Goal: Task Accomplishment & Management: Manage account settings

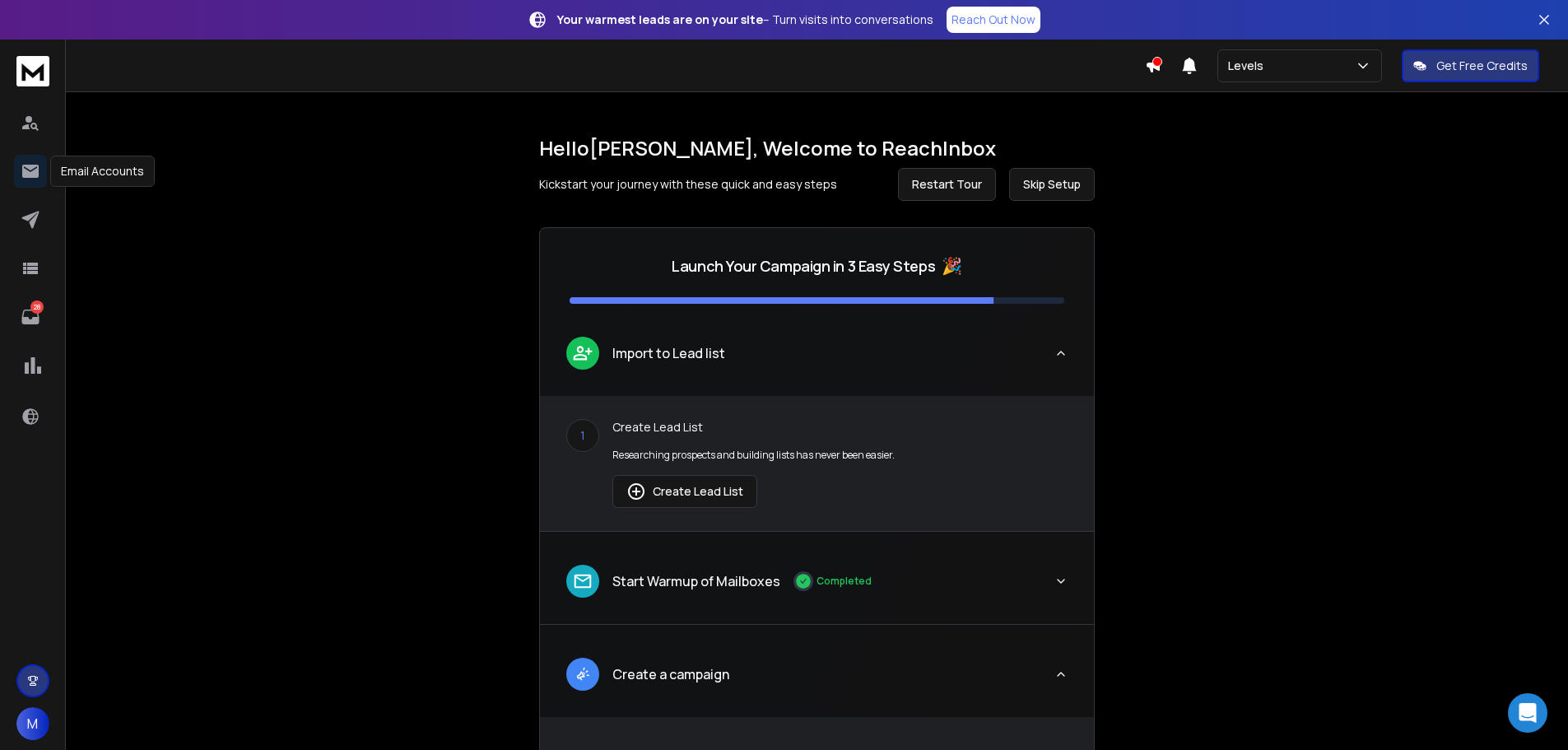
click at [27, 176] on icon at bounding box center [31, 171] width 17 height 13
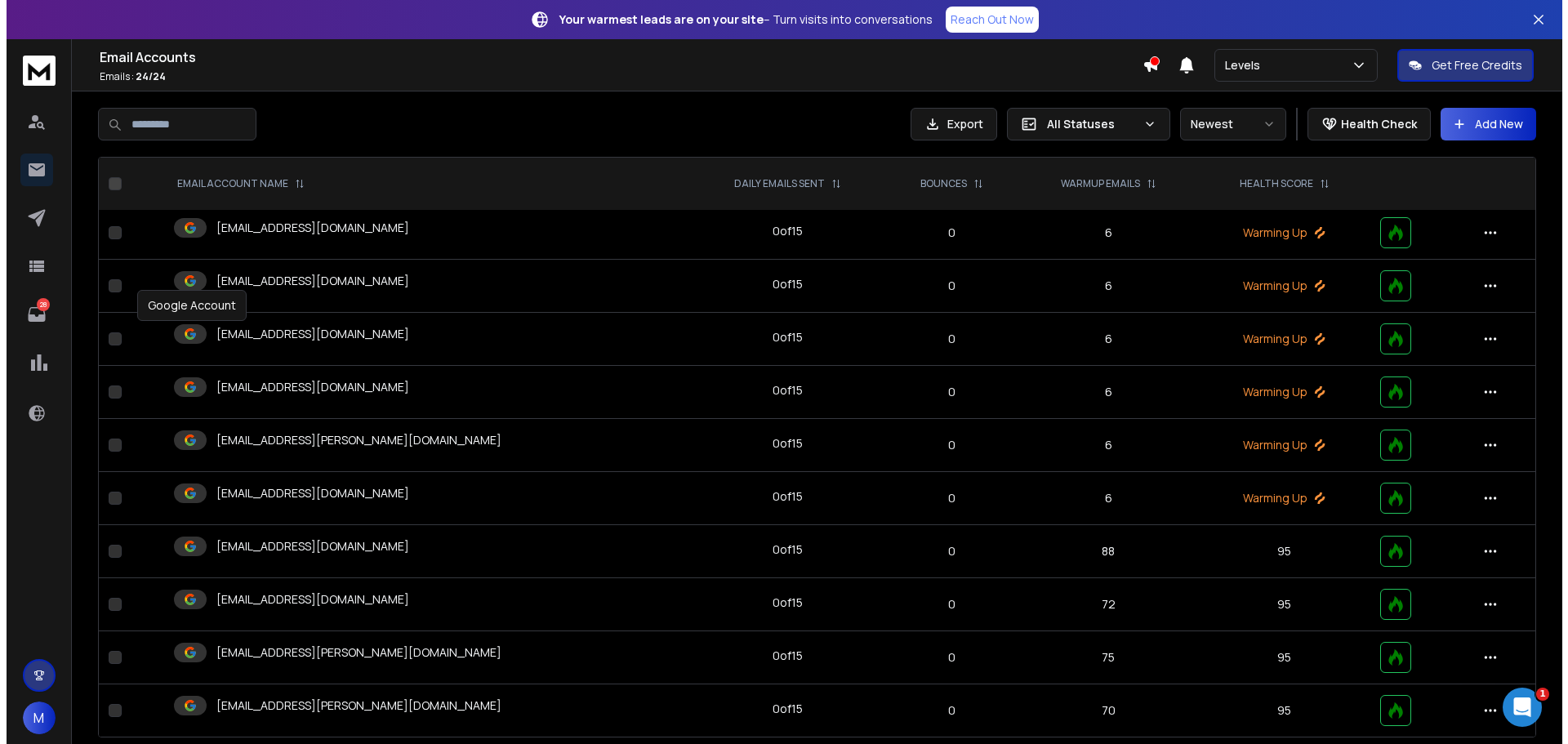
scroll to position [82, 0]
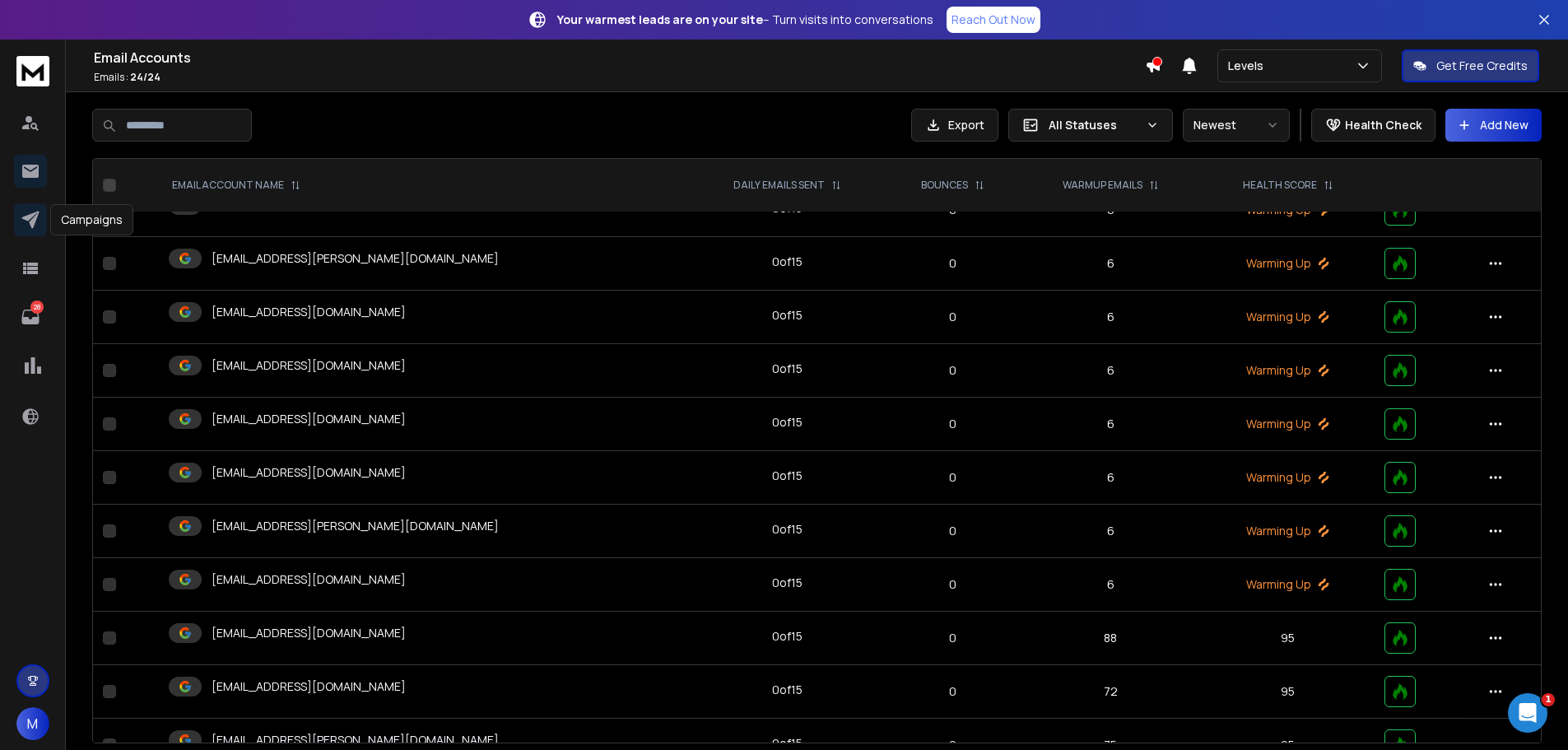
click at [26, 218] on icon at bounding box center [30, 219] width 18 height 18
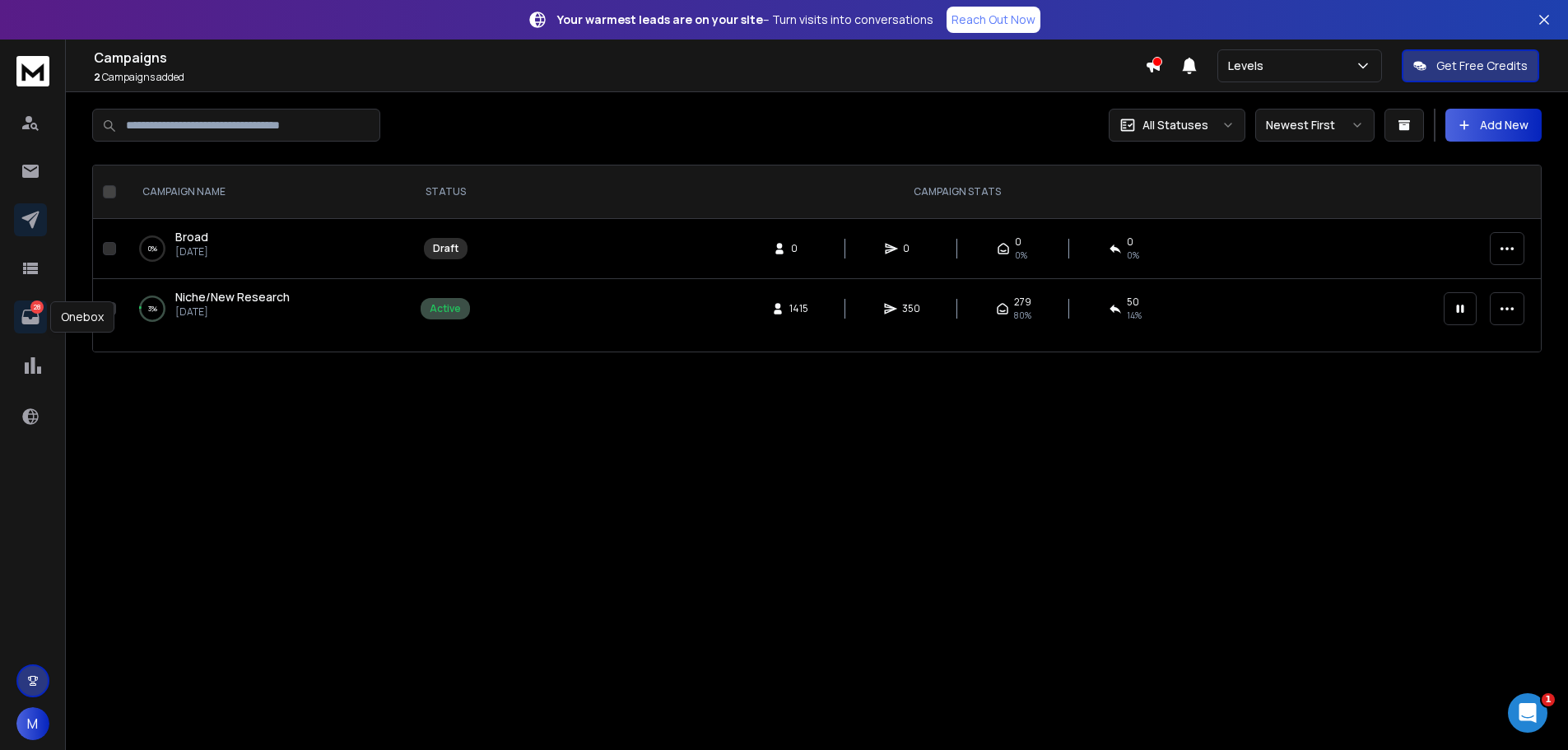
click at [25, 319] on icon at bounding box center [30, 317] width 18 height 15
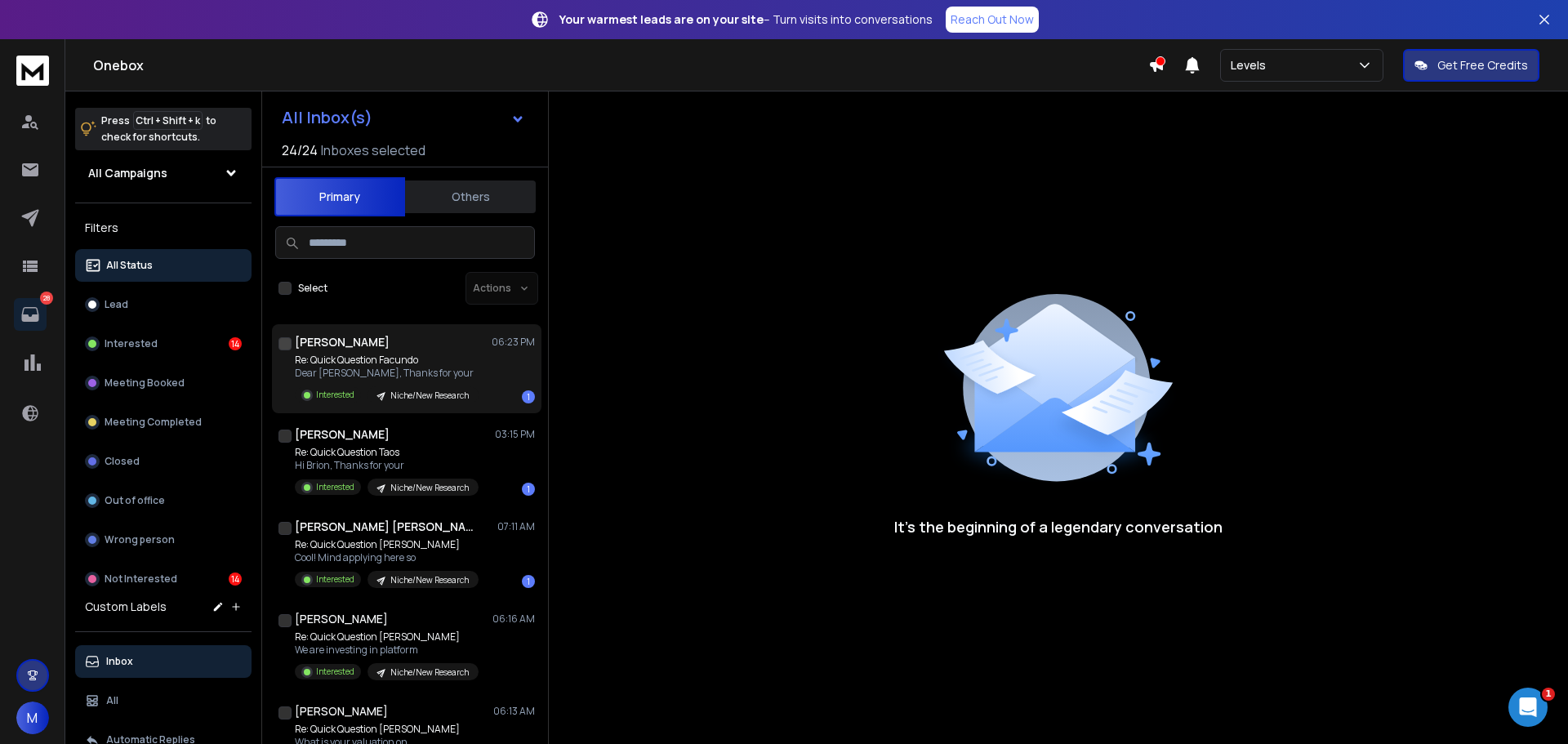
click at [404, 351] on div "Facundo Garreton 06:23 PM Re: Quick Question Facundo Dear Brion, Thanks for you…" at bounding box center [414, 369] width 240 height 69
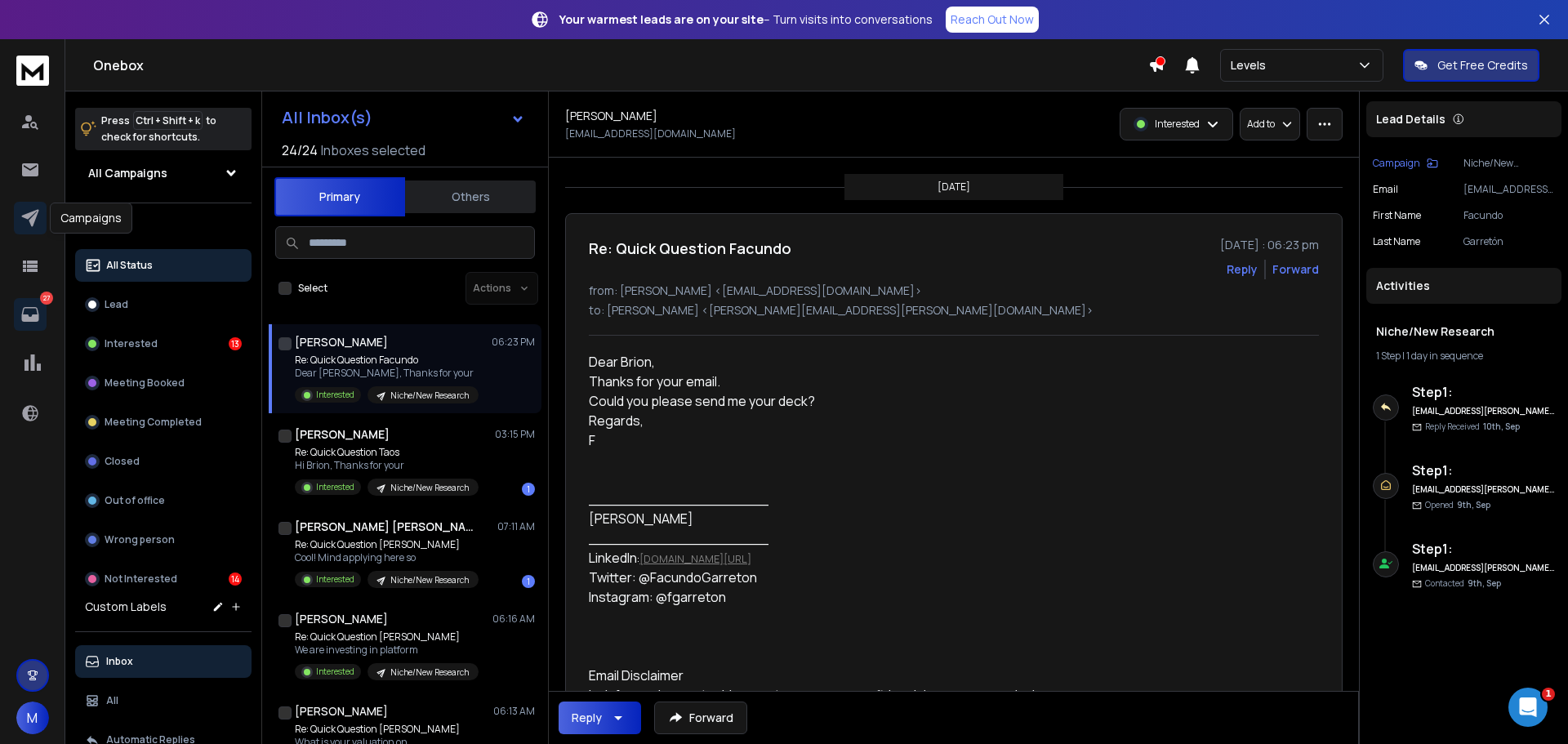
click at [31, 219] on icon at bounding box center [30, 217] width 17 height 17
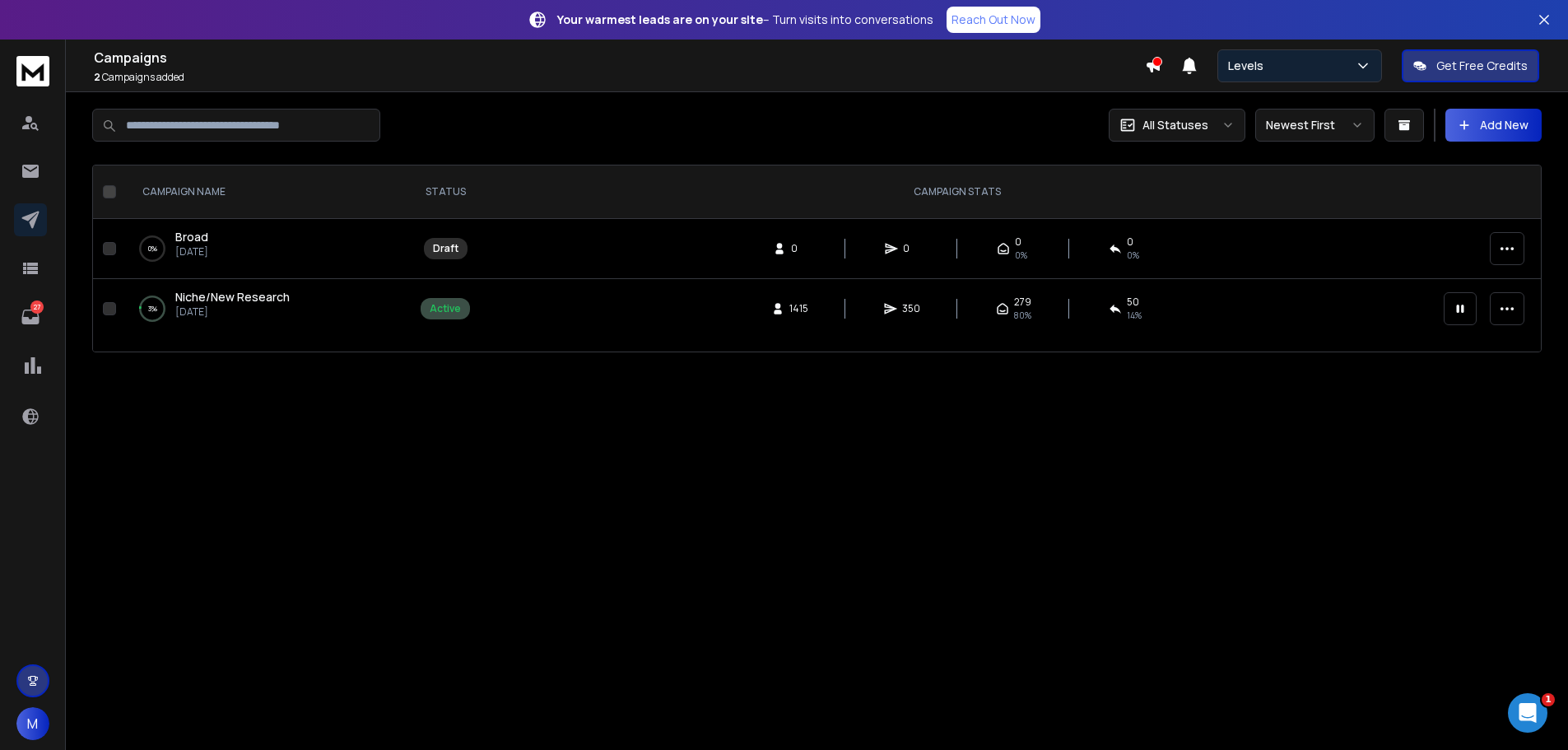
click at [1306, 68] on div "Levels" at bounding box center [1300, 66] width 143 height 17
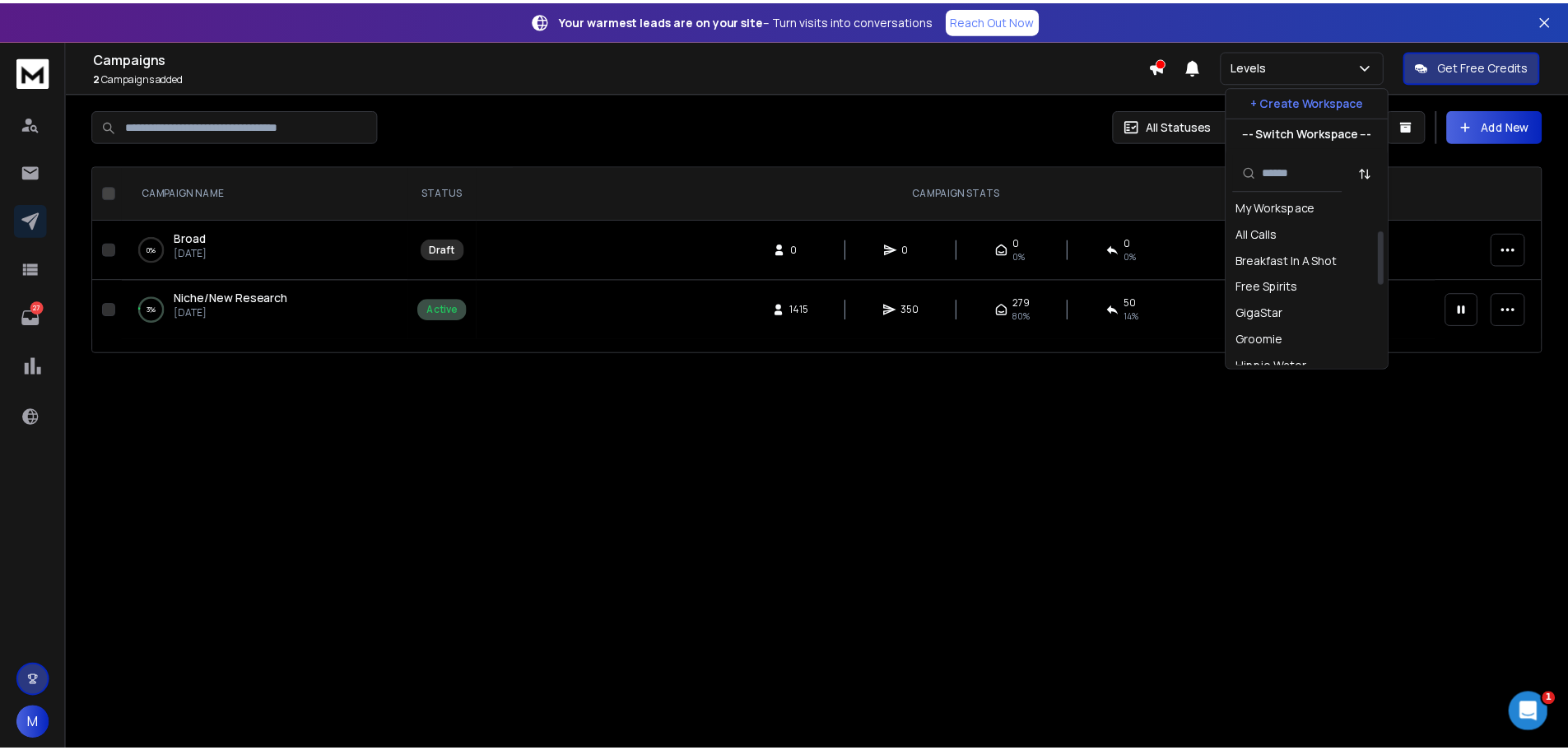
scroll to position [89, 0]
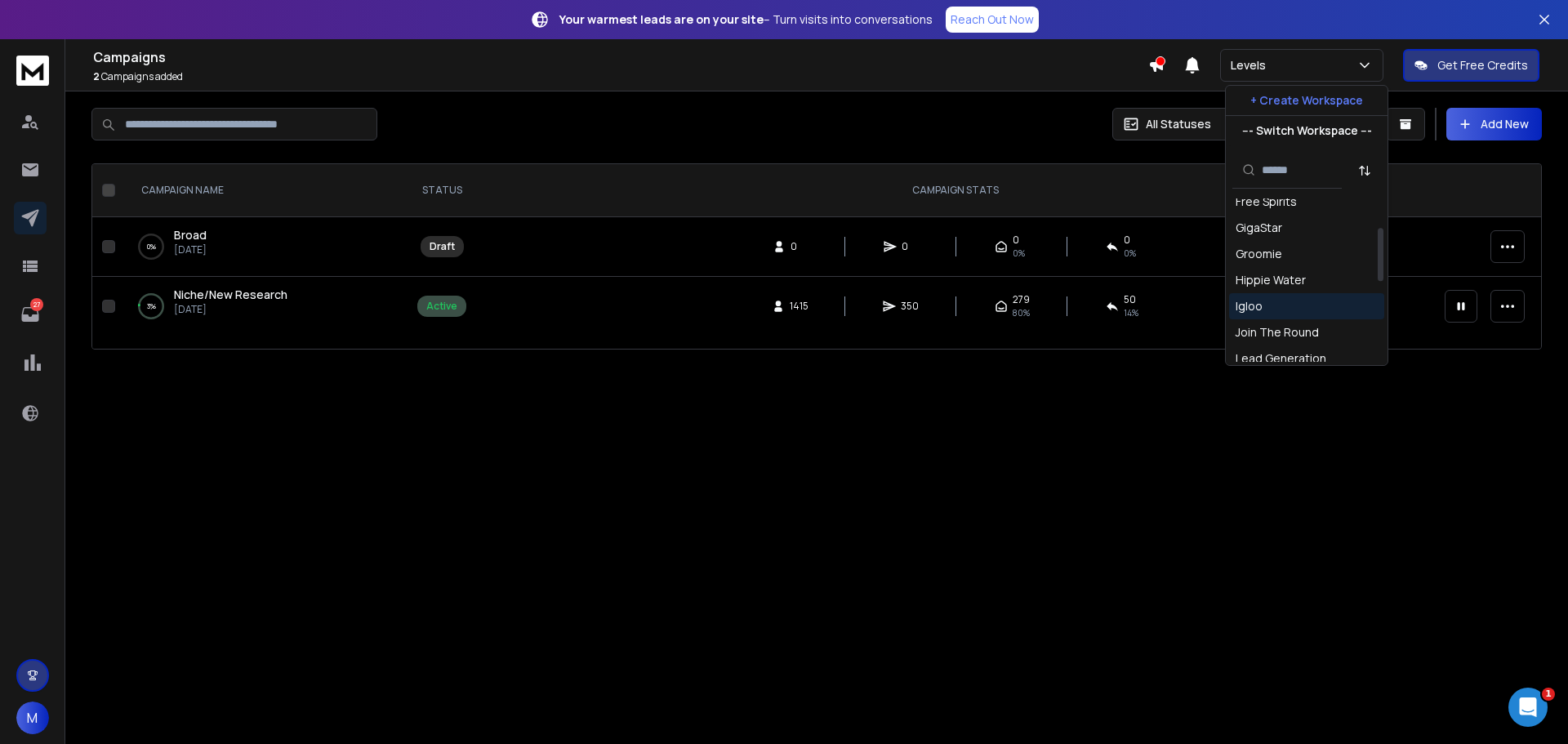
click at [1296, 283] on div "Hippie Water" at bounding box center [1270, 280] width 70 height 17
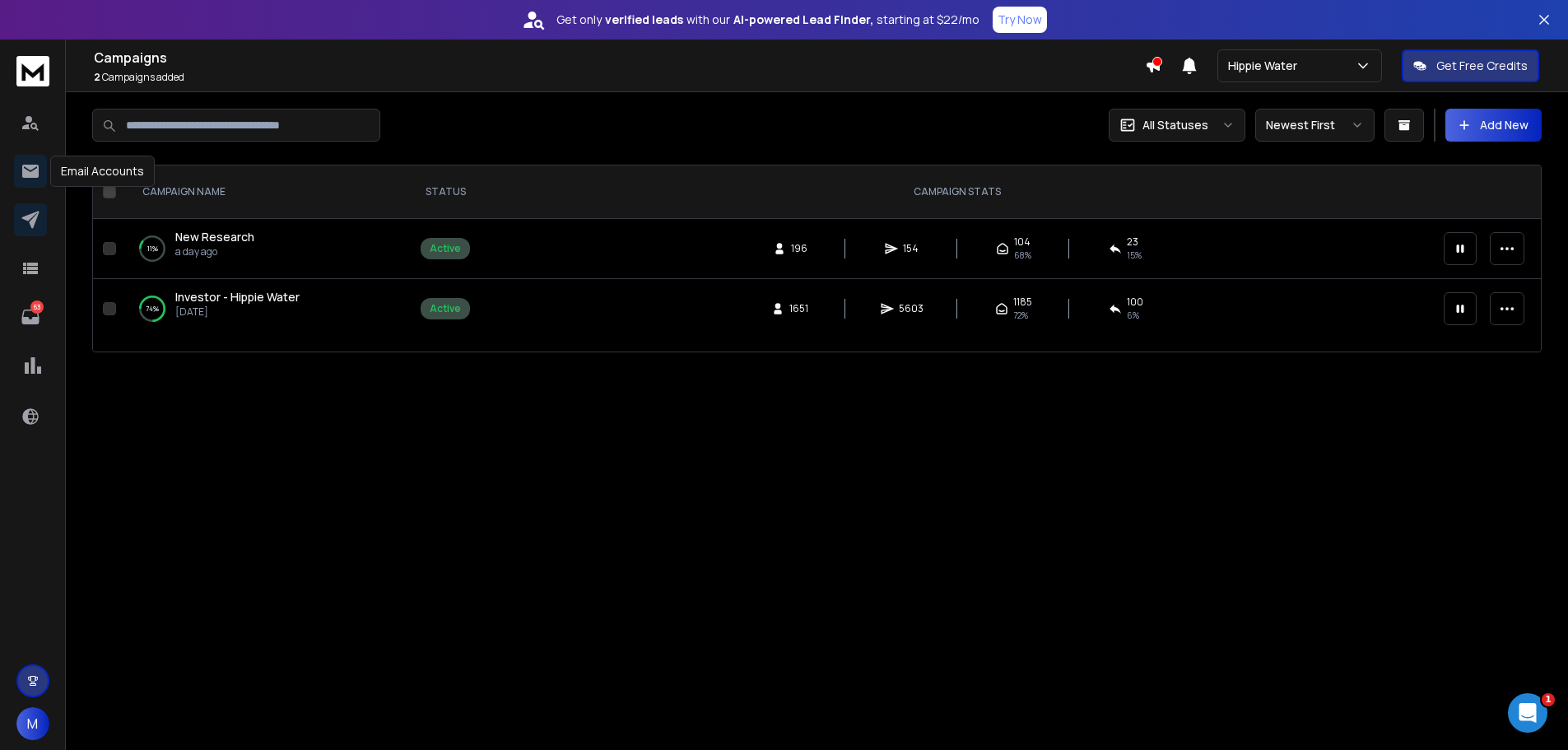
click at [33, 176] on icon at bounding box center [31, 171] width 17 height 13
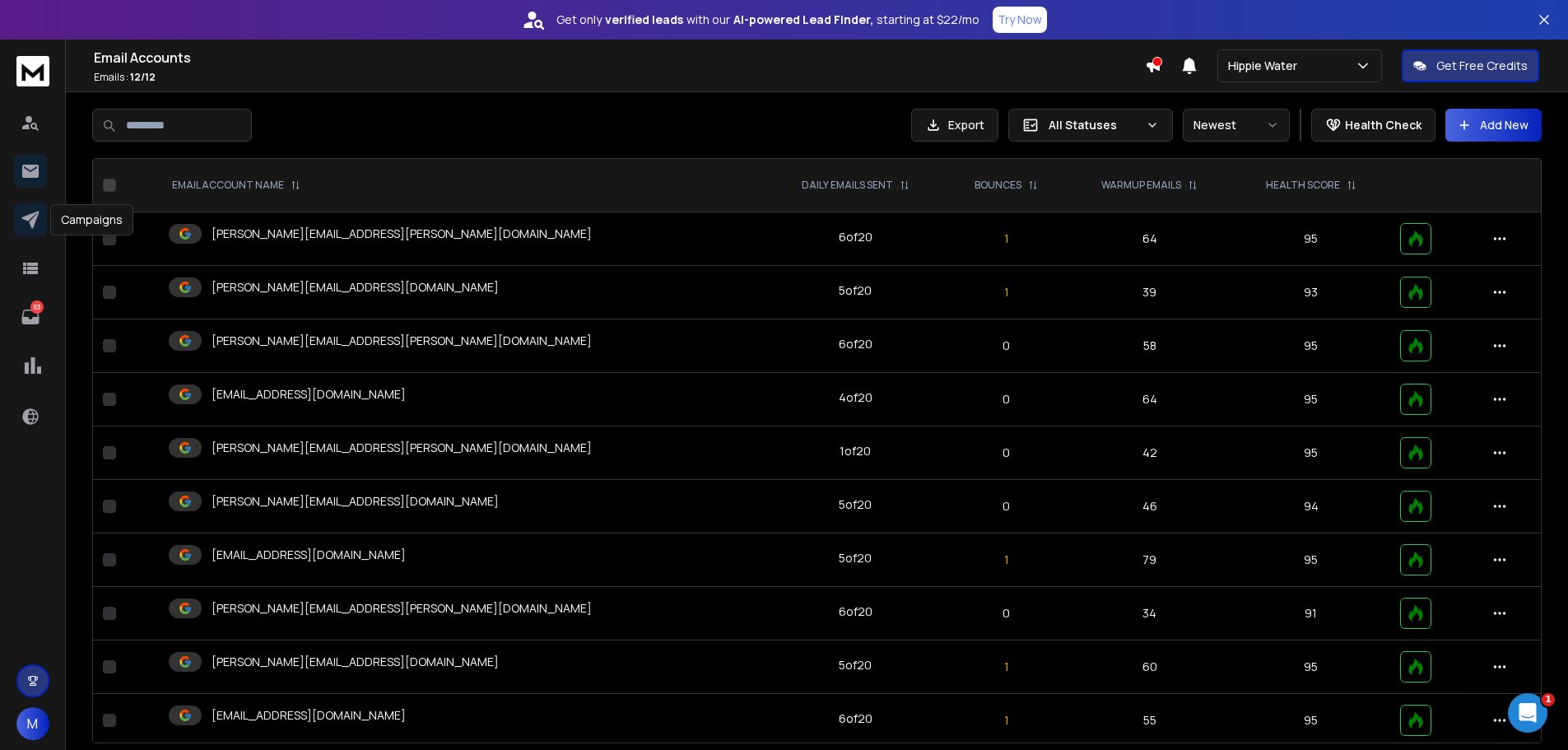
click at [23, 228] on icon at bounding box center [31, 220] width 20 height 20
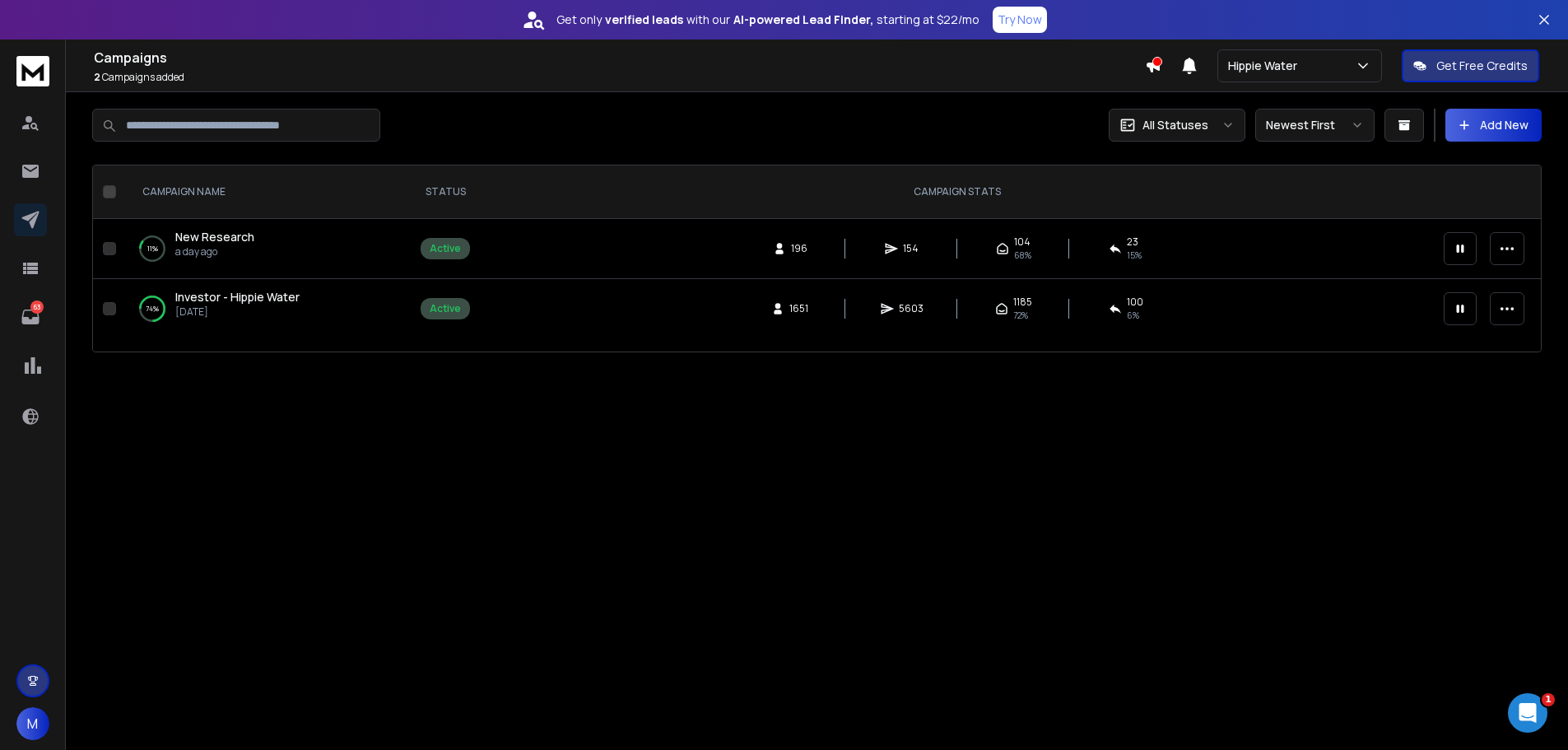
click at [510, 252] on div "196 154 104 68 % 23 15 %" at bounding box center [957, 248] width 934 height 27
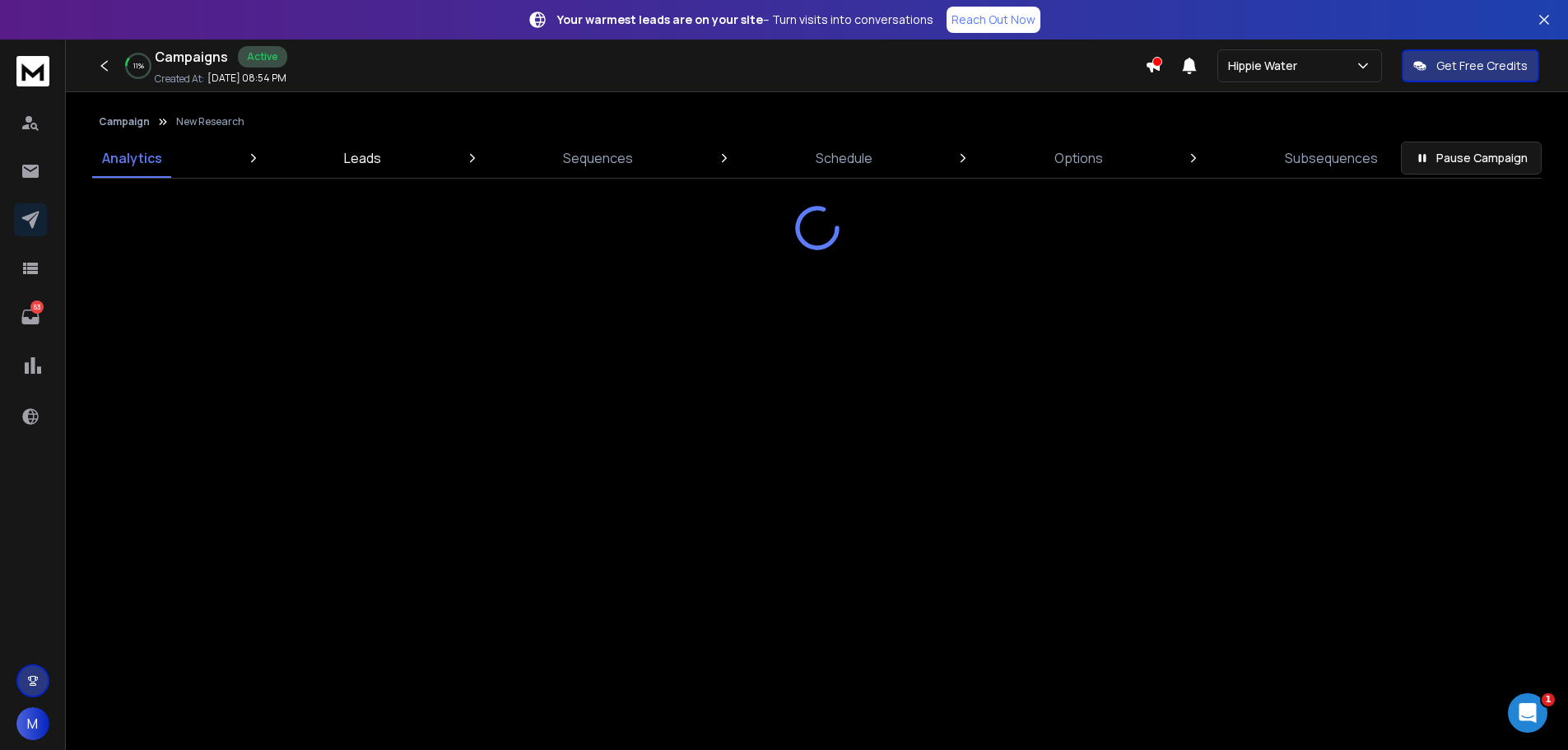
click at [373, 161] on p "Leads" at bounding box center [363, 158] width 37 height 20
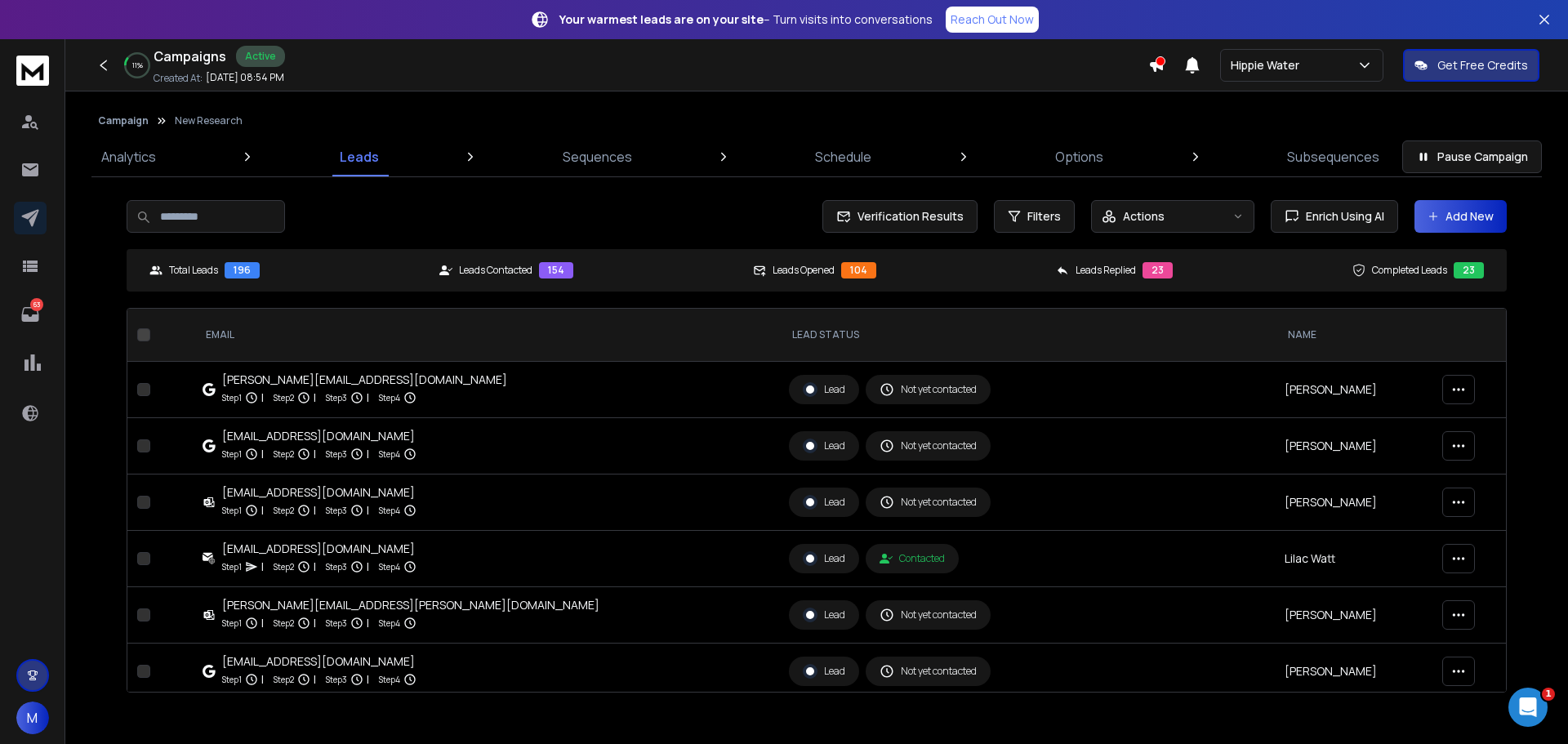
click at [1446, 215] on button "Add New" at bounding box center [1460, 216] width 93 height 32
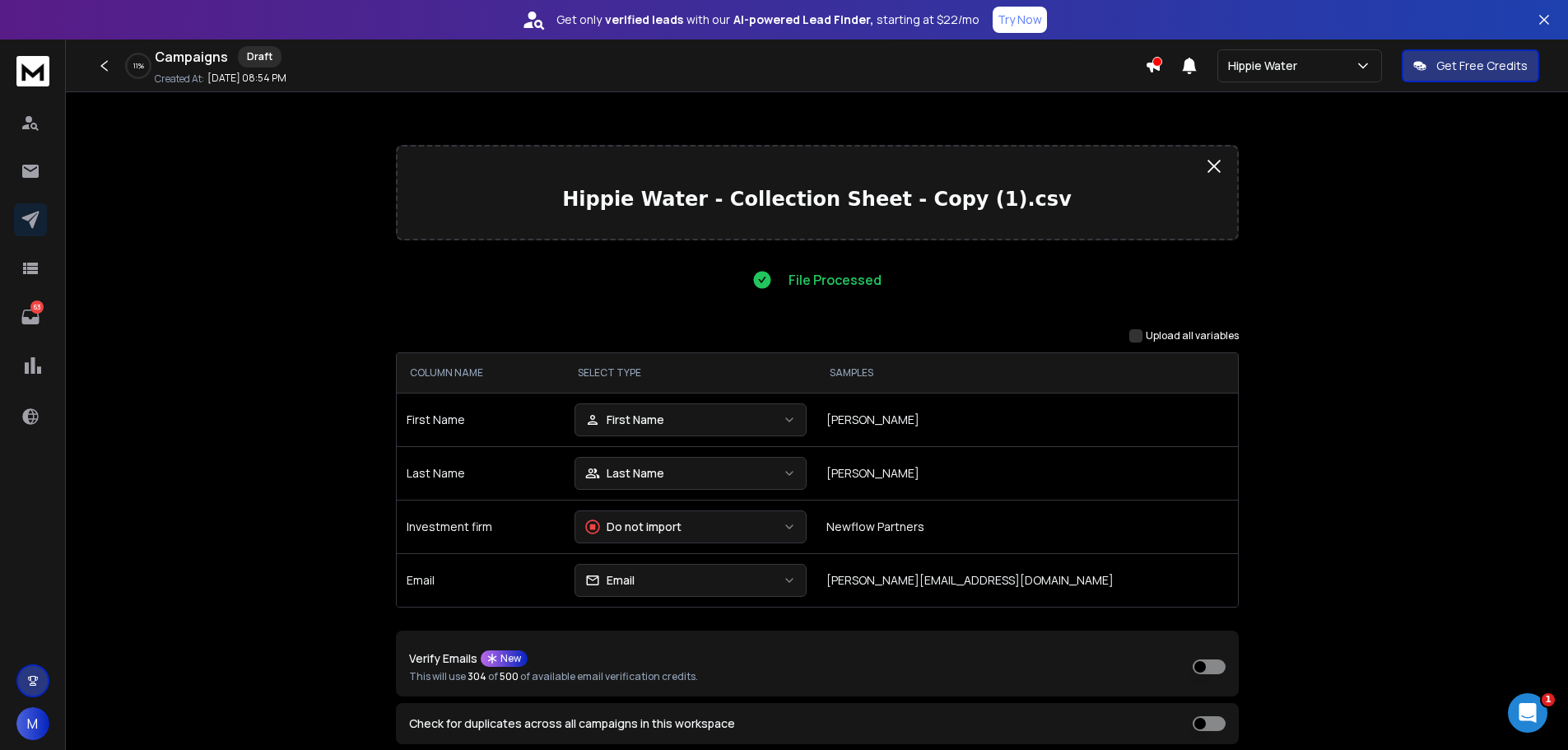
scroll to position [106, 0]
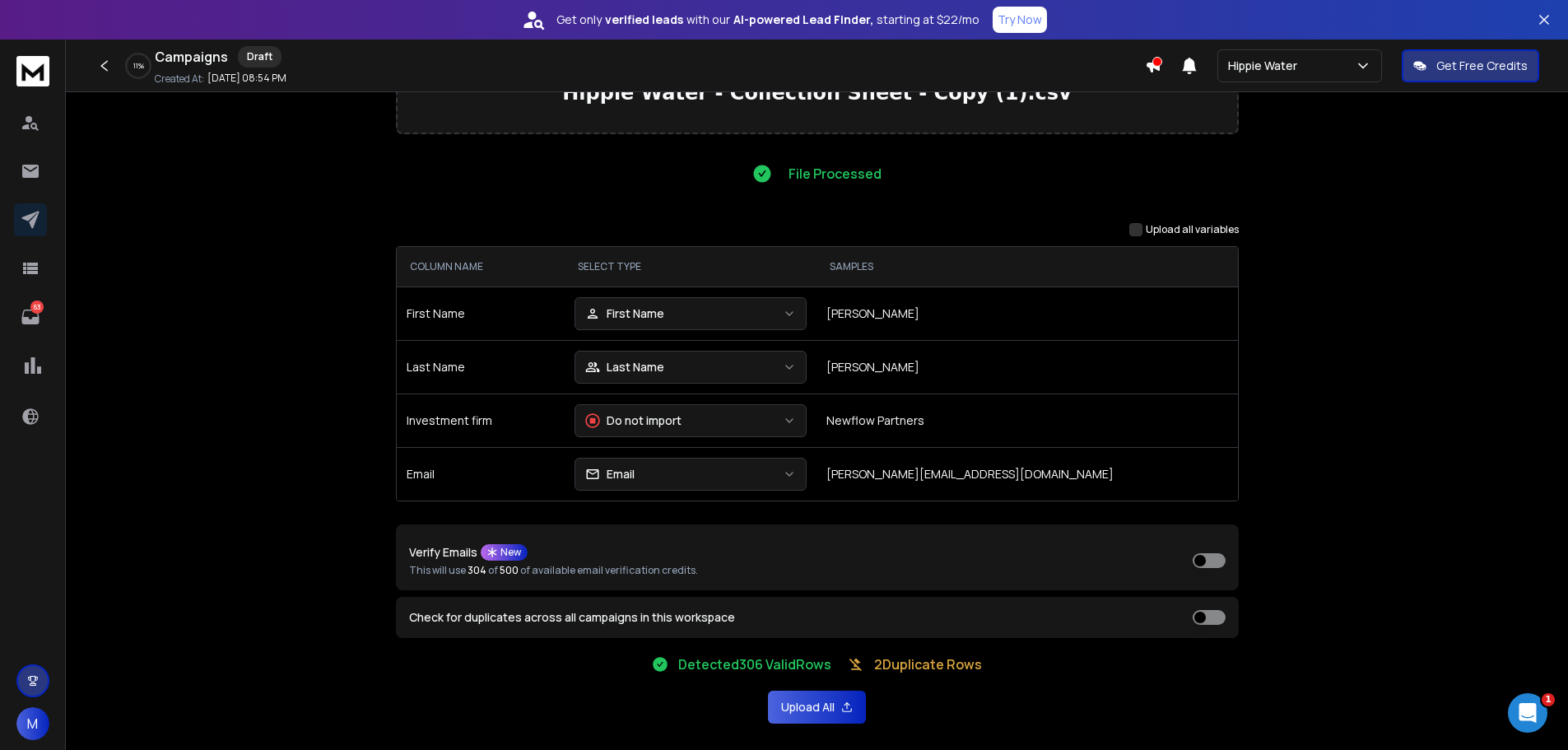
click at [829, 712] on button "Upload All" at bounding box center [817, 706] width 98 height 32
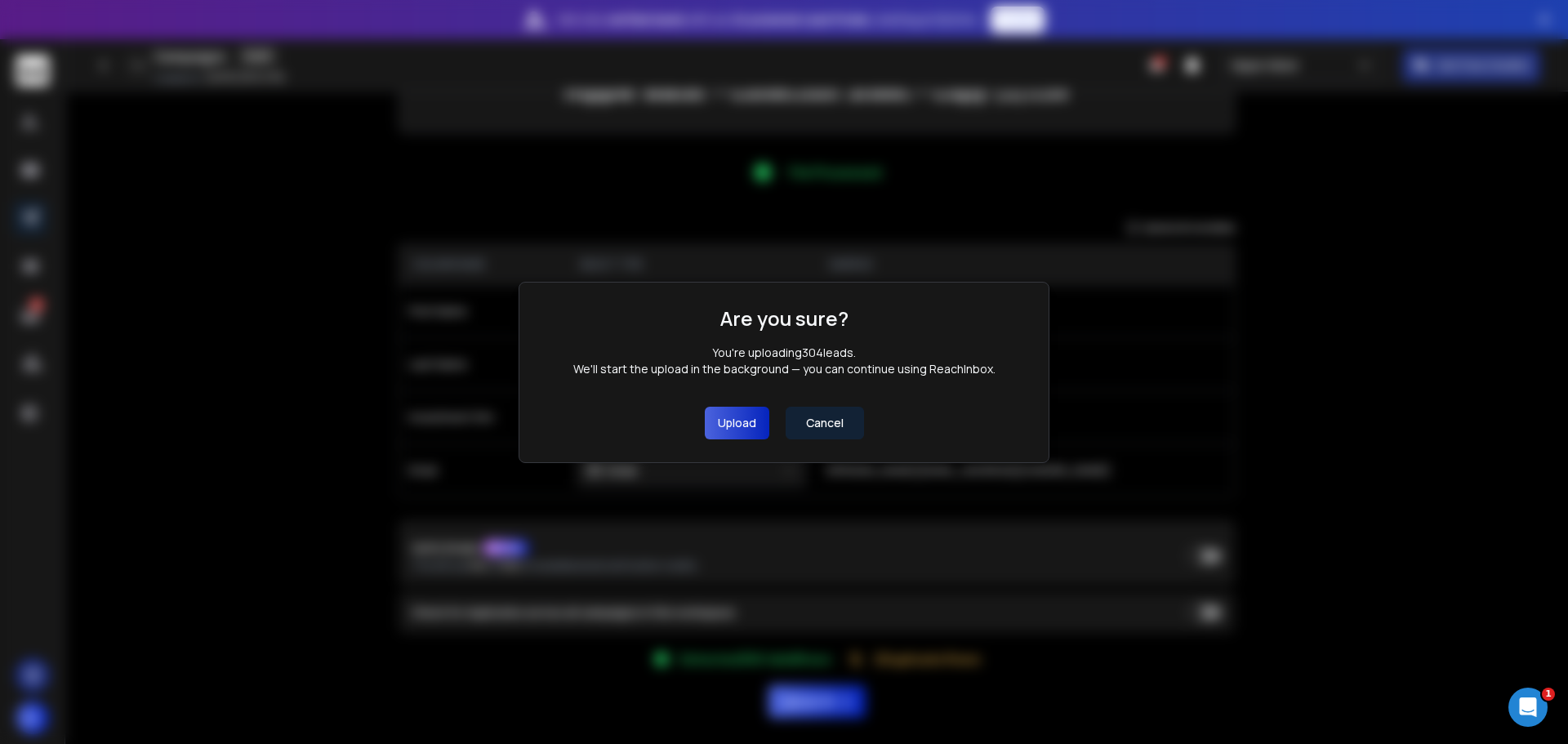
click at [744, 433] on button "Upload" at bounding box center [737, 422] width 65 height 32
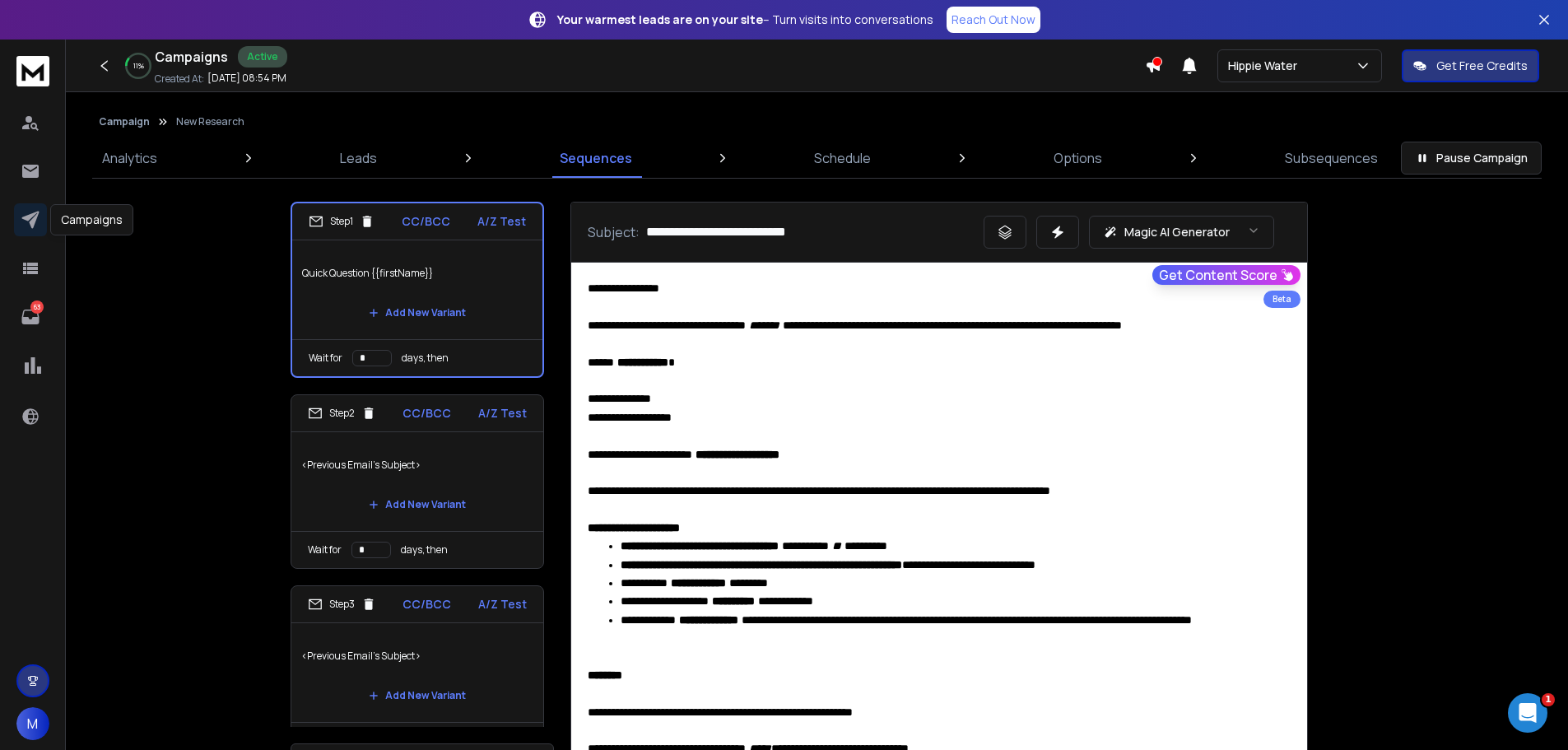
click at [37, 226] on icon at bounding box center [31, 220] width 20 height 20
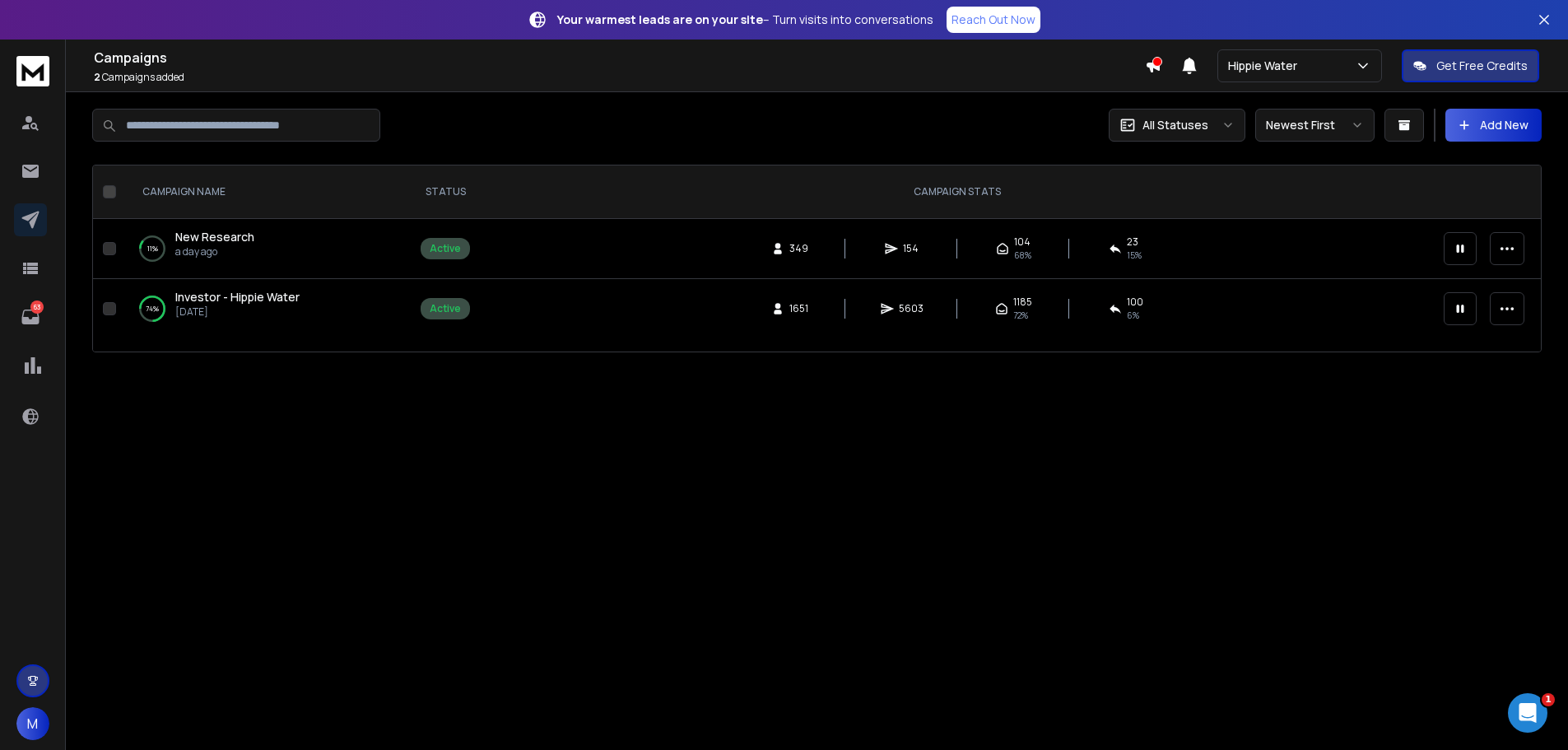
click at [551, 245] on div "349 154 104 68 % 23 15 %" at bounding box center [957, 248] width 934 height 27
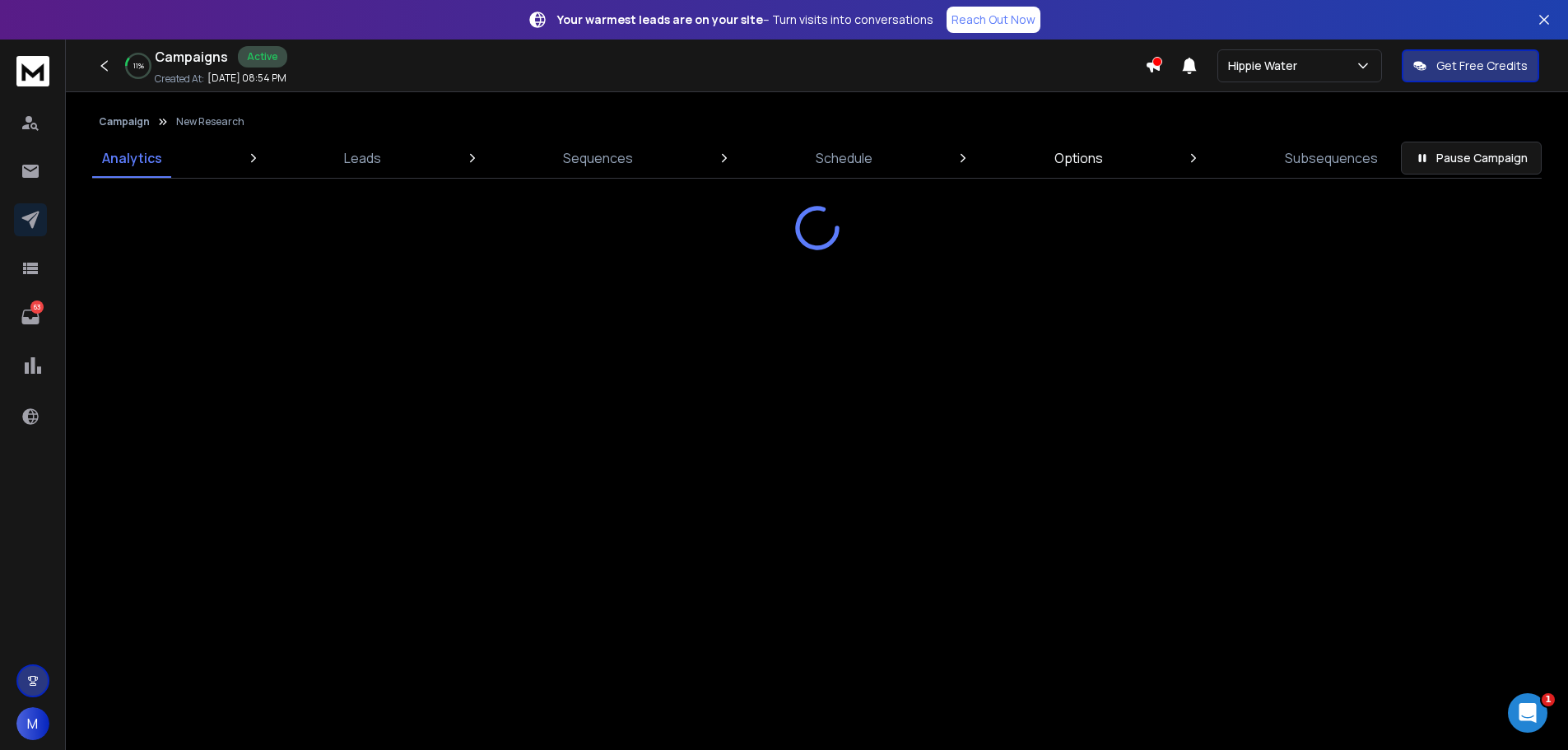
click at [1084, 164] on p "Options" at bounding box center [1079, 158] width 48 height 20
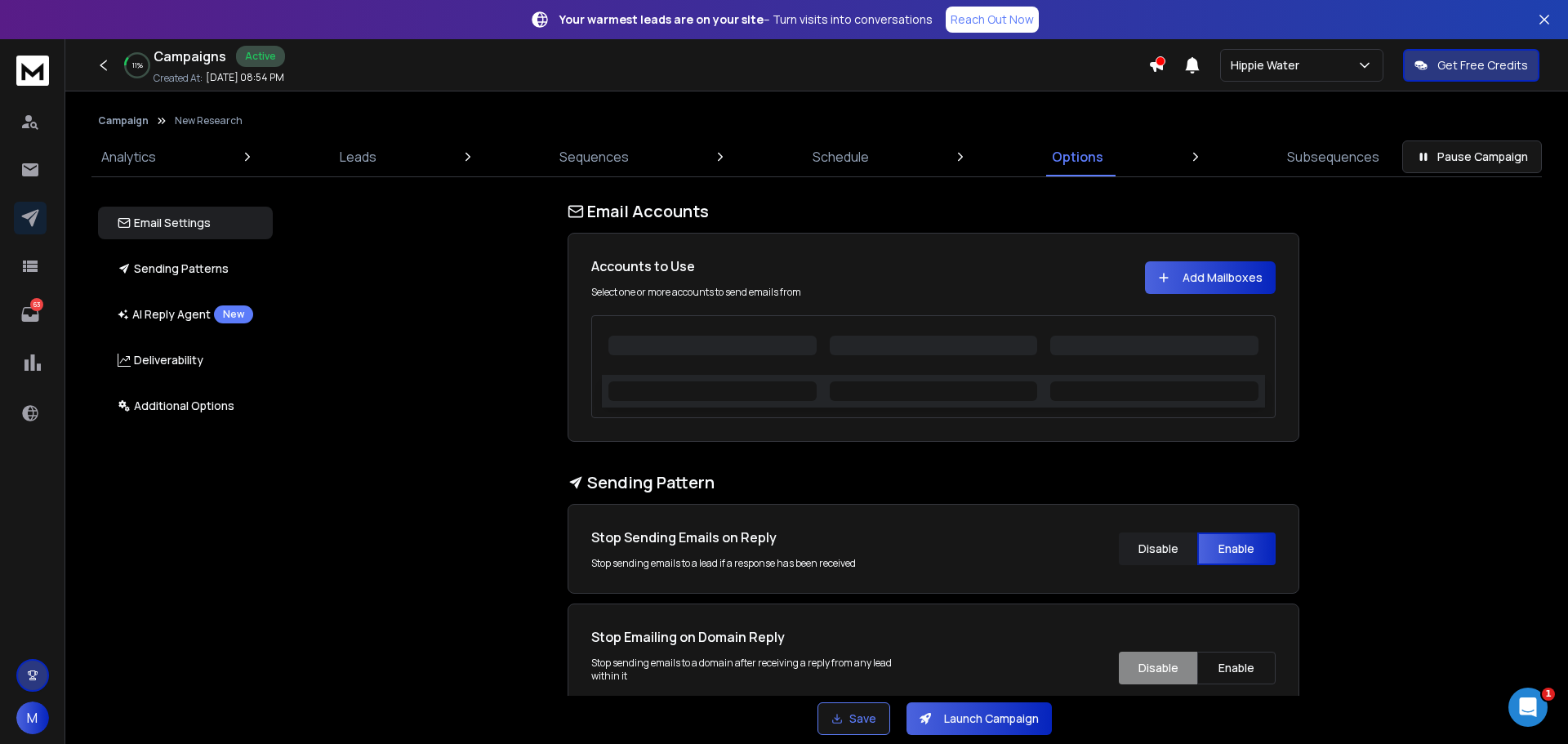
scroll to position [327, 0]
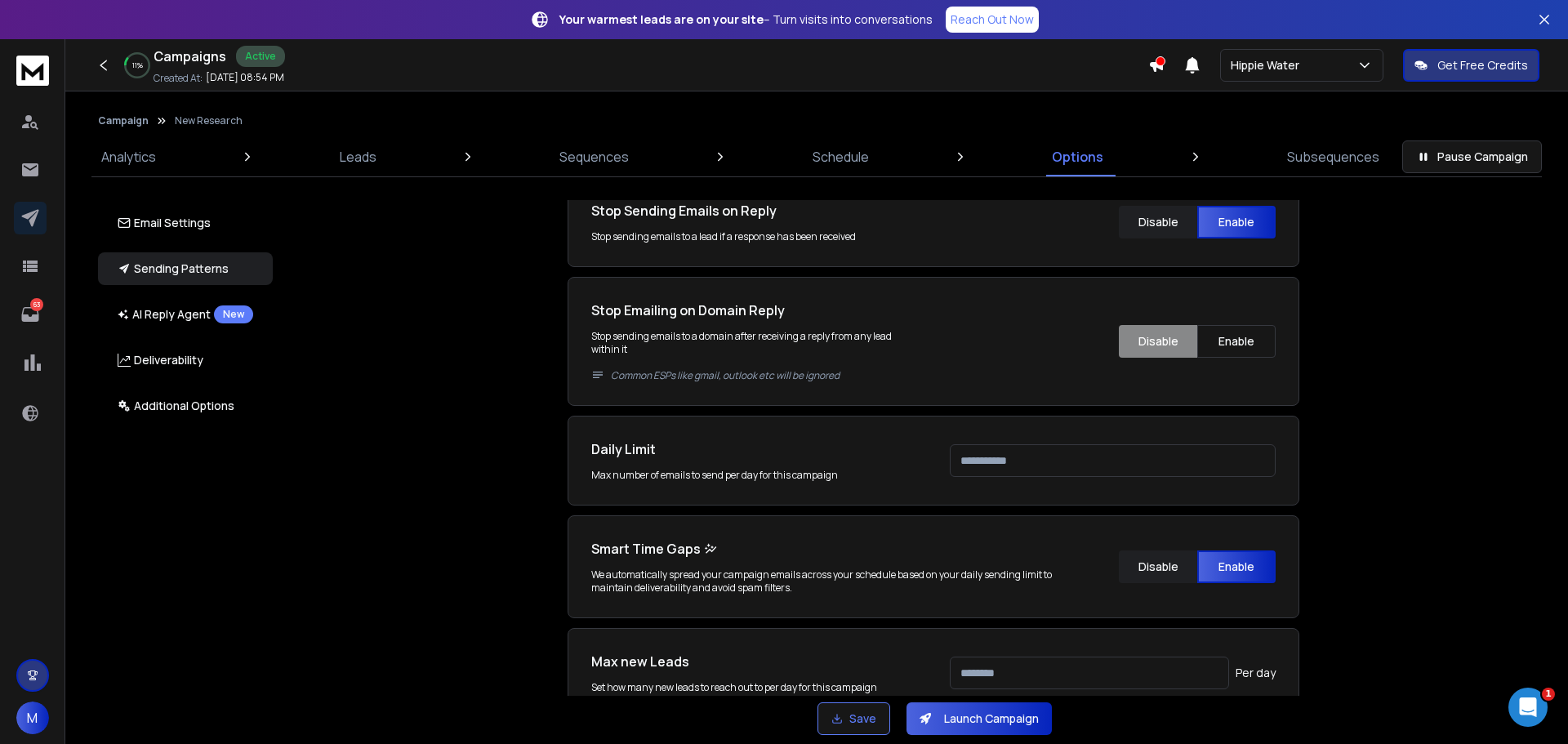
drag, startPoint x: 1008, startPoint y: 461, endPoint x: 952, endPoint y: 460, distance: 56.0
click at [952, 460] on input "***" at bounding box center [1112, 460] width 326 height 32
type input "*"
drag, startPoint x: 973, startPoint y: 469, endPoint x: 922, endPoint y: 467, distance: 51.0
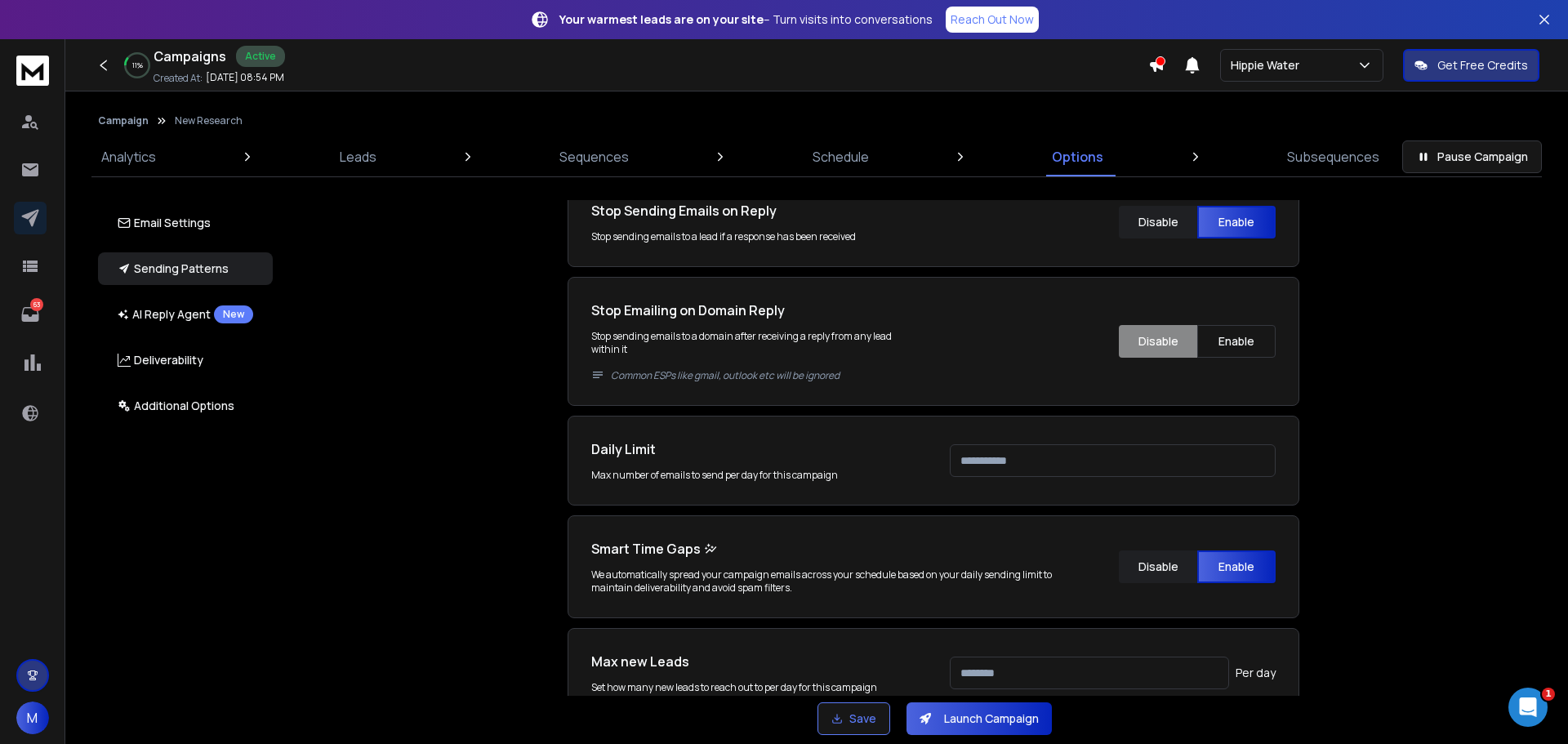
click at [923, 467] on div "Daily Limit Max number of emails to send per day for this campaign ***" at bounding box center [933, 460] width 684 height 42
type input "***"
click at [1065, 502] on div "Daily Limit Max number of emails to send per day for this campaign ***" at bounding box center [933, 460] width 732 height 90
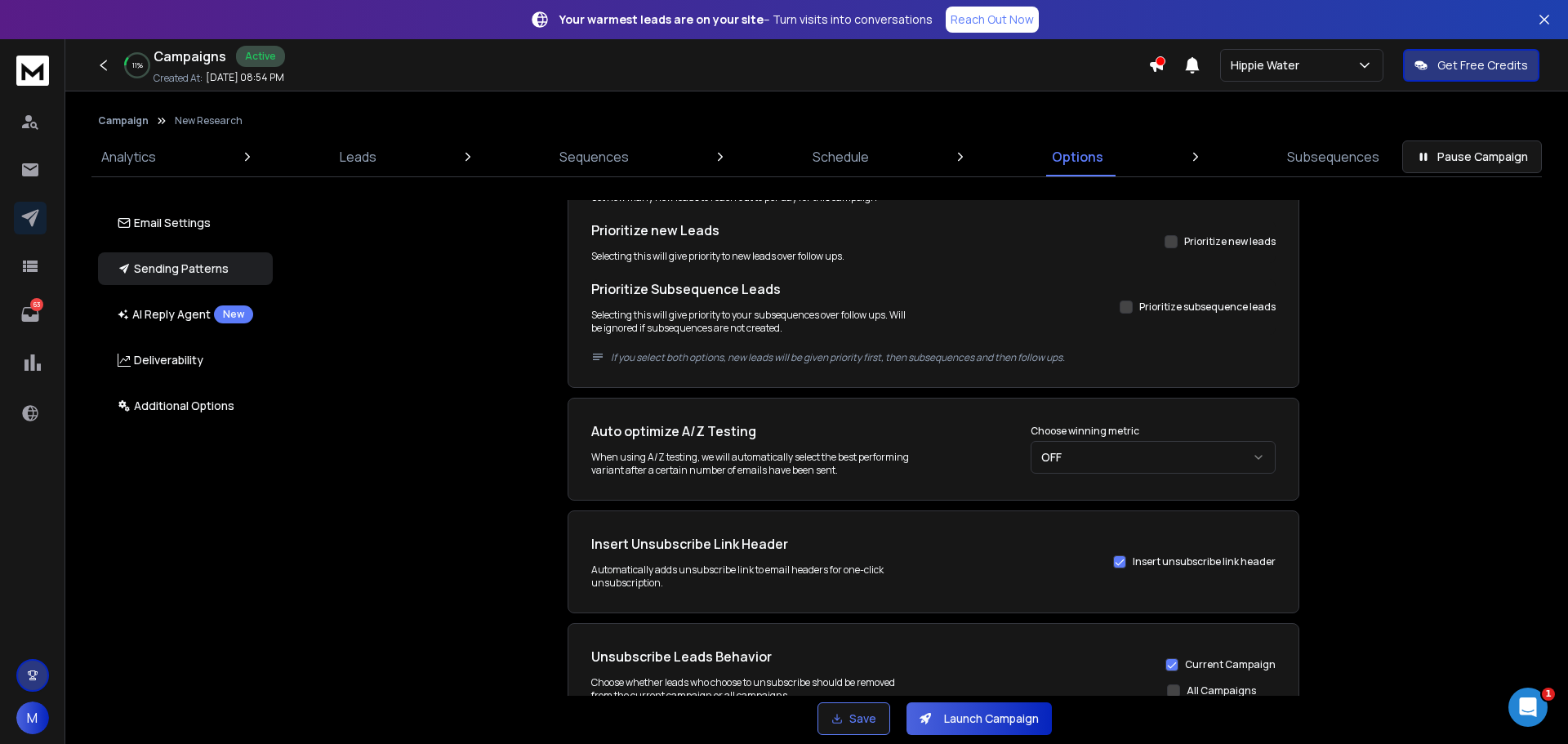
scroll to position [1318, 0]
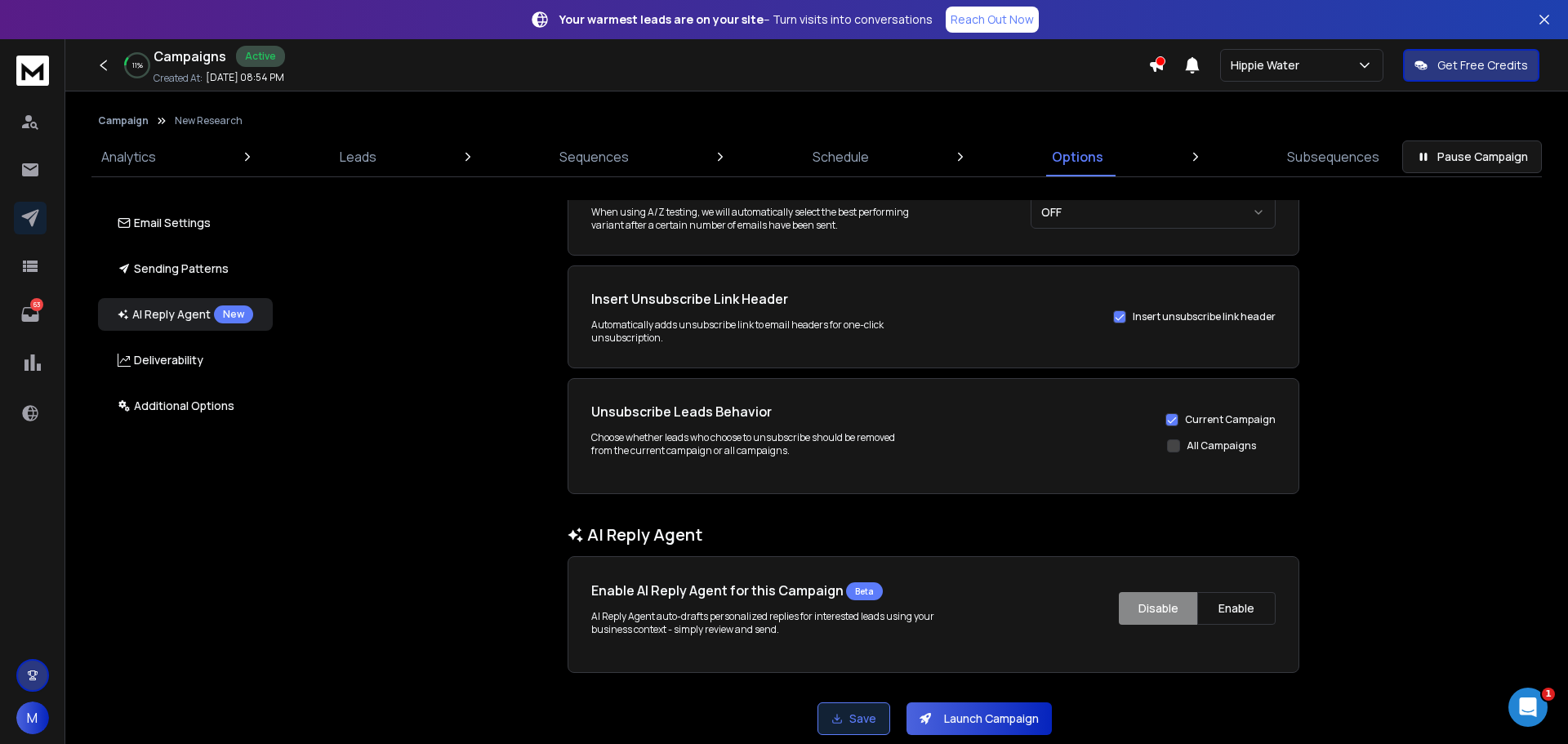
click at [860, 717] on button "Save" at bounding box center [853, 718] width 73 height 32
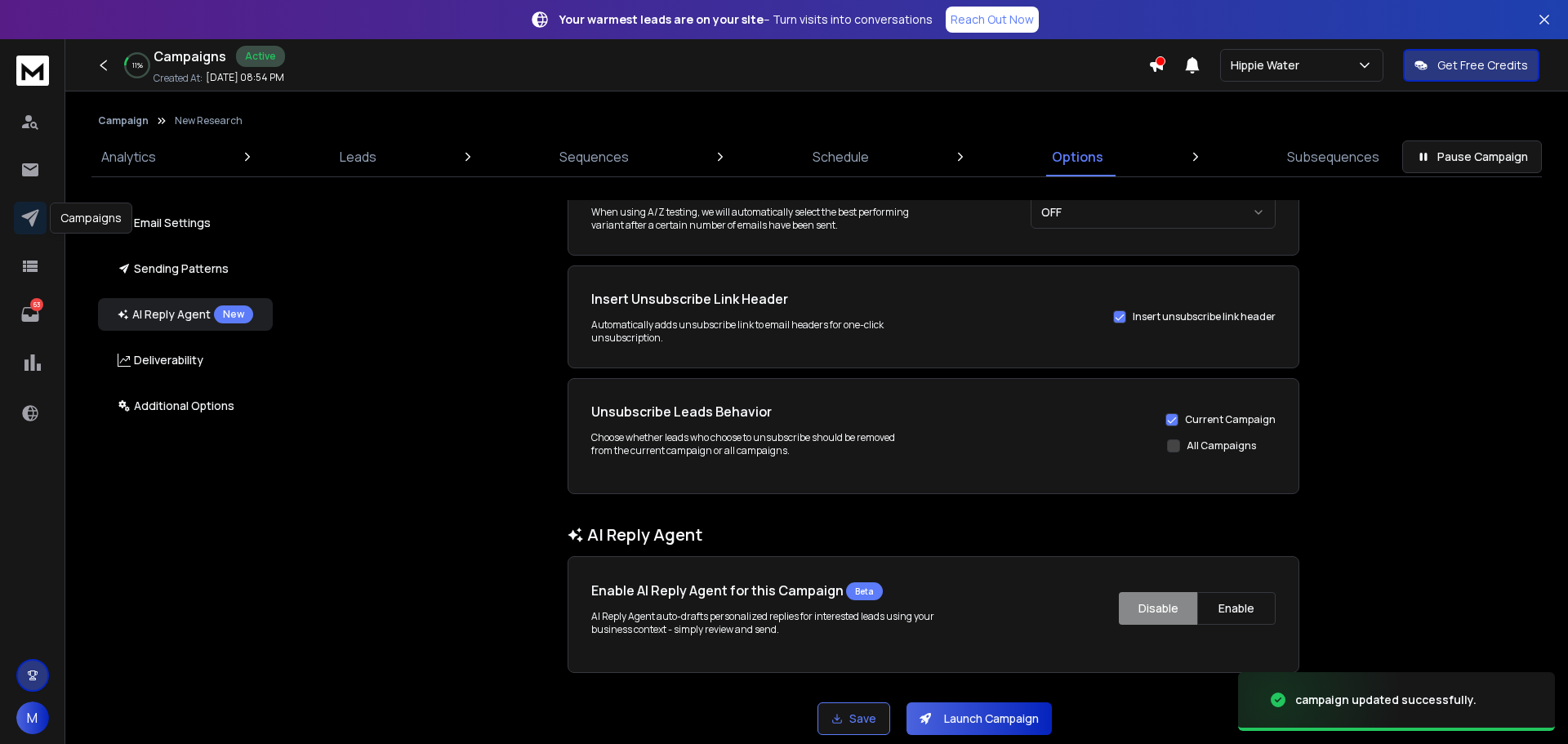
click at [27, 215] on icon at bounding box center [30, 217] width 17 height 17
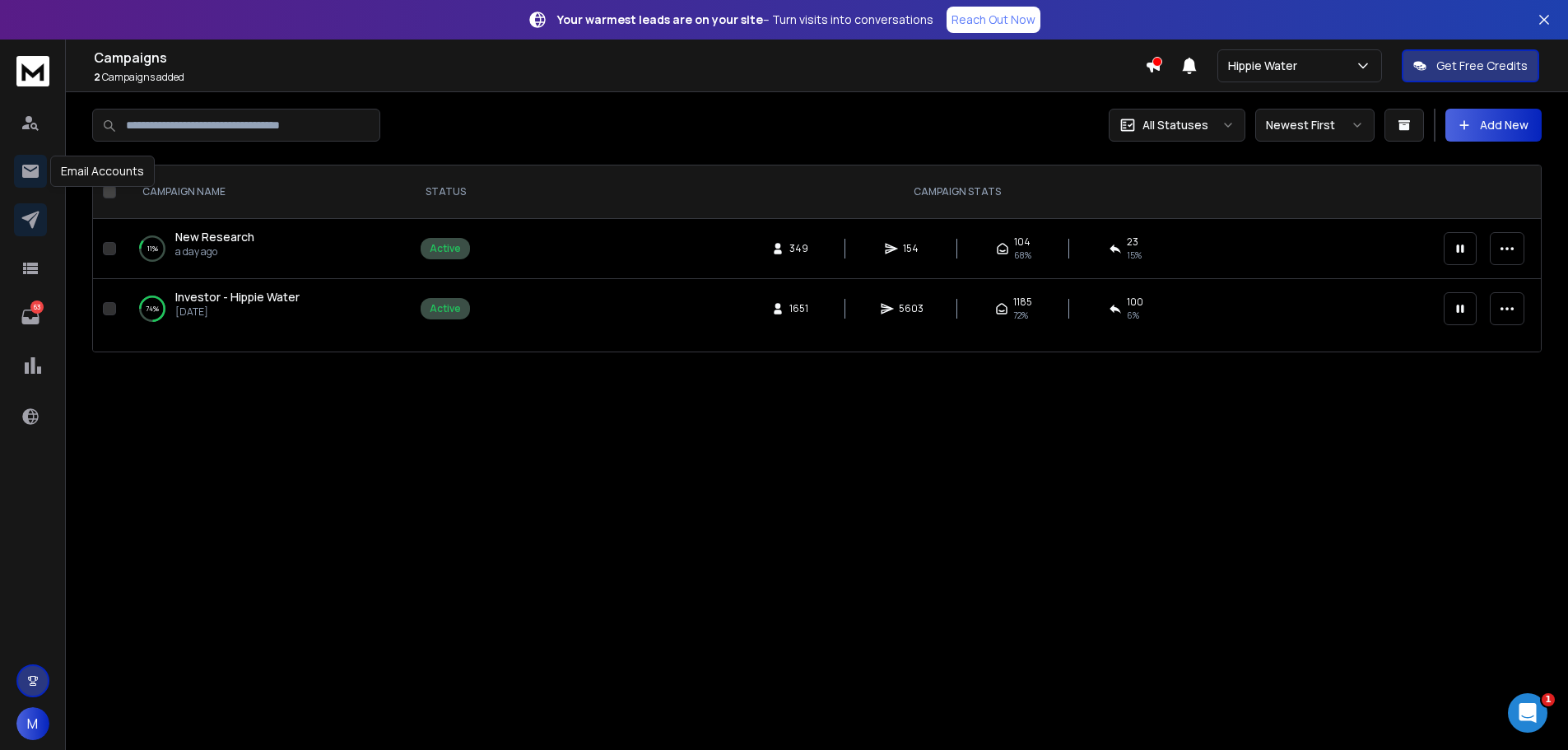
click at [40, 176] on link at bounding box center [30, 171] width 33 height 32
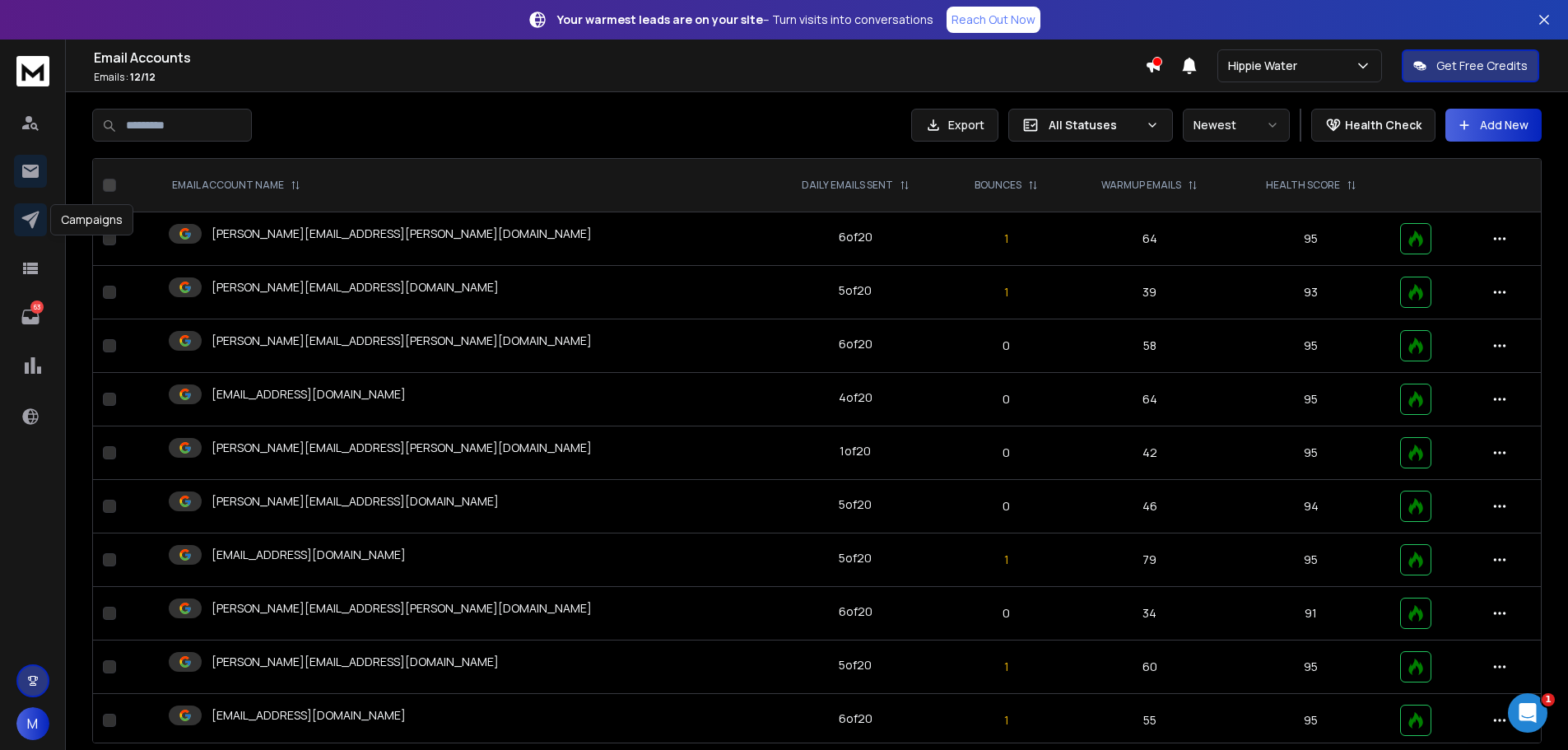
click at [33, 230] on link at bounding box center [30, 219] width 33 height 32
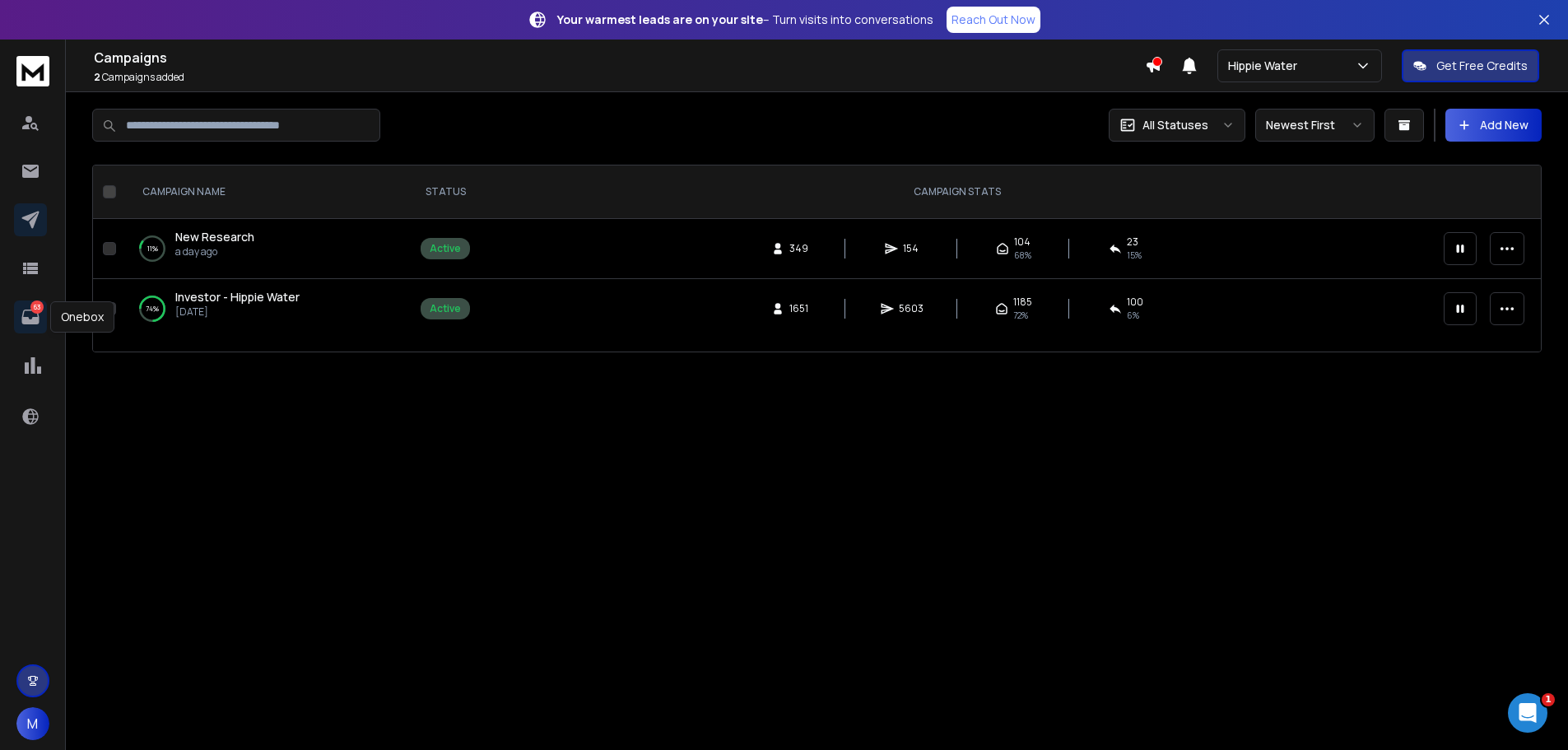
drag, startPoint x: 37, startPoint y: 317, endPoint x: 50, endPoint y: 312, distance: 13.9
click at [37, 317] on icon at bounding box center [30, 317] width 18 height 15
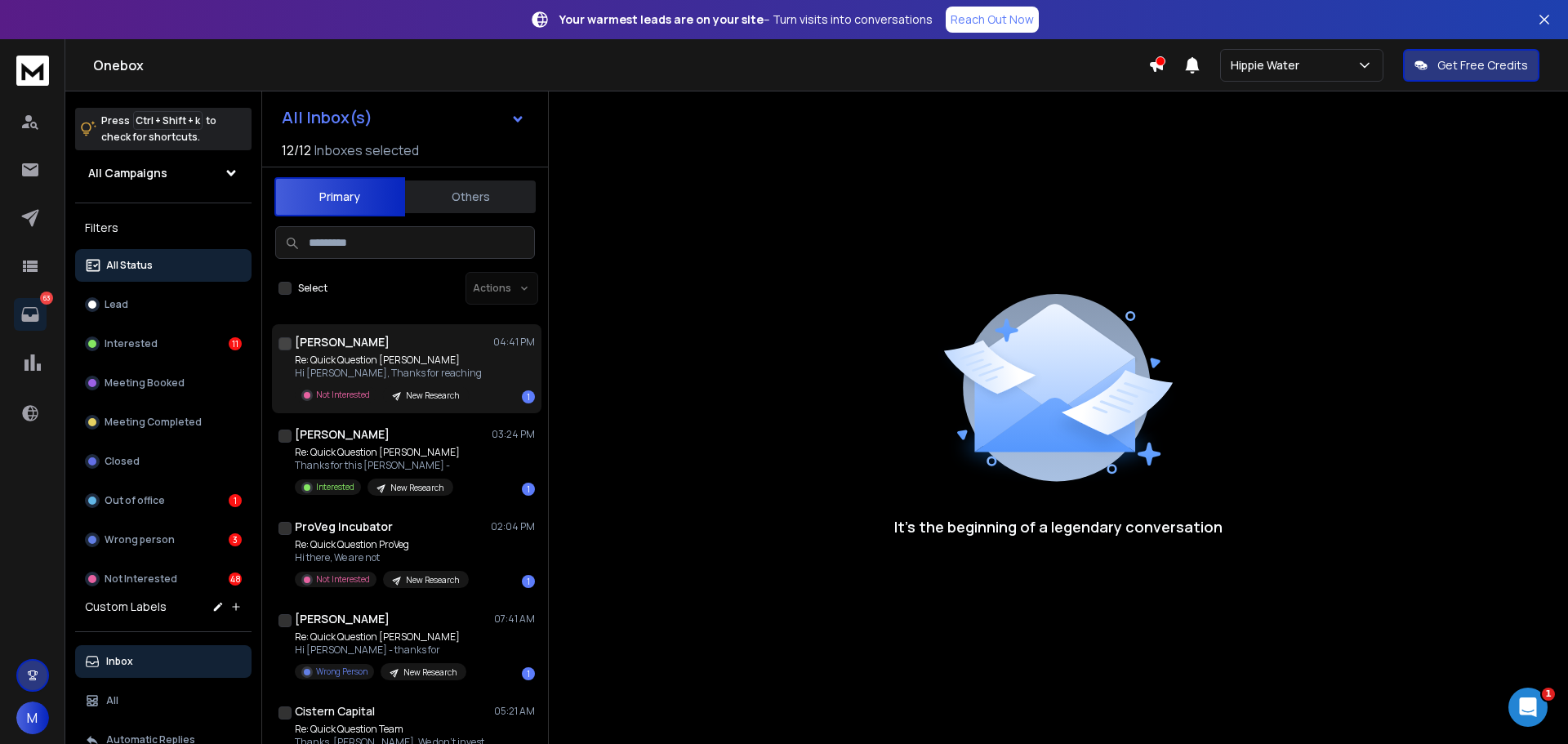
click at [447, 368] on p "Hi Alex, Thanks for reaching" at bounding box center [388, 373] width 187 height 13
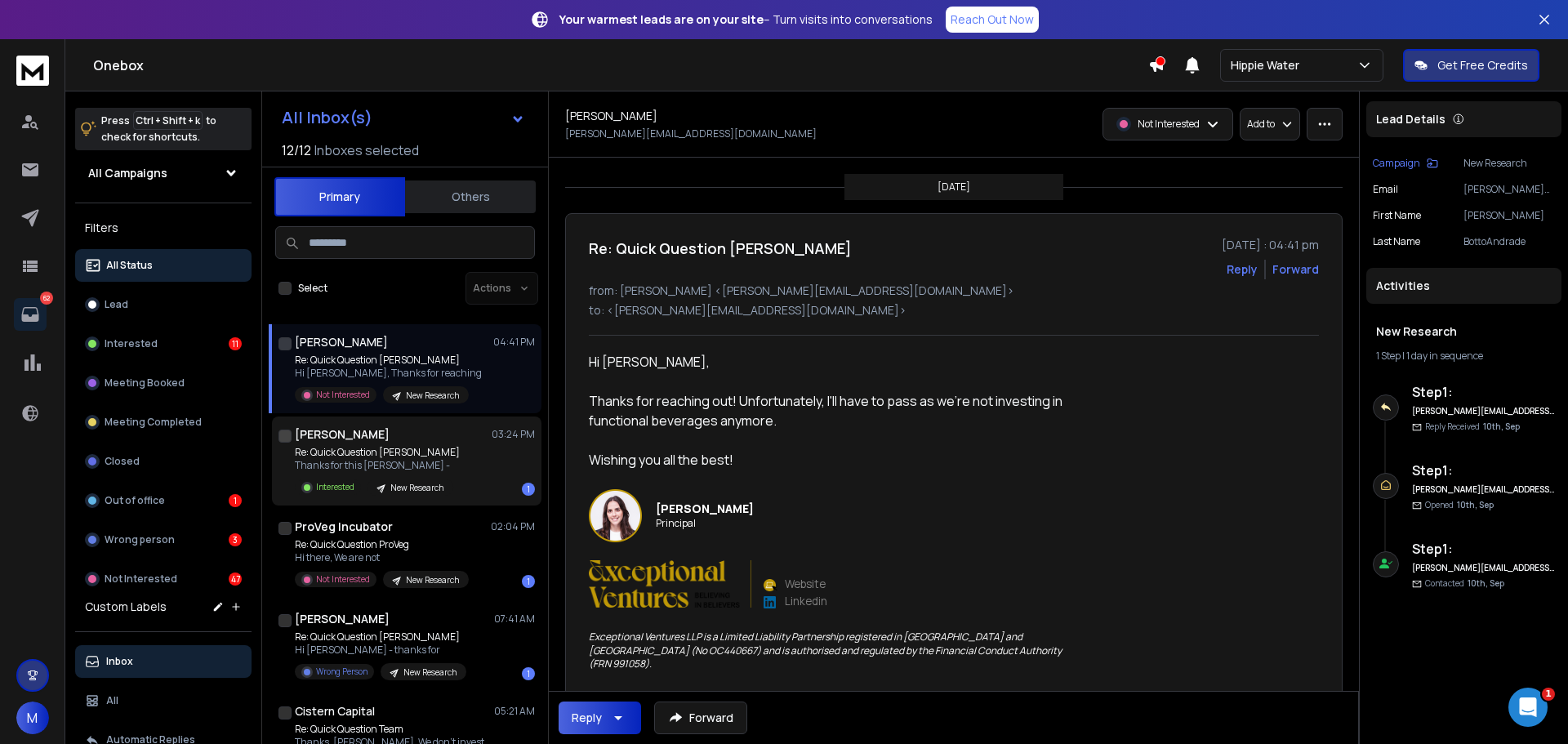
click at [452, 452] on p "Re: Quick Question Xavier" at bounding box center [376, 452] width 165 height 13
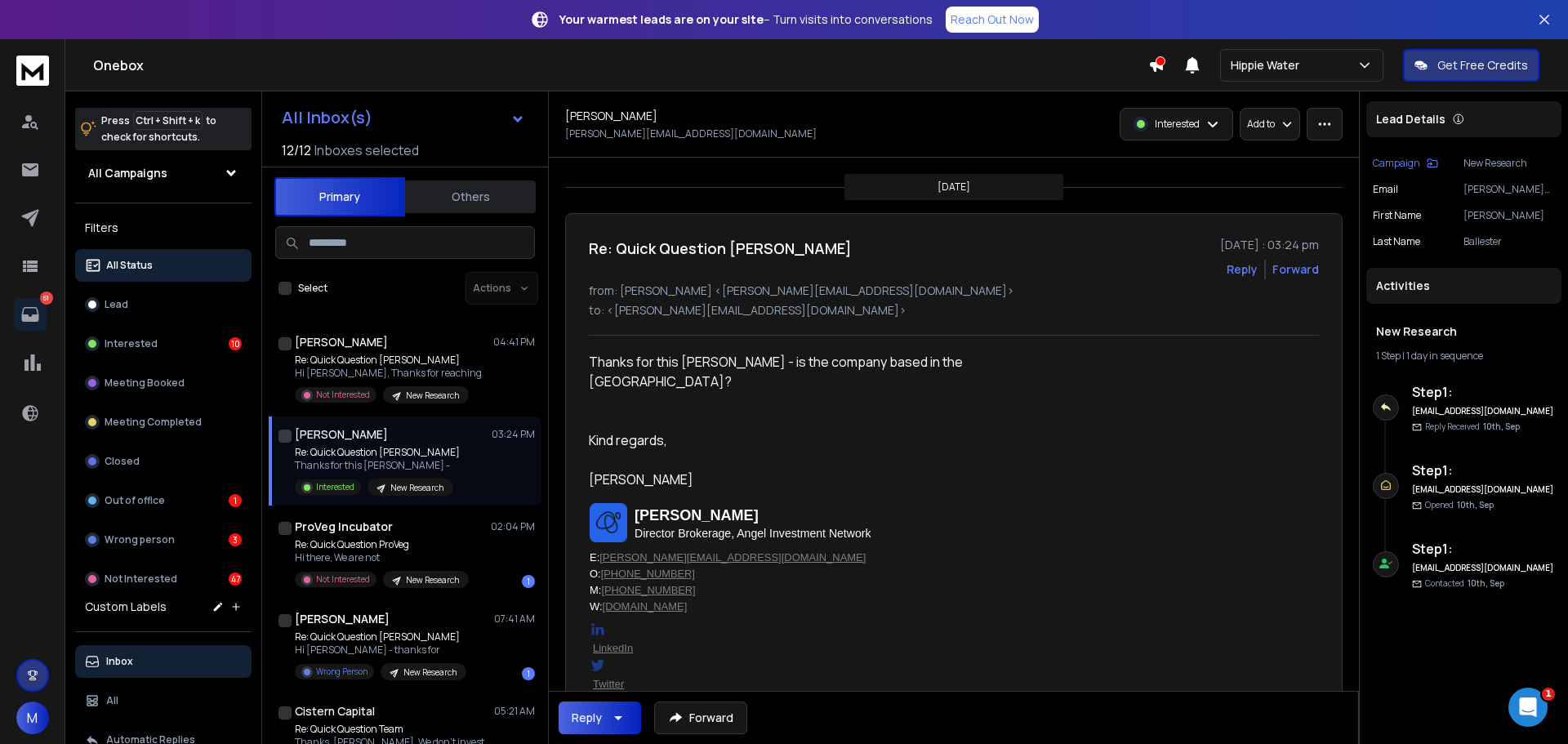
scroll to position [163, 0]
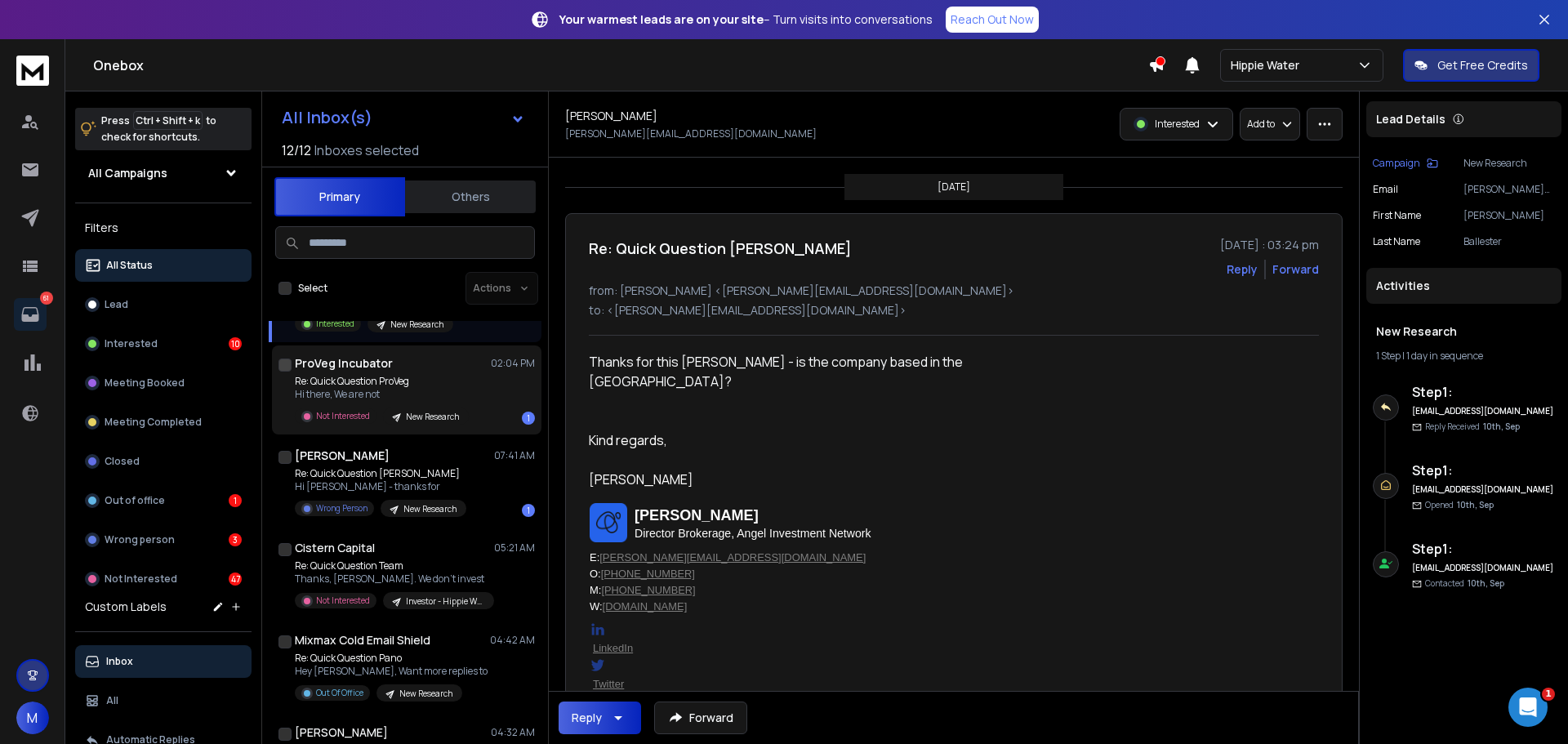
click at [467, 388] on p "Hi there, We are not" at bounding box center [381, 394] width 174 height 13
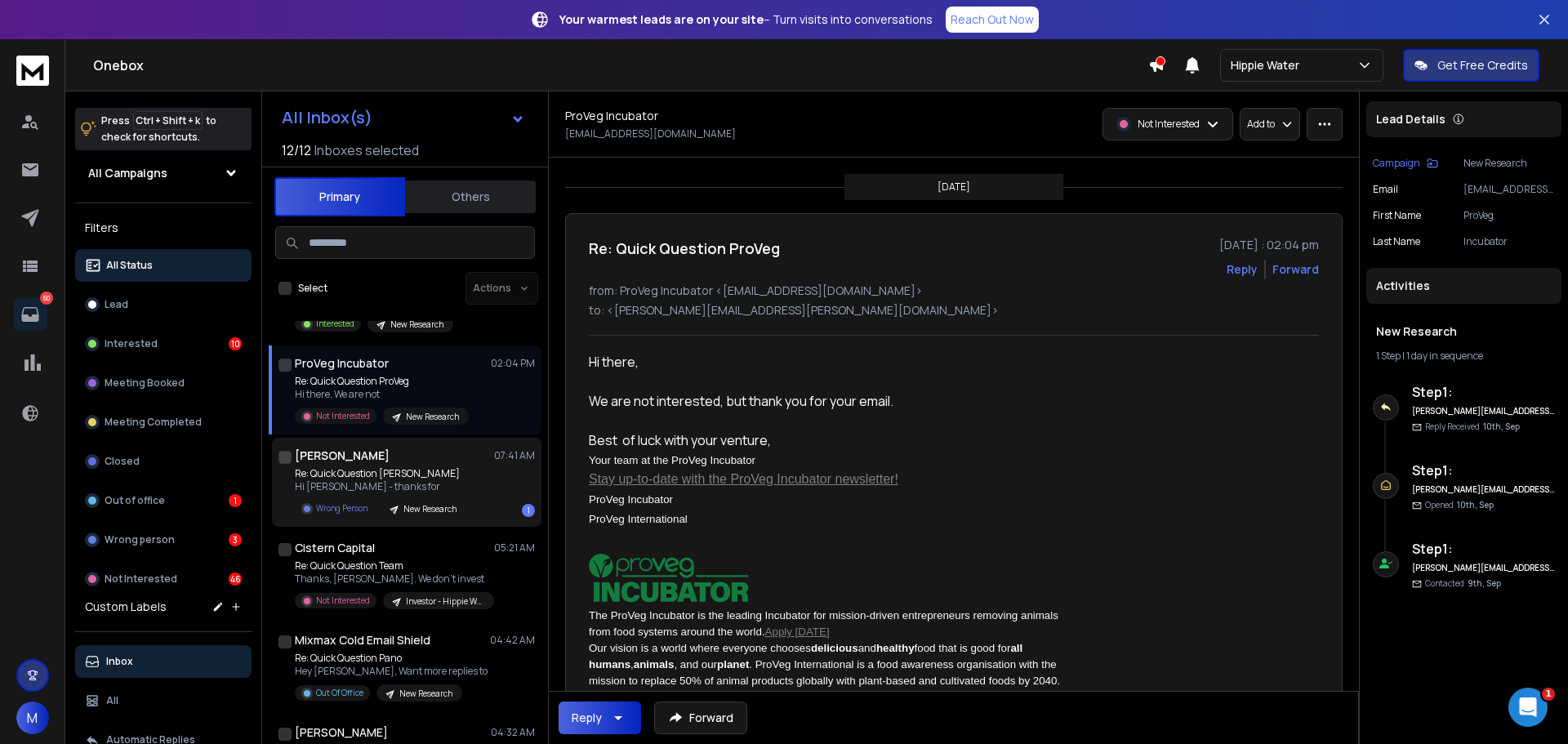
click at [463, 489] on p "Hi Alex - thanks for" at bounding box center [380, 487] width 171 height 13
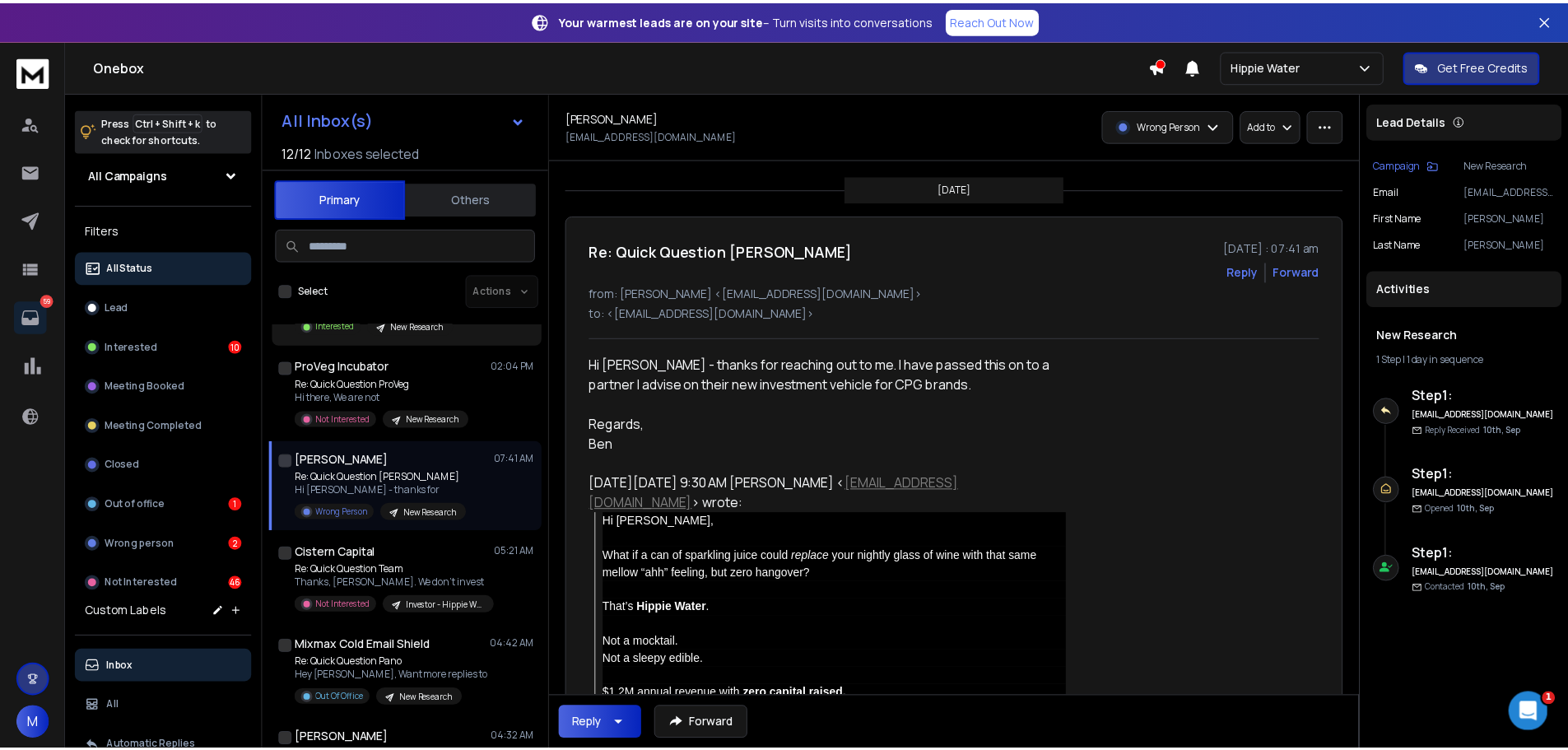
scroll to position [0, 0]
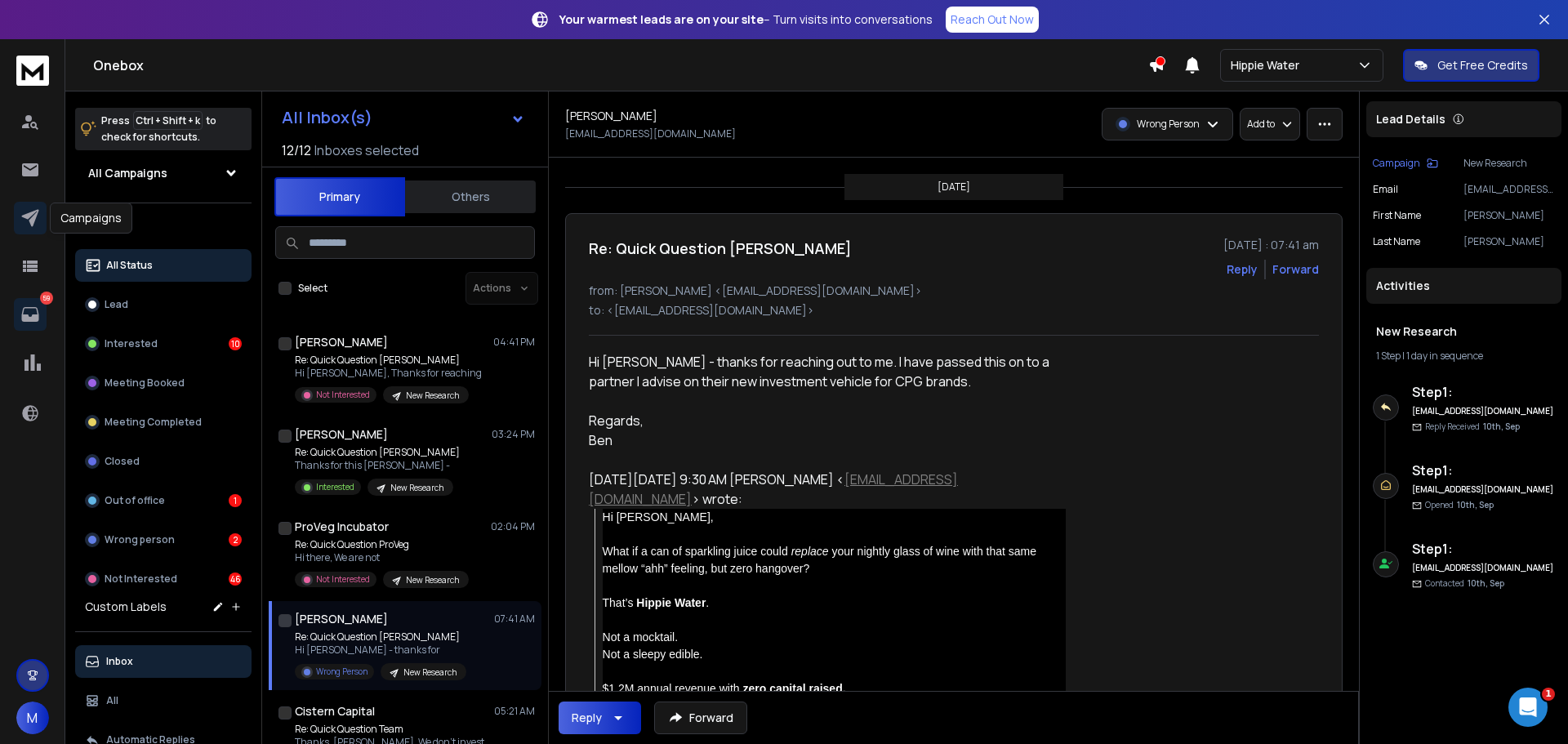
click at [31, 215] on icon at bounding box center [30, 217] width 17 height 17
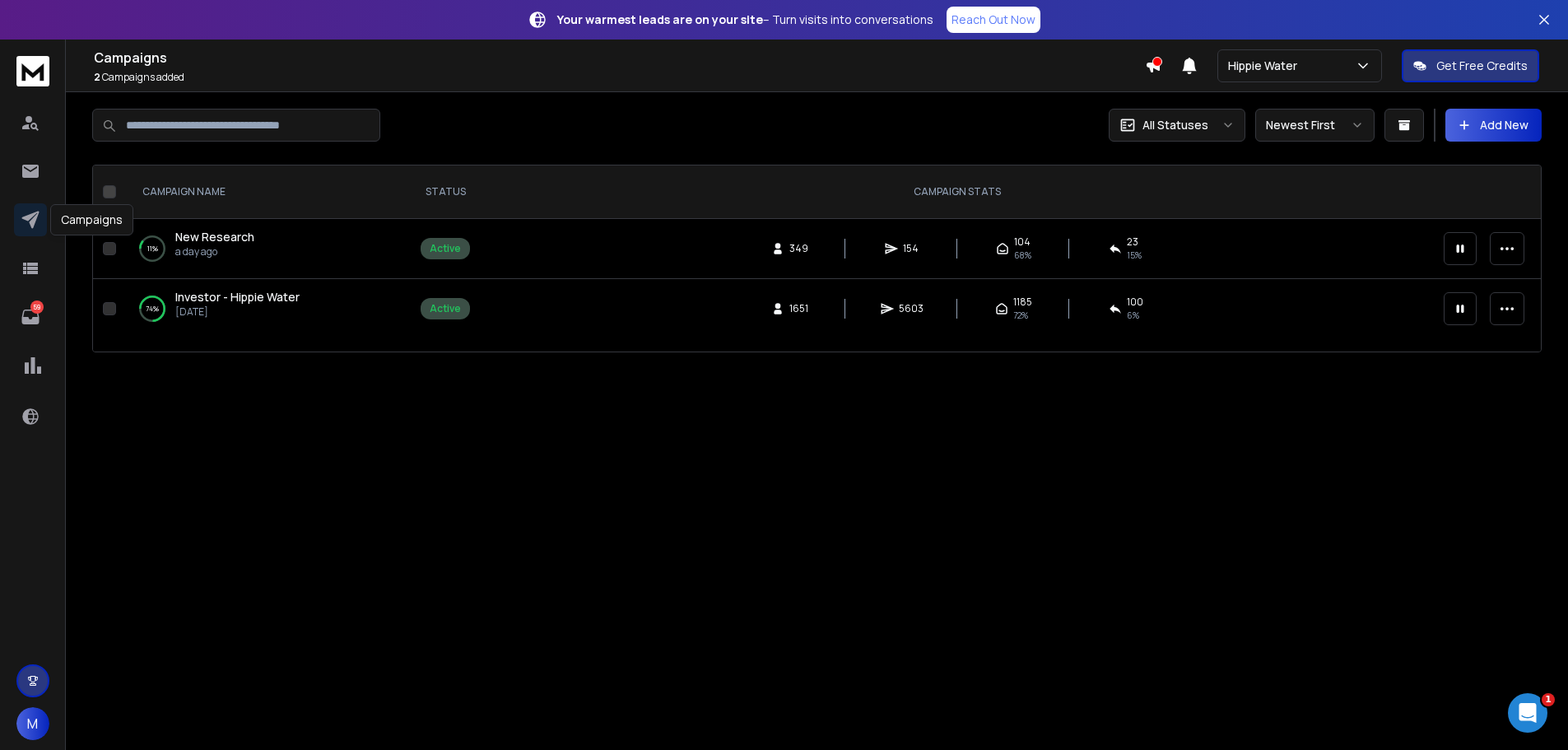
click at [605, 271] on td "349 154 104 68 % 23 15 %" at bounding box center [957, 249] width 954 height 60
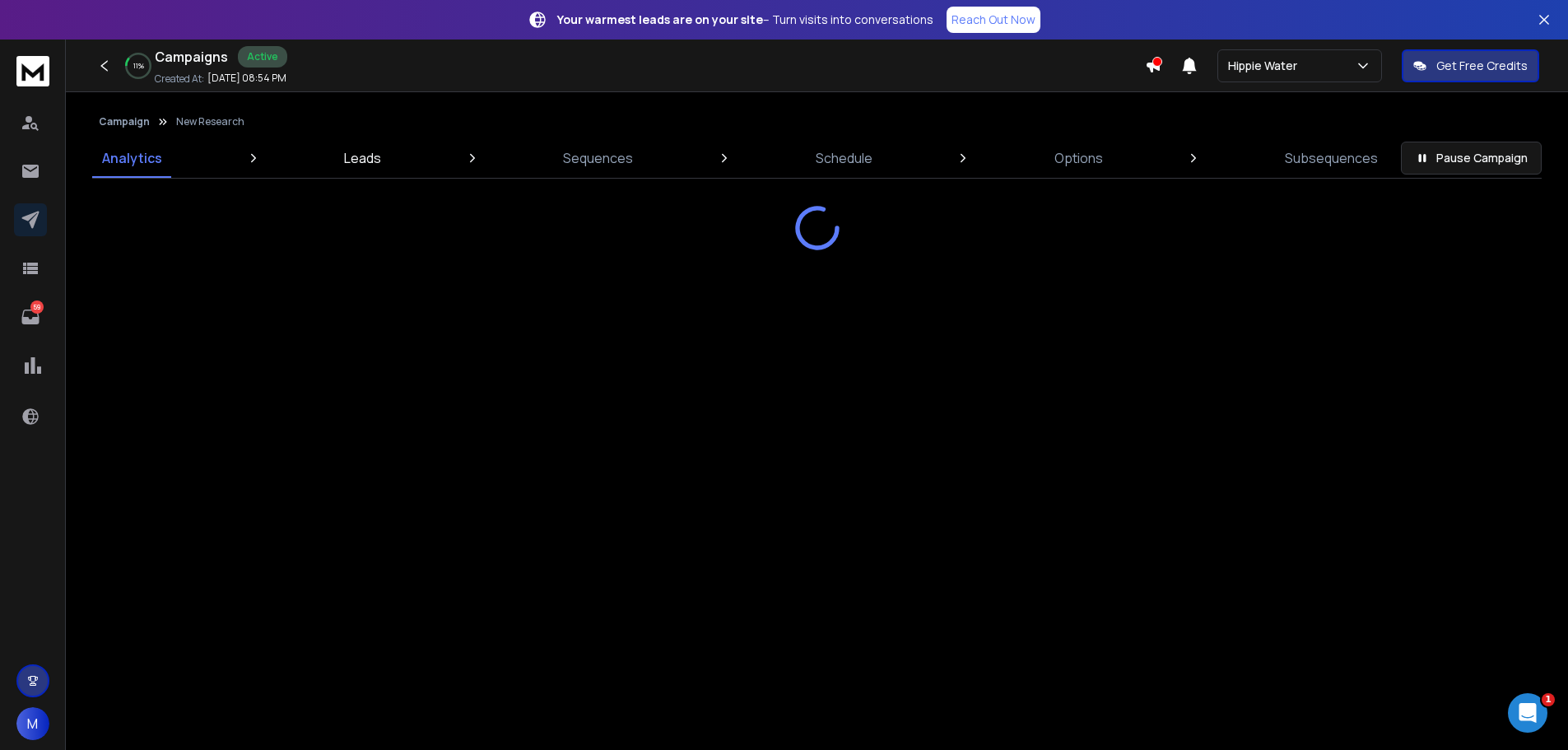
click at [379, 158] on p "Leads" at bounding box center [363, 158] width 37 height 20
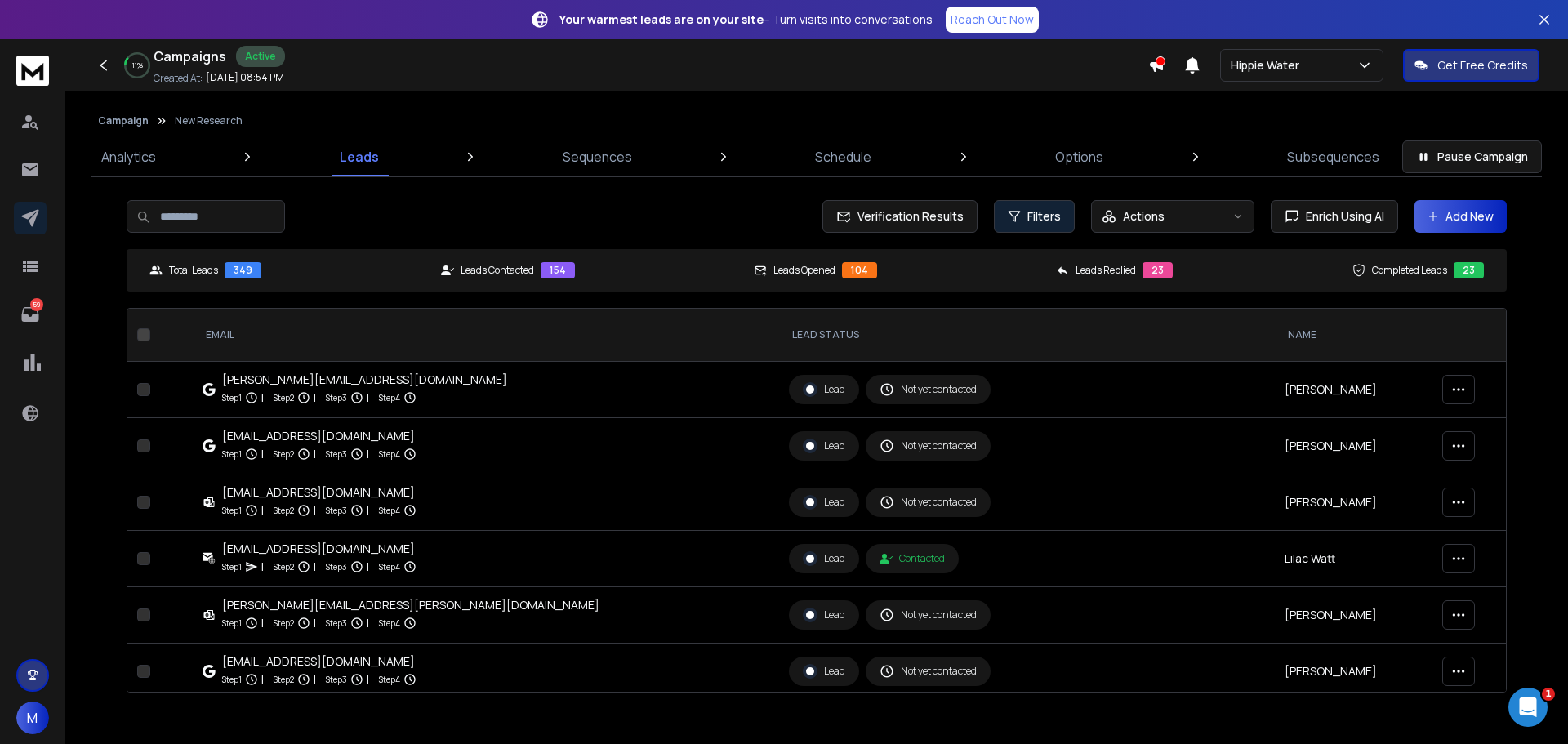
click at [1019, 212] on polygon "button" at bounding box center [1013, 217] width 11 height 10
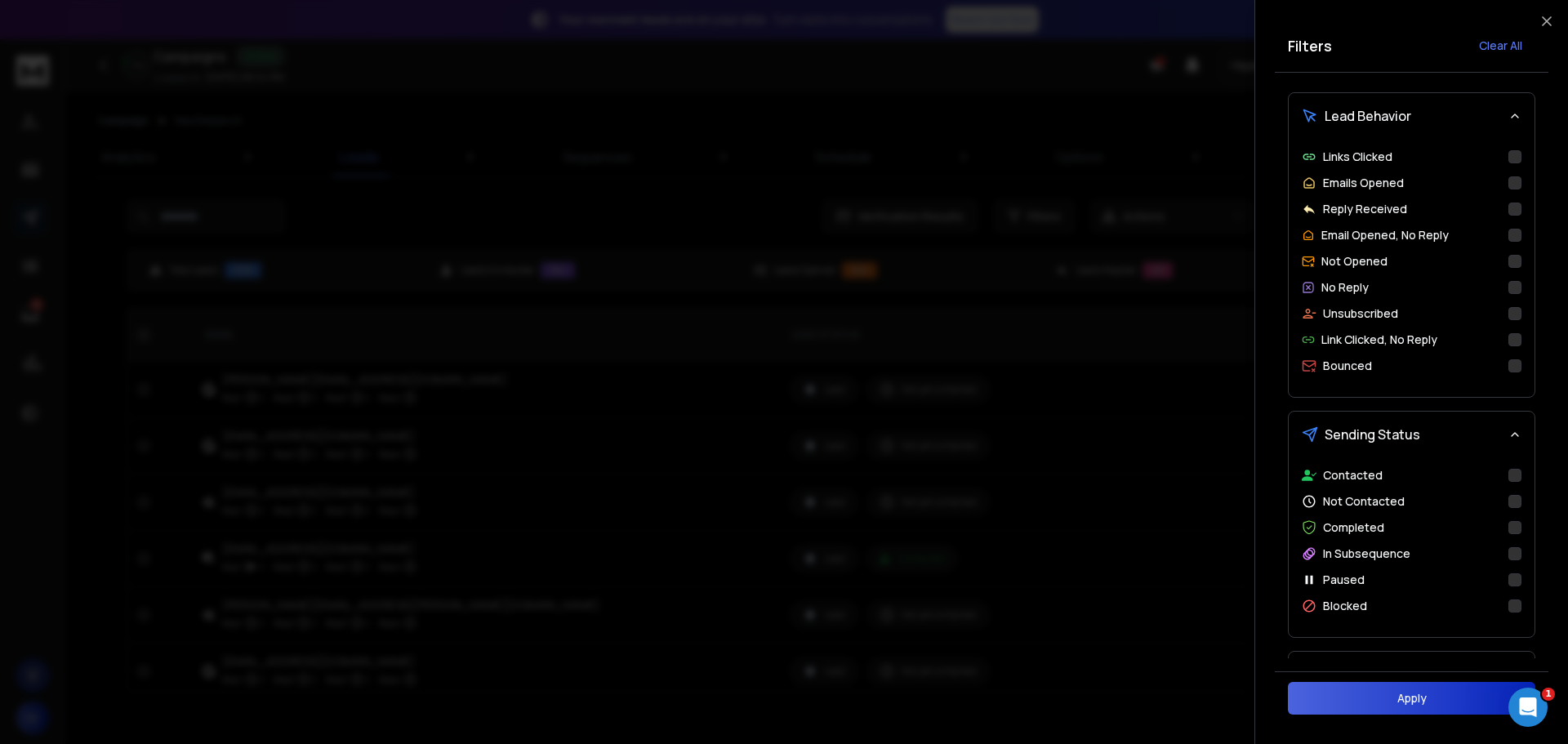
click at [1384, 503] on p "Not Contacted" at bounding box center [1364, 501] width 82 height 17
click at [1508, 503] on button "Not Contacted" at bounding box center [1515, 501] width 13 height 13
drag, startPoint x: 1410, startPoint y: 706, endPoint x: 1413, endPoint y: 698, distance: 8.5
click at [1411, 706] on button "Apply" at bounding box center [1411, 697] width 247 height 32
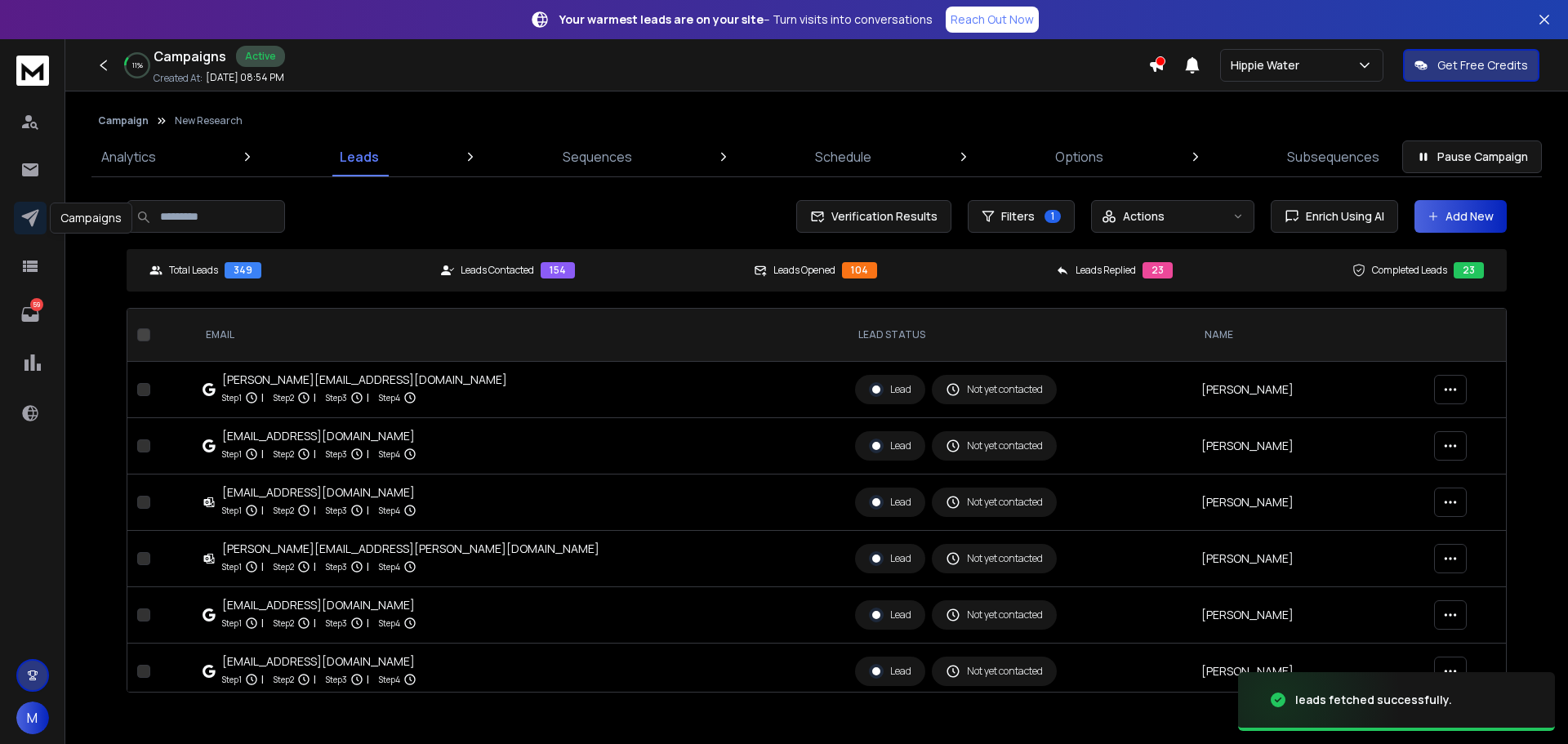
click at [31, 219] on icon at bounding box center [30, 217] width 17 height 17
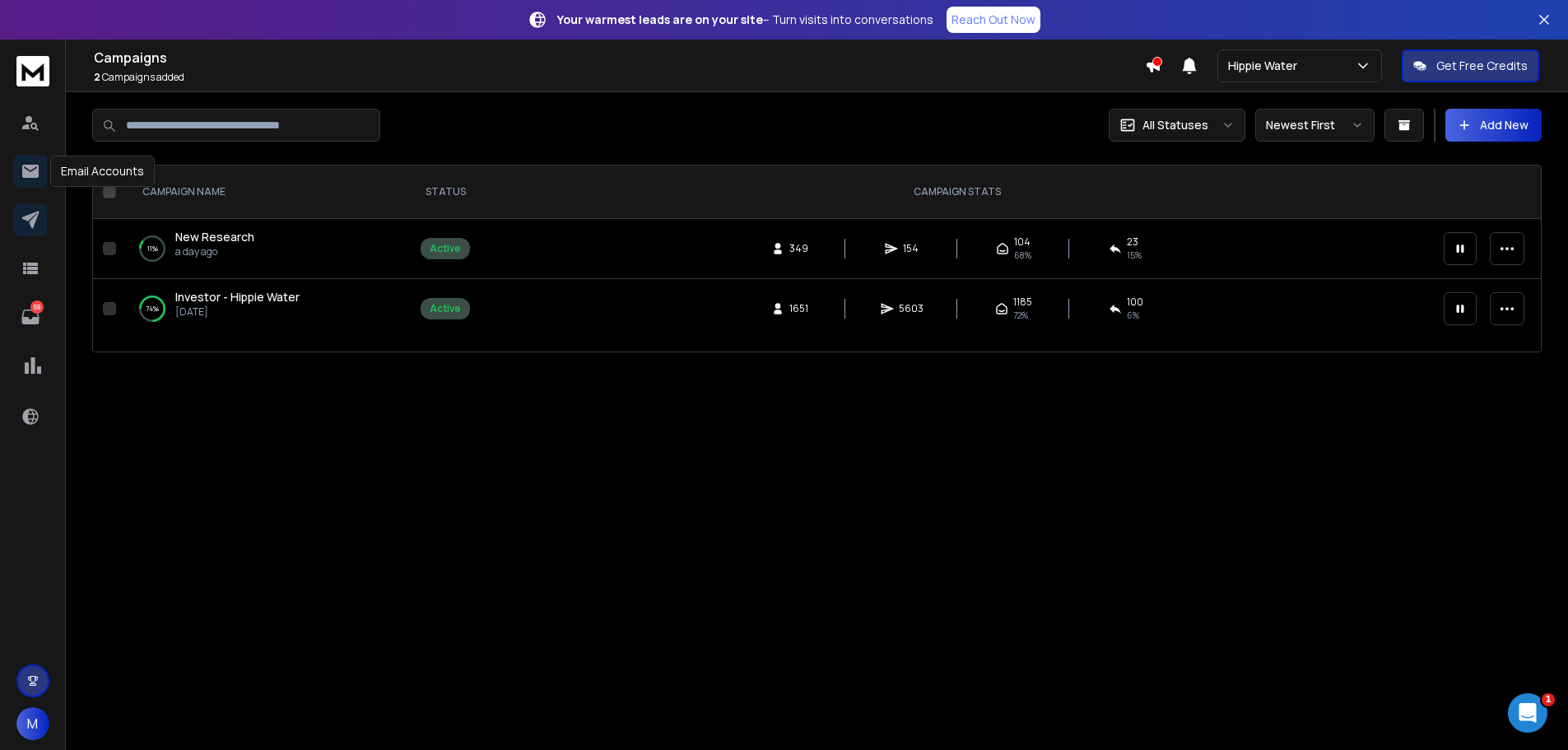
click at [22, 172] on icon at bounding box center [31, 172] width 20 height 20
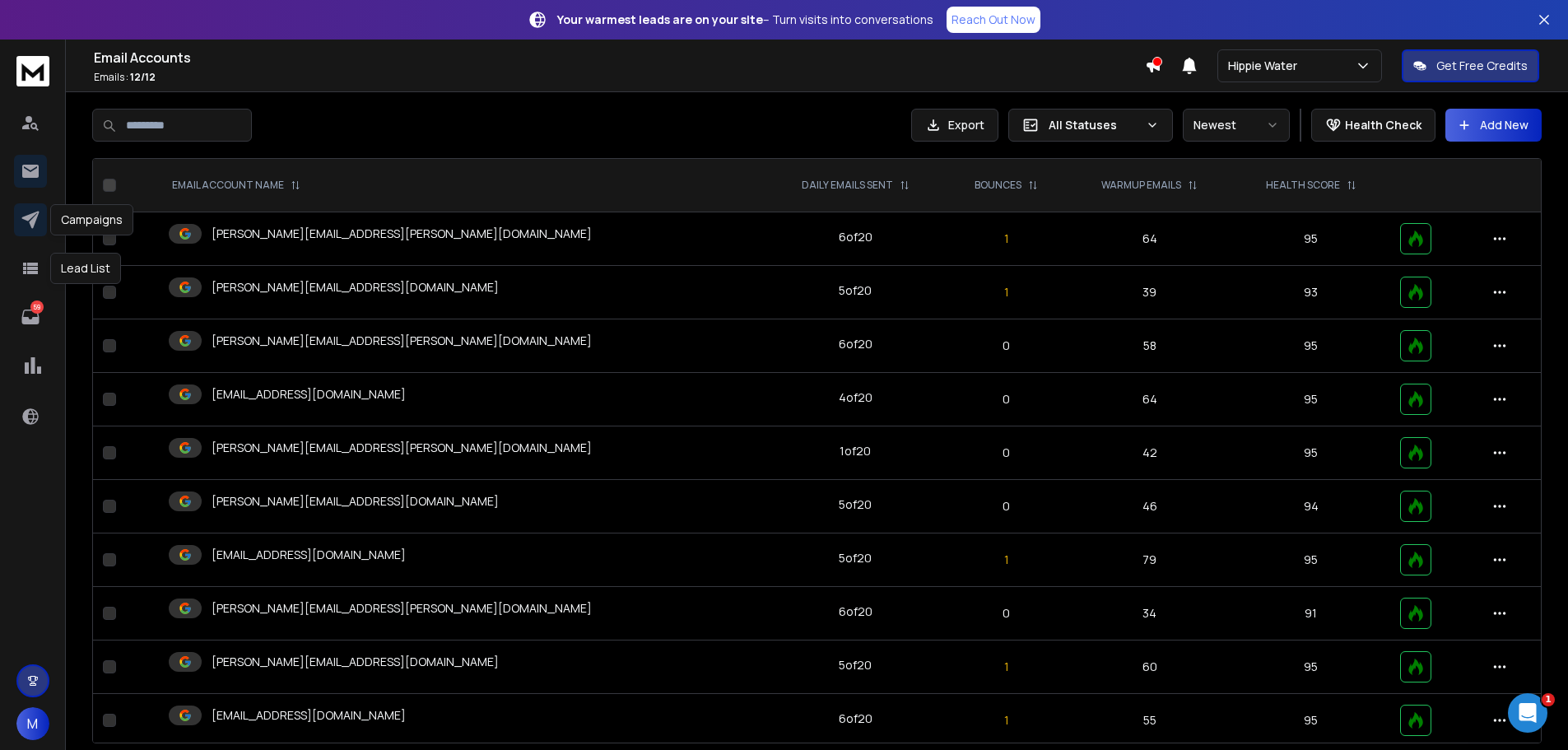
click at [24, 212] on icon at bounding box center [31, 220] width 20 height 20
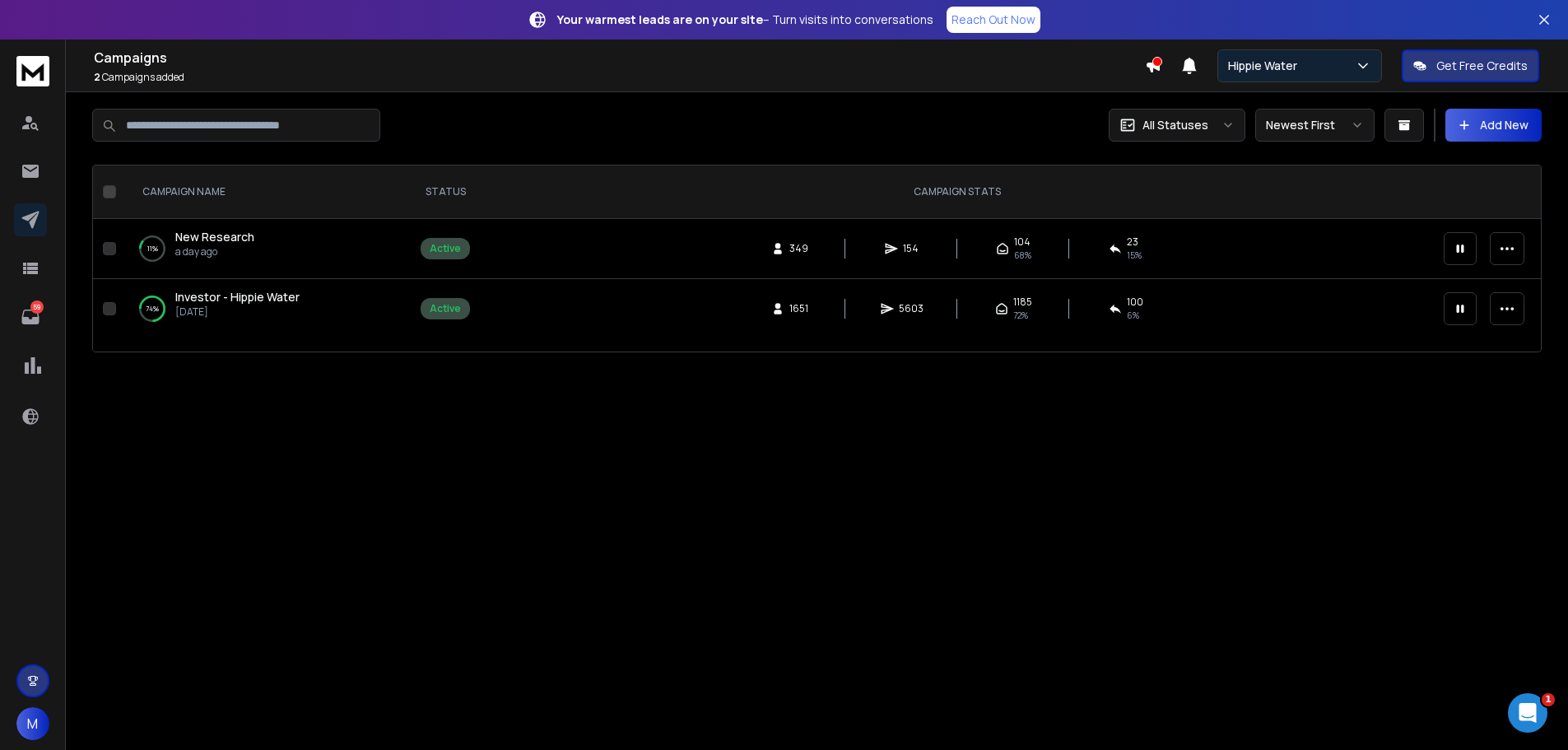
click at [1312, 71] on div "Hippie Water" at bounding box center [1300, 66] width 143 height 17
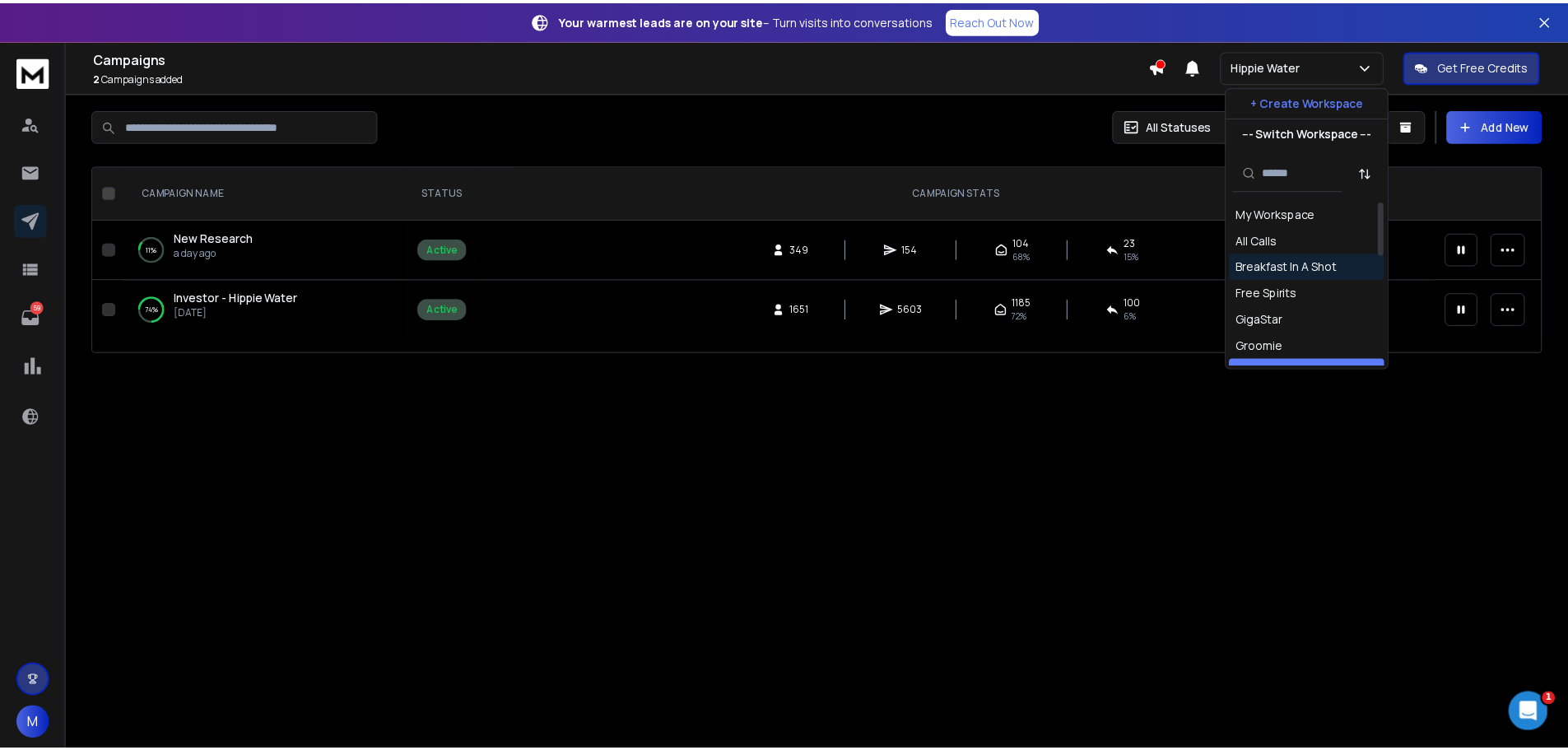
scroll to position [82, 0]
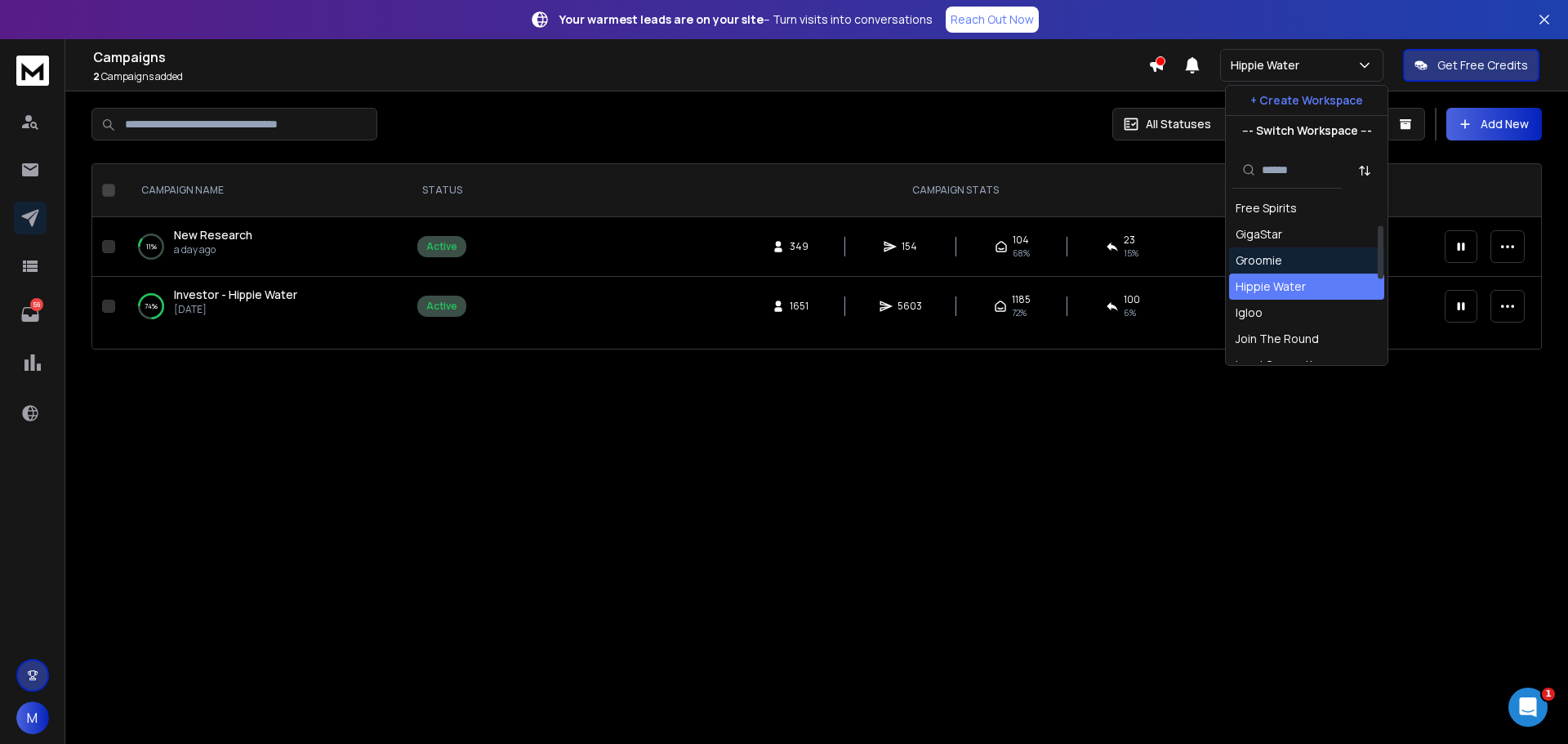
click at [1318, 261] on div "Groomie" at bounding box center [1307, 260] width 155 height 26
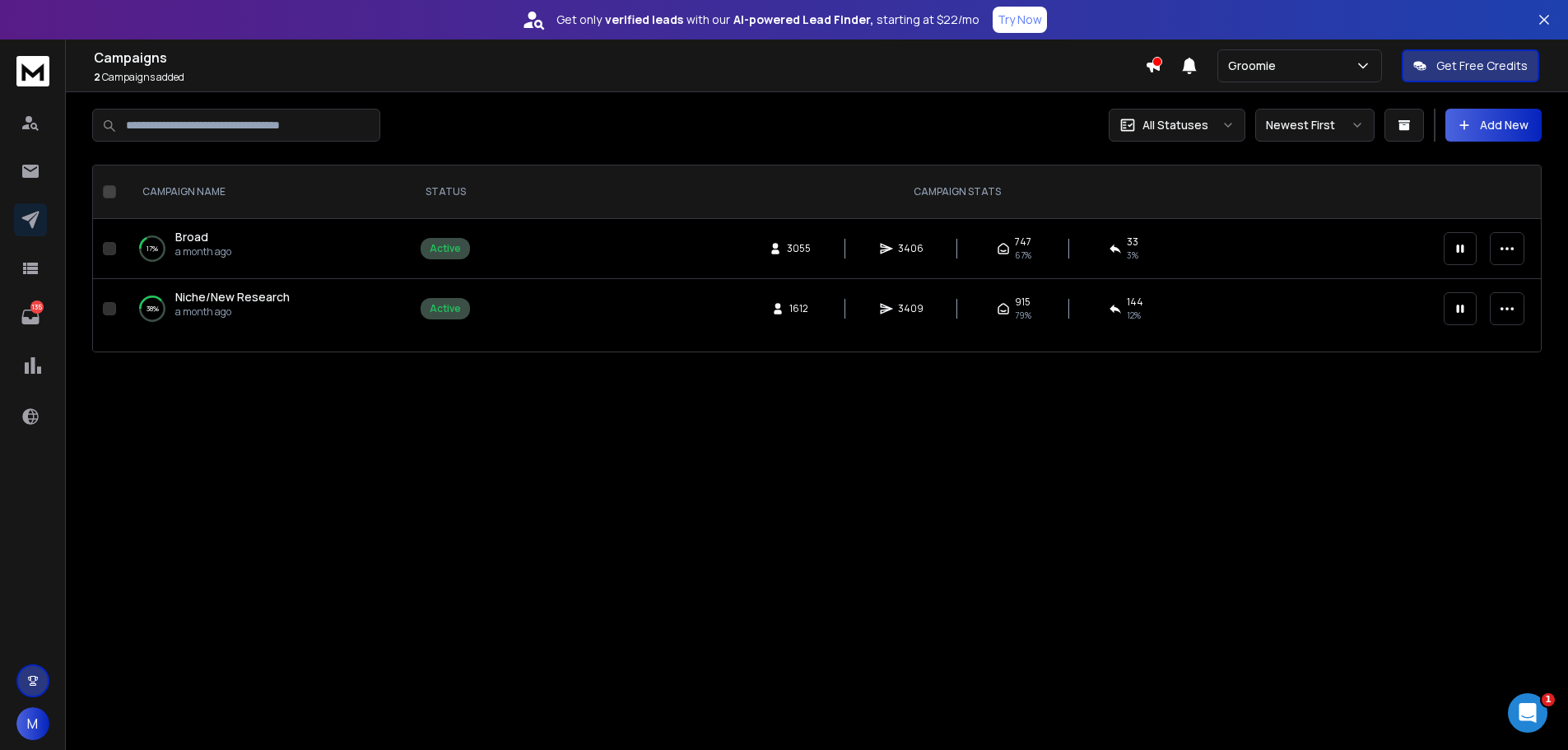
click at [606, 305] on div "1612 3409 915 79 % 144 12 %" at bounding box center [957, 308] width 934 height 27
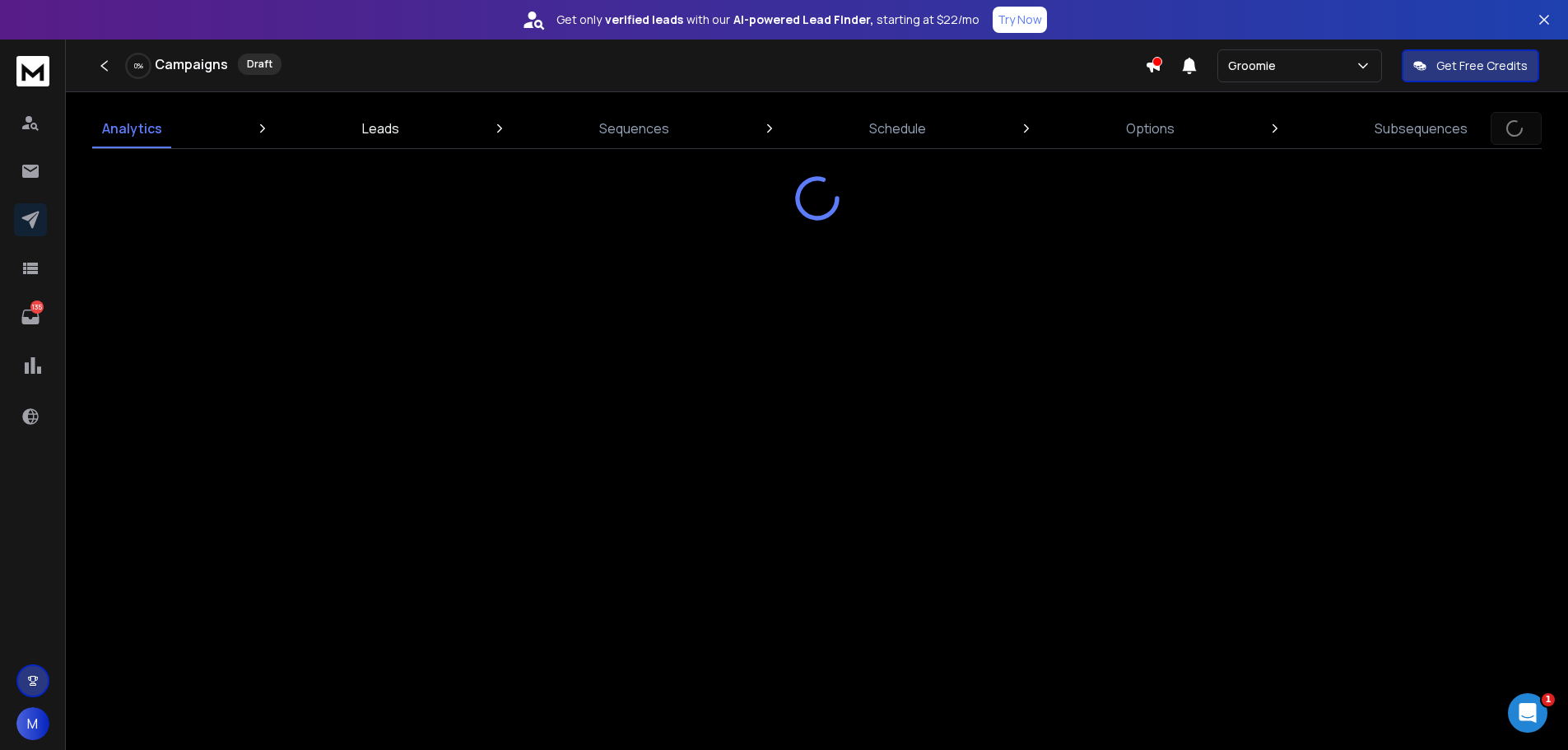
click at [393, 132] on p "Leads" at bounding box center [380, 128] width 37 height 20
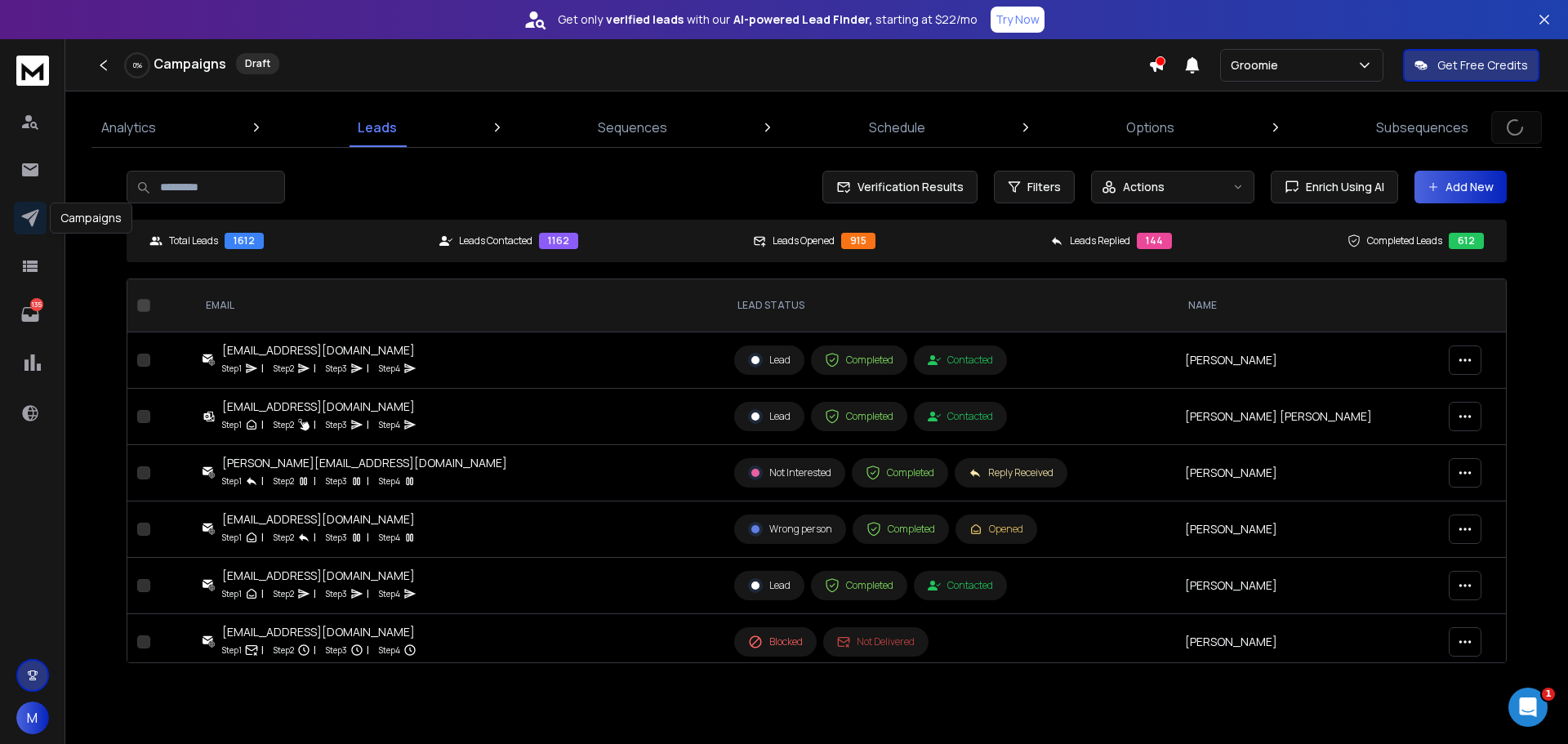
click at [28, 225] on icon at bounding box center [31, 218] width 20 height 20
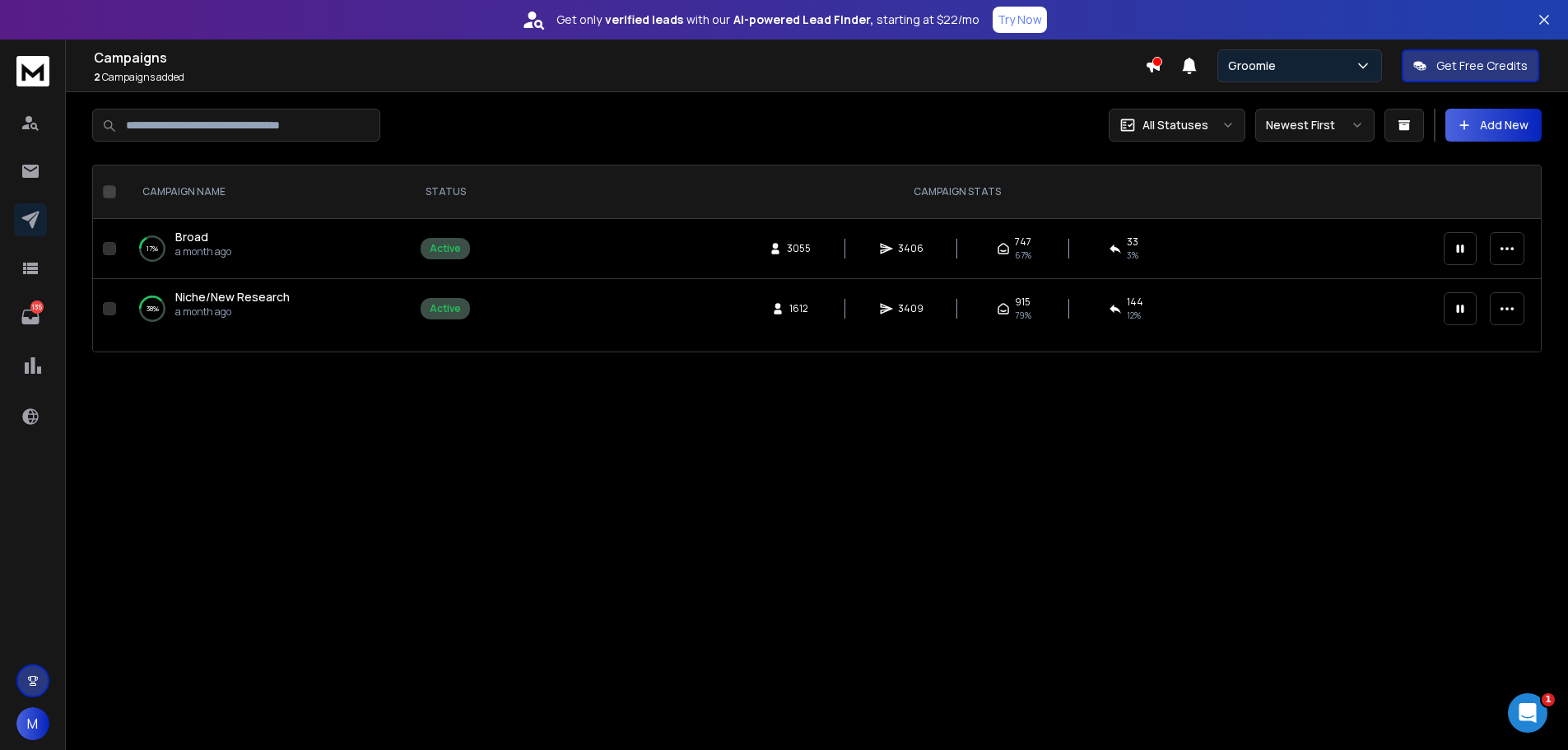
click at [1285, 63] on div "Groomie" at bounding box center [1300, 66] width 143 height 17
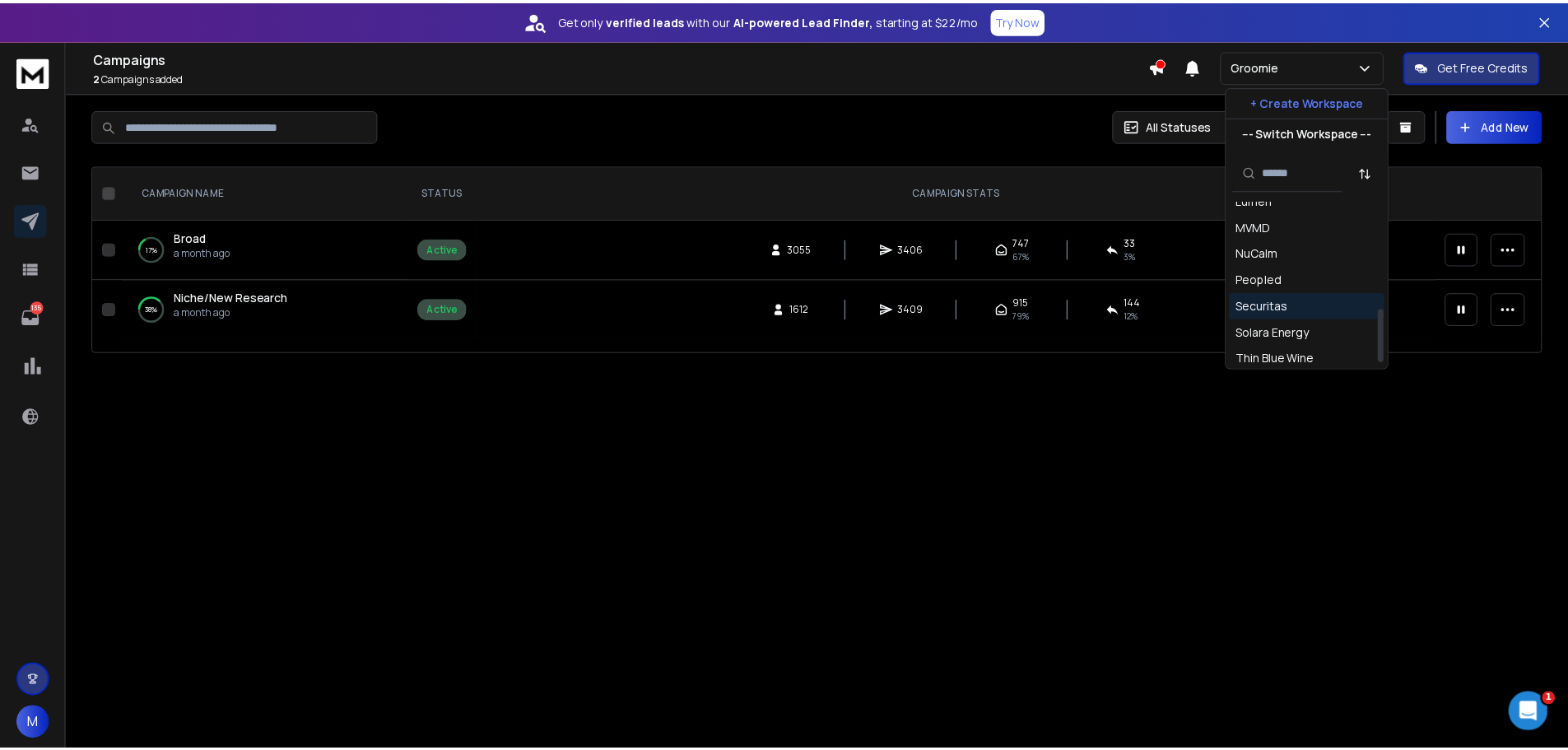
scroll to position [336, 0]
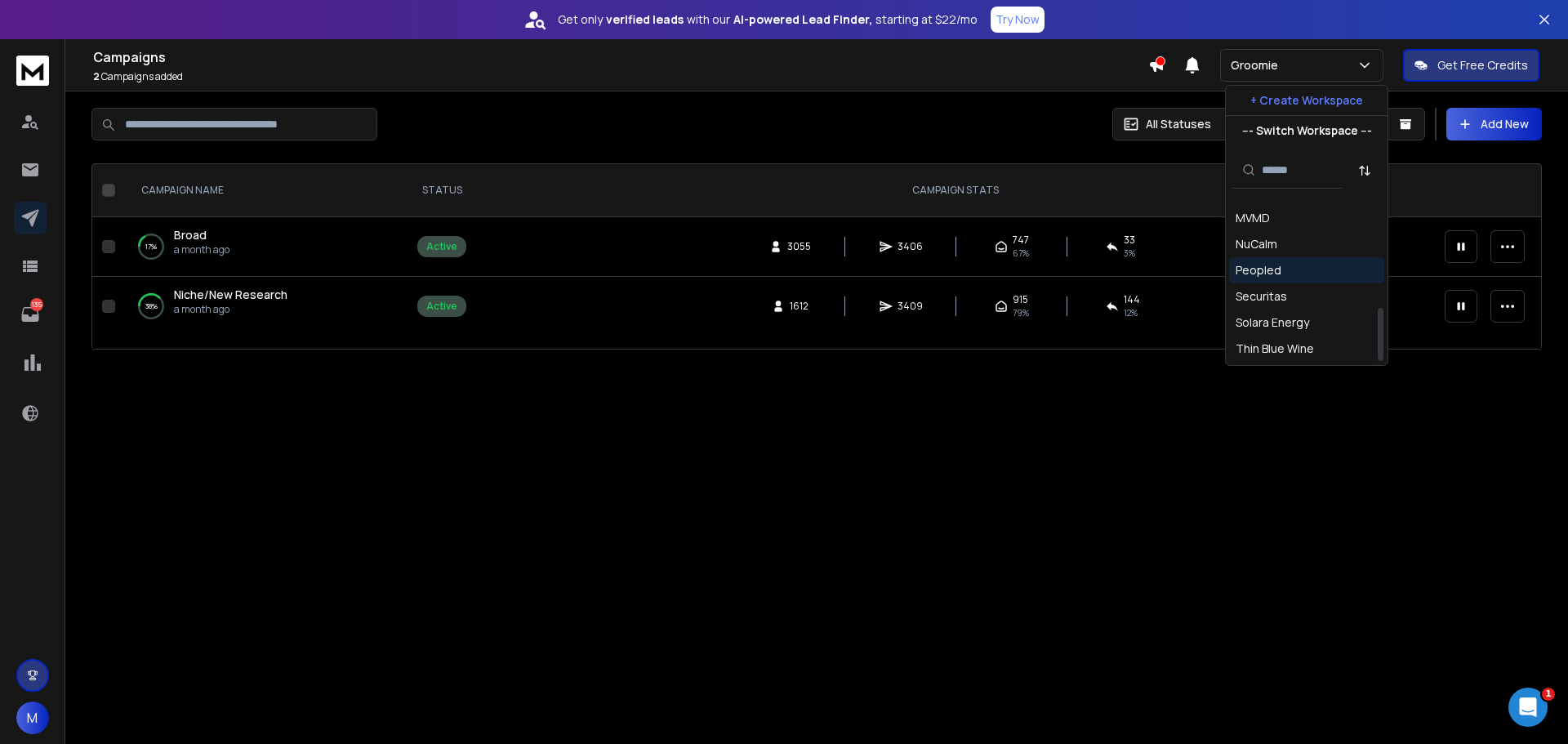
click at [1290, 266] on div "Peopled" at bounding box center [1307, 270] width 155 height 26
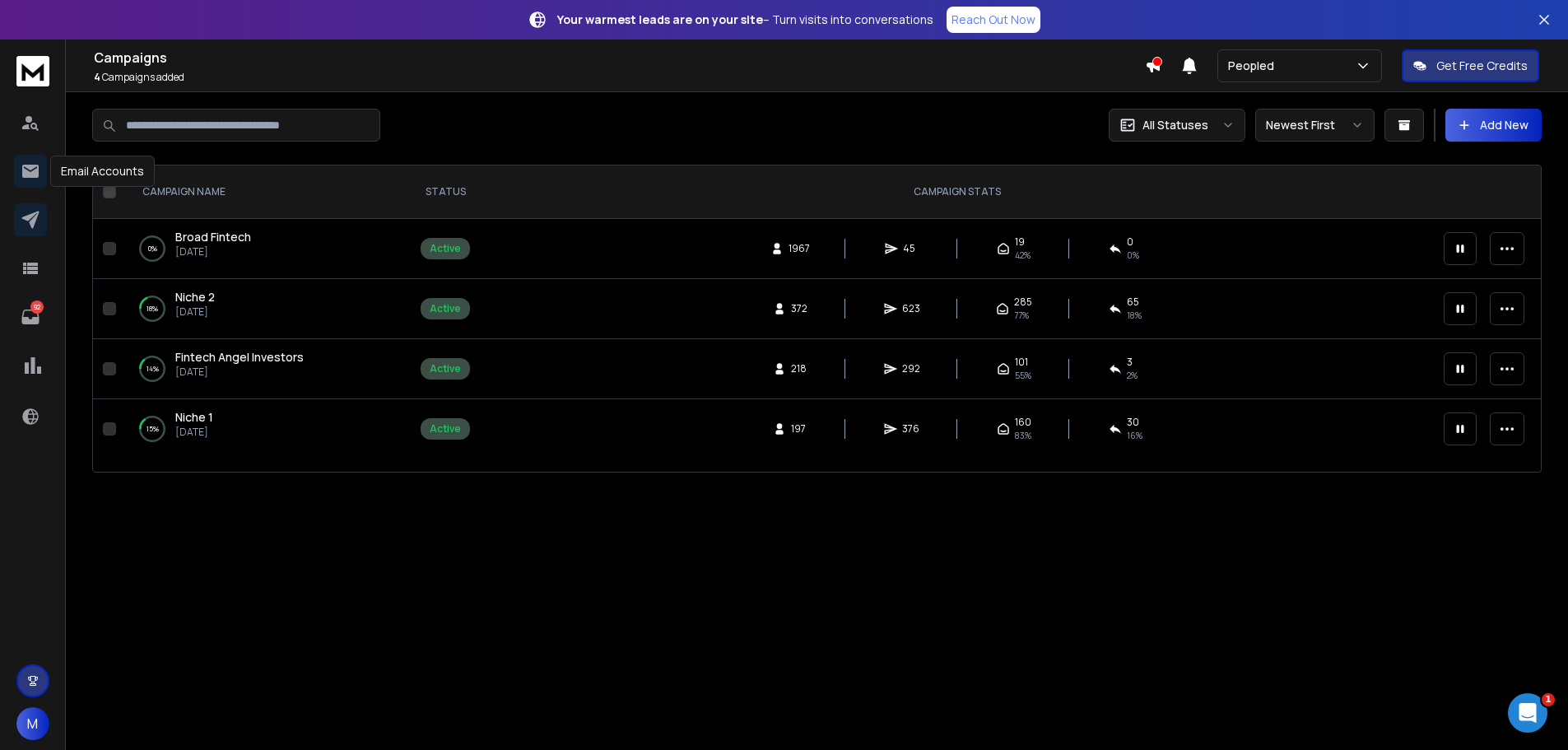
click at [25, 174] on icon at bounding box center [31, 171] width 17 height 13
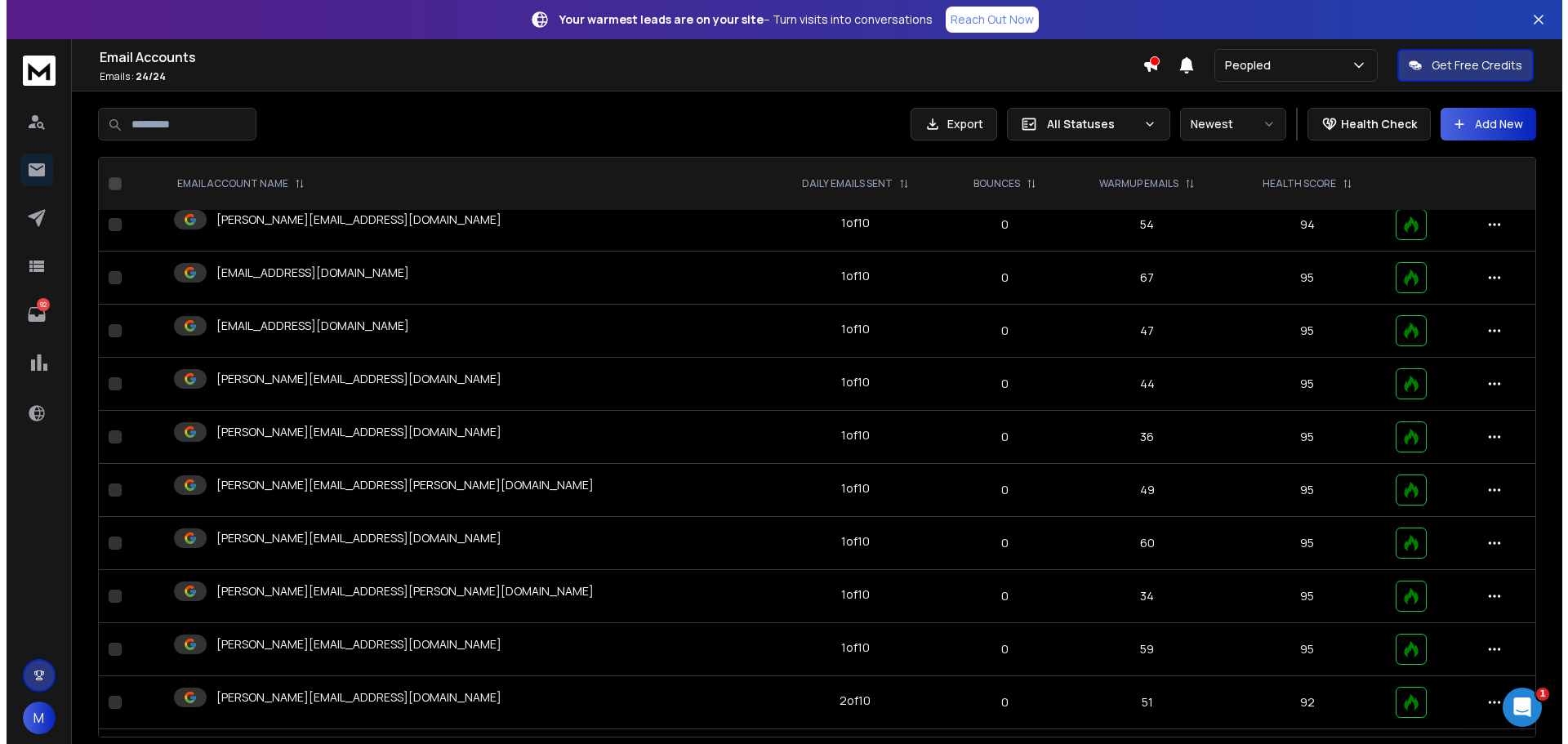
scroll to position [327, 0]
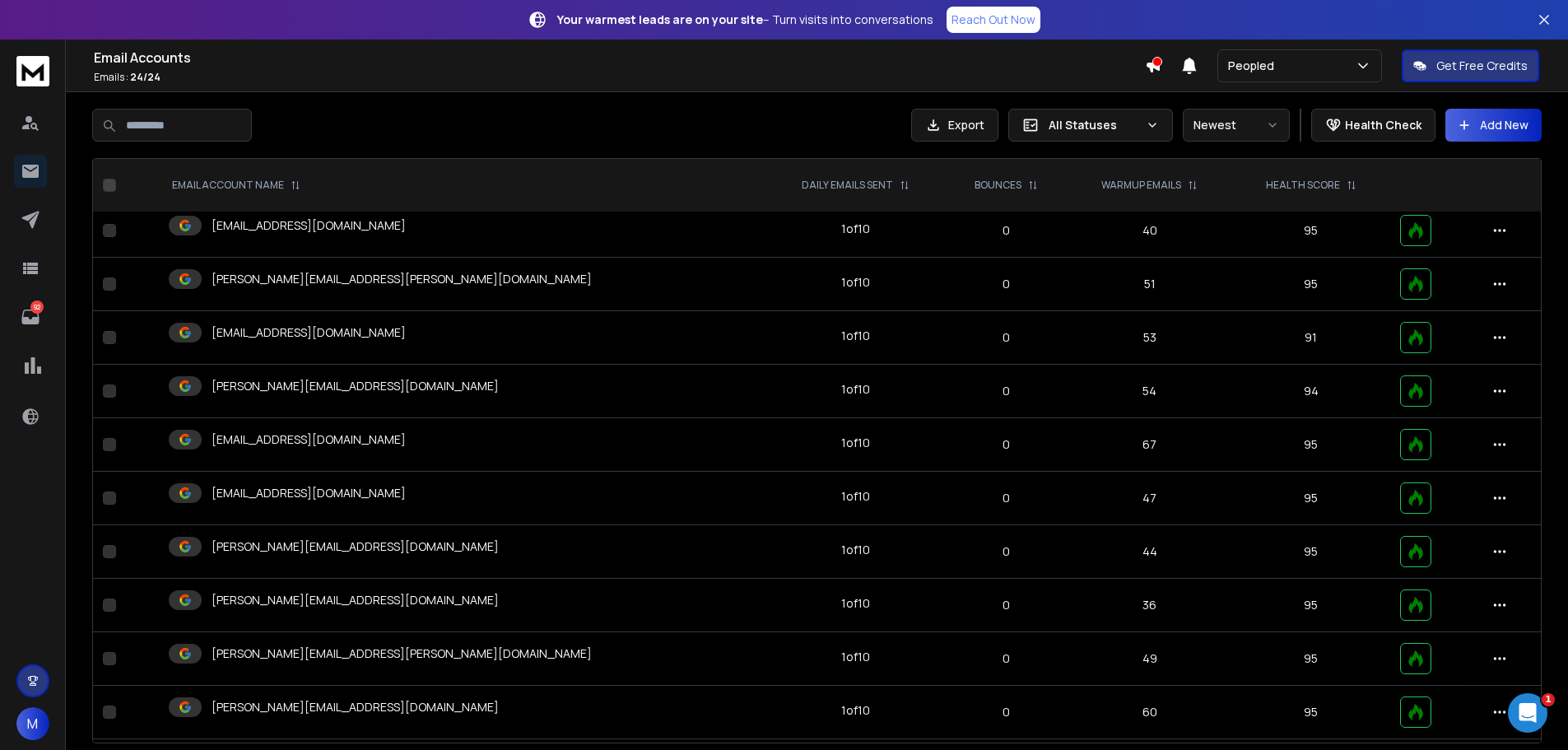
click at [569, 335] on div "anthonybunnell@peopledaccess.com" at bounding box center [461, 332] width 586 height 20
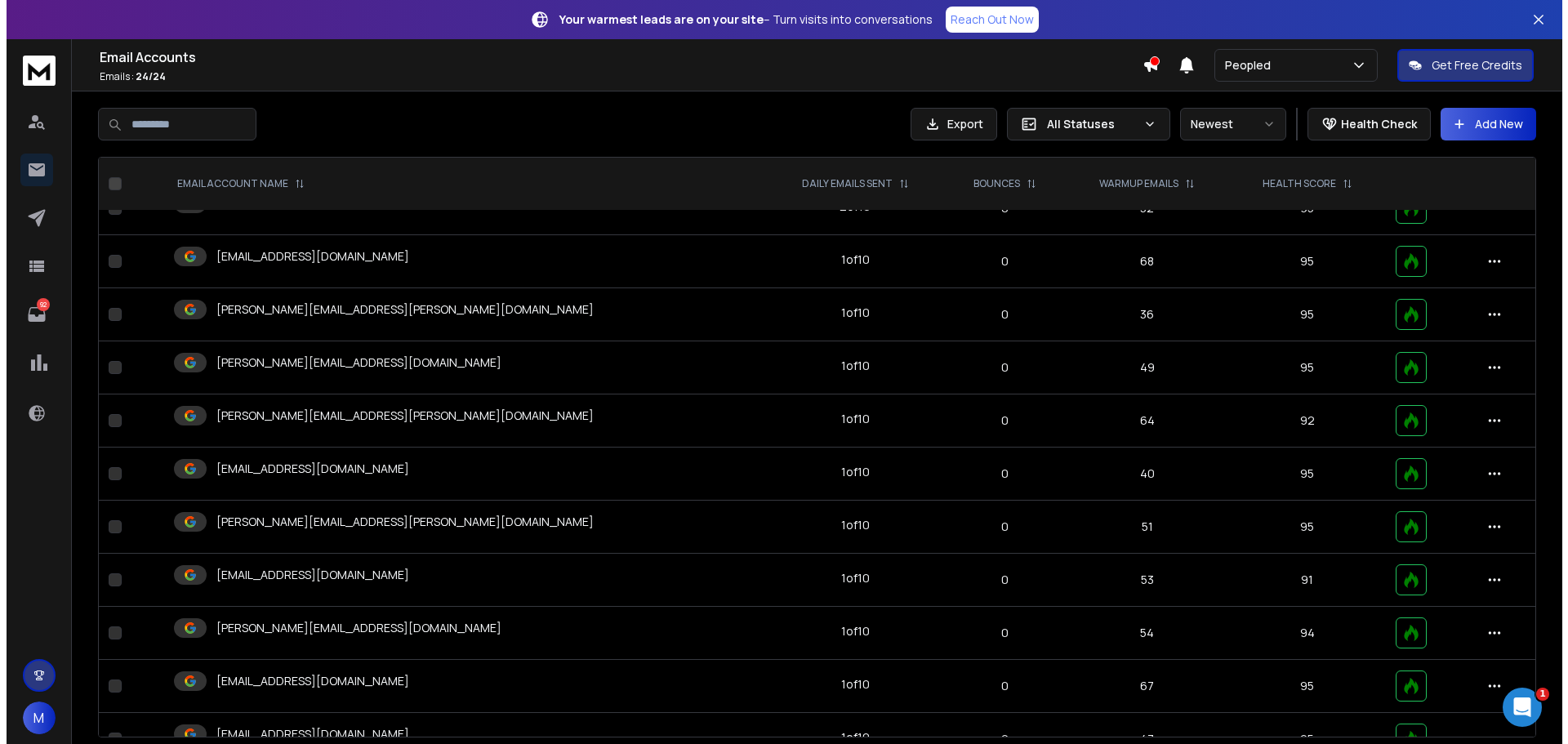
scroll to position [0, 0]
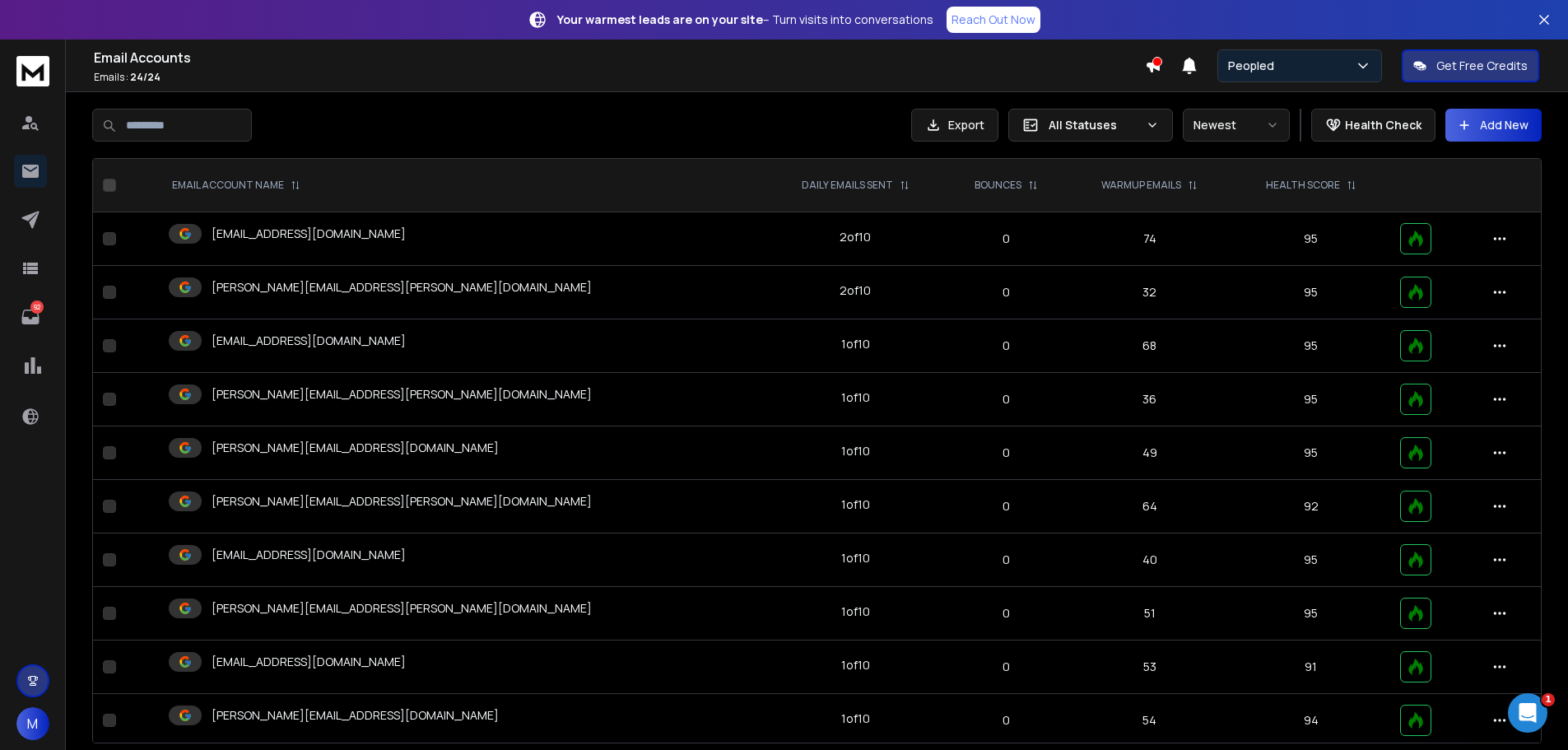
click at [1250, 75] on button "Peopled" at bounding box center [1299, 65] width 164 height 32
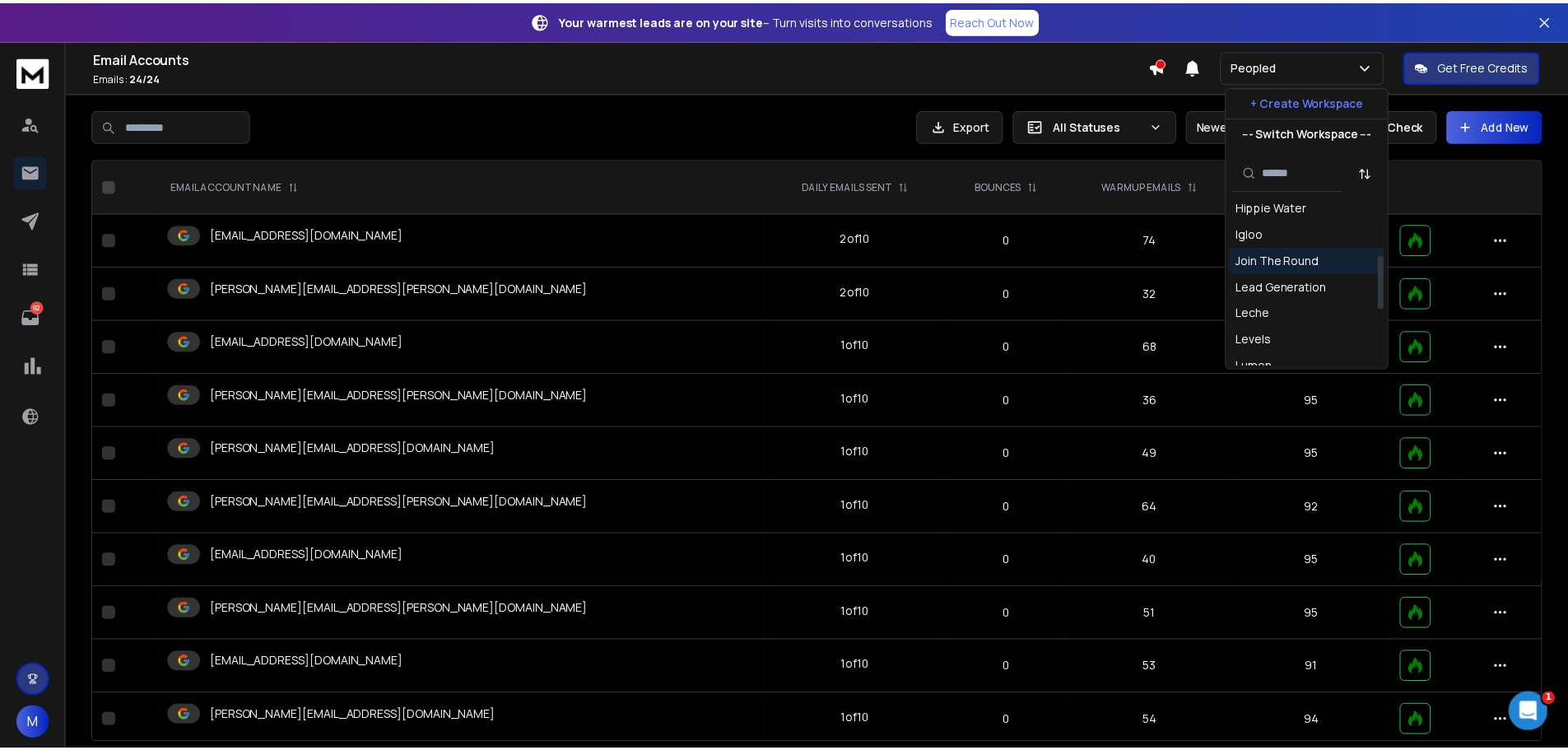
scroll to position [247, 0]
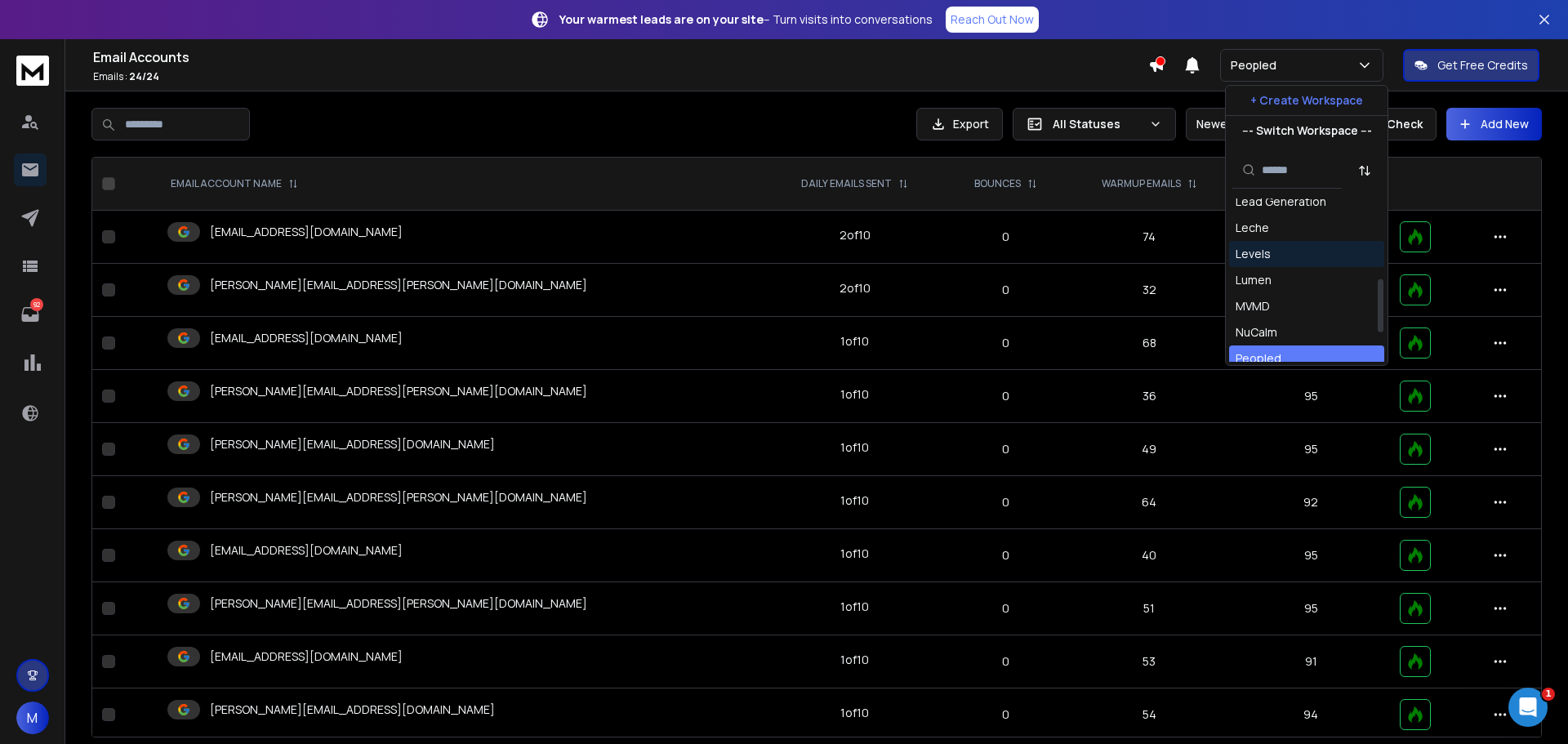
click at [1313, 258] on div "Levels" at bounding box center [1307, 254] width 155 height 26
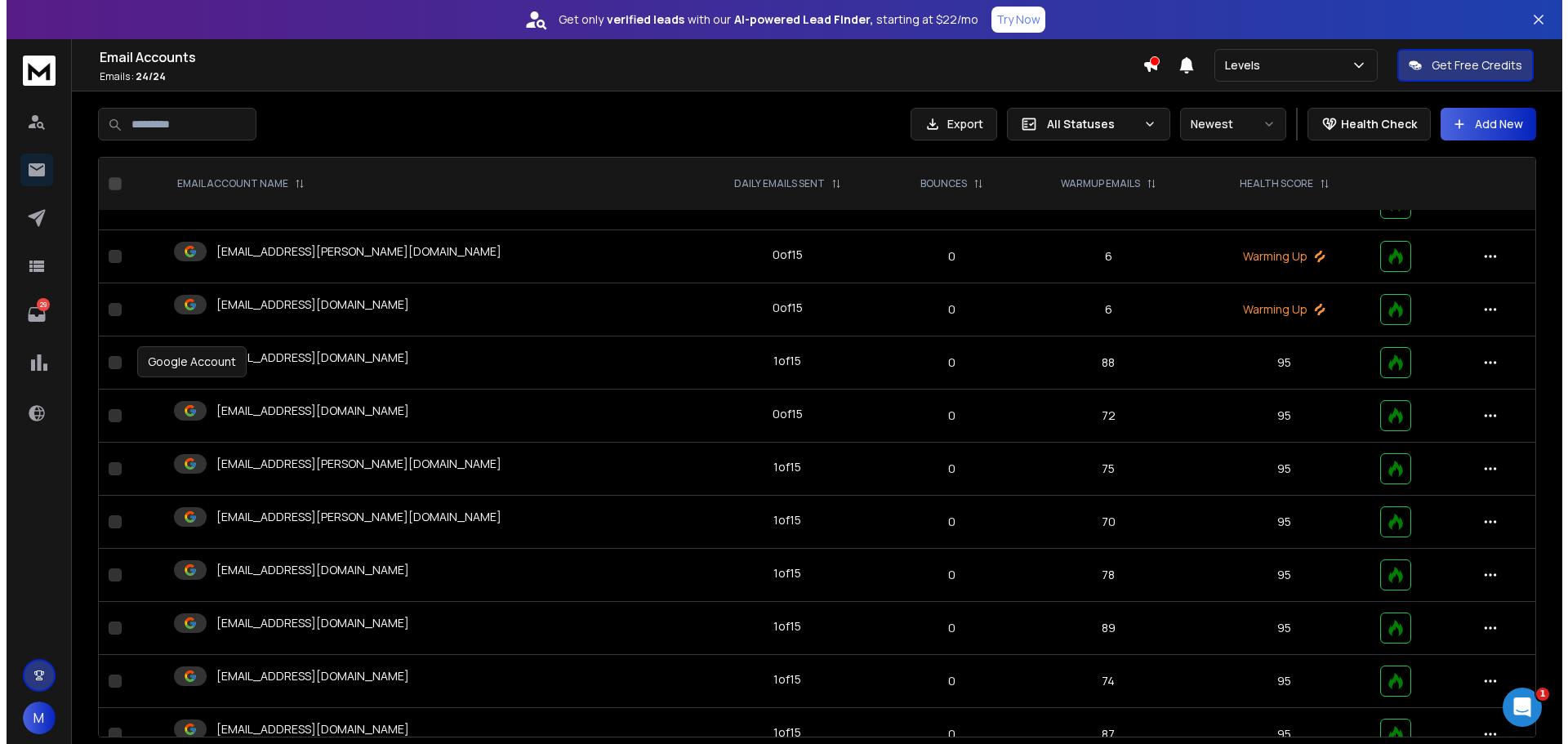
scroll to position [107, 0]
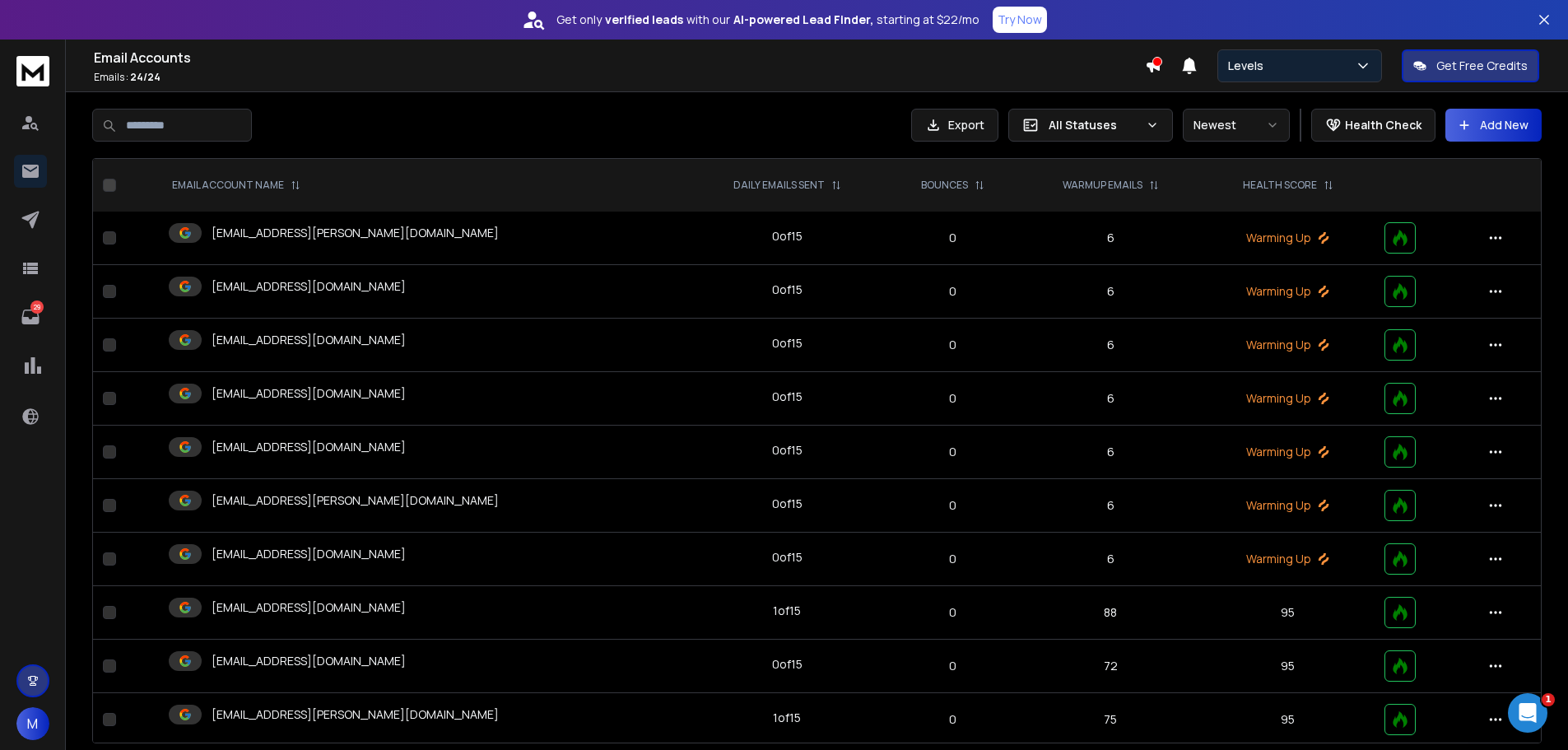
click at [1278, 69] on div "Levels" at bounding box center [1300, 66] width 143 height 17
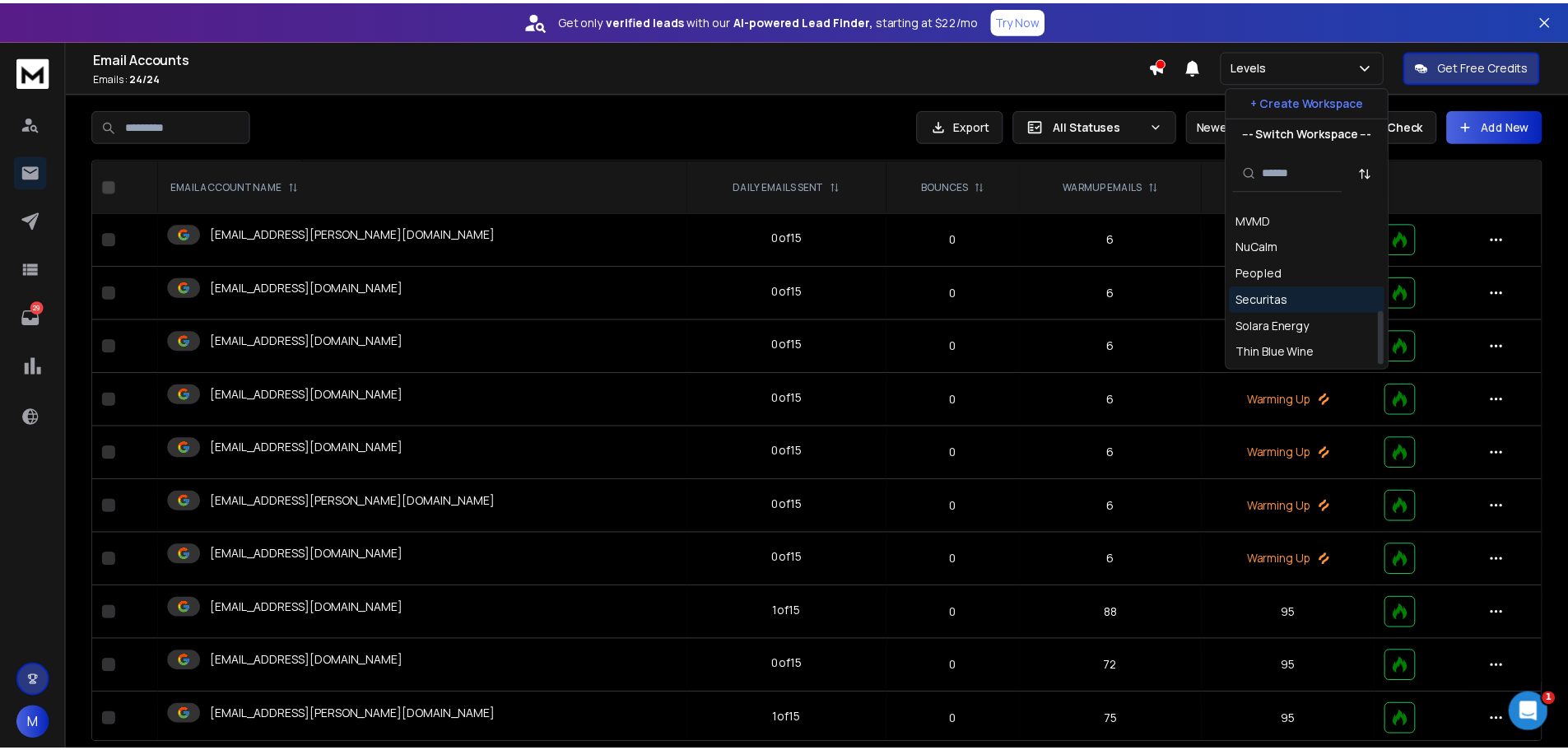
scroll to position [89, 0]
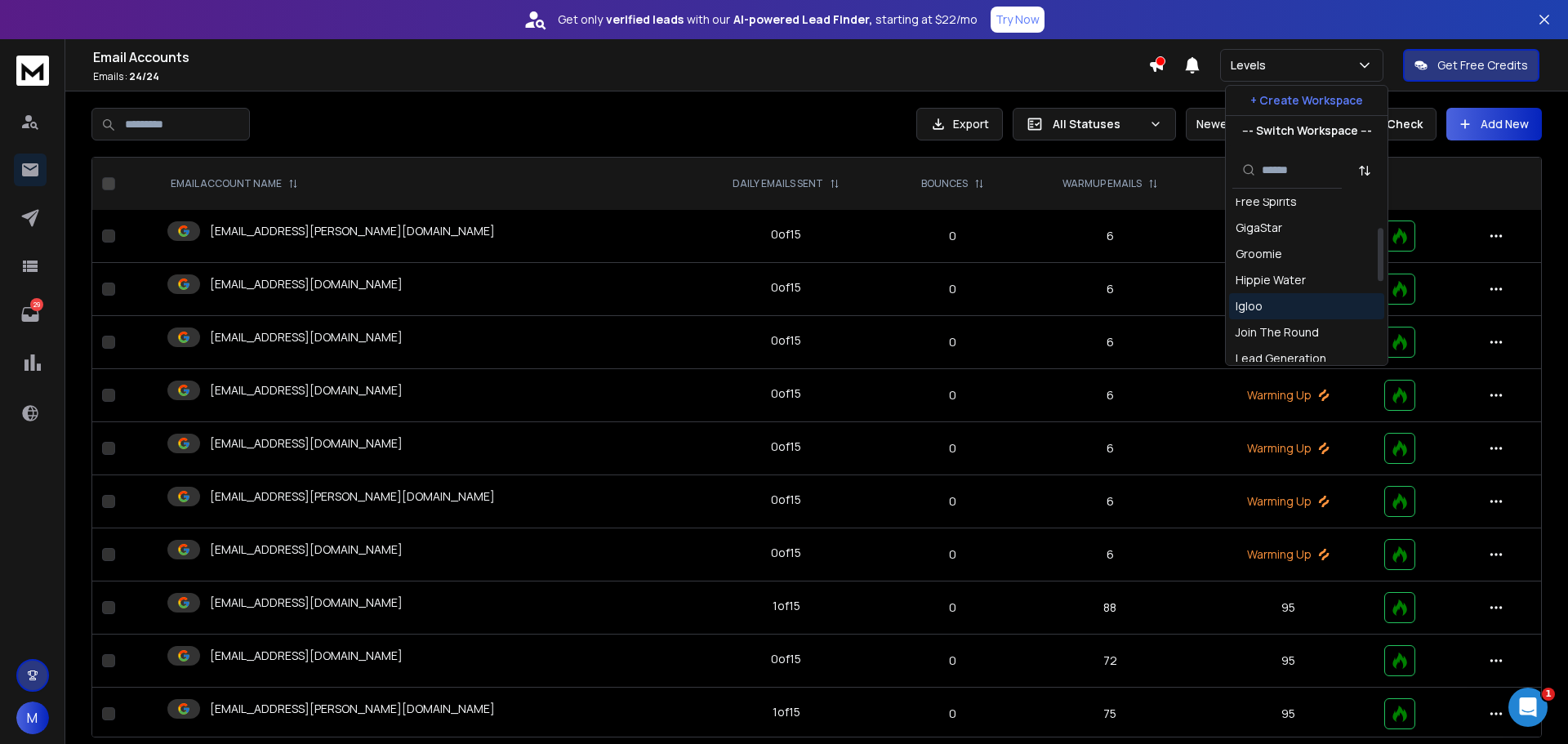
click at [1276, 304] on div "Igloo" at bounding box center [1307, 306] width 155 height 26
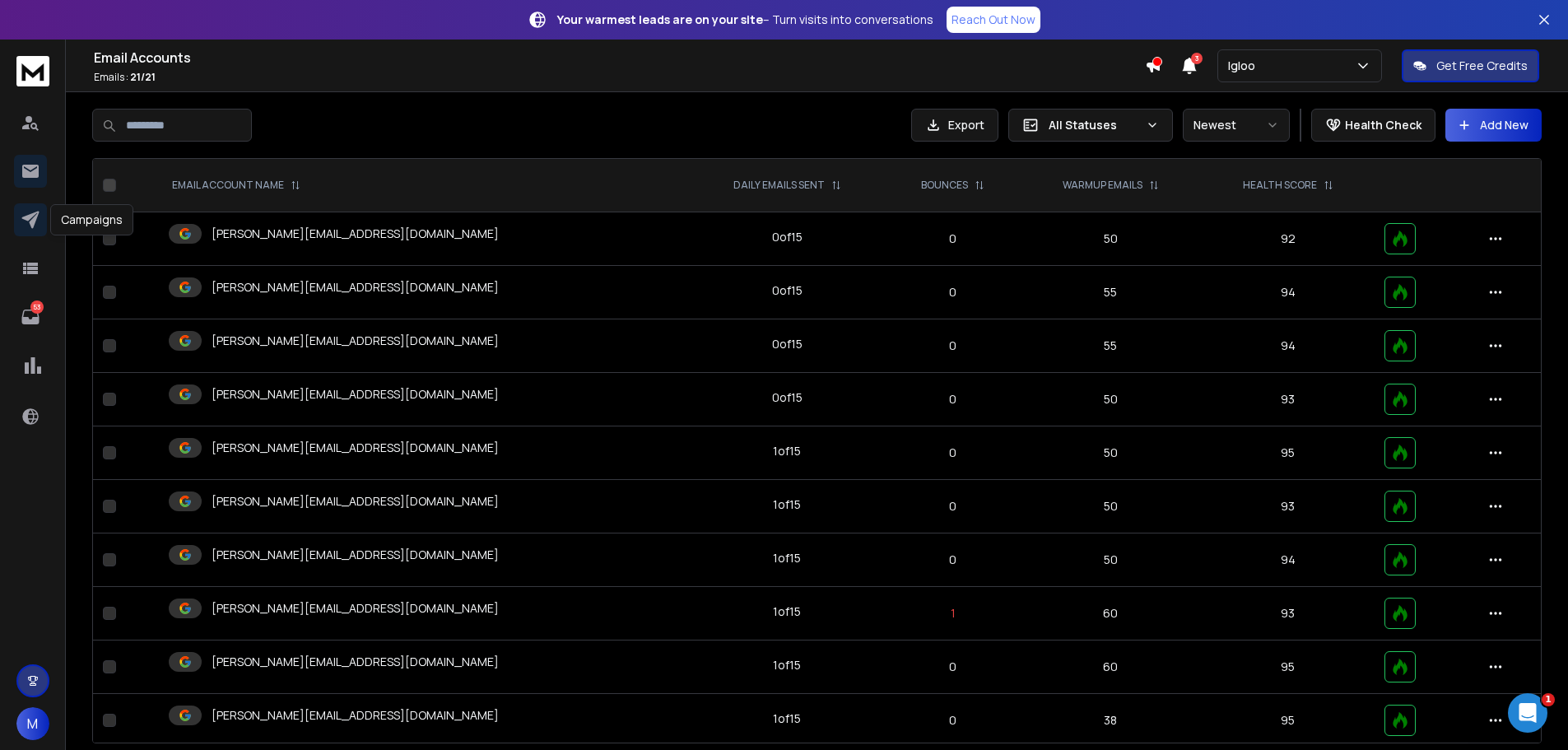
click at [33, 222] on icon at bounding box center [30, 219] width 18 height 18
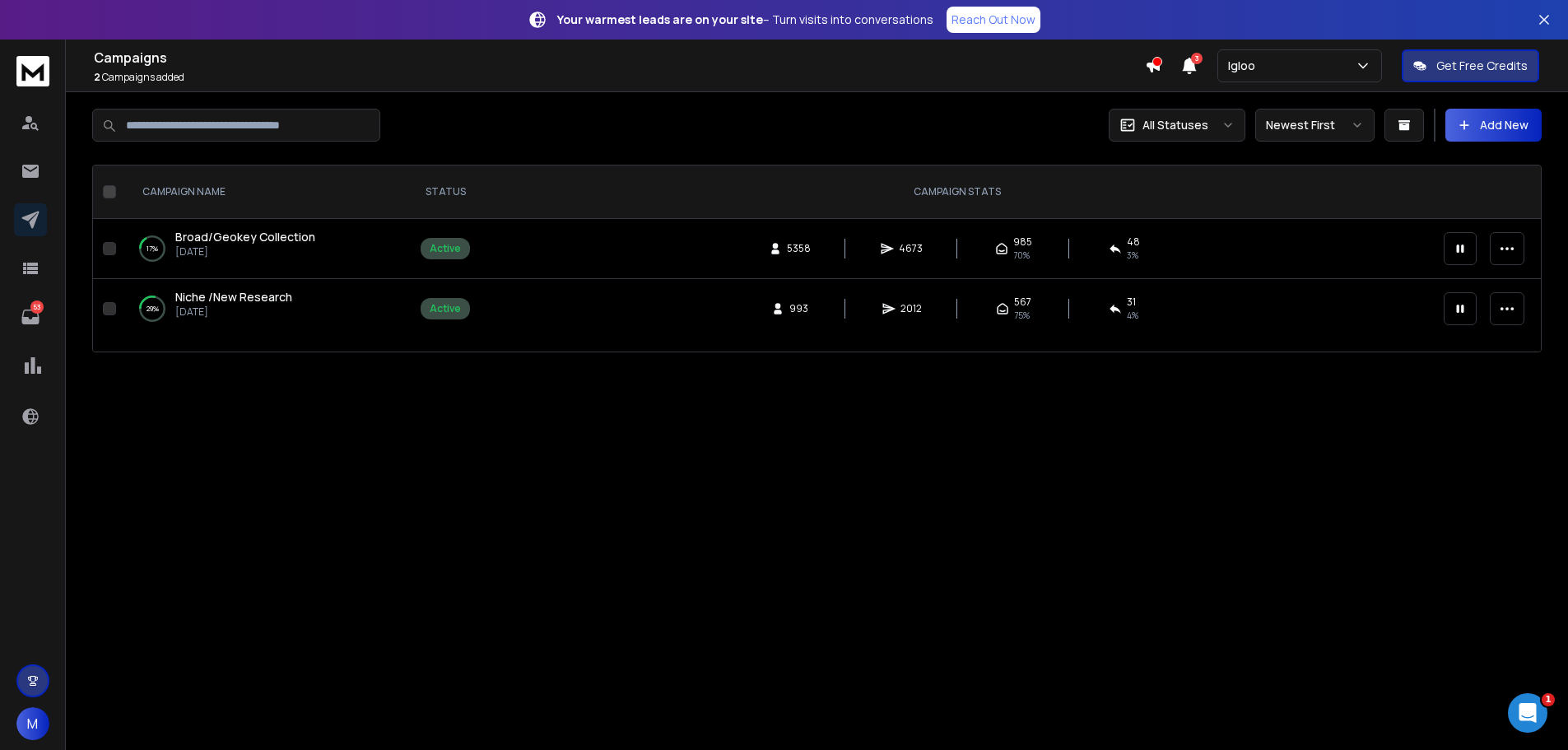
click at [644, 310] on div "993 2012 567 75 % 31 4 %" at bounding box center [957, 308] width 934 height 27
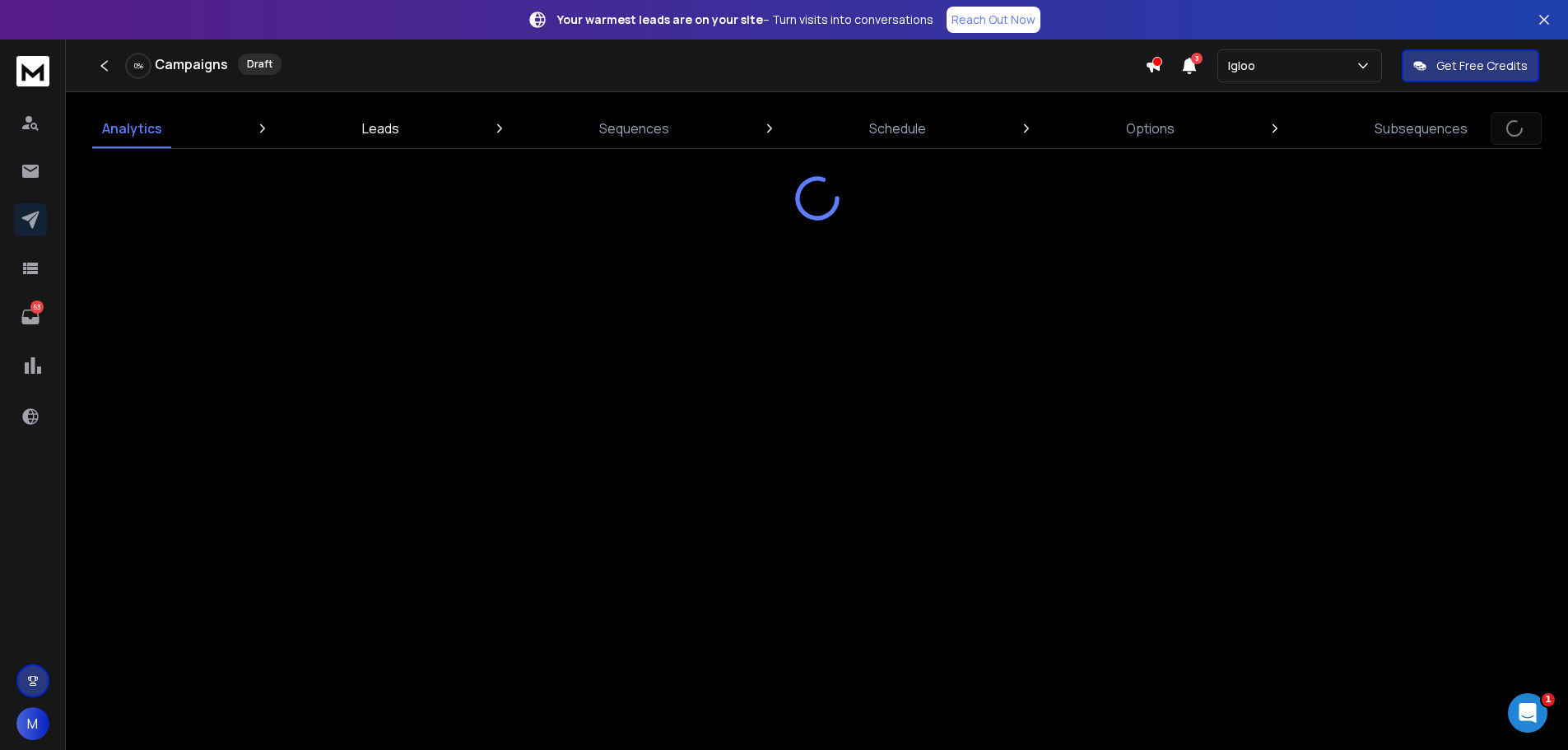
click at [383, 132] on p "Leads" at bounding box center [380, 128] width 37 height 20
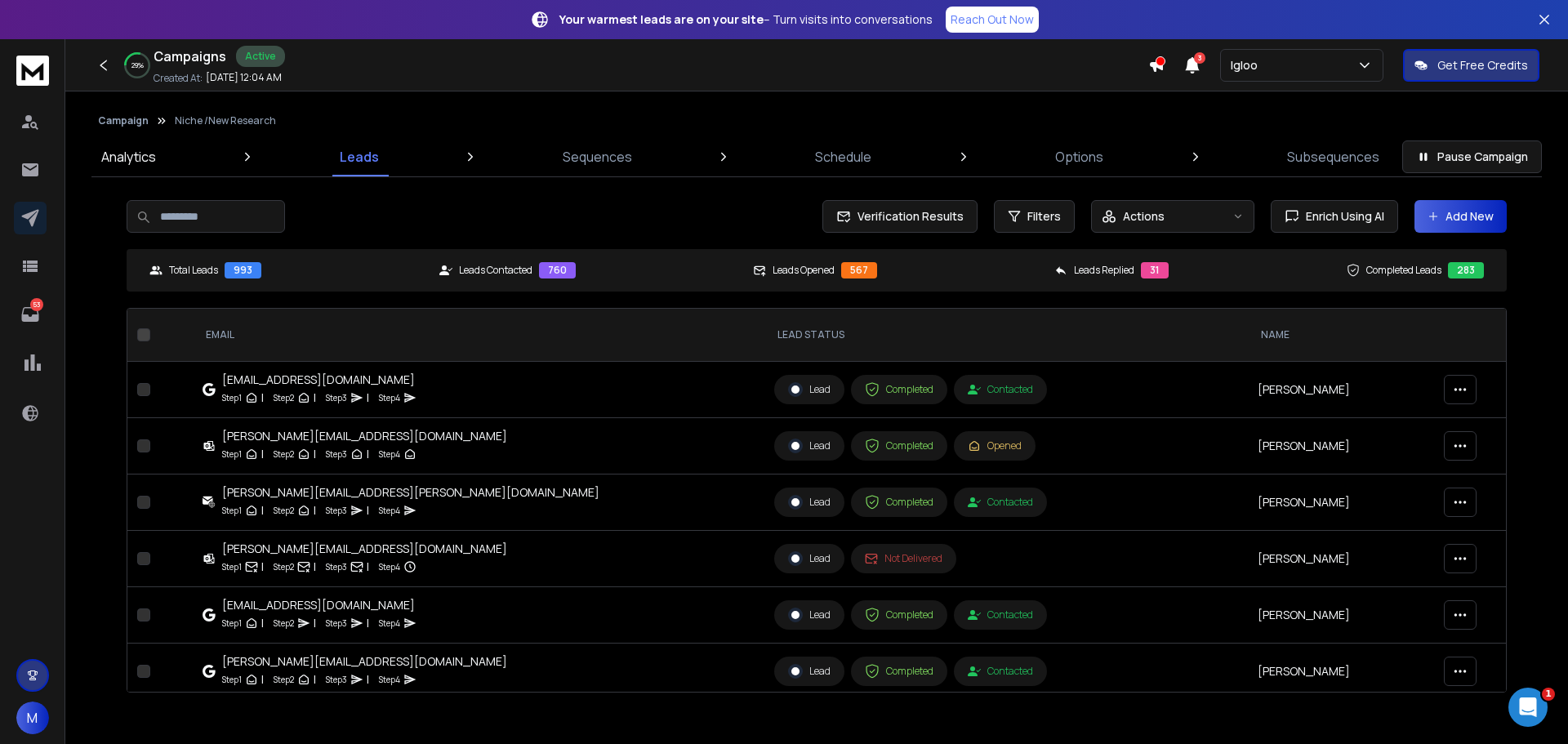
click at [137, 157] on p "Analytics" at bounding box center [128, 157] width 55 height 20
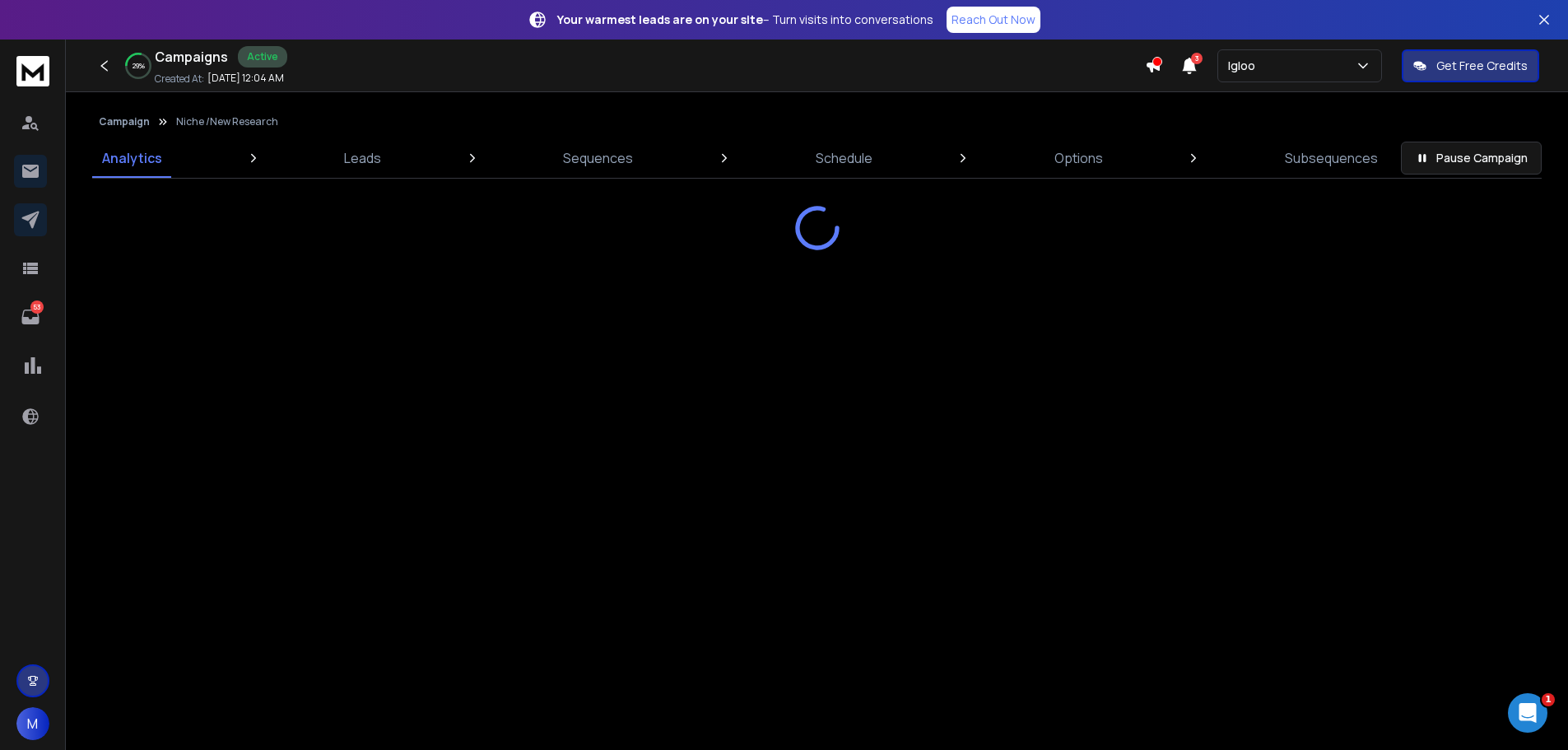
click at [43, 168] on link at bounding box center [30, 171] width 33 height 32
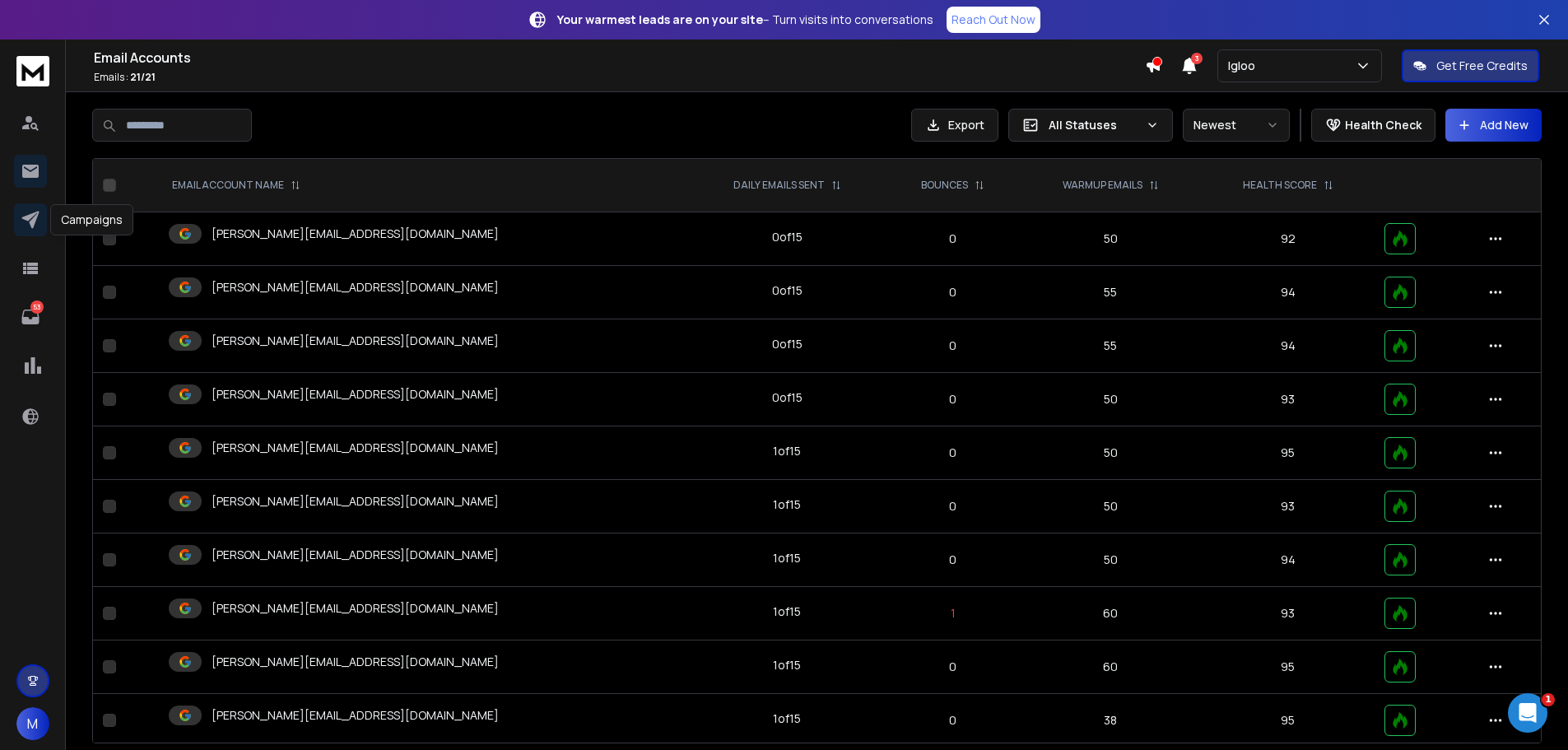
click at [26, 217] on icon at bounding box center [30, 219] width 18 height 18
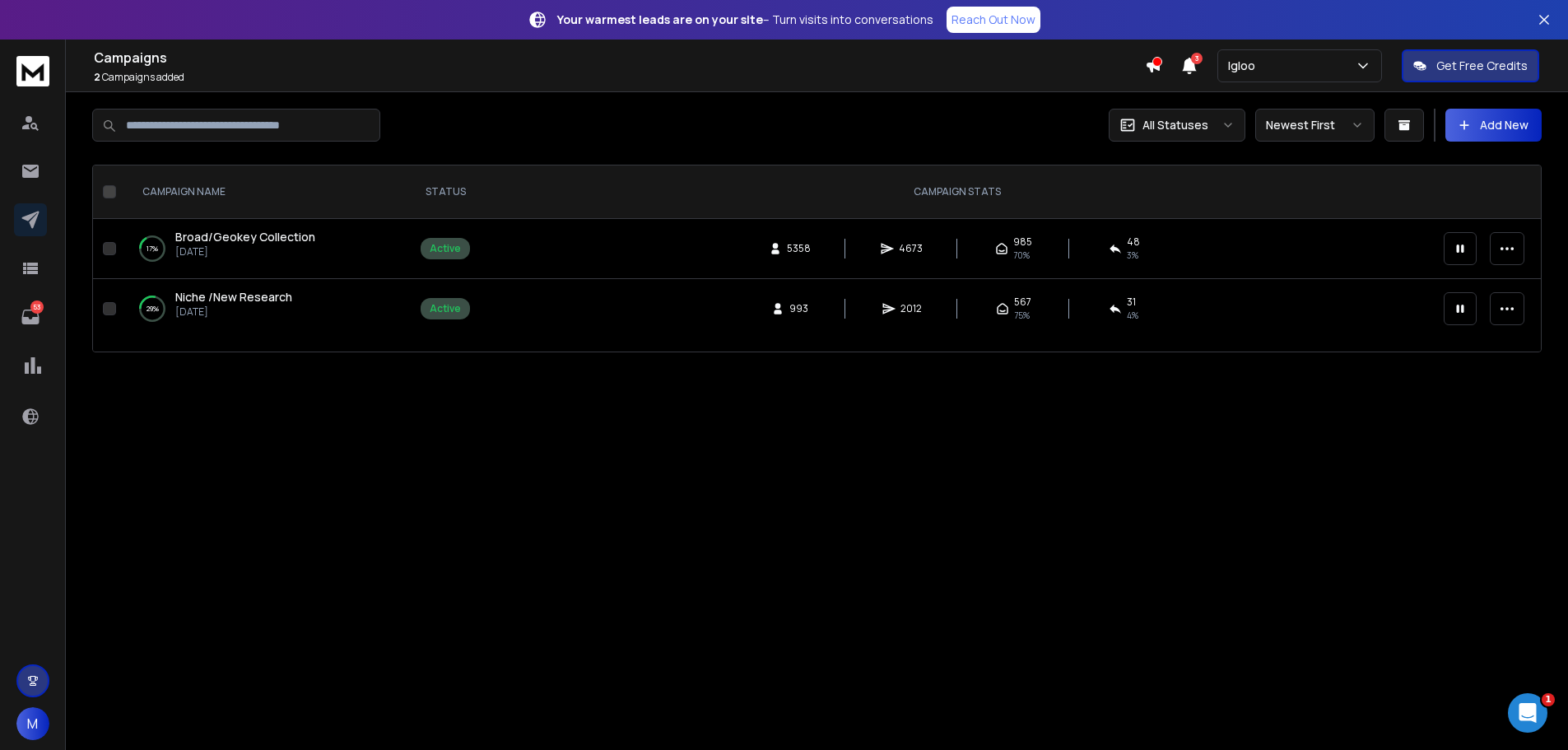
click at [1518, 311] on button "button" at bounding box center [1506, 308] width 34 height 32
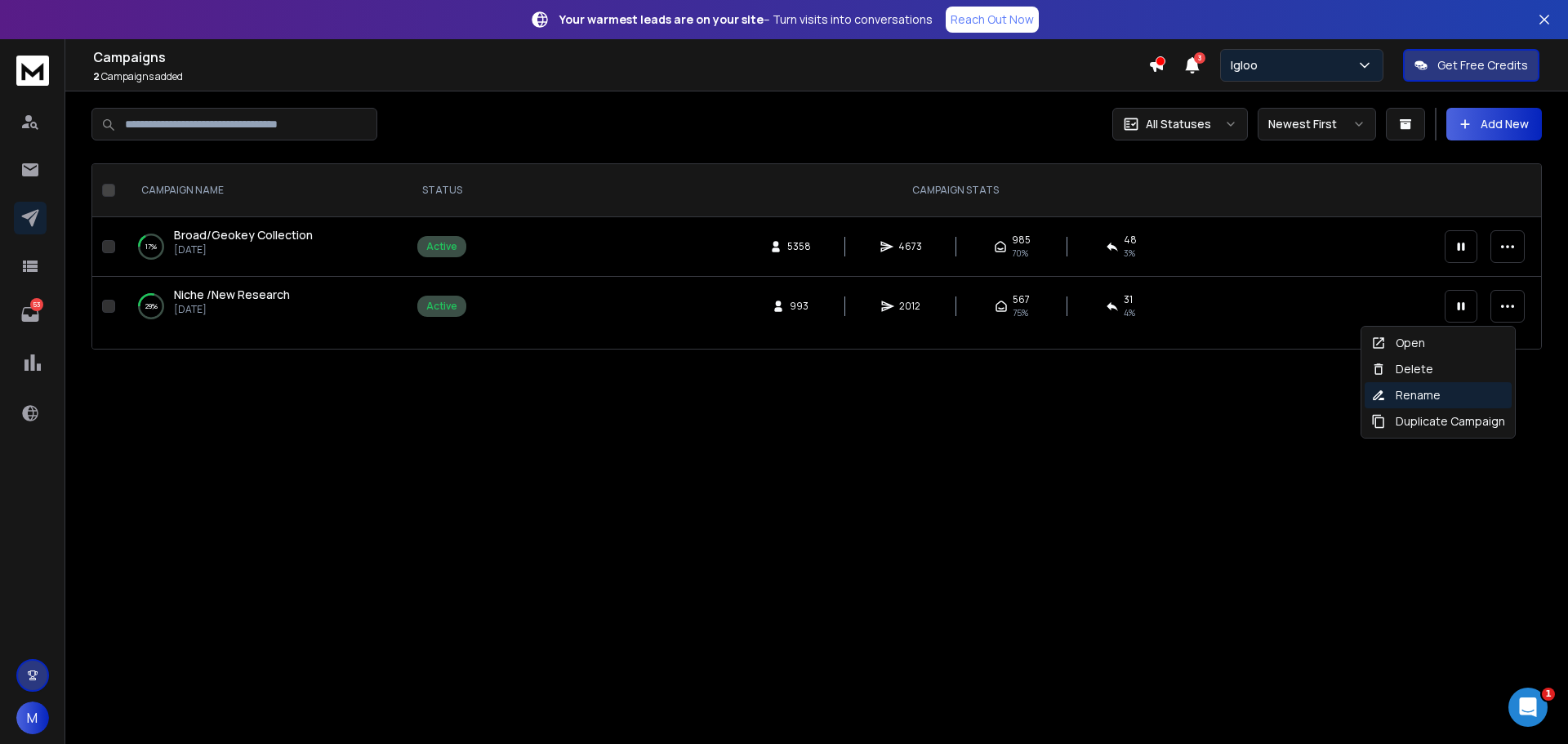
click at [1307, 69] on div "Igloo" at bounding box center [1302, 65] width 142 height 17
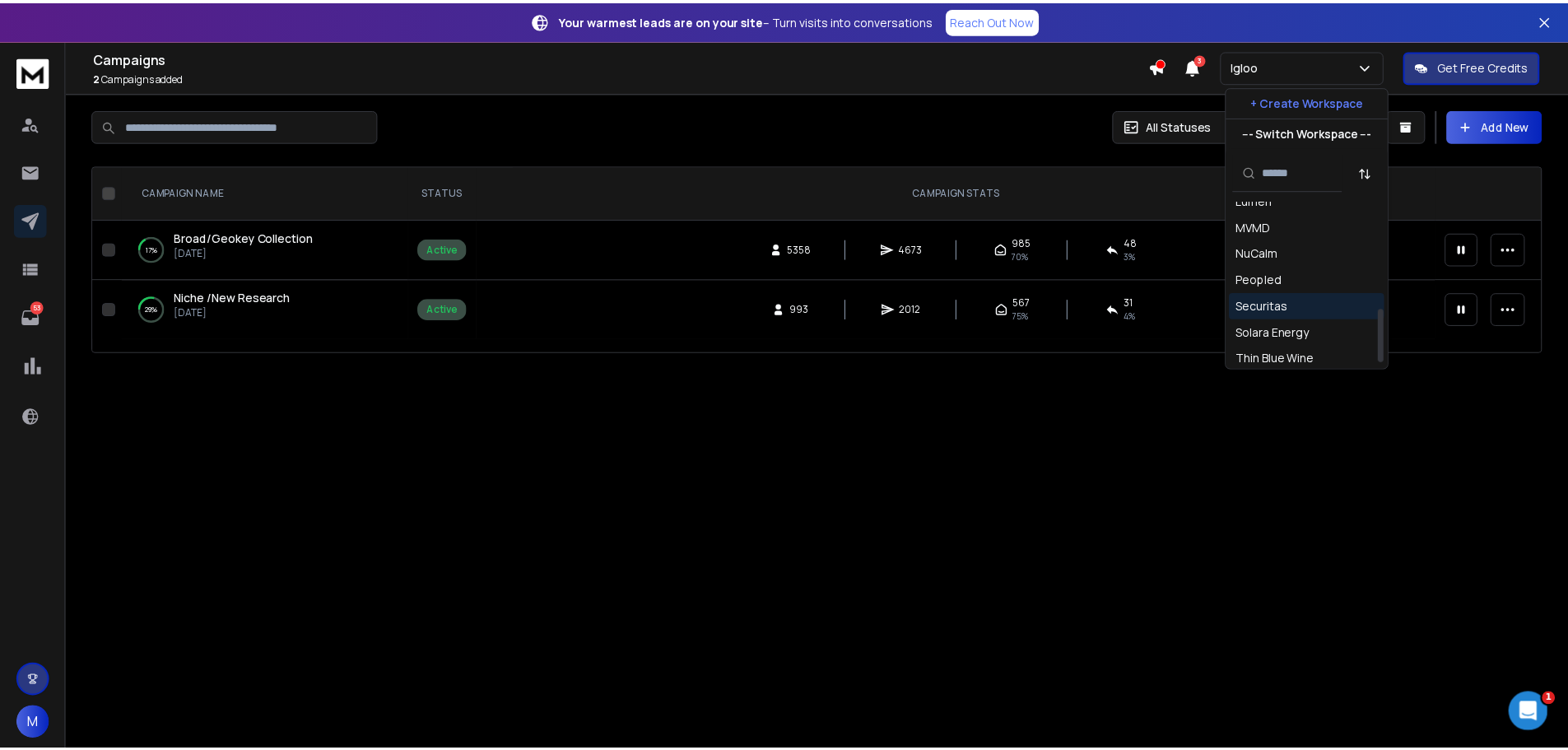
scroll to position [336, 0]
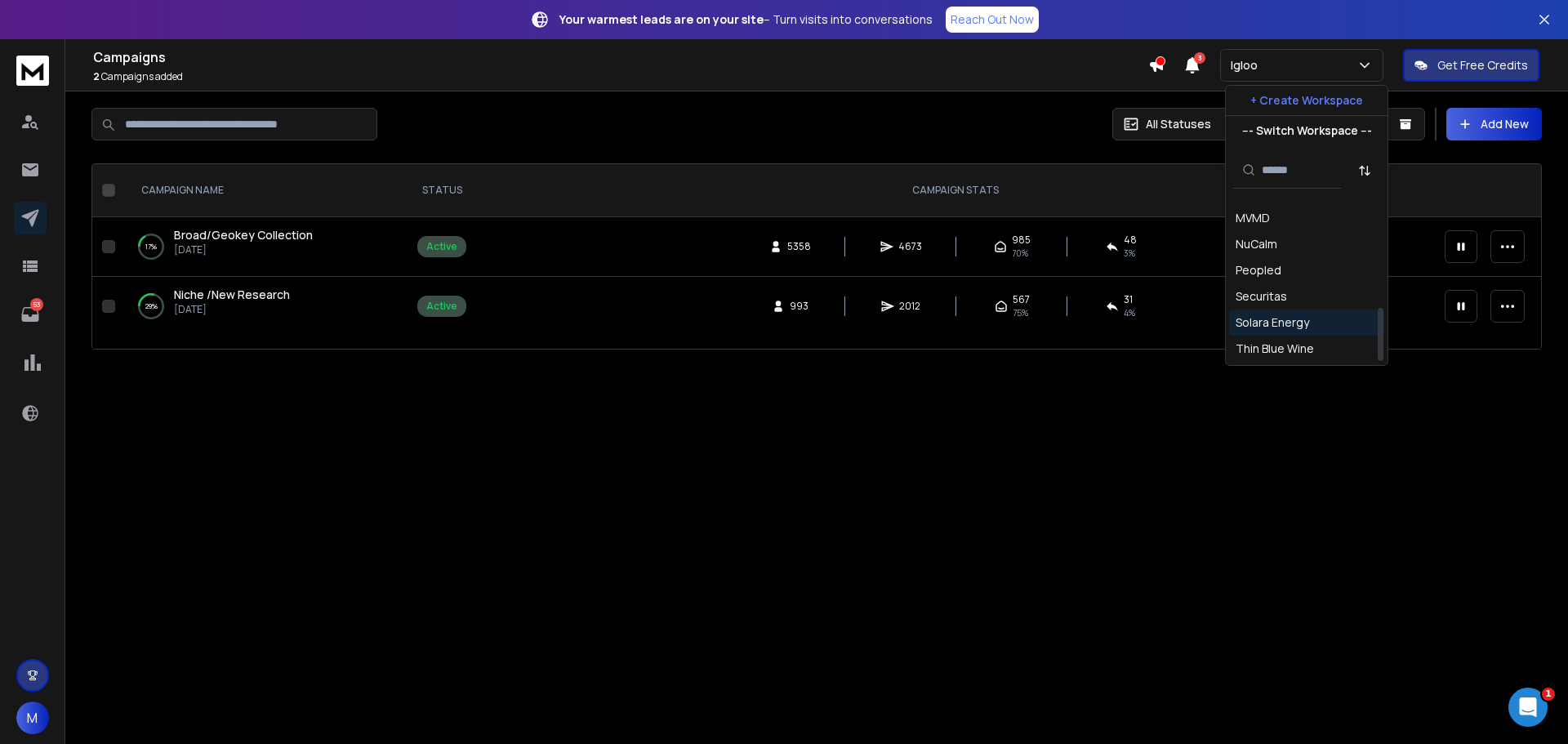
click at [1317, 314] on div "Solara Energy" at bounding box center [1307, 322] width 155 height 26
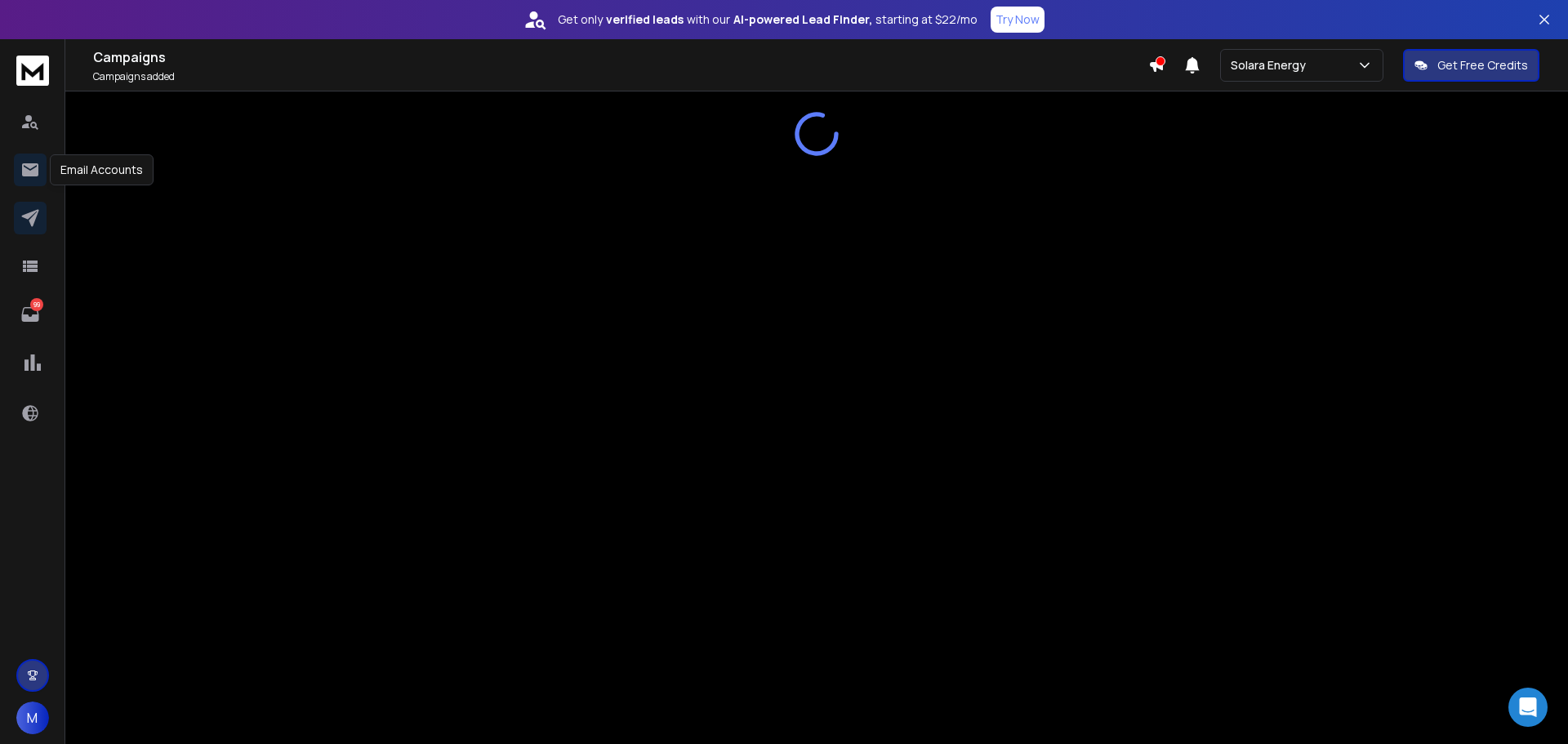
click at [25, 174] on icon at bounding box center [31, 169] width 17 height 13
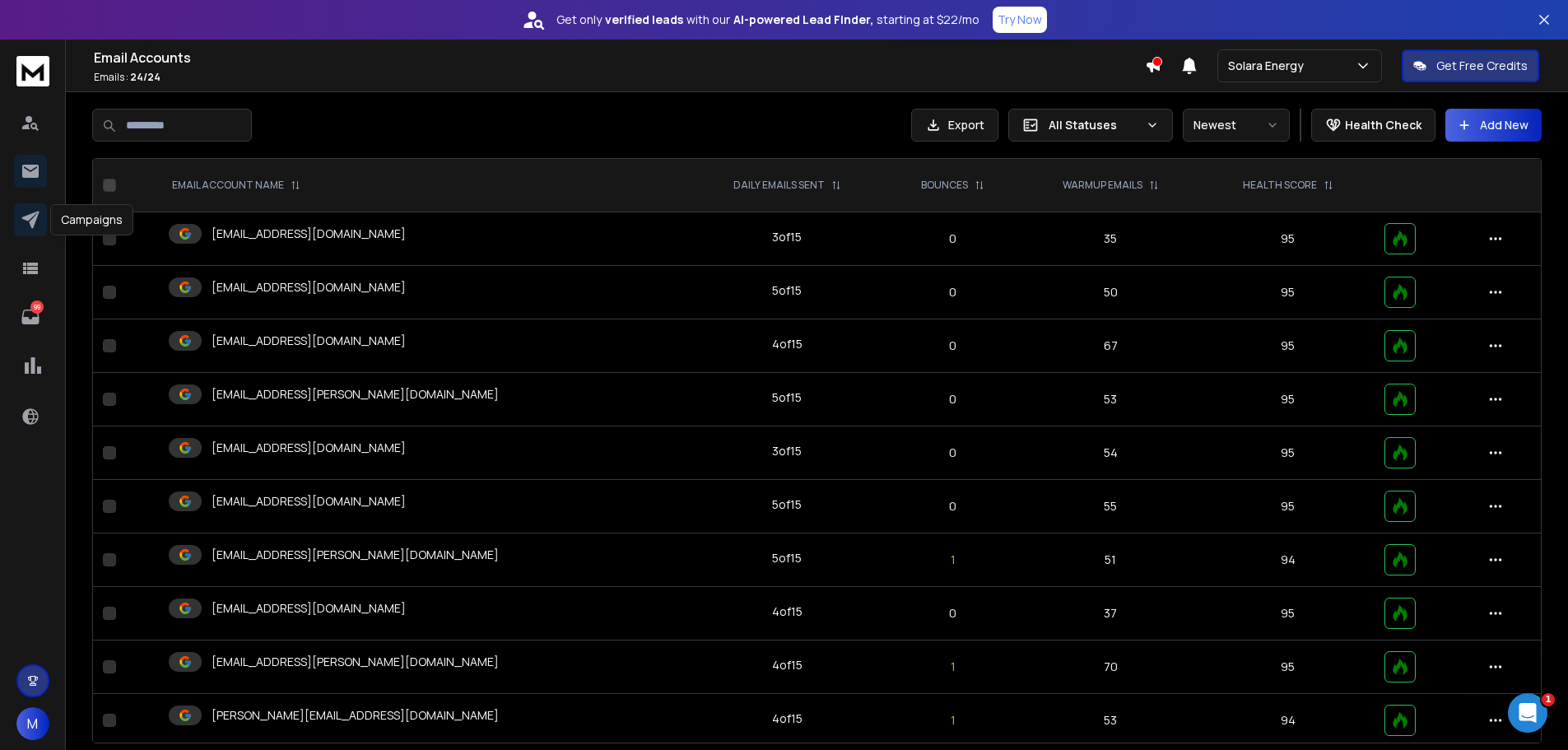
click at [28, 225] on icon at bounding box center [31, 220] width 20 height 20
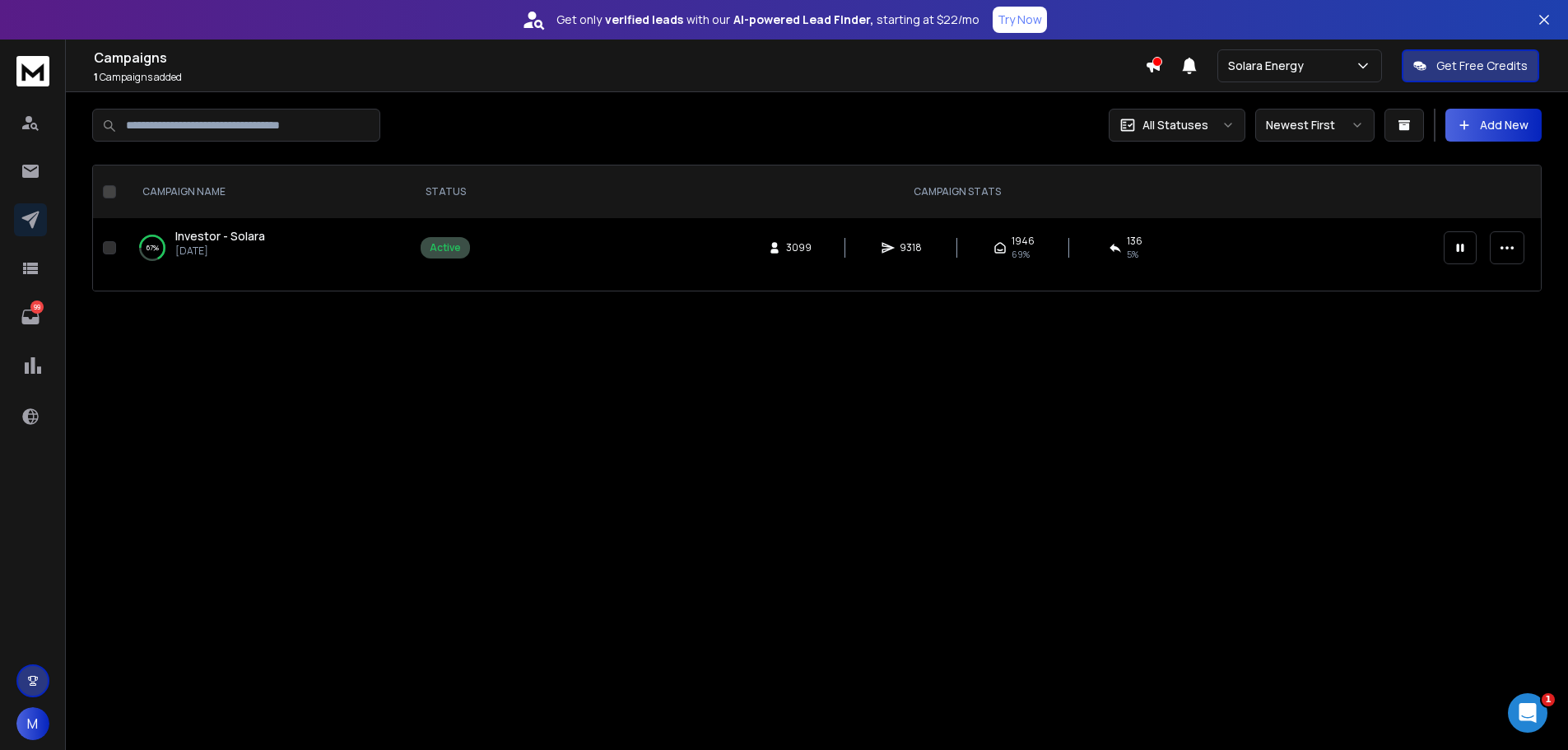
click at [1512, 253] on icon "button" at bounding box center [1507, 248] width 17 height 17
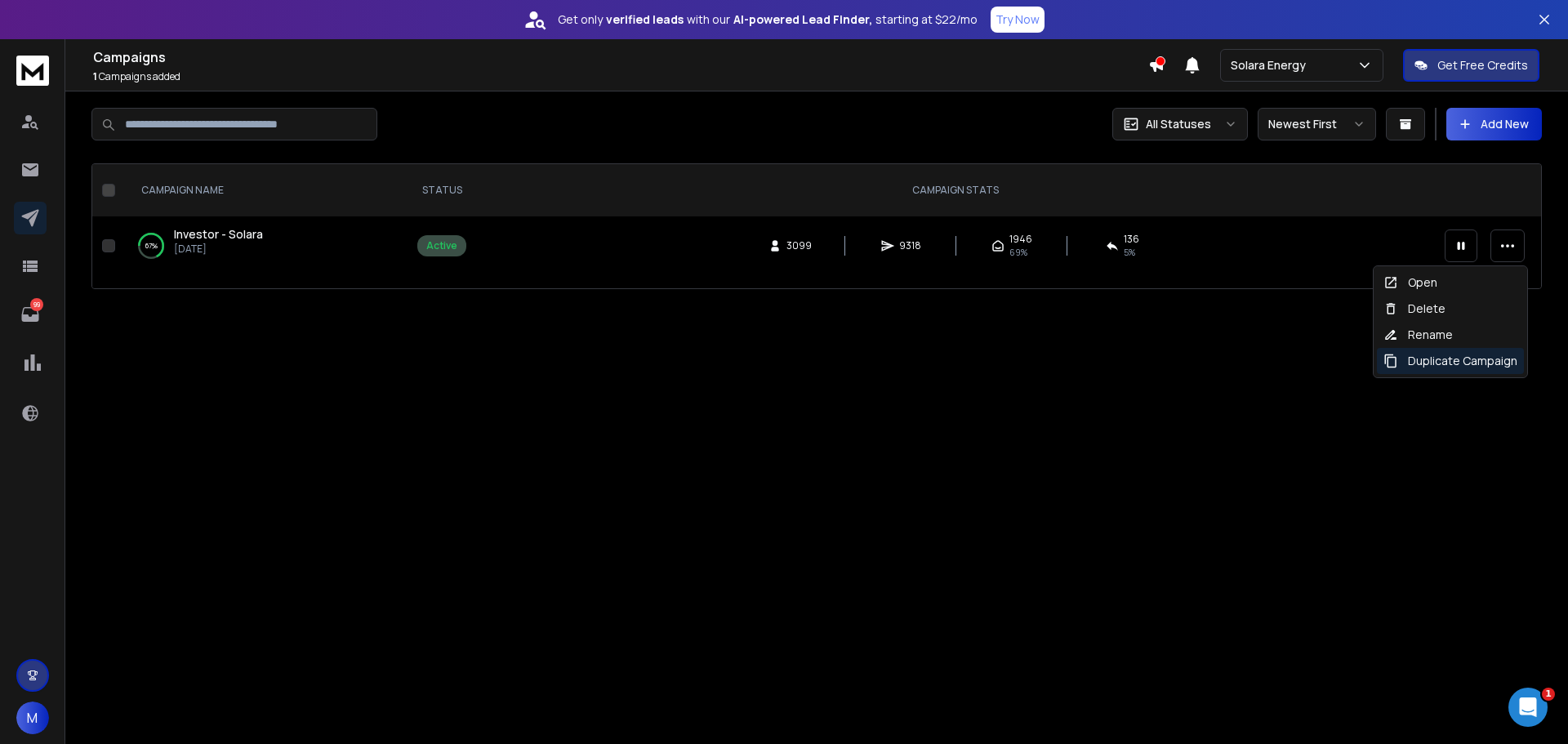
click at [1466, 360] on div "Duplicate Campaign" at bounding box center [1451, 361] width 134 height 17
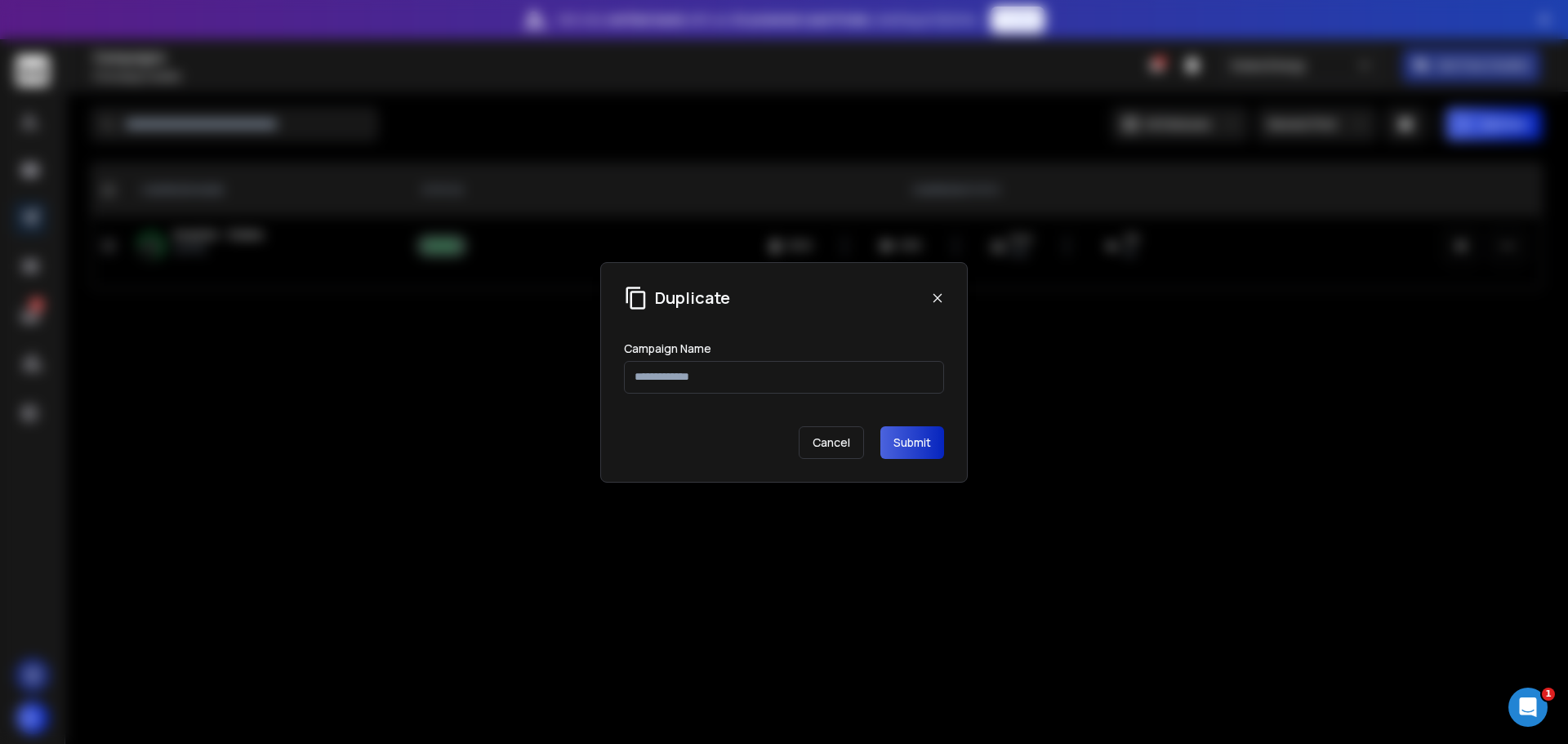
click at [700, 366] on input "text" at bounding box center [783, 376] width 320 height 32
type input "**********"
click at [904, 447] on button "Submit" at bounding box center [911, 441] width 64 height 32
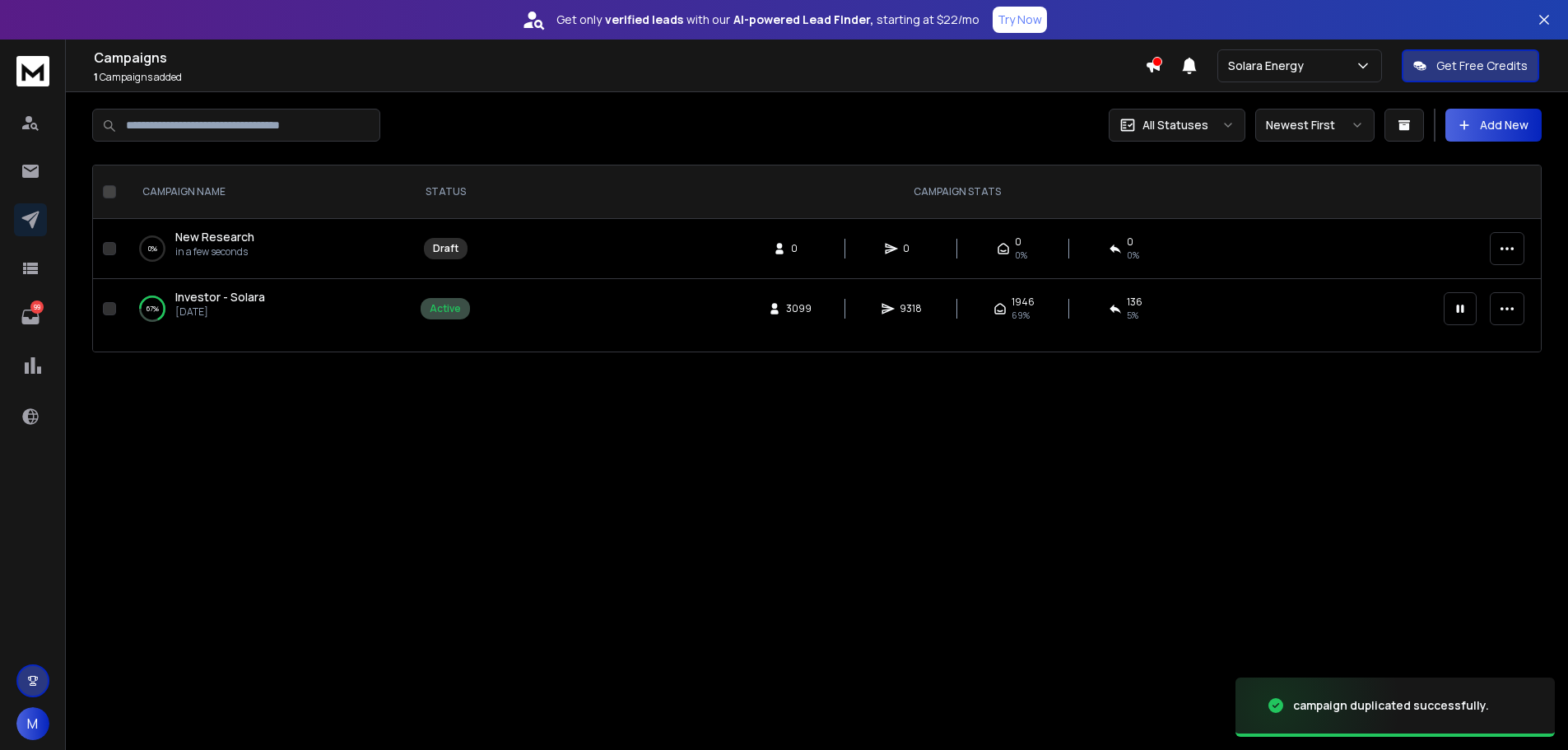
click at [511, 255] on div "0 0 0 0% 0 0%" at bounding box center [957, 248] width 934 height 27
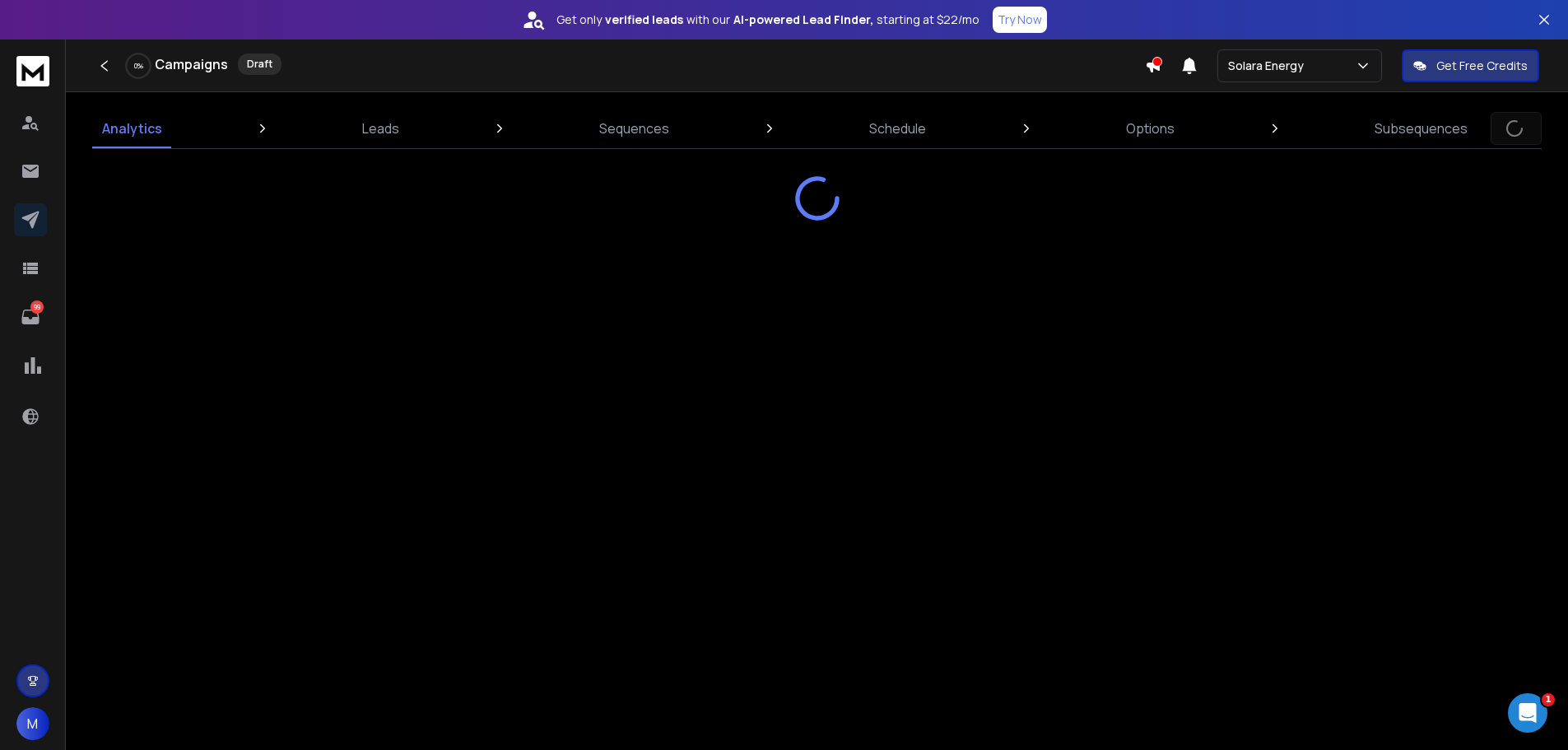
click at [349, 131] on div "Analytics Leads Sequences Schedule Options Subsequences" at bounding box center [785, 128] width 1385 height 39
click at [375, 131] on p "Leads" at bounding box center [380, 128] width 37 height 20
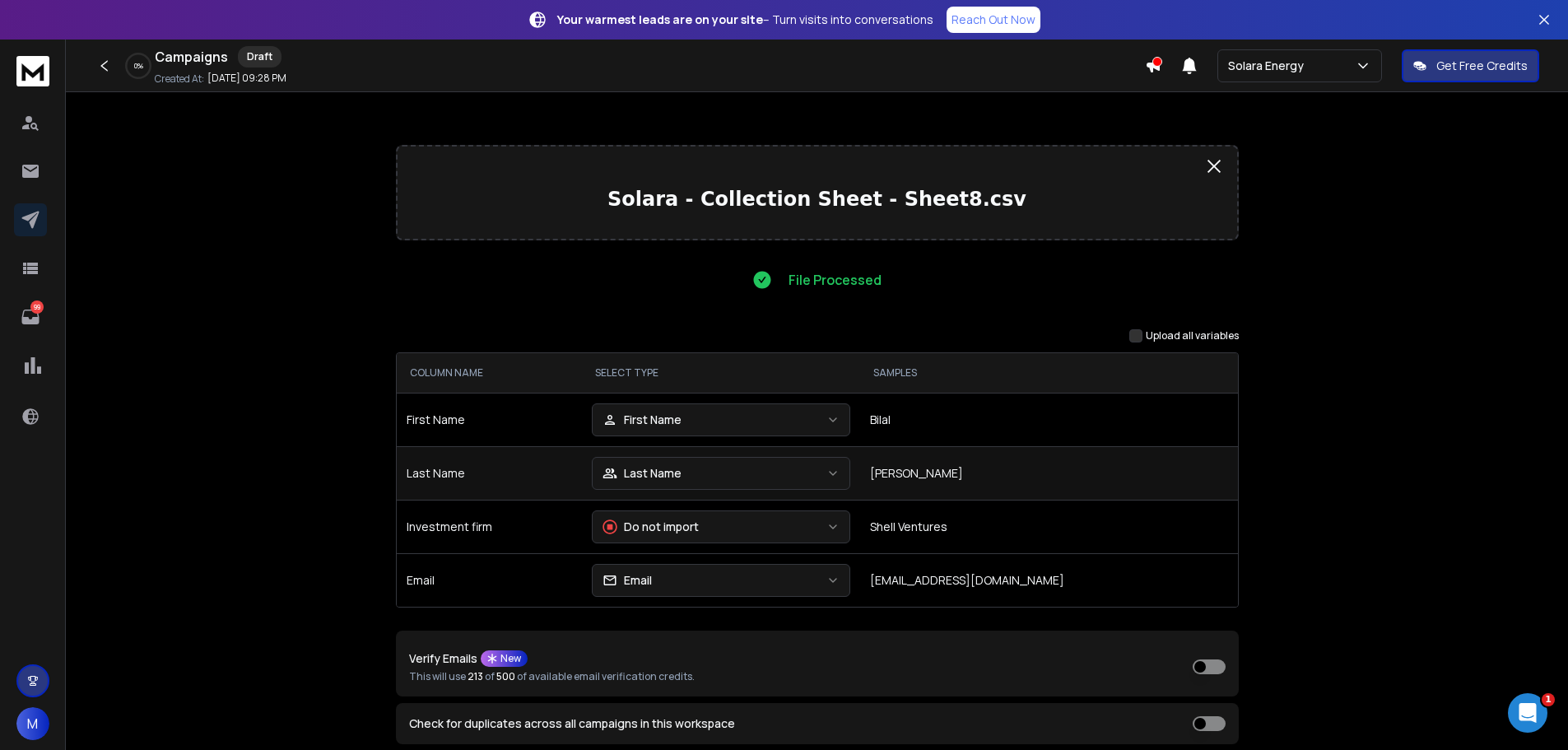
scroll to position [106, 0]
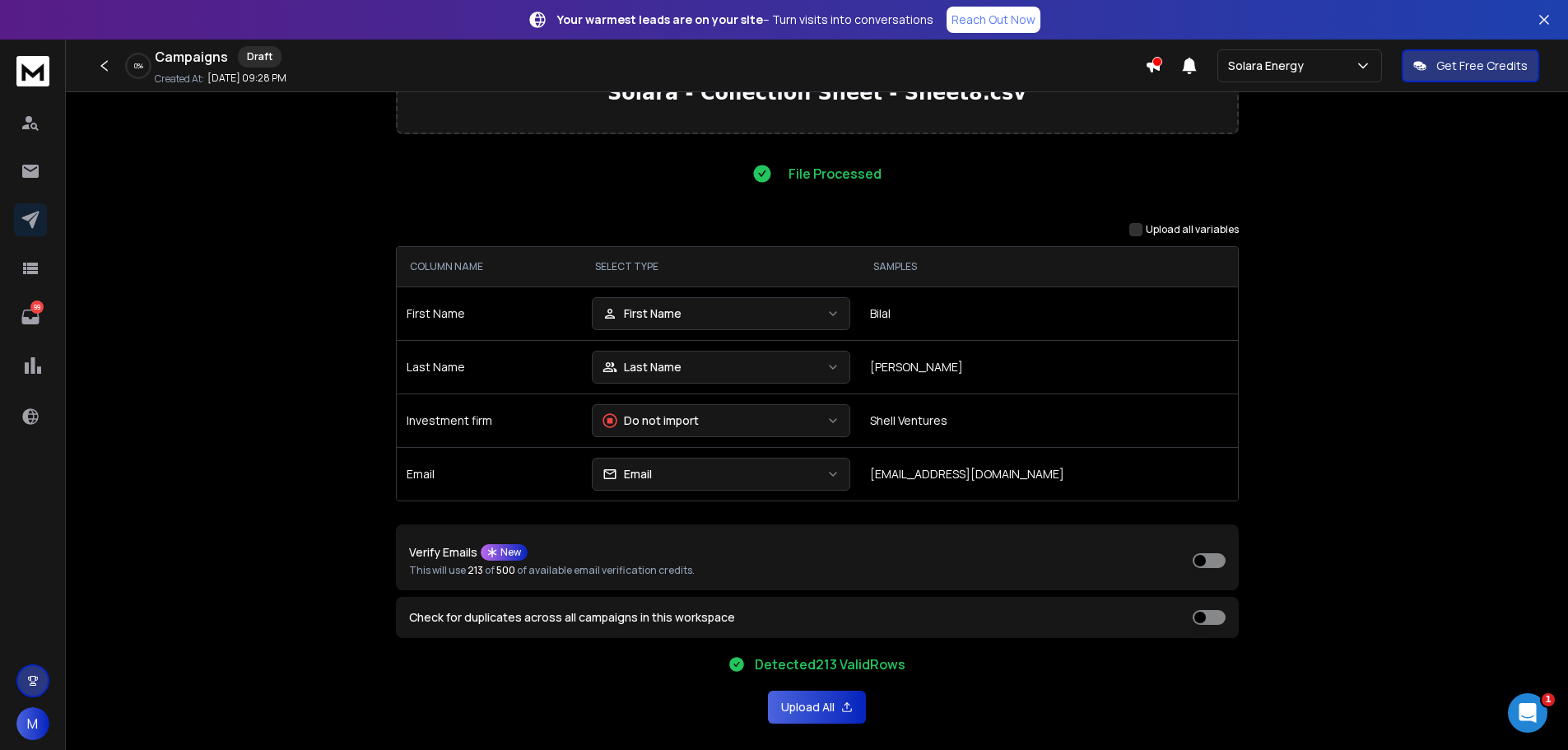
click at [793, 698] on button "Upload All" at bounding box center [817, 706] width 98 height 32
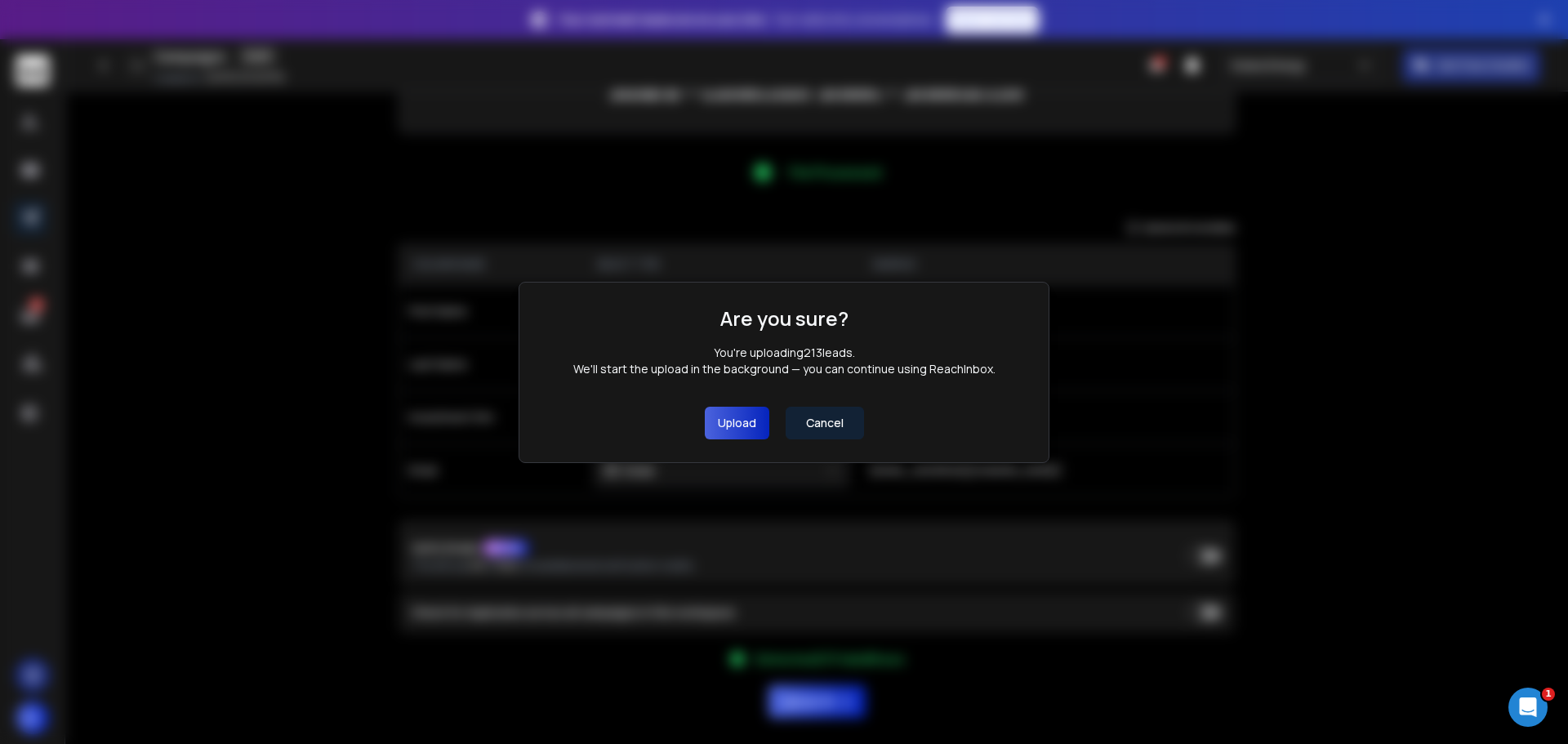
click at [729, 422] on button "Upload" at bounding box center [737, 422] width 65 height 32
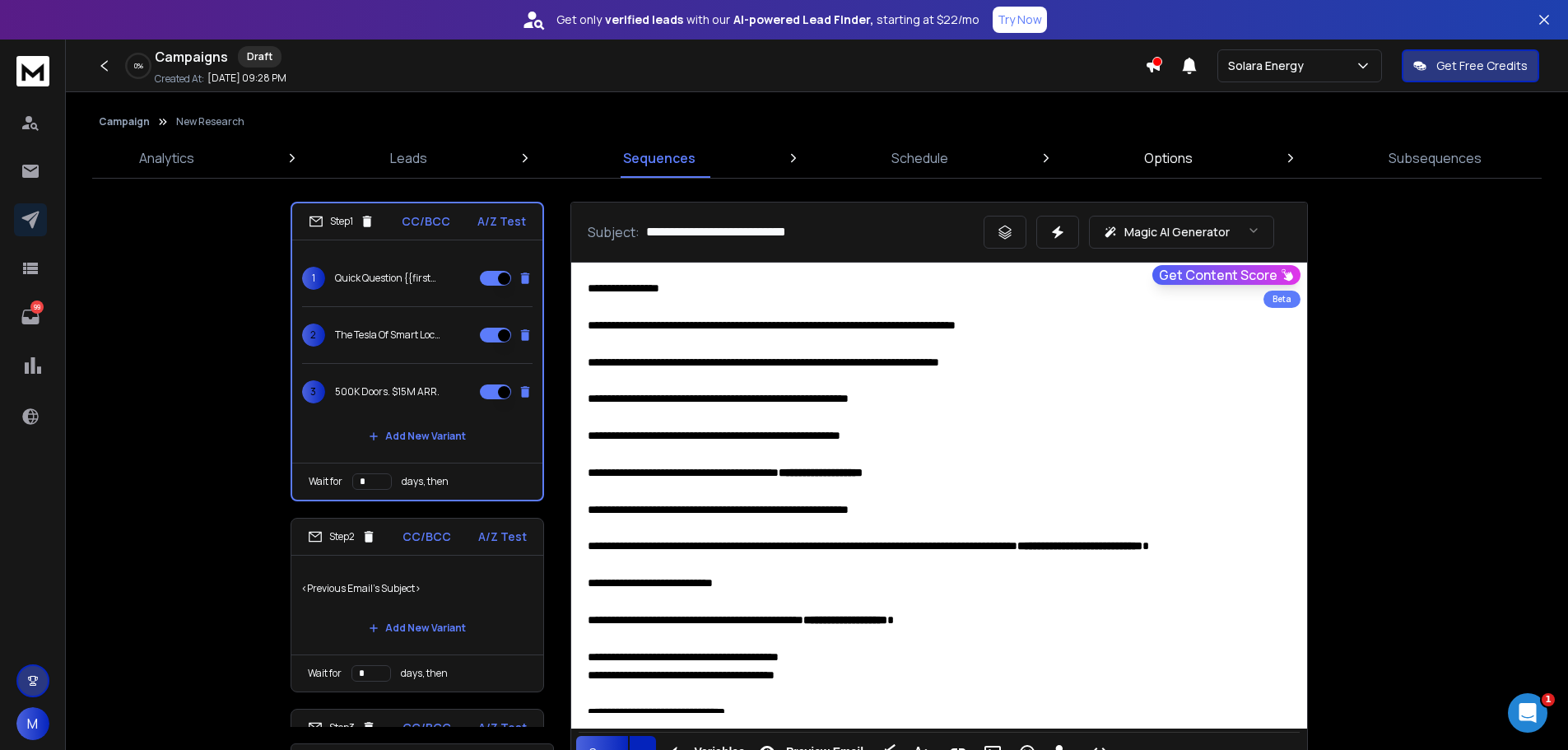
click at [1153, 156] on p "Options" at bounding box center [1168, 158] width 48 height 20
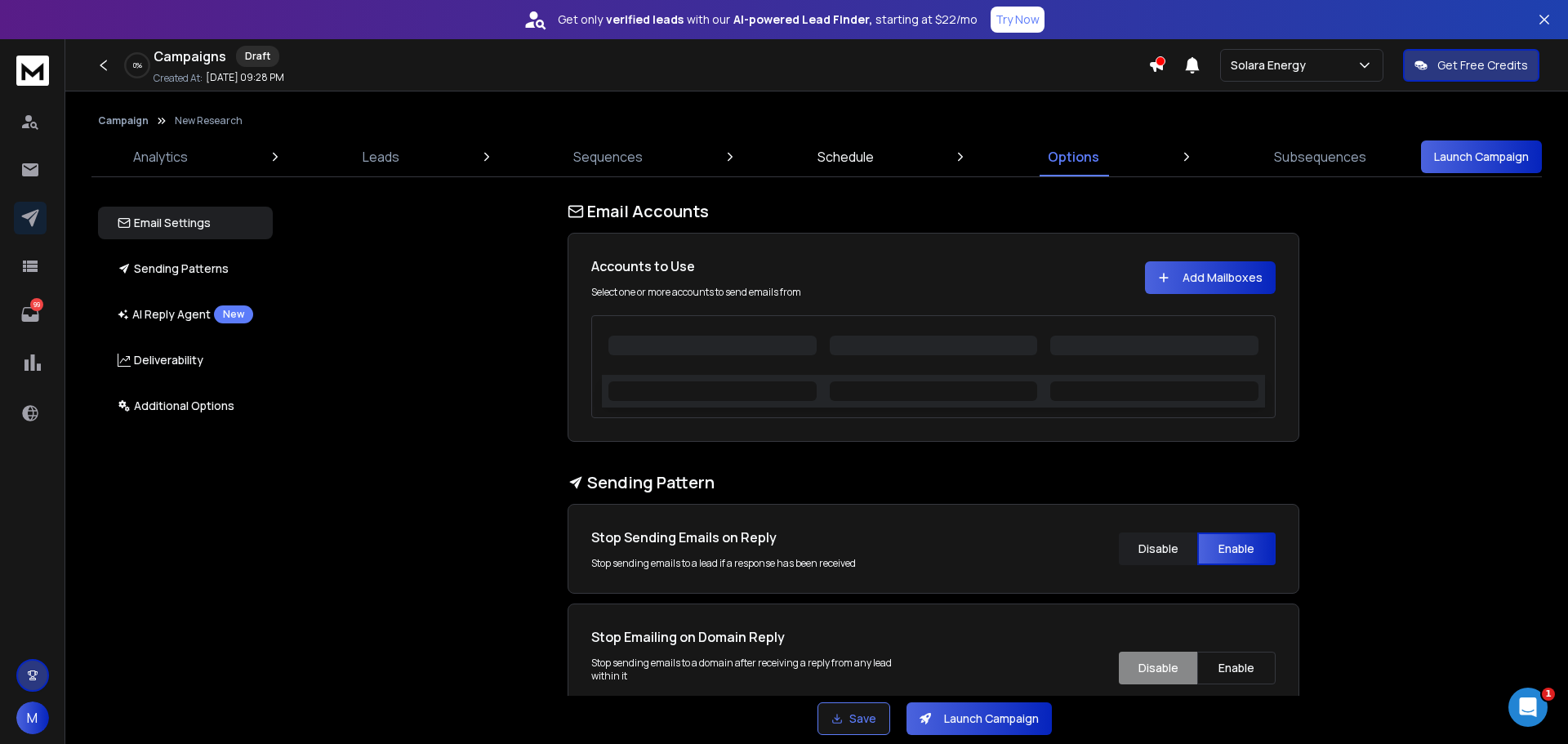
click at [850, 156] on p "Schedule" at bounding box center [845, 157] width 56 height 20
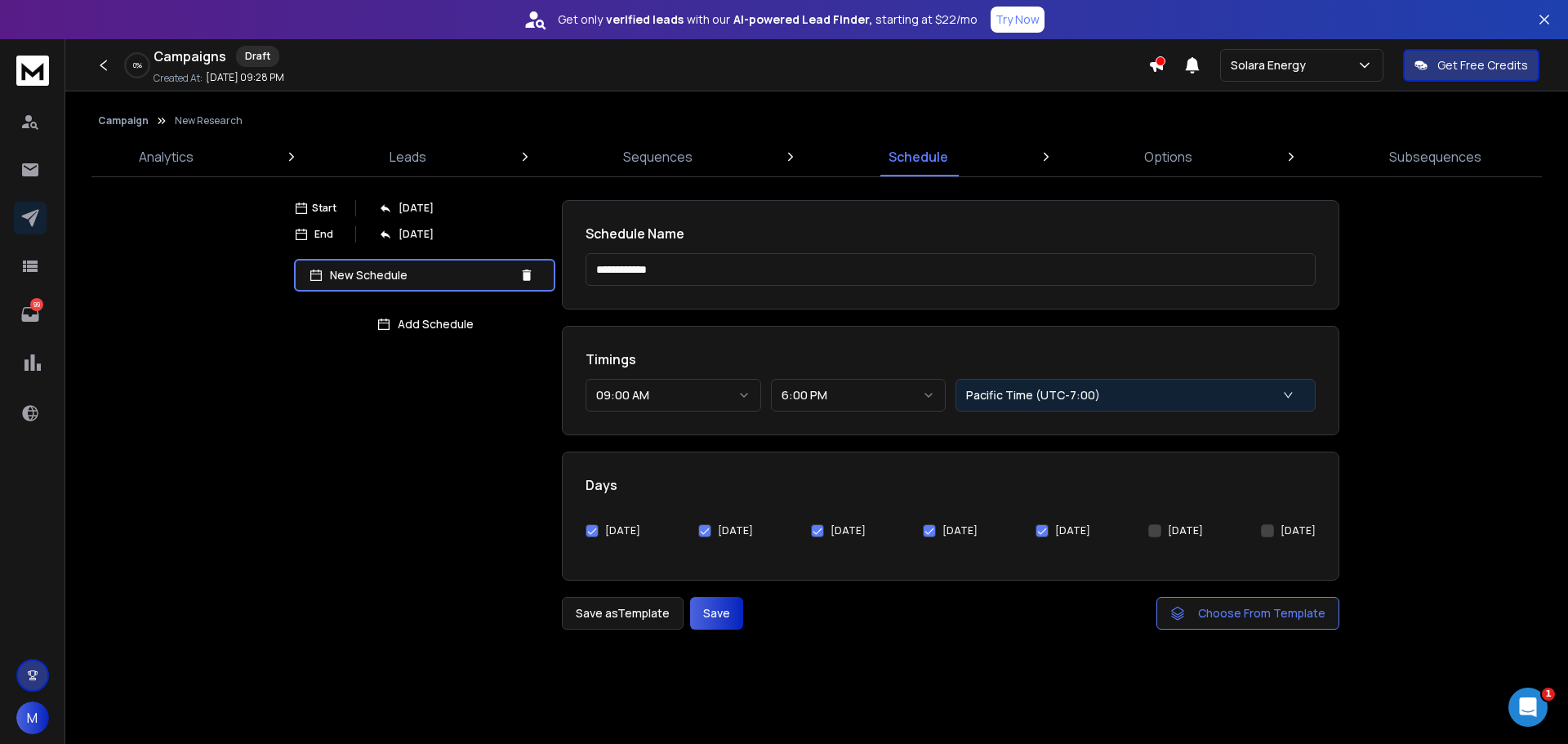
click at [1095, 398] on p "Pacific Time (UTC-7:00)" at bounding box center [1036, 395] width 141 height 17
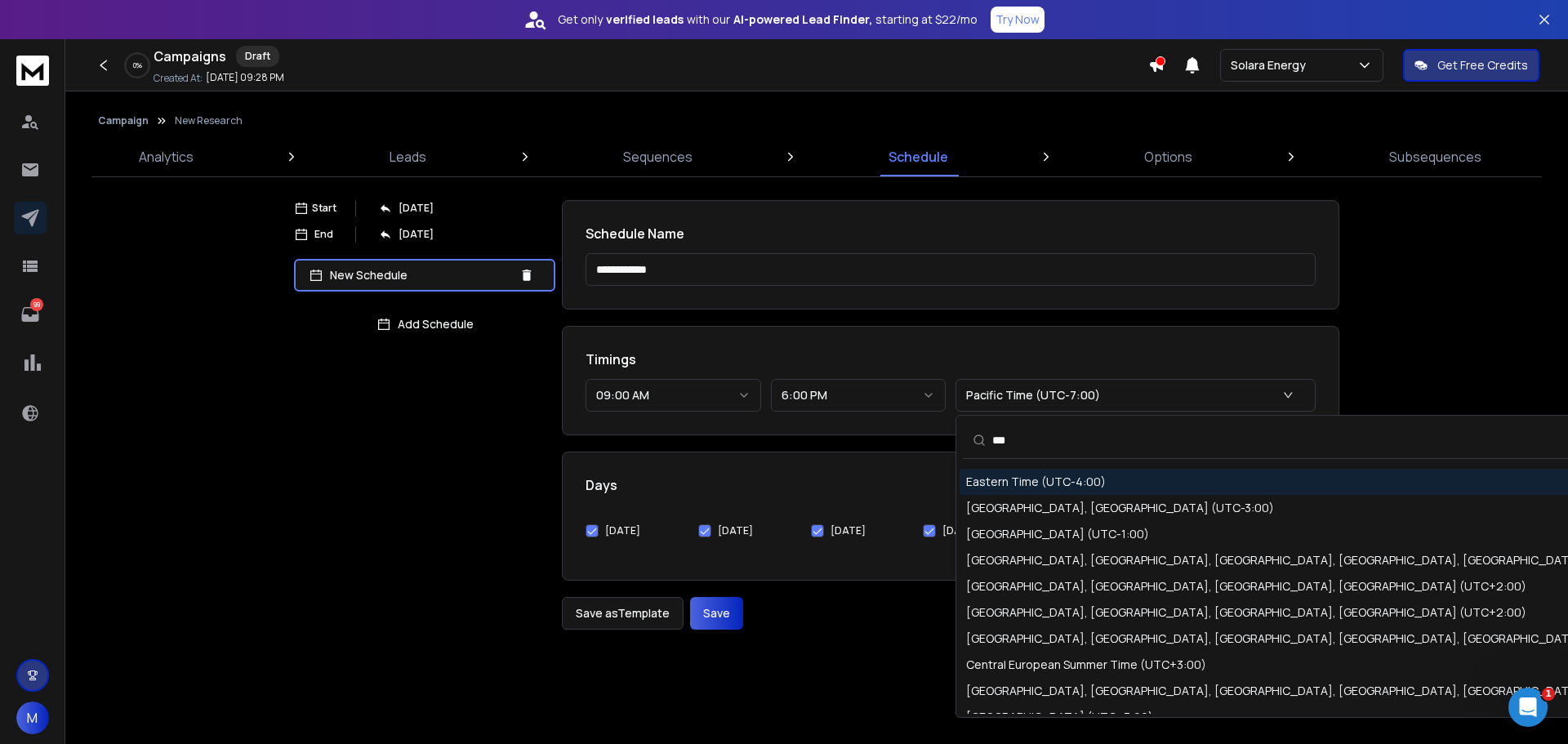
type input "***"
click at [1052, 481] on div "Eastern Time (UTC-4:00)" at bounding box center [1035, 482] width 140 height 17
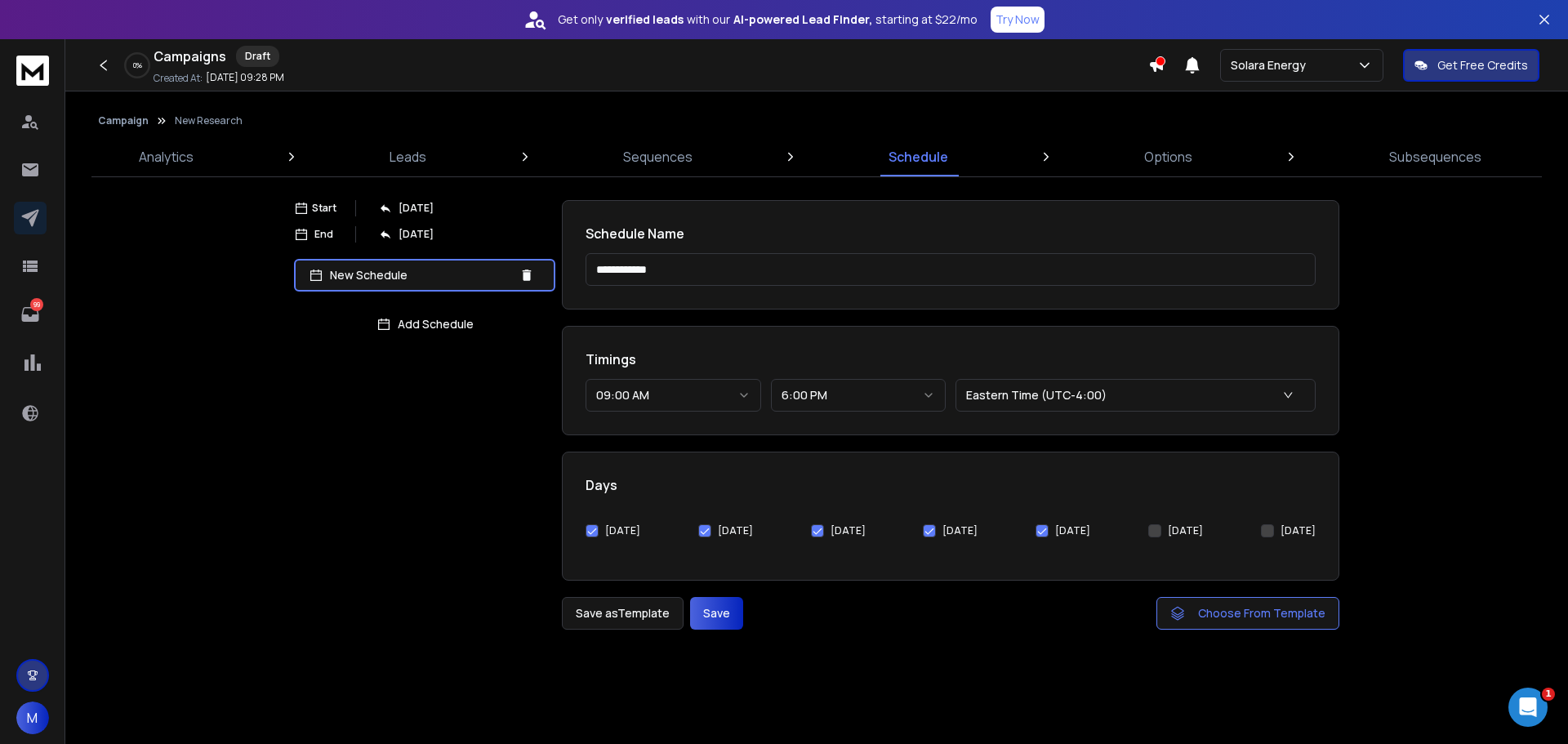
click at [710, 614] on button "Save" at bounding box center [716, 613] width 53 height 32
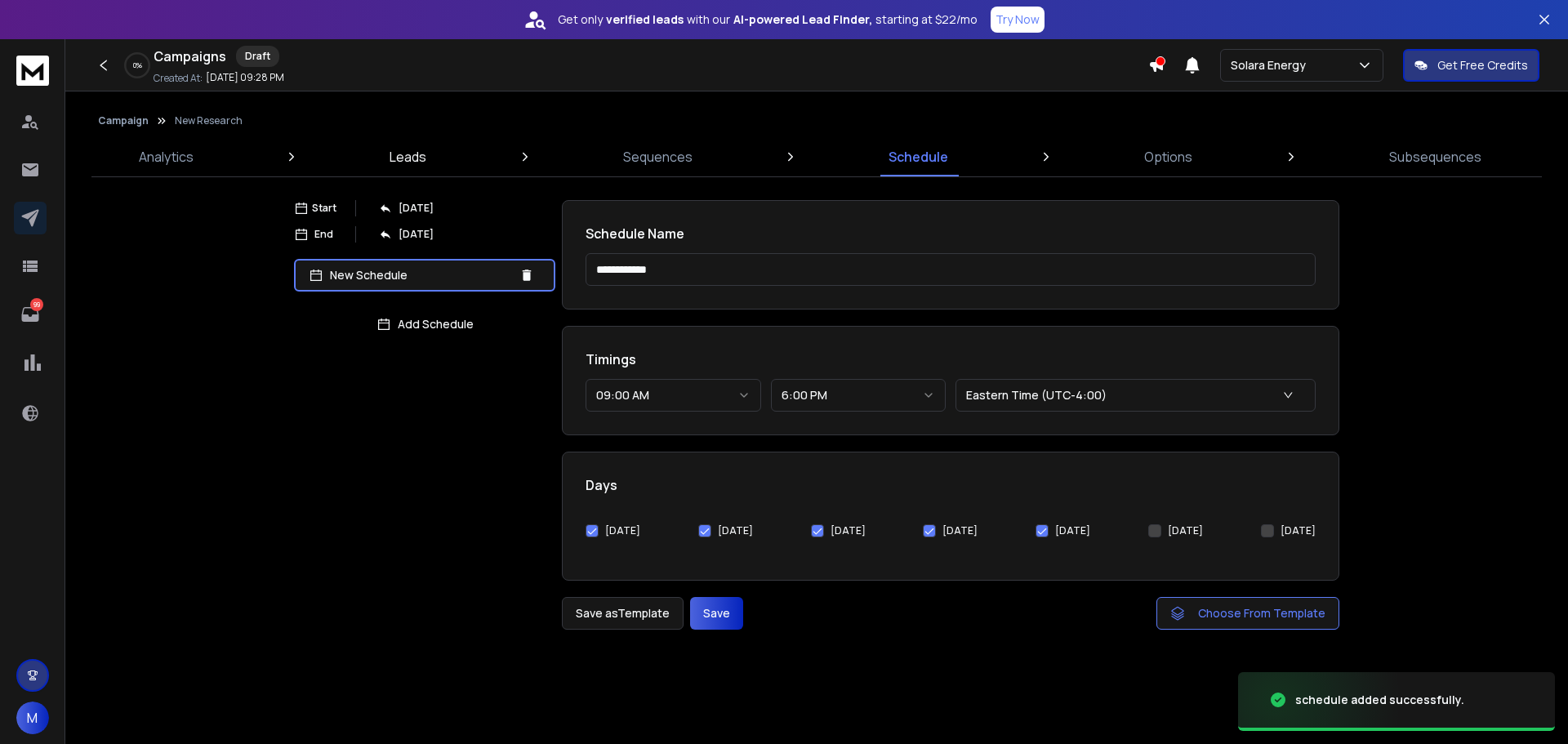
click at [421, 155] on p "Leads" at bounding box center [408, 157] width 36 height 20
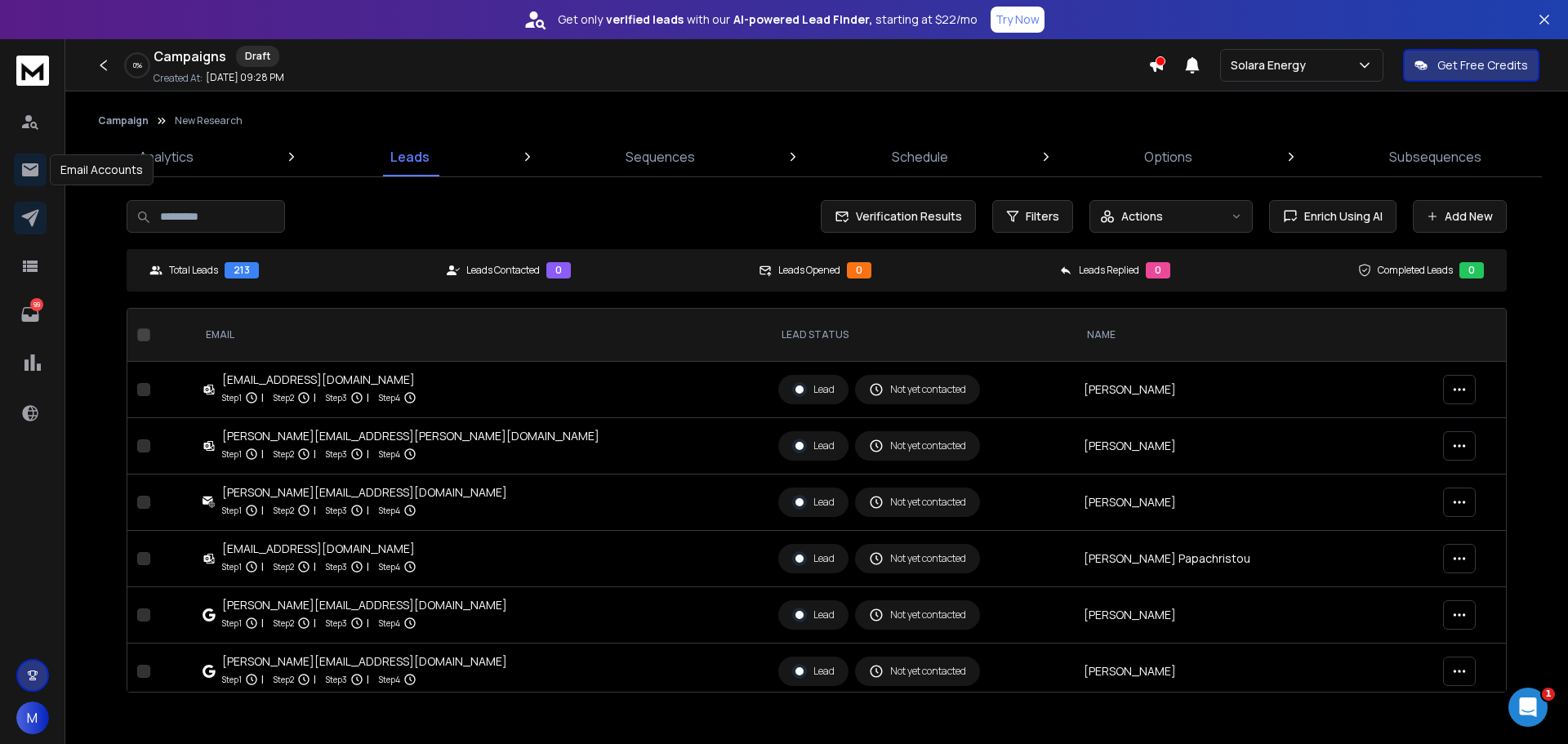
click at [17, 175] on link at bounding box center [30, 169] width 32 height 32
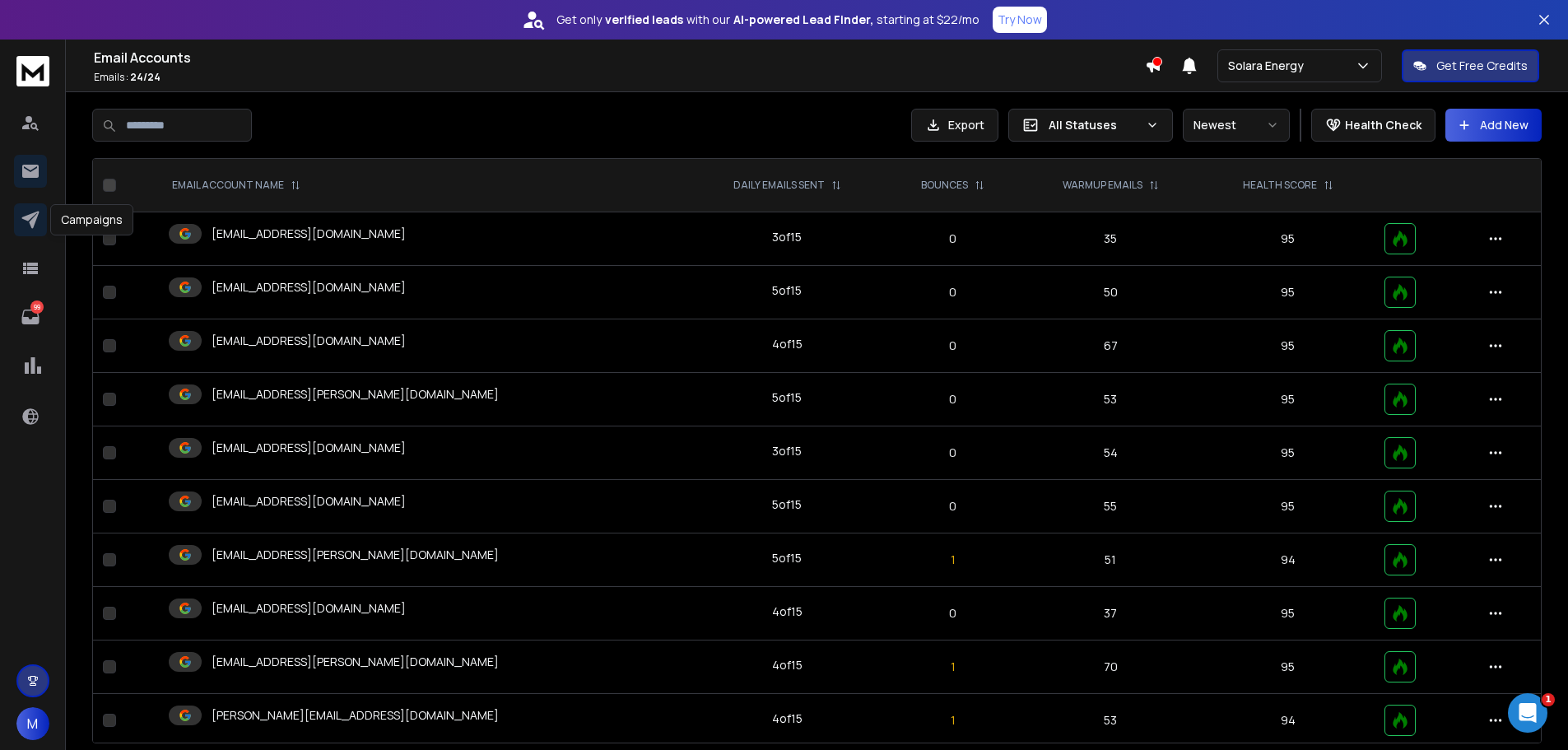
click at [40, 220] on link at bounding box center [30, 219] width 33 height 32
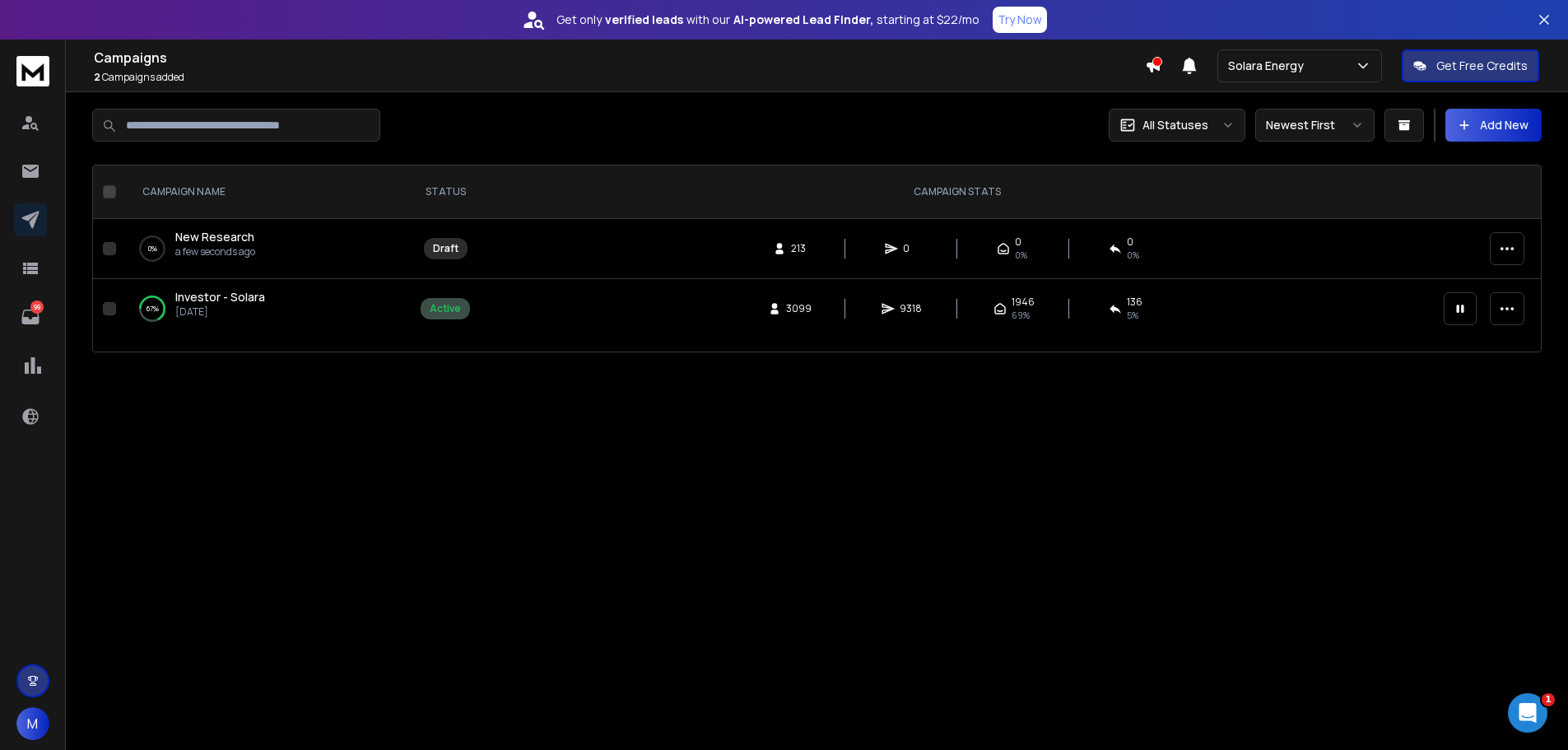
click at [1405, 252] on div "213 0 0 0% 0 0%" at bounding box center [957, 248] width 934 height 27
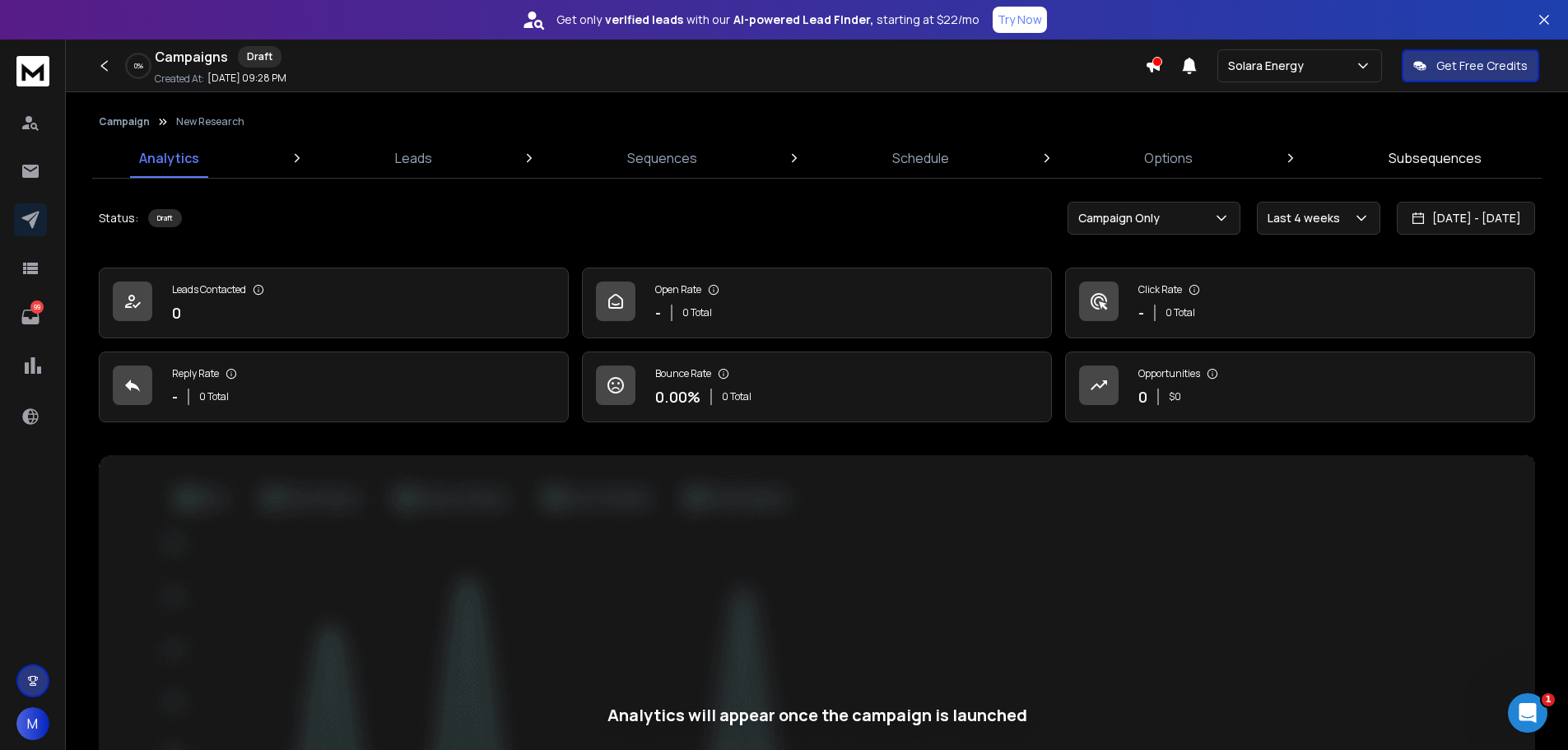
click at [1457, 155] on p "Subsequences" at bounding box center [1435, 158] width 93 height 20
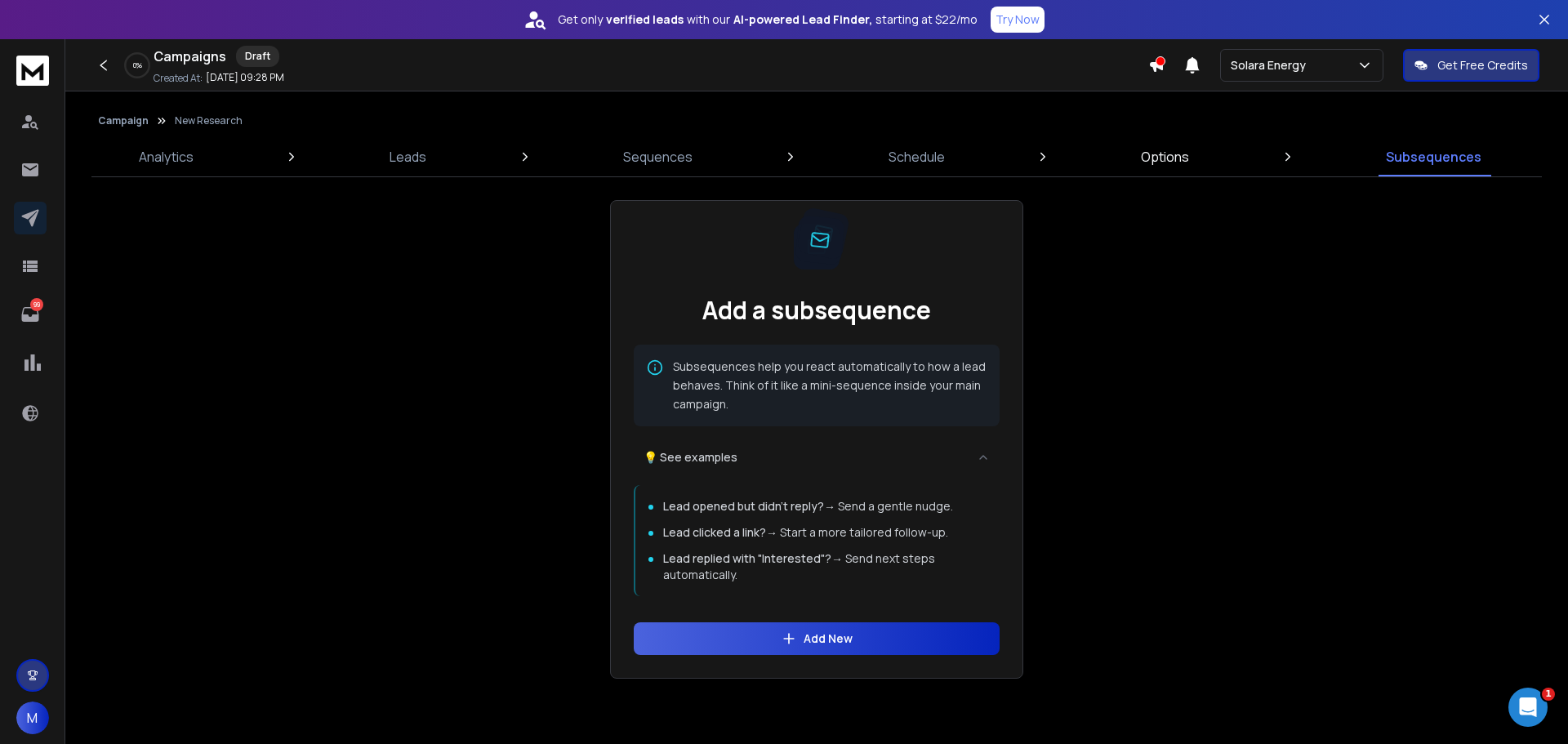
click at [1160, 156] on p "Options" at bounding box center [1164, 157] width 48 height 20
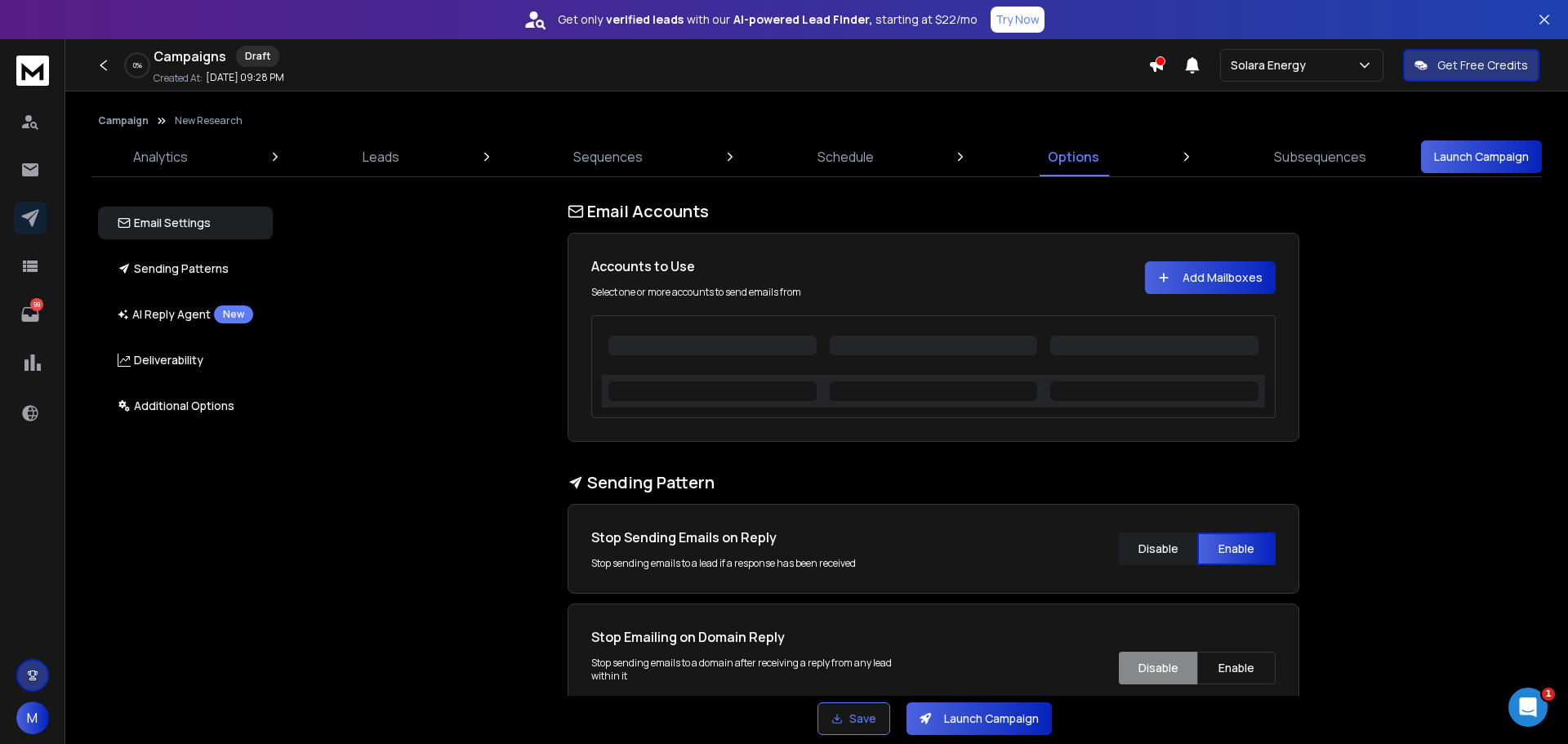
scroll to position [408, 0]
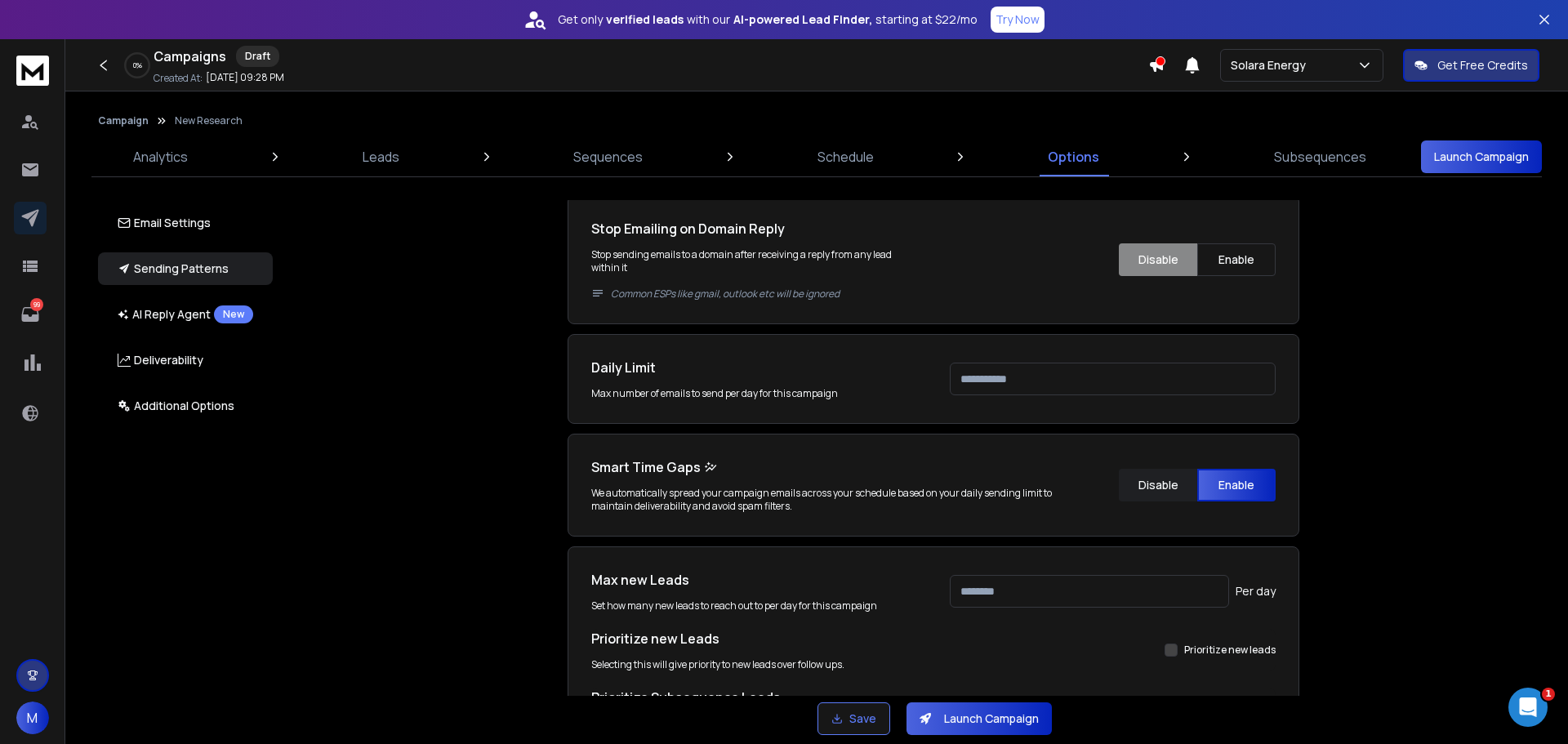
click at [1006, 722] on button "Launch Campaign" at bounding box center [979, 718] width 146 height 32
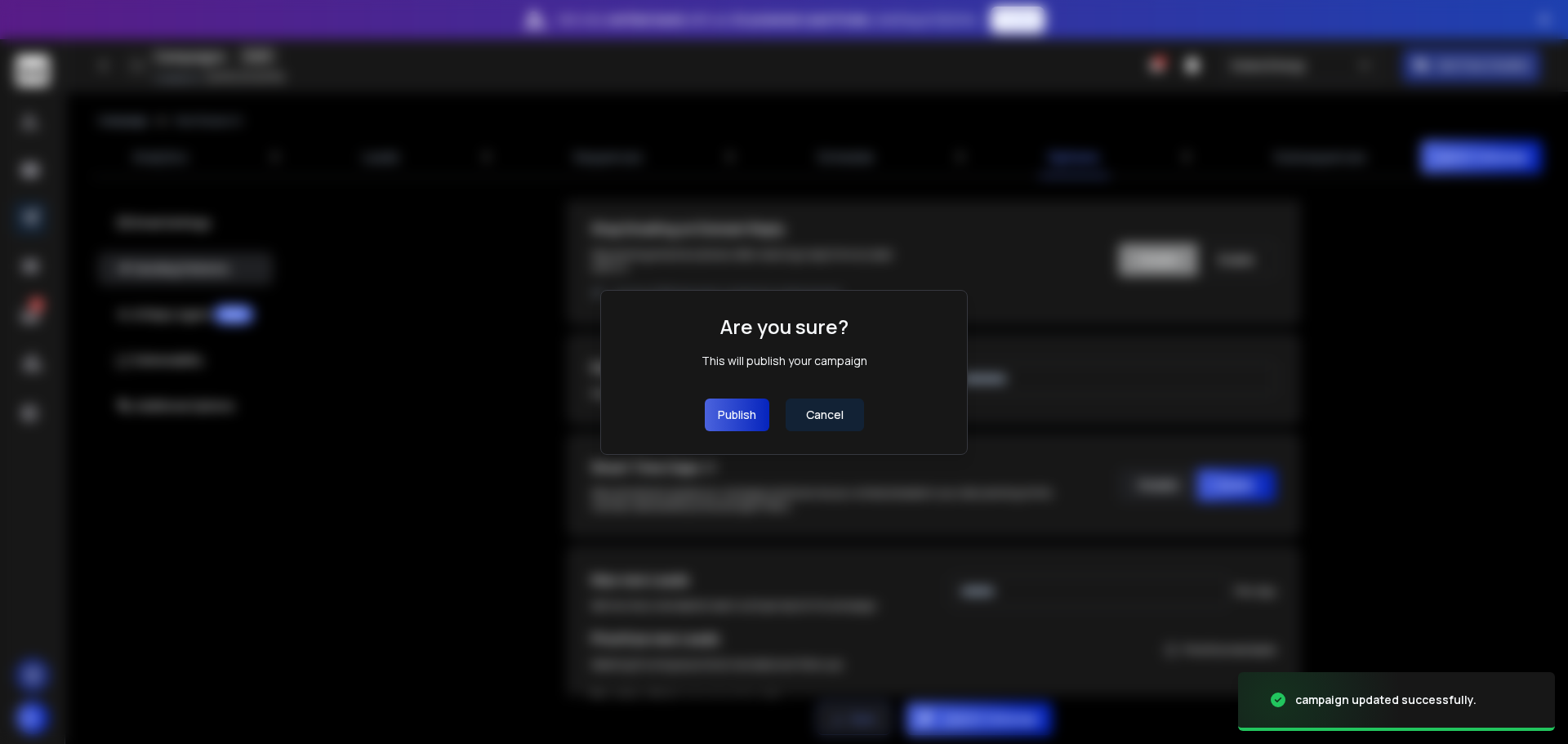
click at [739, 414] on button "Publish" at bounding box center [737, 414] width 65 height 32
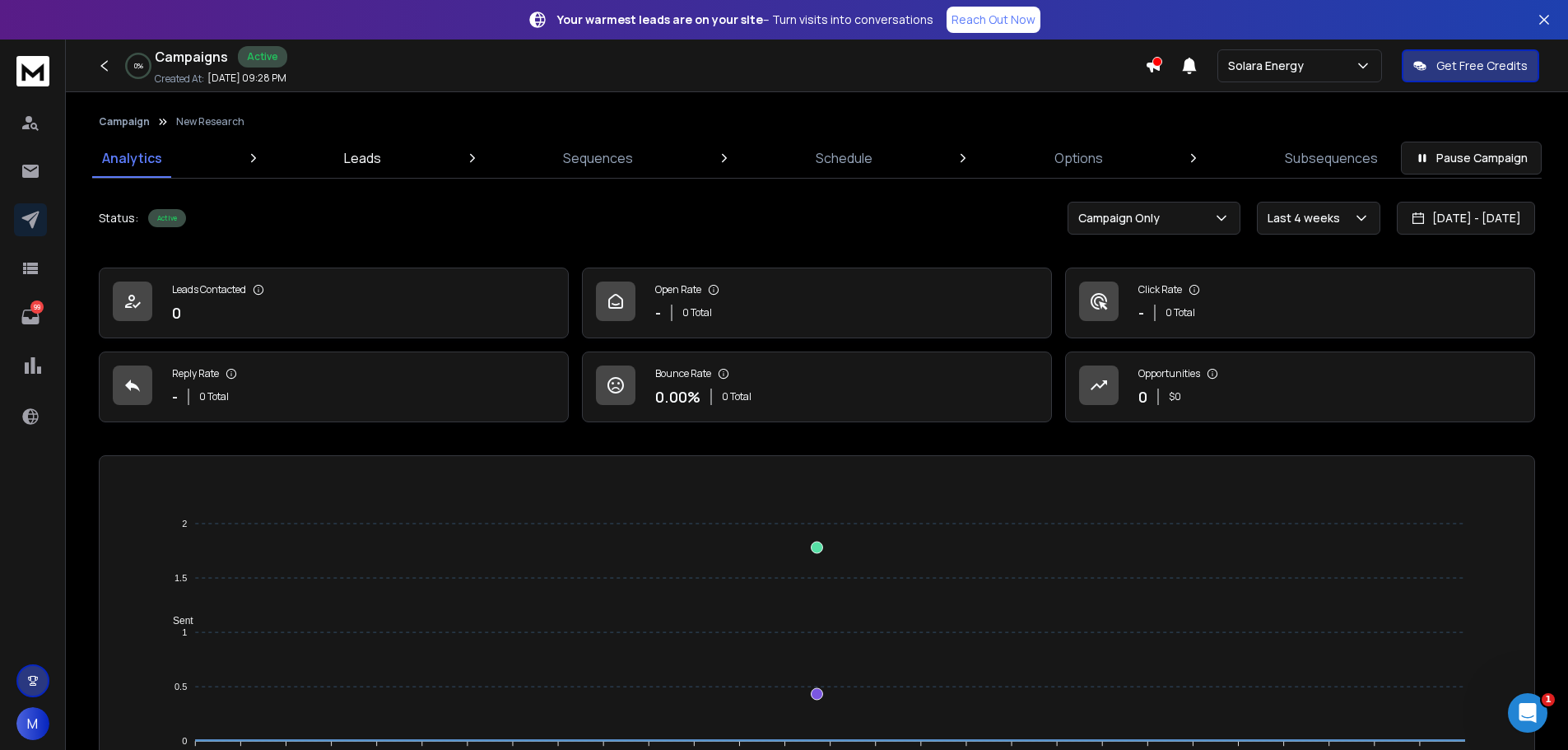
click at [352, 163] on p "Leads" at bounding box center [363, 158] width 37 height 20
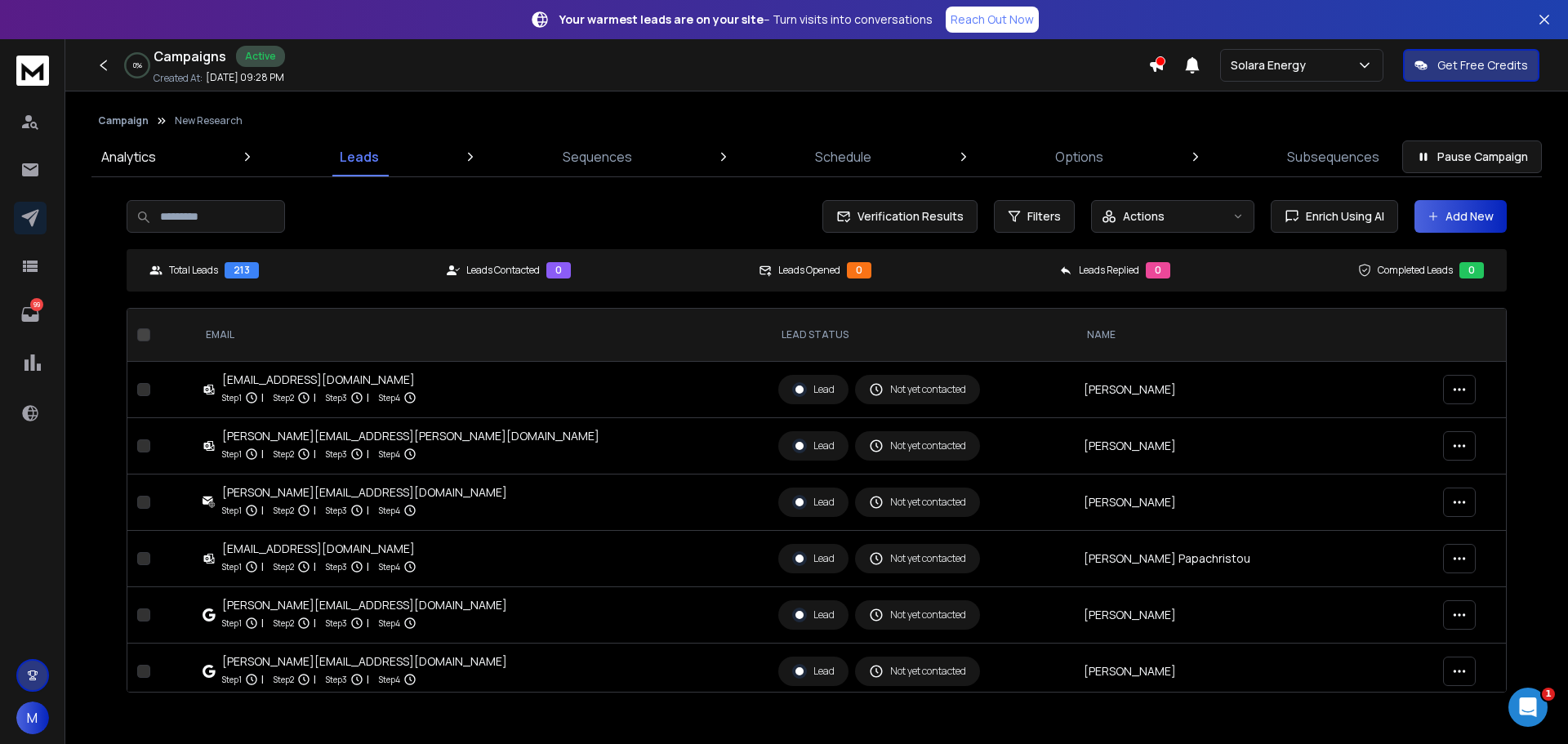
click at [130, 164] on p "Analytics" at bounding box center [128, 157] width 55 height 20
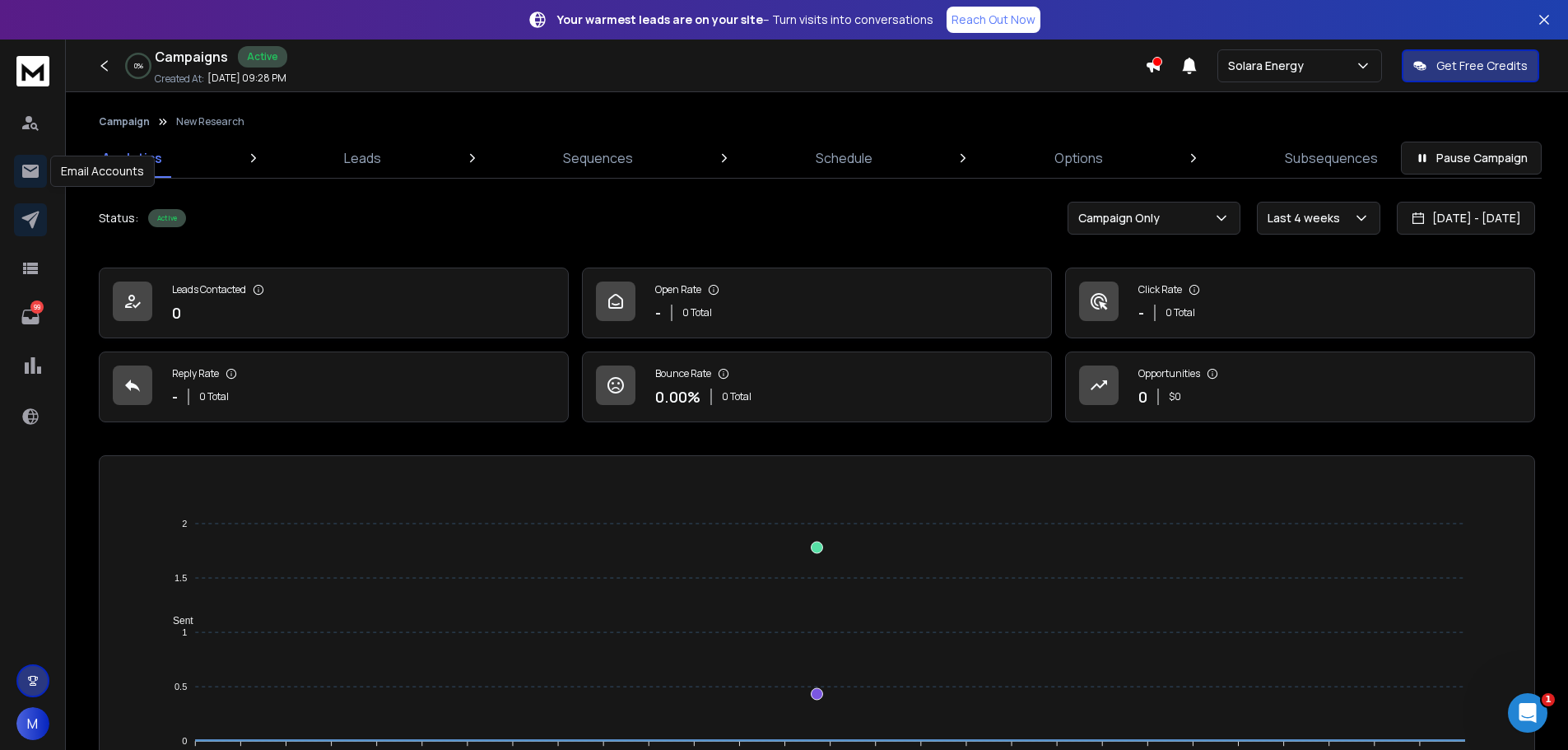
click at [30, 169] on icon at bounding box center [31, 171] width 17 height 13
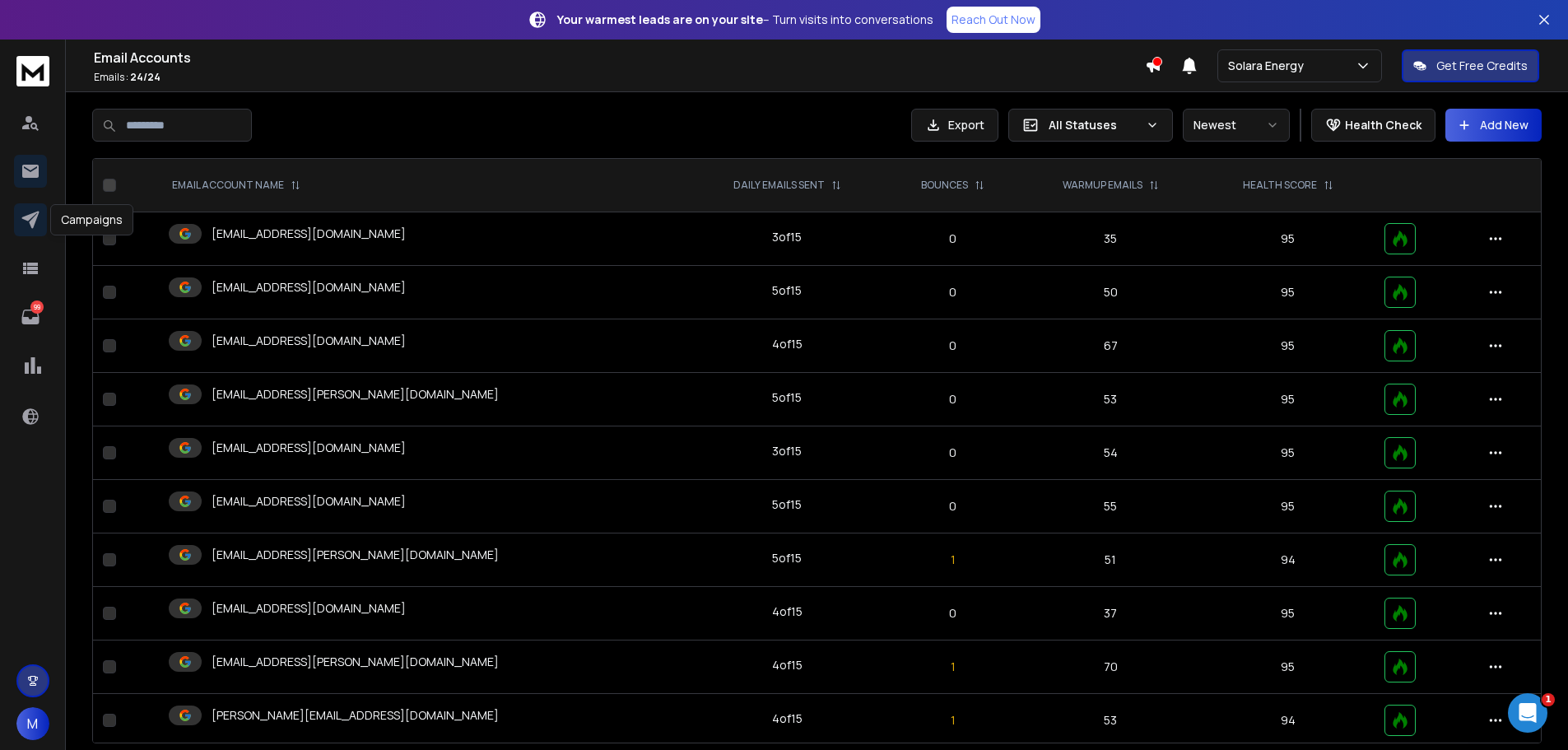
click at [26, 226] on icon at bounding box center [31, 220] width 20 height 20
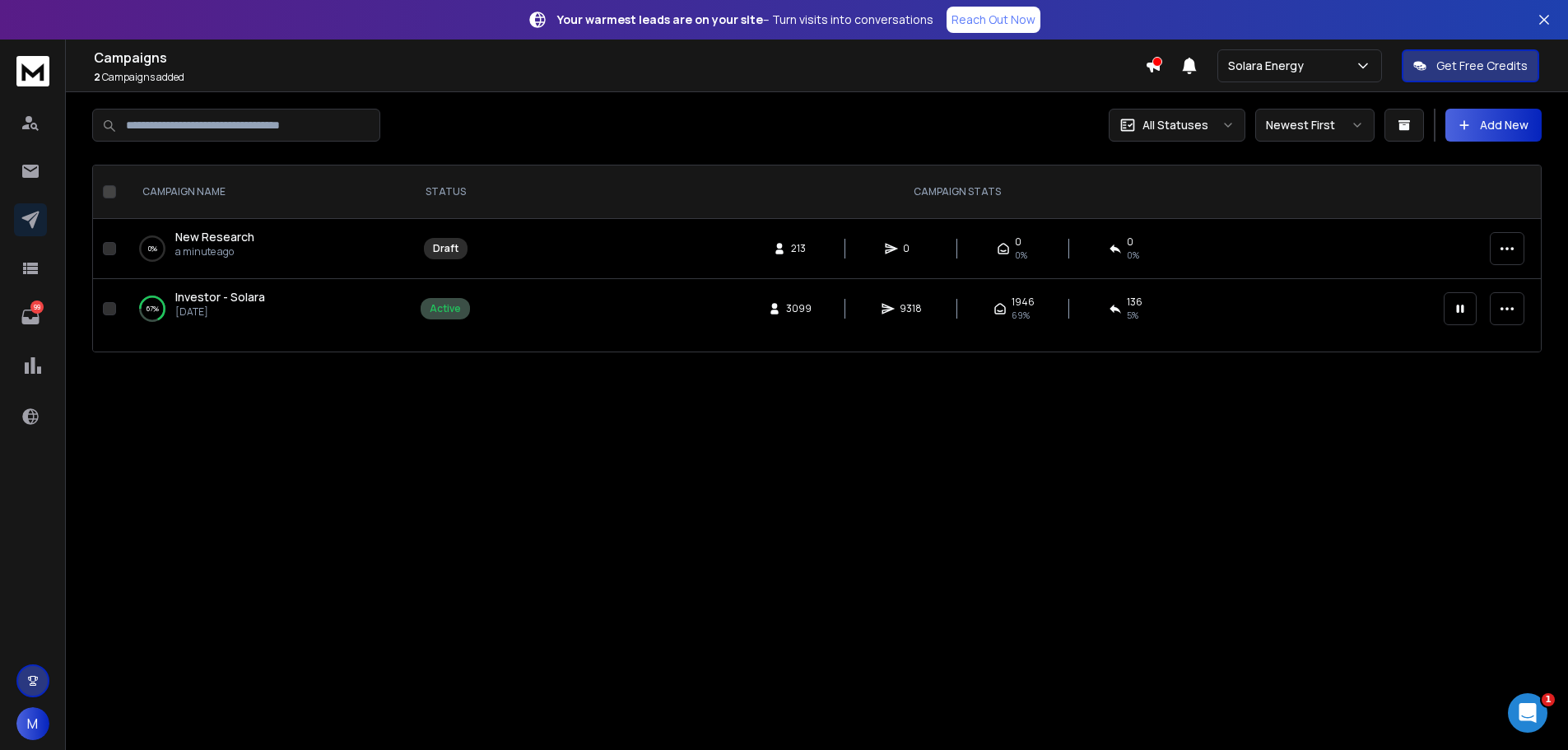
click at [555, 250] on div "213 0 0 0% 0 0%" at bounding box center [957, 248] width 934 height 27
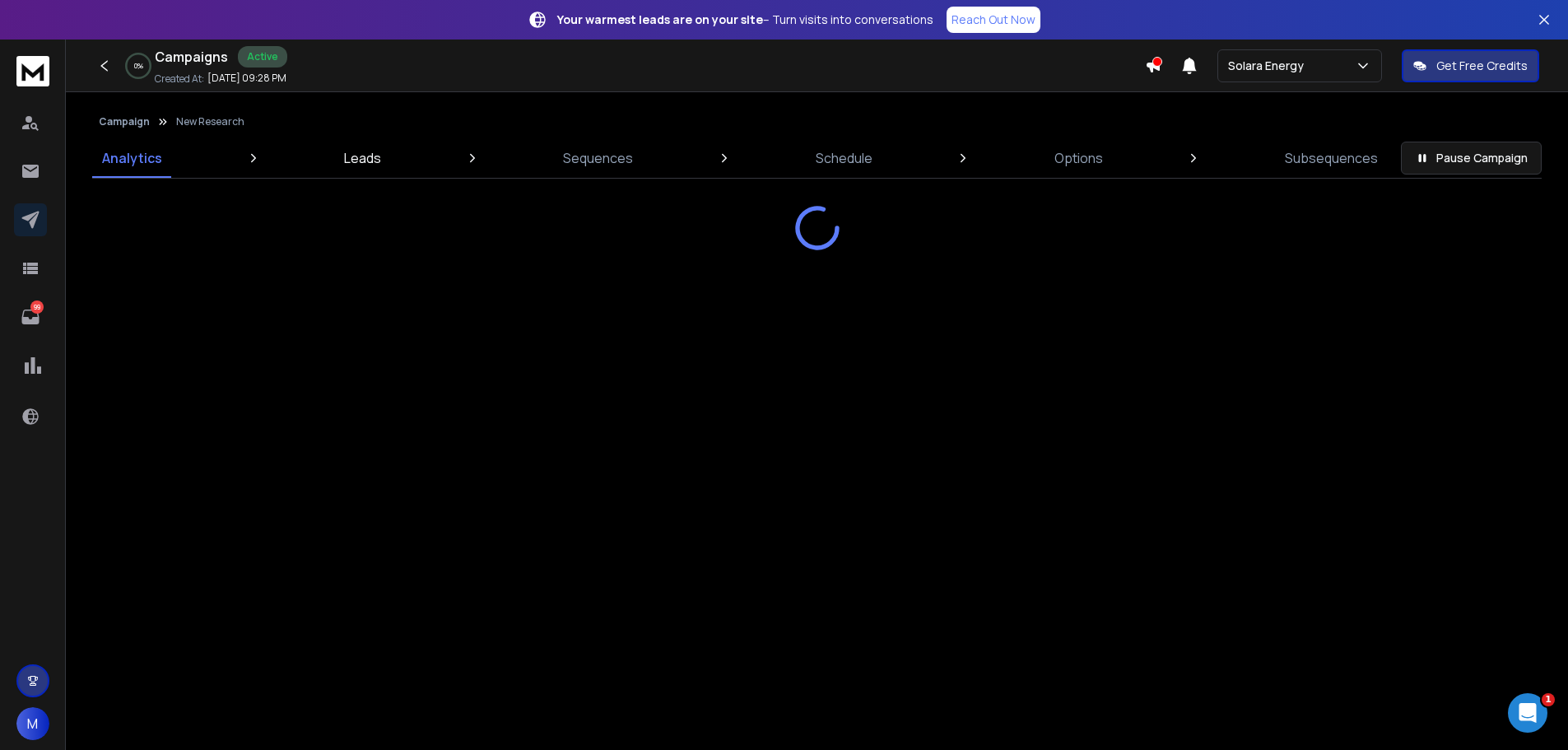
click at [372, 166] on p "Leads" at bounding box center [363, 158] width 37 height 20
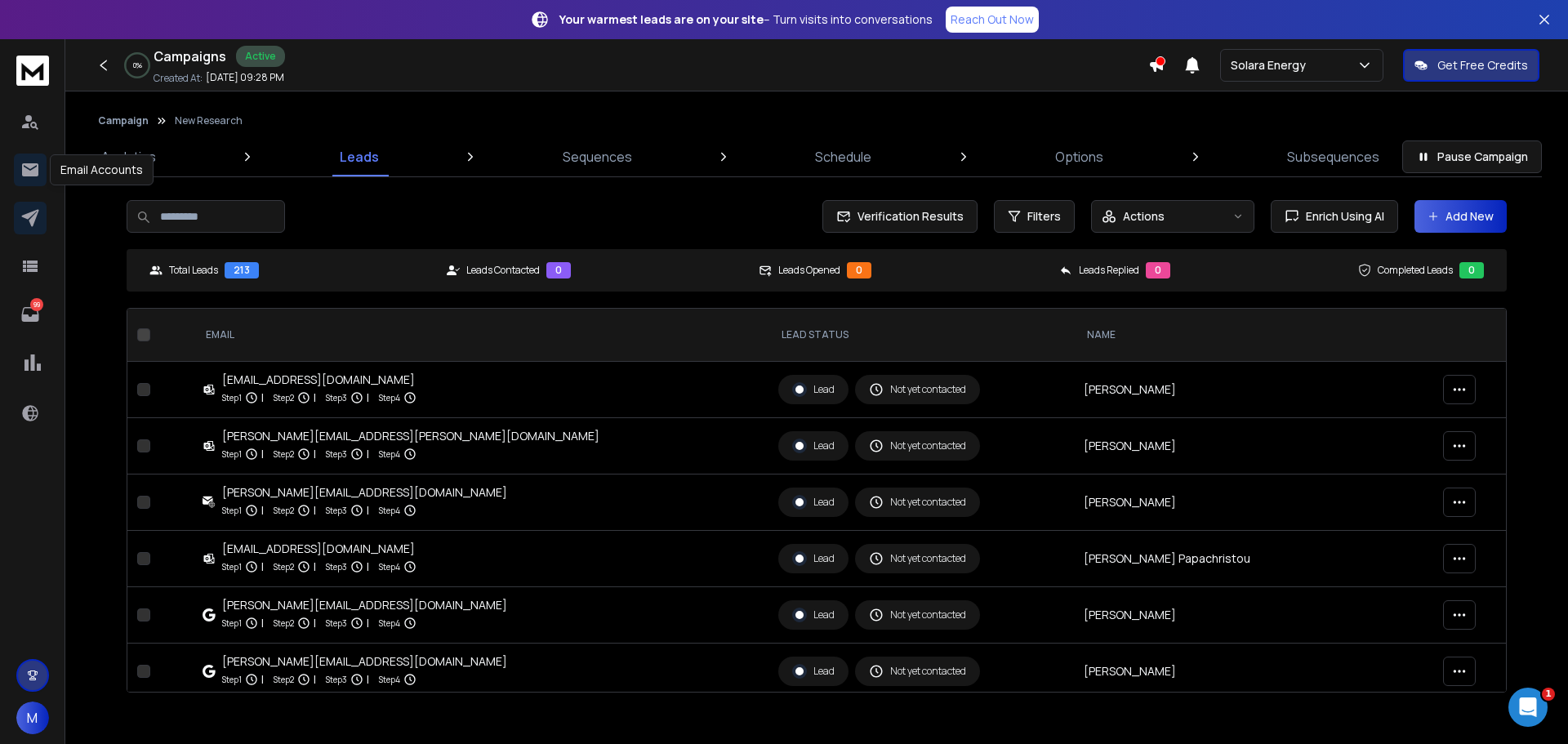
click at [32, 160] on icon at bounding box center [31, 170] width 20 height 20
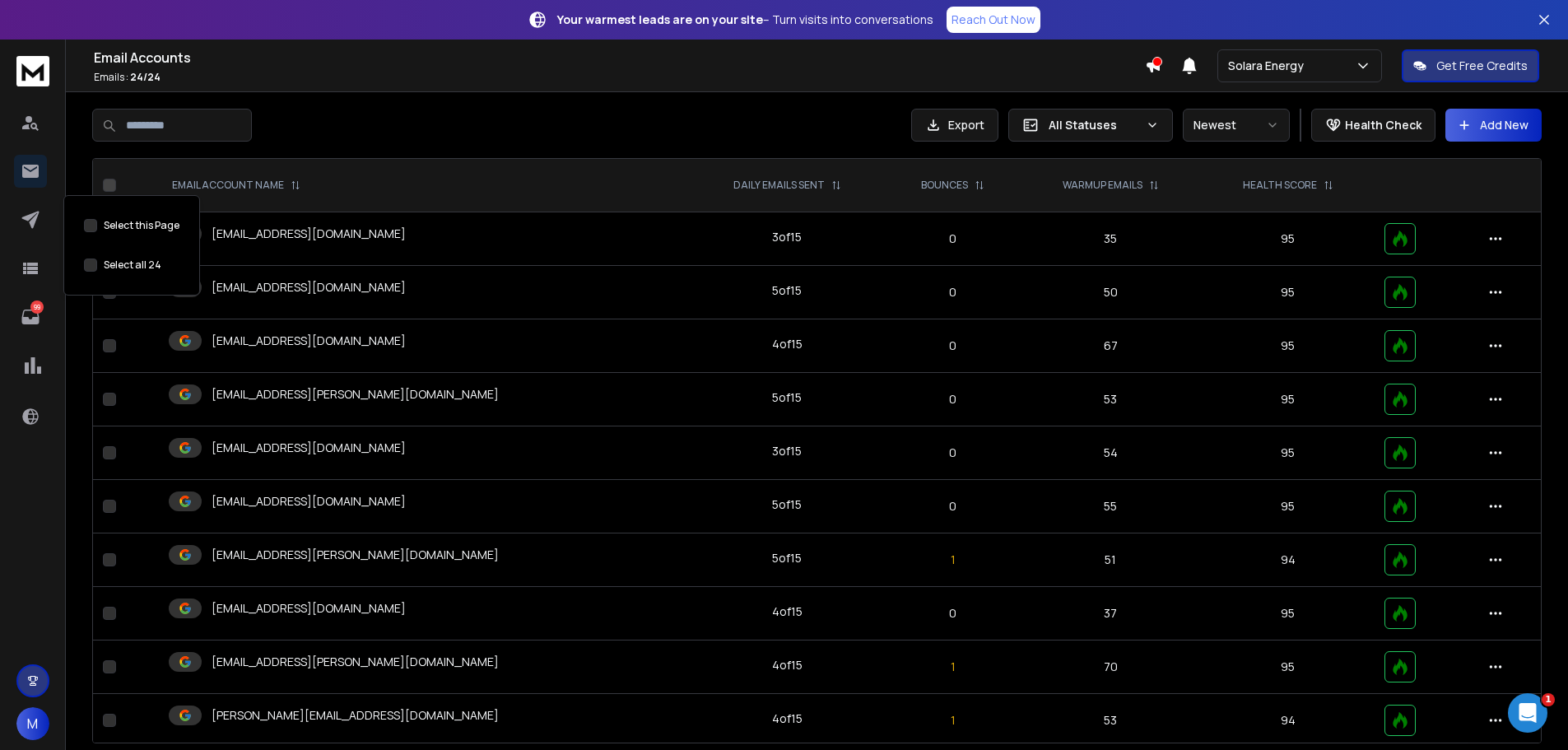
click at [108, 188] on button "Select this Page" at bounding box center [109, 185] width 13 height 13
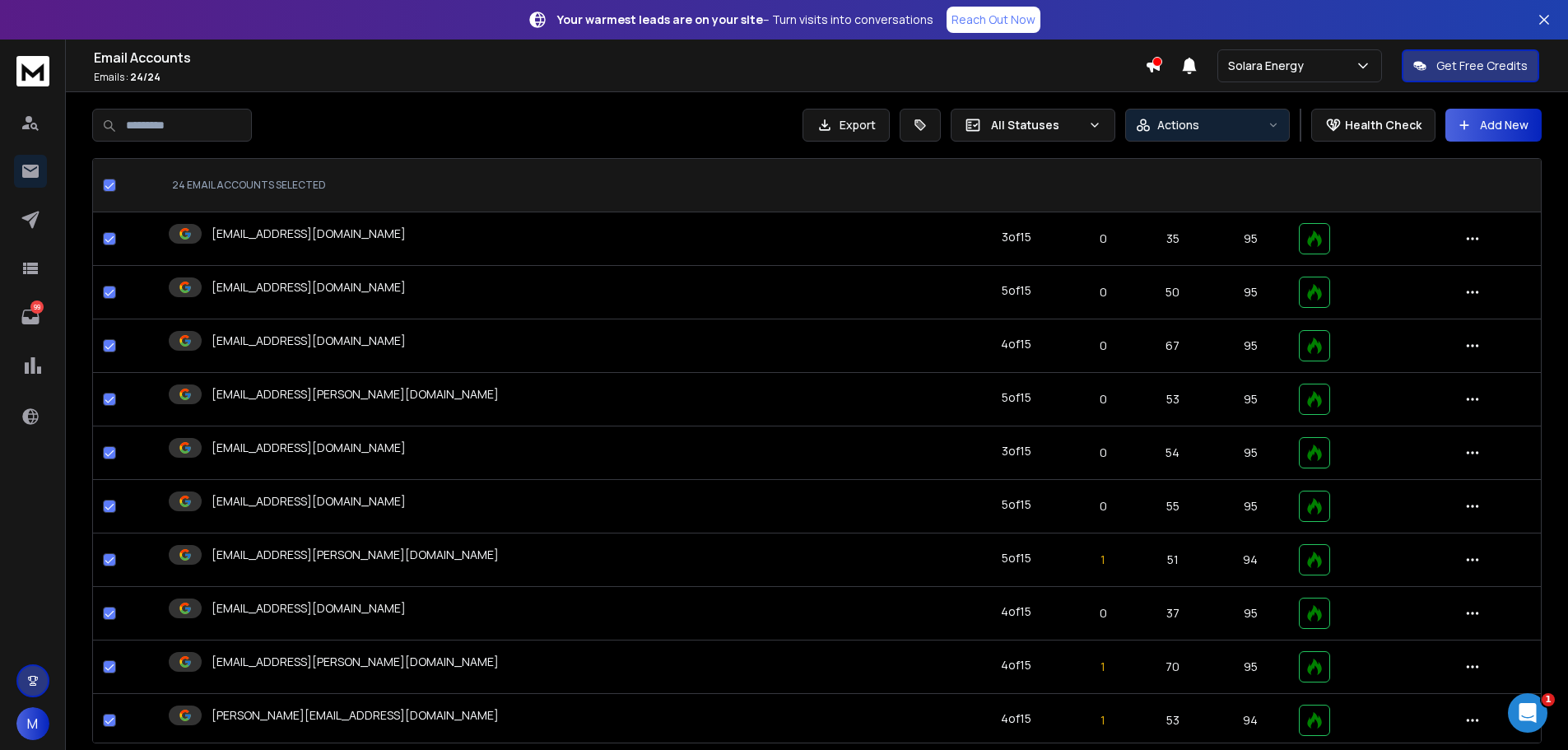
click at [1250, 127] on div "Actions" at bounding box center [1199, 125] width 125 height 17
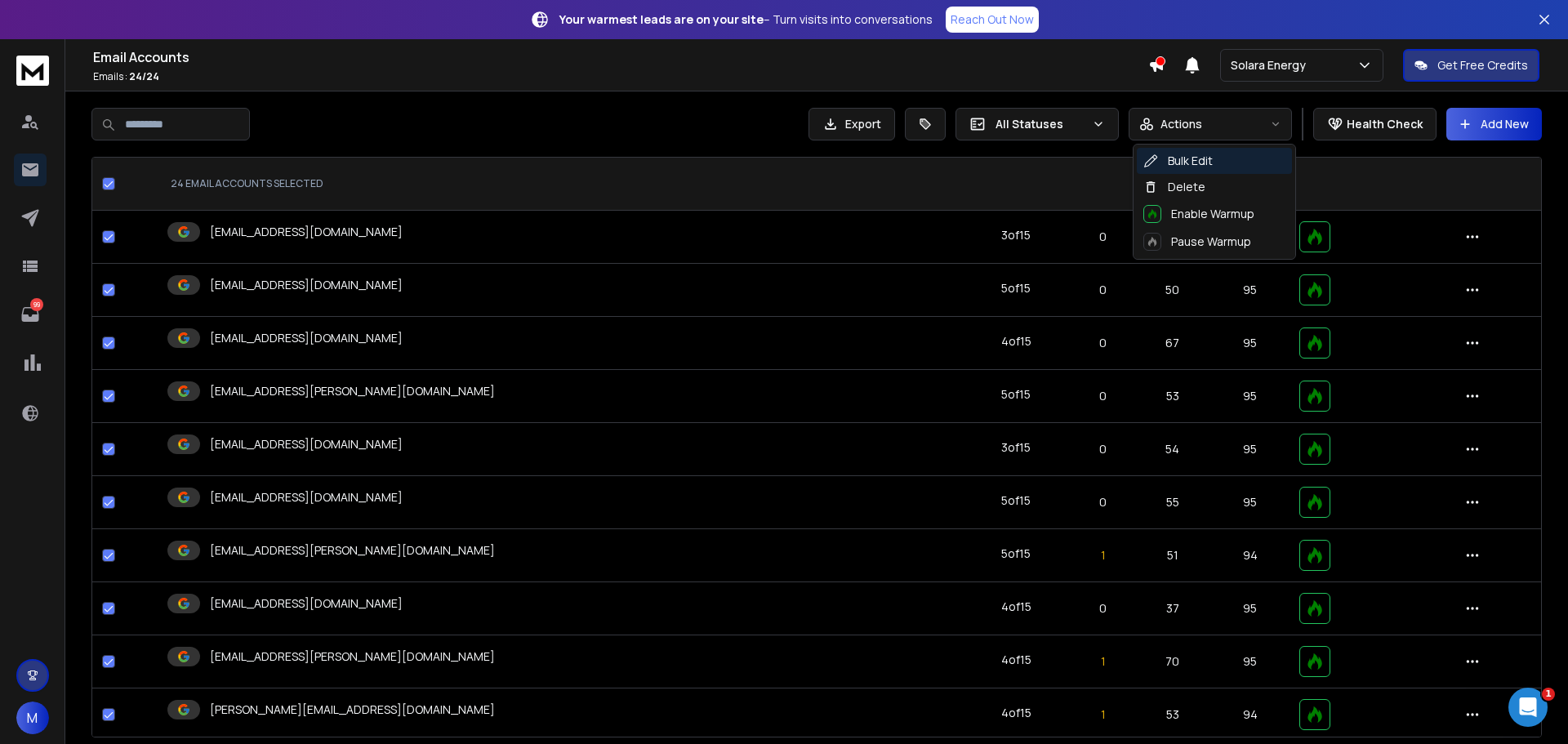
click at [1209, 165] on div "Bulk Edit" at bounding box center [1178, 161] width 69 height 17
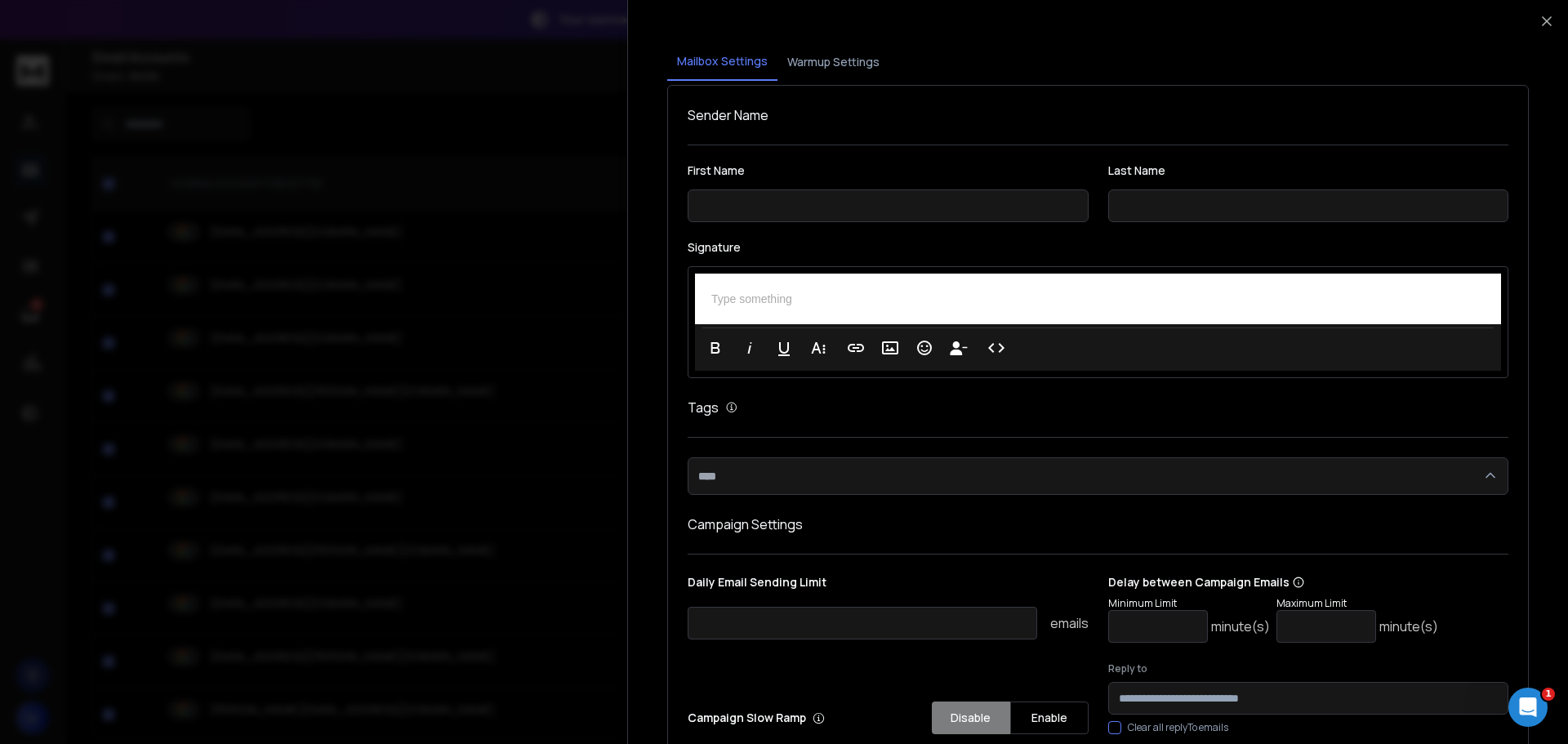
click at [1346, 642] on input "number" at bounding box center [1326, 626] width 99 height 32
type input "**"
click at [1176, 618] on input "number" at bounding box center [1158, 626] width 99 height 32
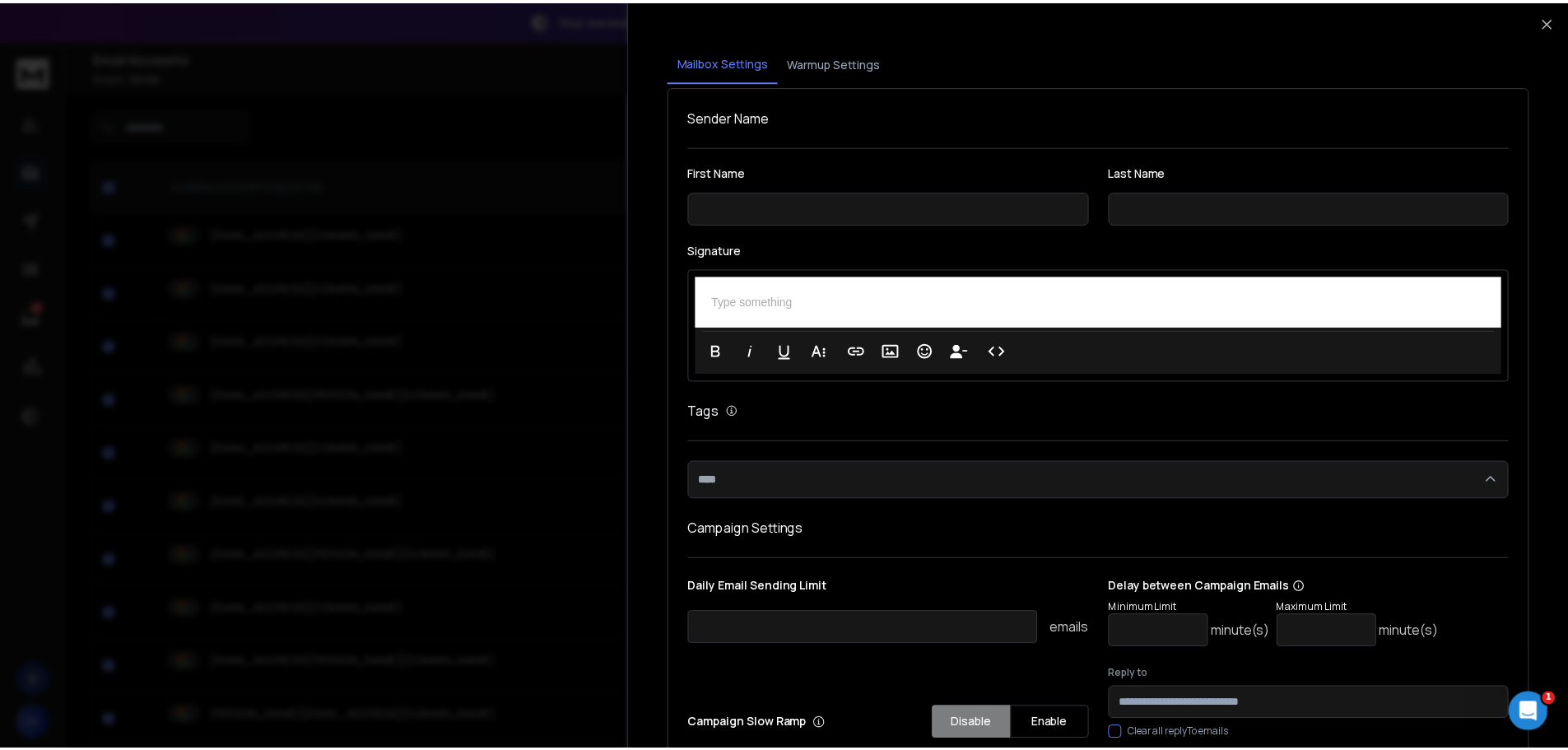
scroll to position [164, 0]
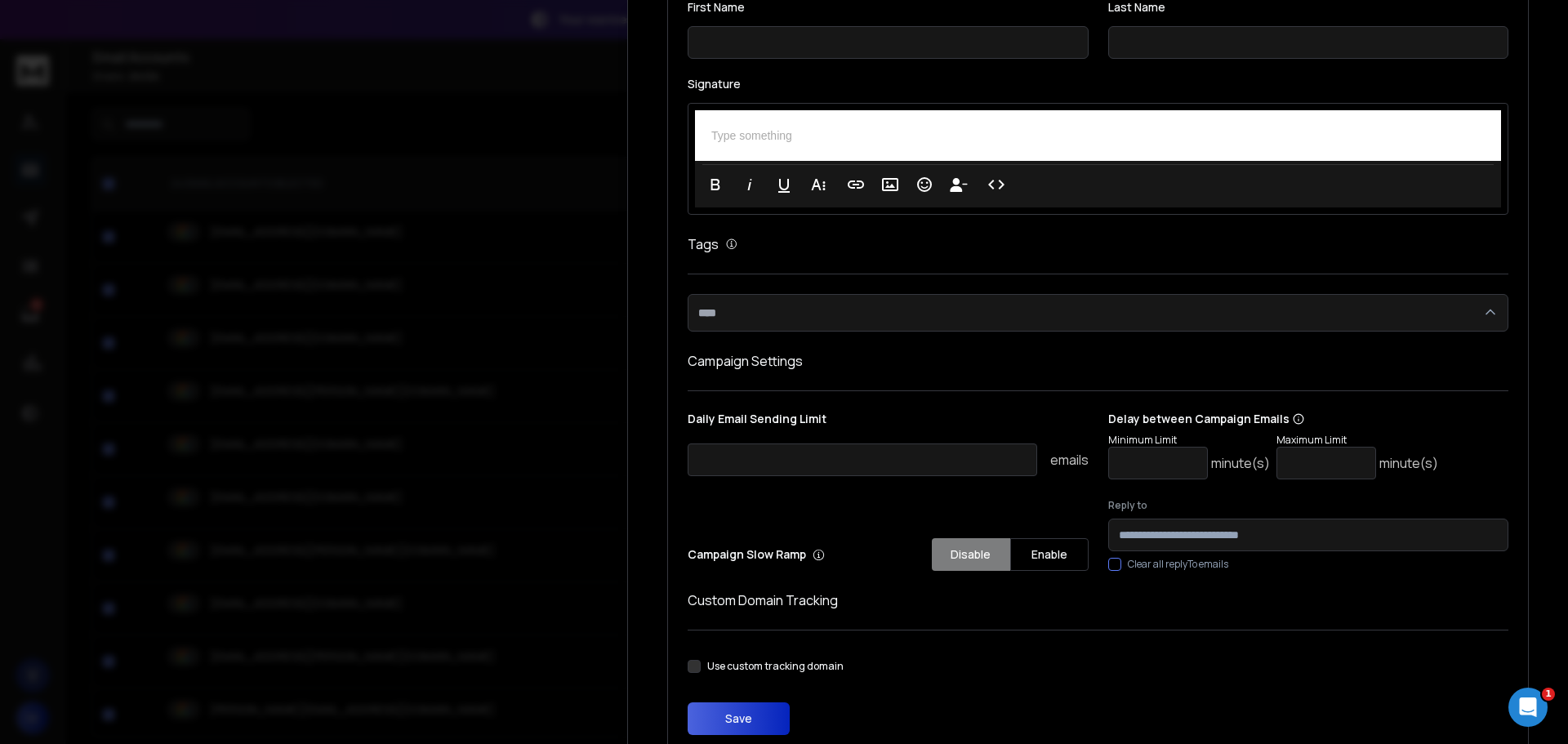
type input "*"
click at [738, 717] on button "Save" at bounding box center [738, 718] width 102 height 32
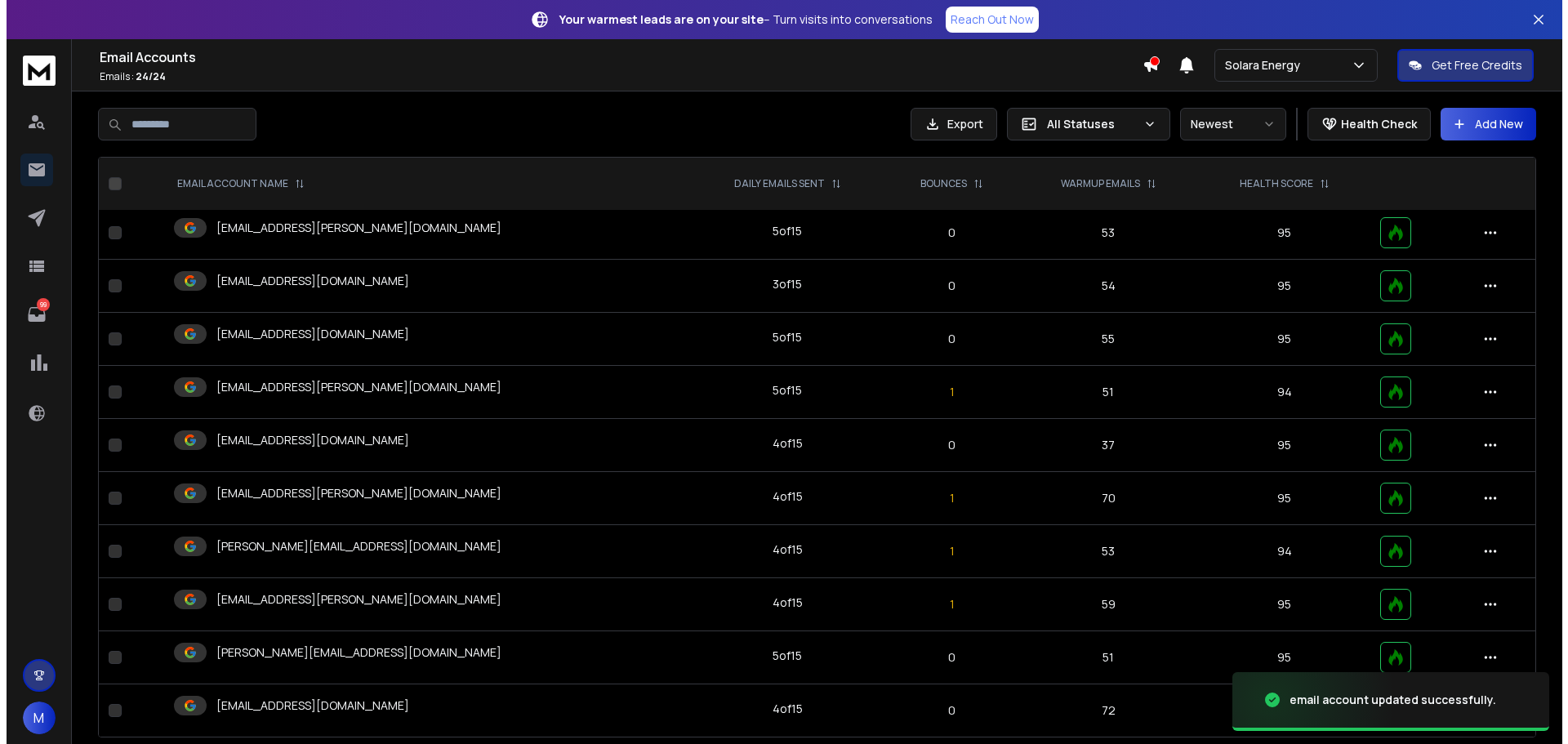
scroll to position [0, 0]
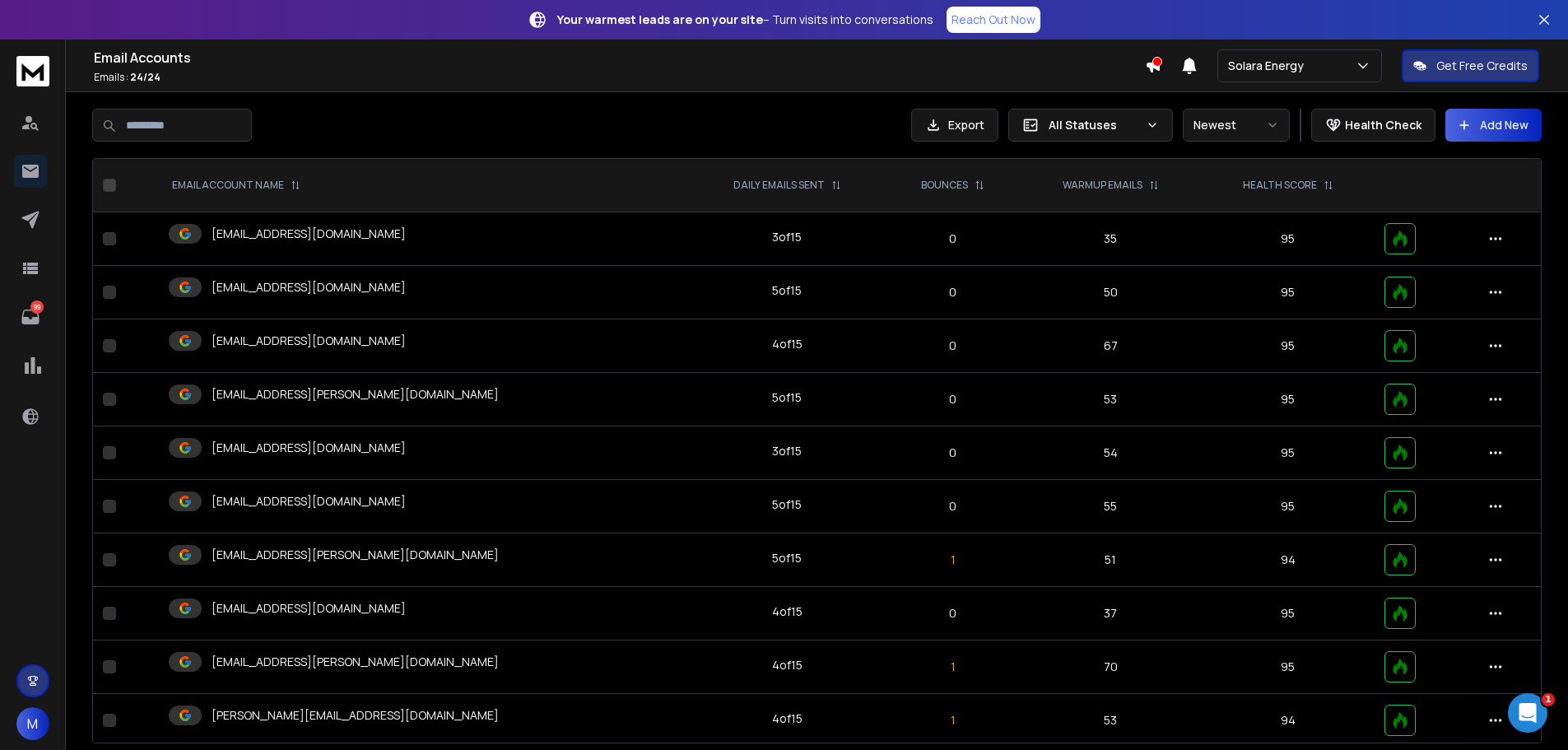
click at [26, 172] on icon at bounding box center [31, 171] width 17 height 13
click at [25, 222] on icon at bounding box center [31, 220] width 20 height 20
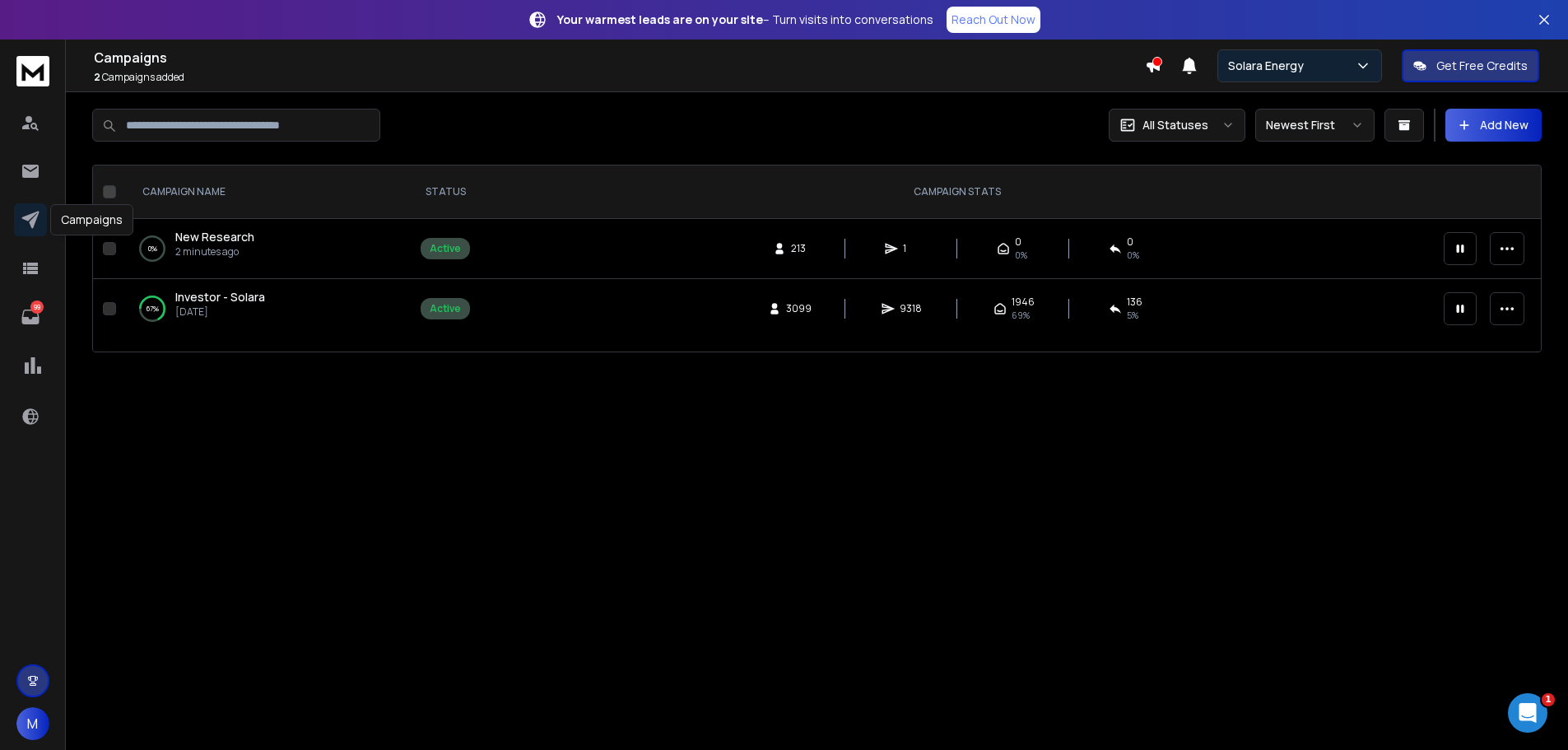
click at [1275, 59] on p "Solara Energy" at bounding box center [1269, 66] width 83 height 17
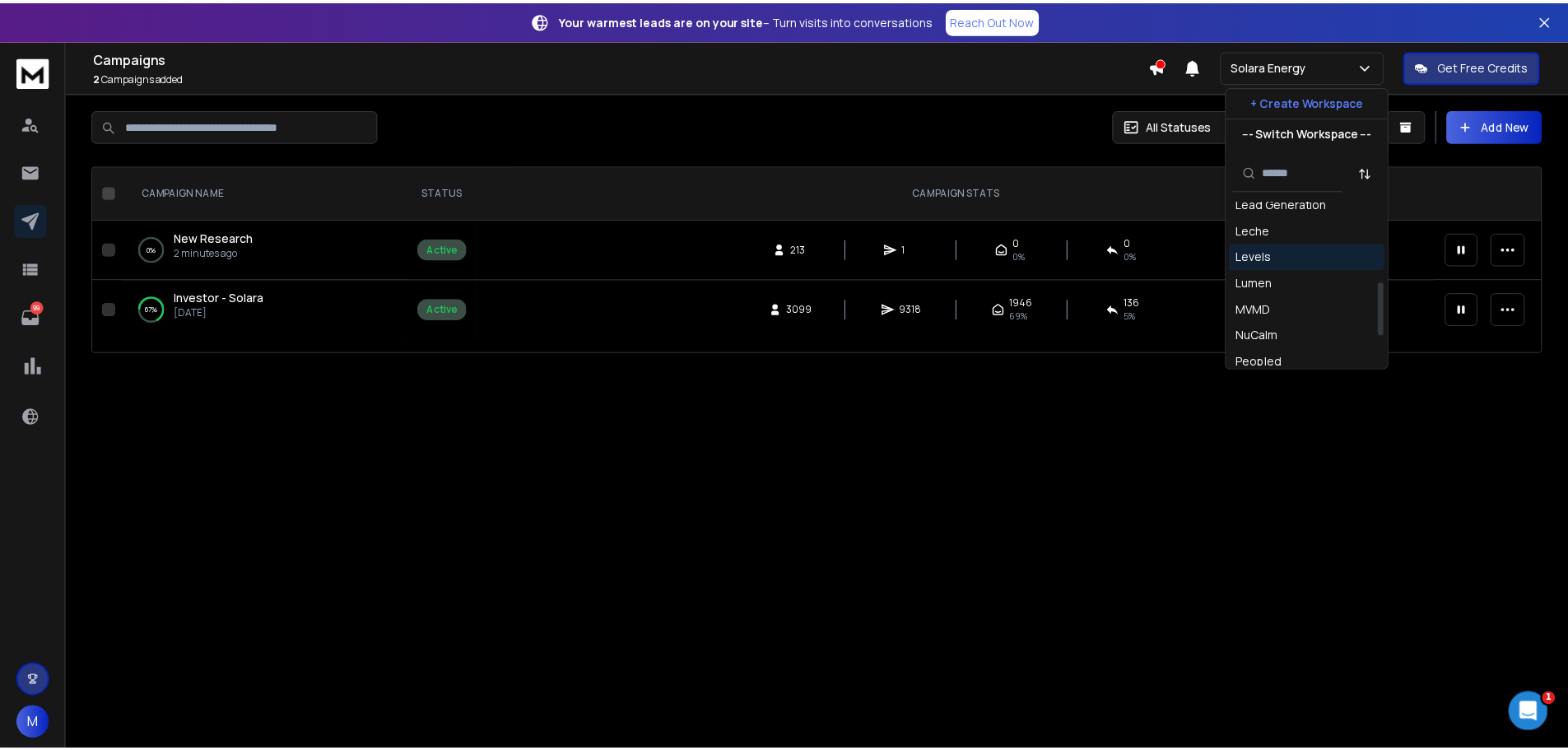
scroll to position [336, 0]
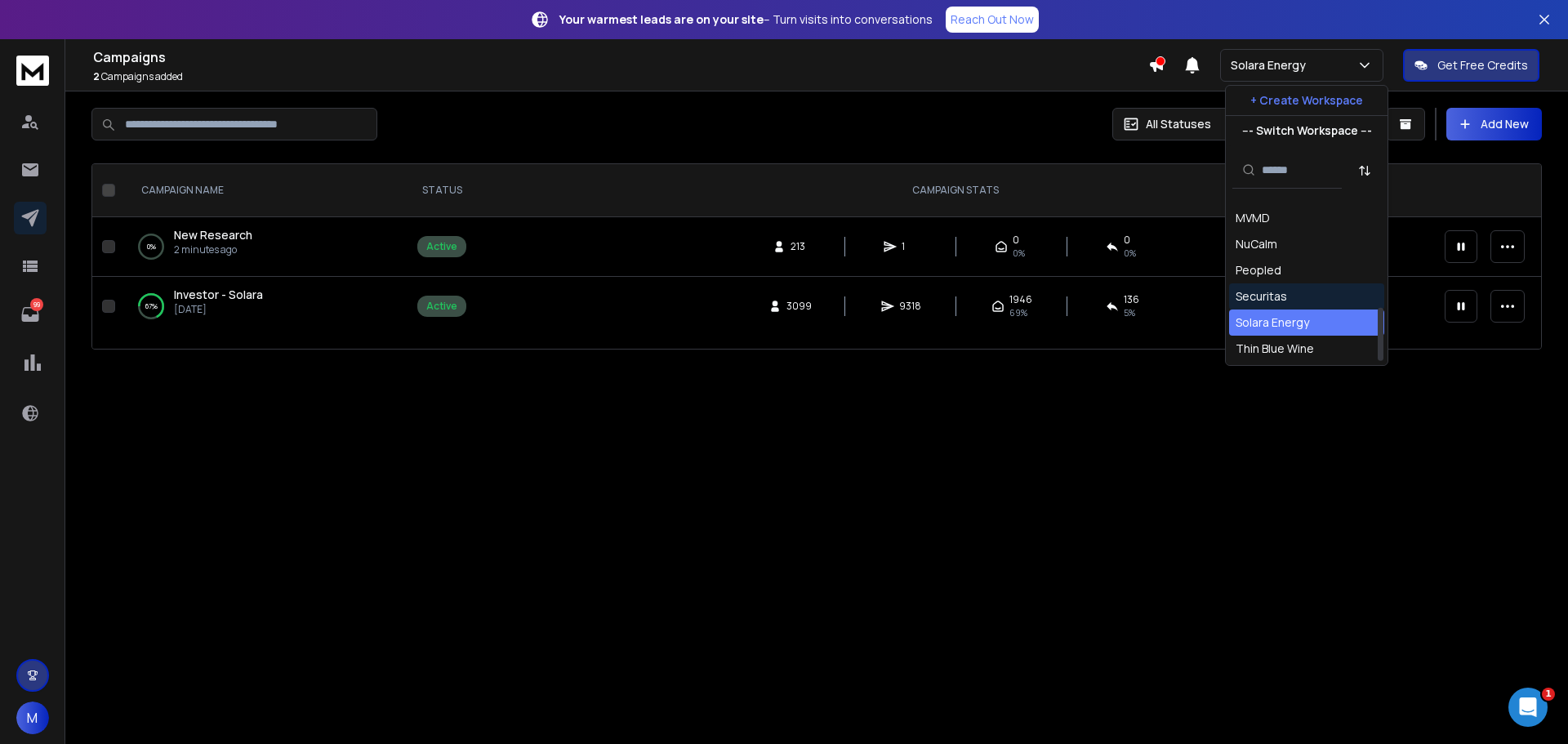
click at [1293, 295] on div "Securitas" at bounding box center [1307, 297] width 155 height 26
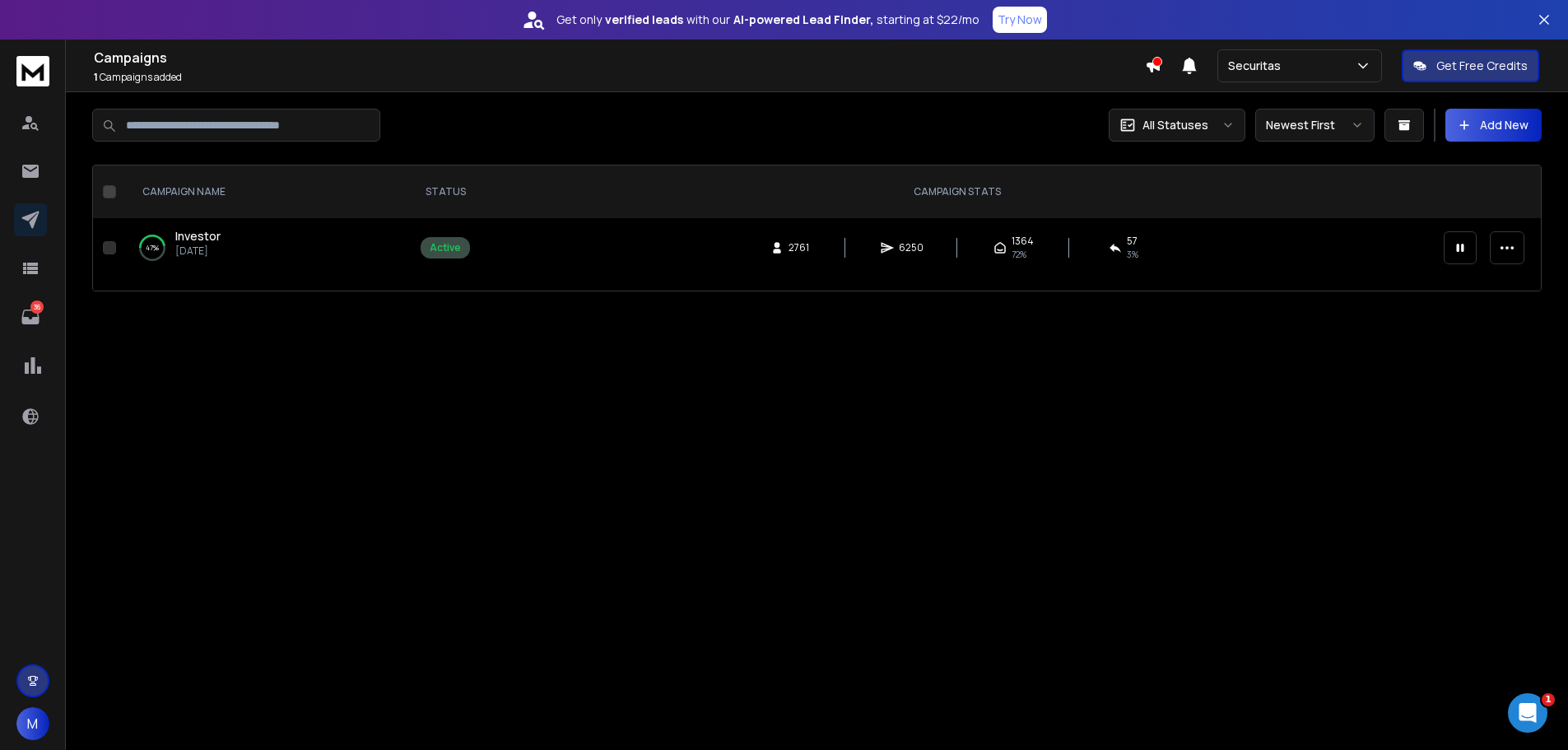
click at [586, 262] on td "2761 6250 1364 72 % 57 3 %" at bounding box center [957, 248] width 954 height 59
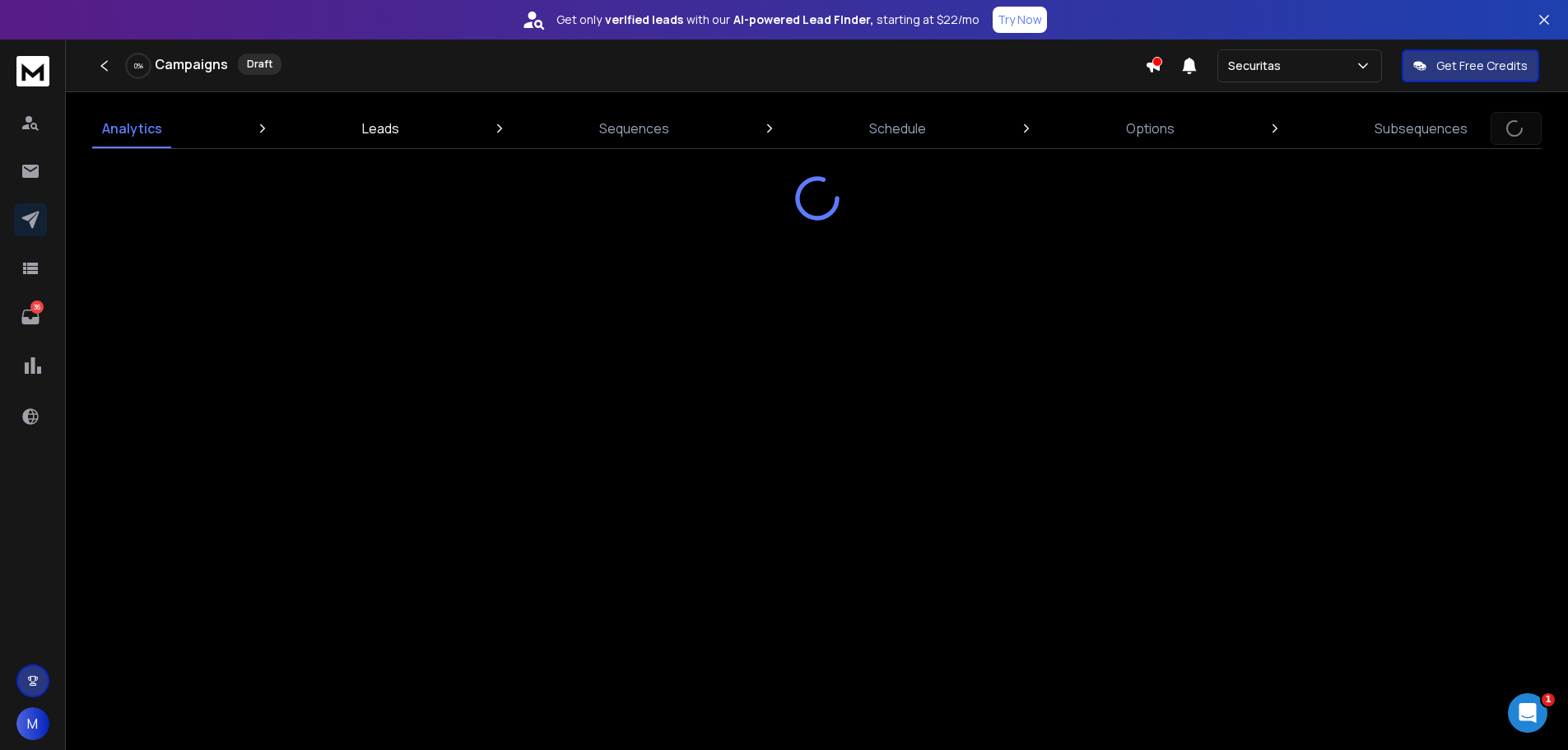
click at [365, 135] on p "Leads" at bounding box center [380, 128] width 37 height 20
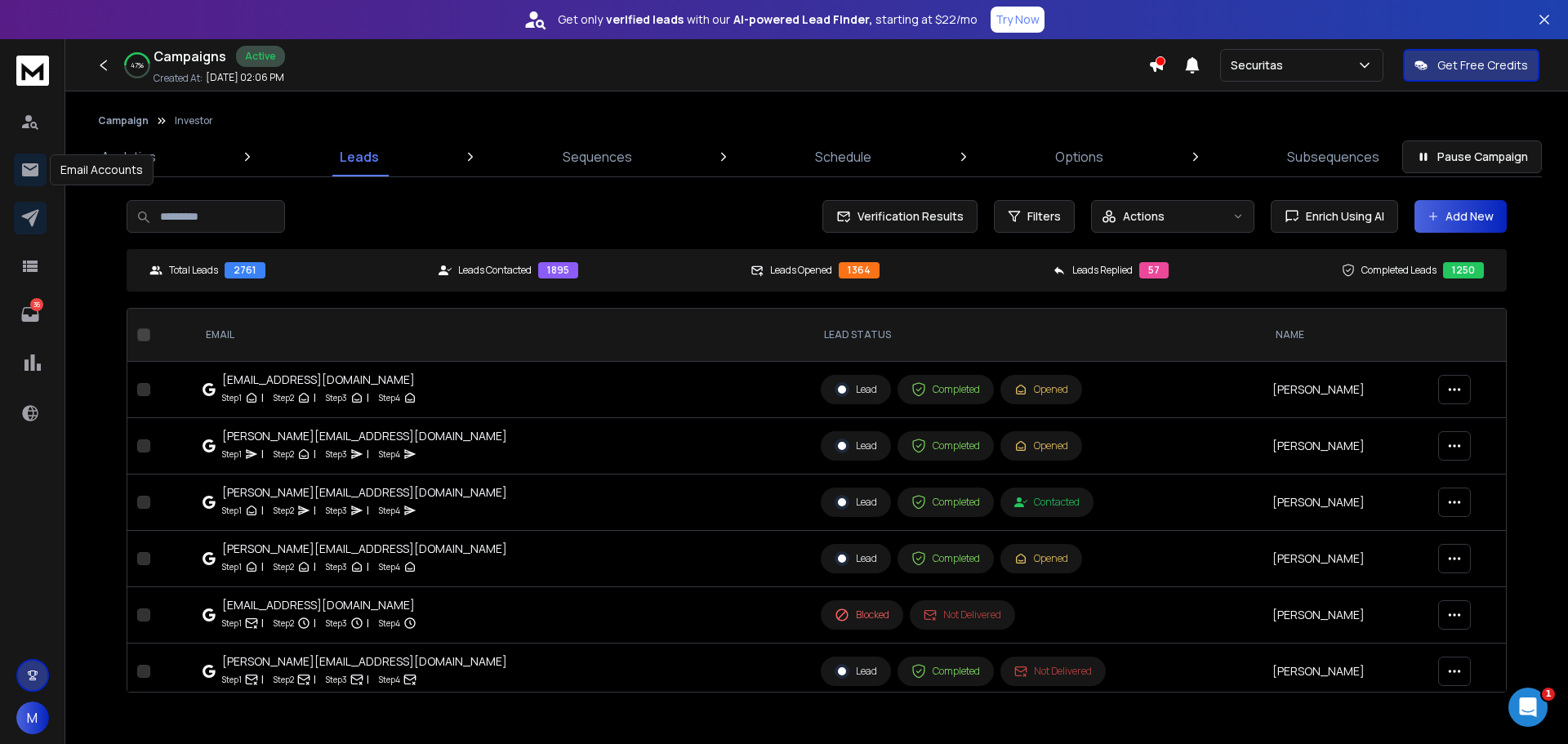
click at [35, 169] on icon at bounding box center [31, 169] width 17 height 13
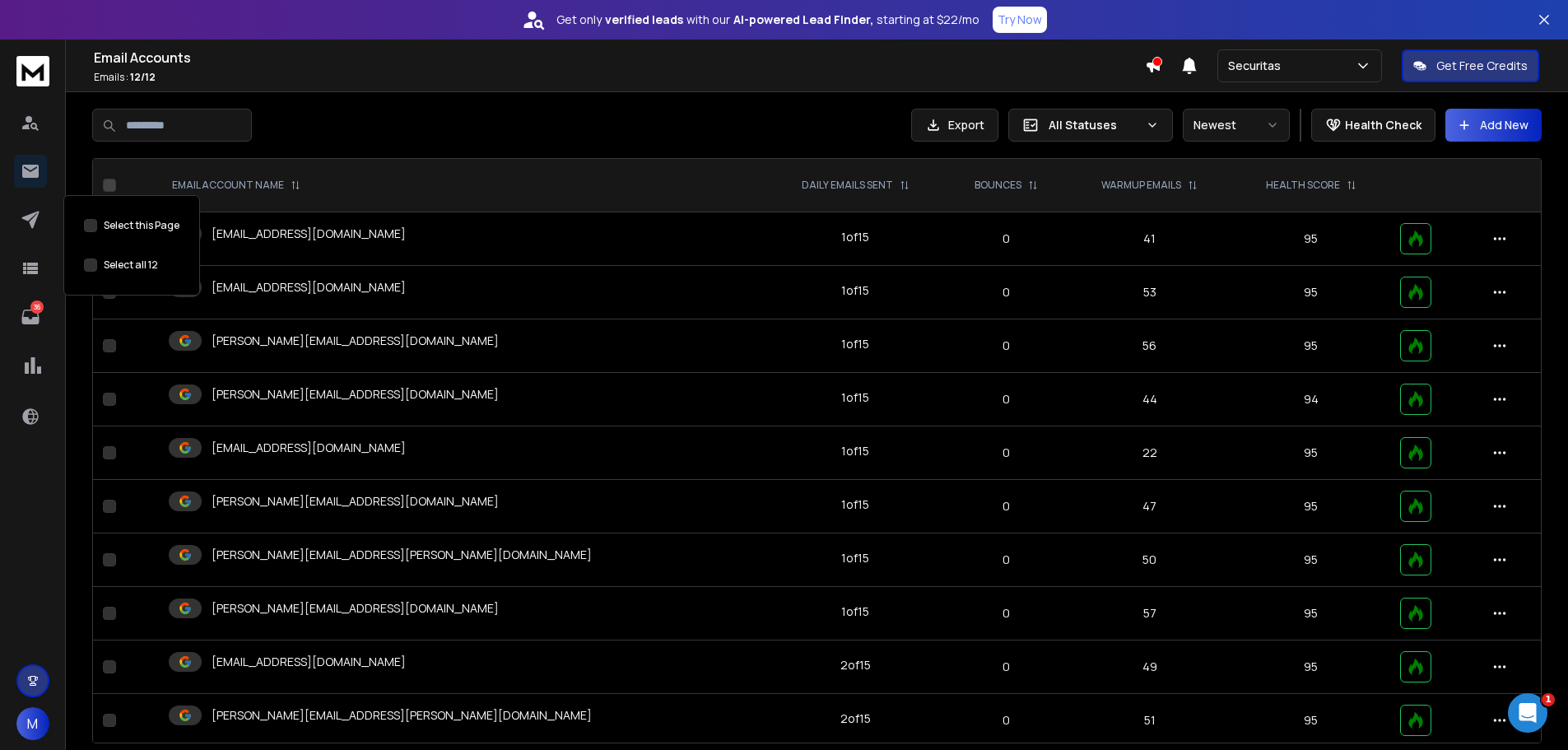
click at [93, 265] on button "Select this Page" at bounding box center [91, 265] width 13 height 13
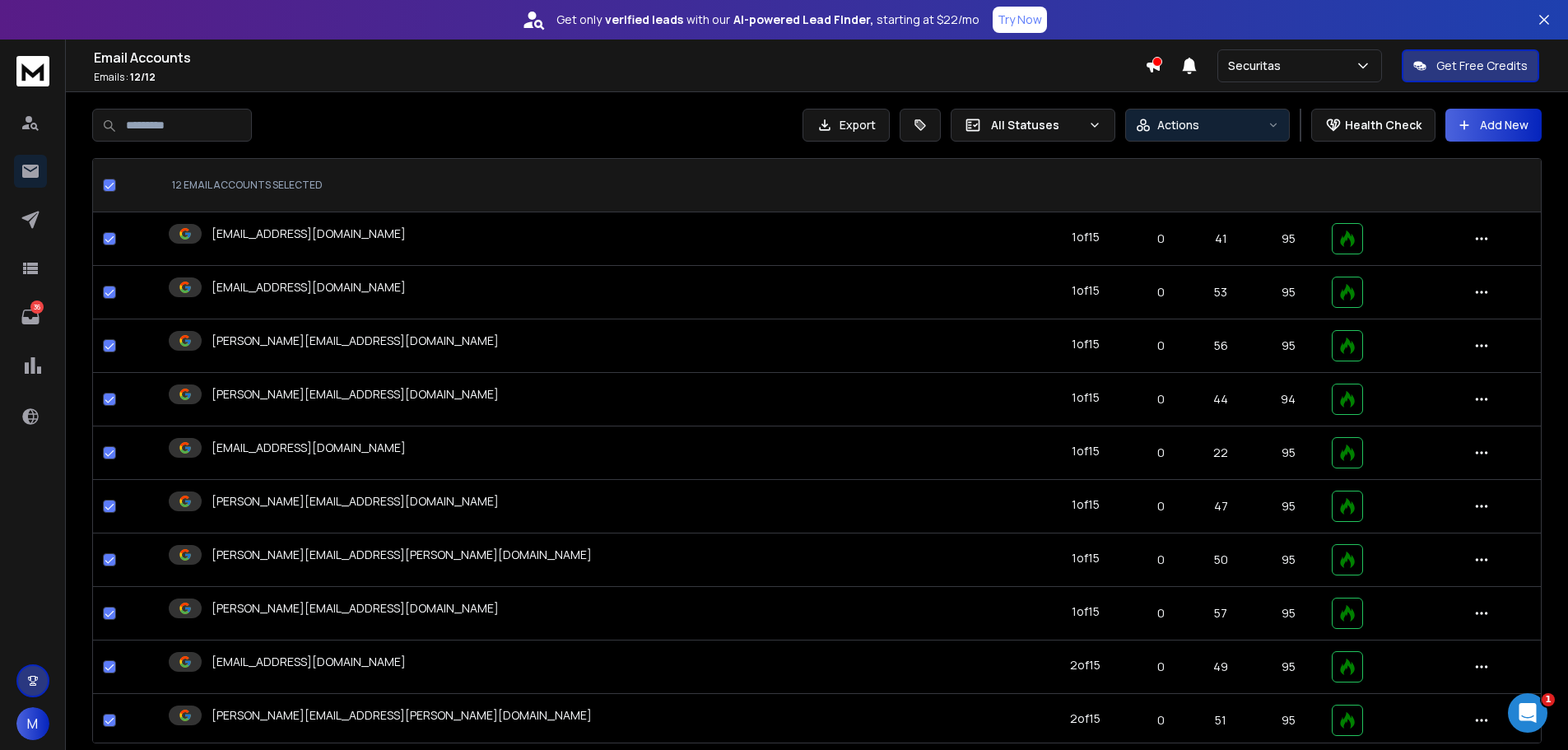
click at [1251, 126] on div "Actions" at bounding box center [1199, 125] width 125 height 17
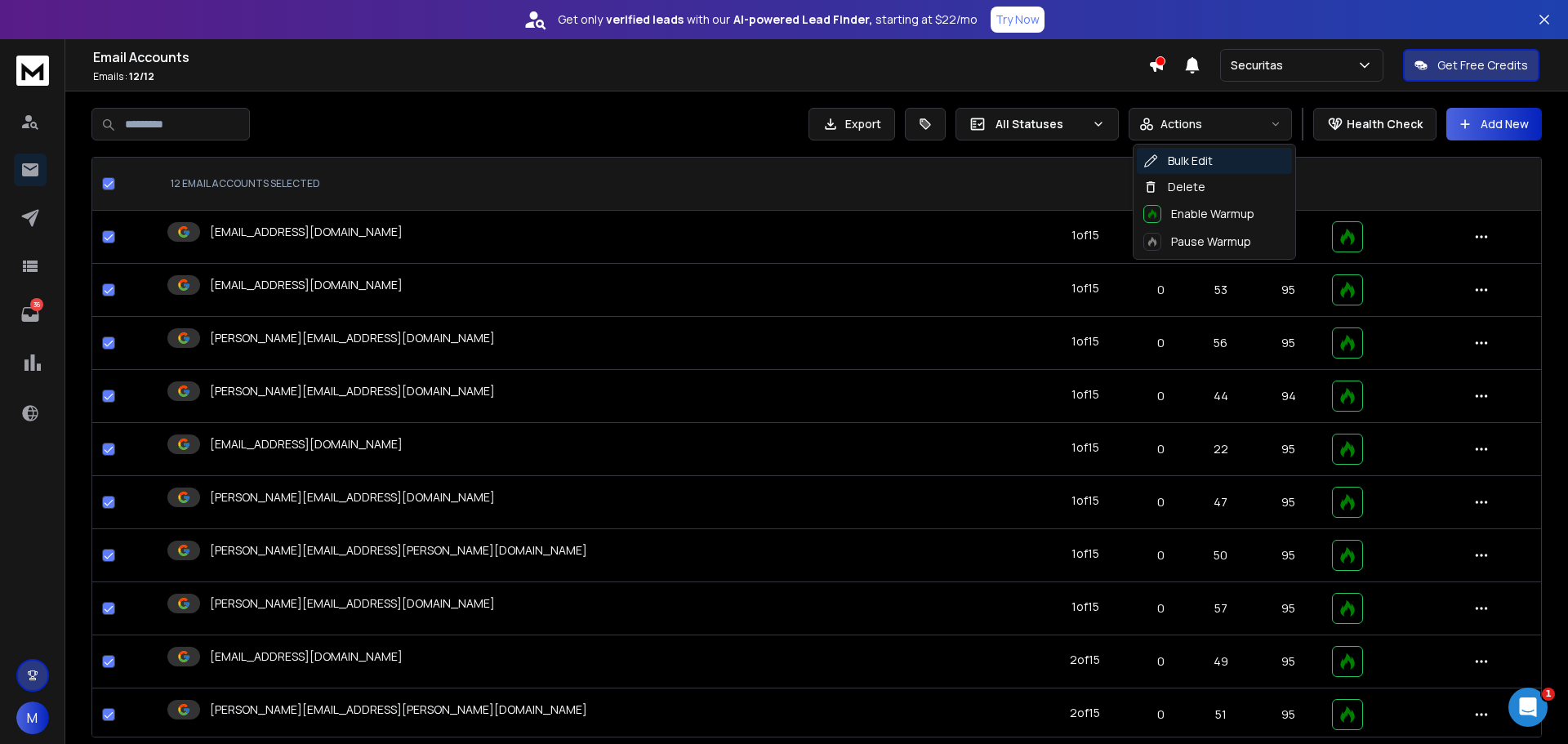
click at [1234, 160] on div "Bulk Edit" at bounding box center [1214, 161] width 155 height 26
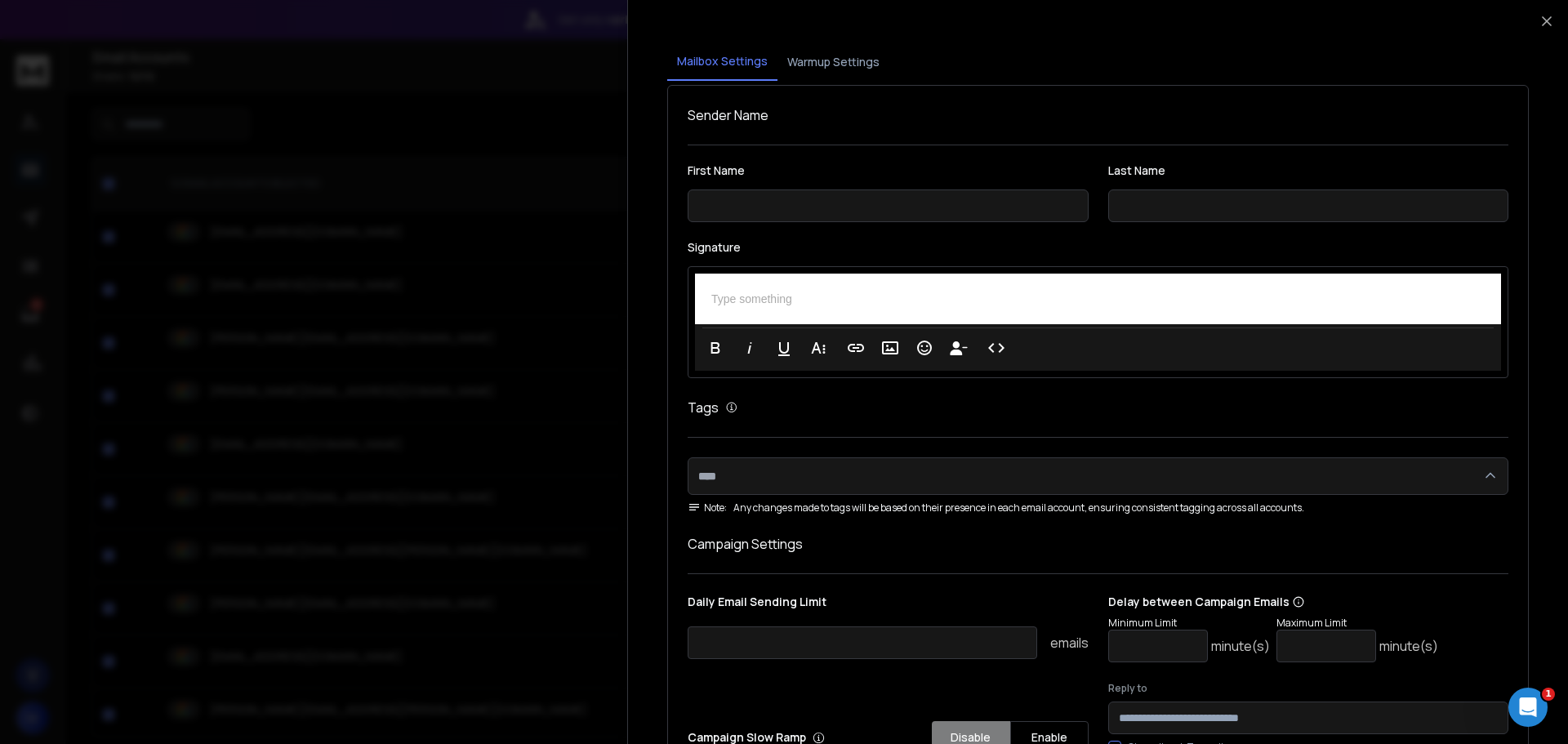
scroll to position [82, 0]
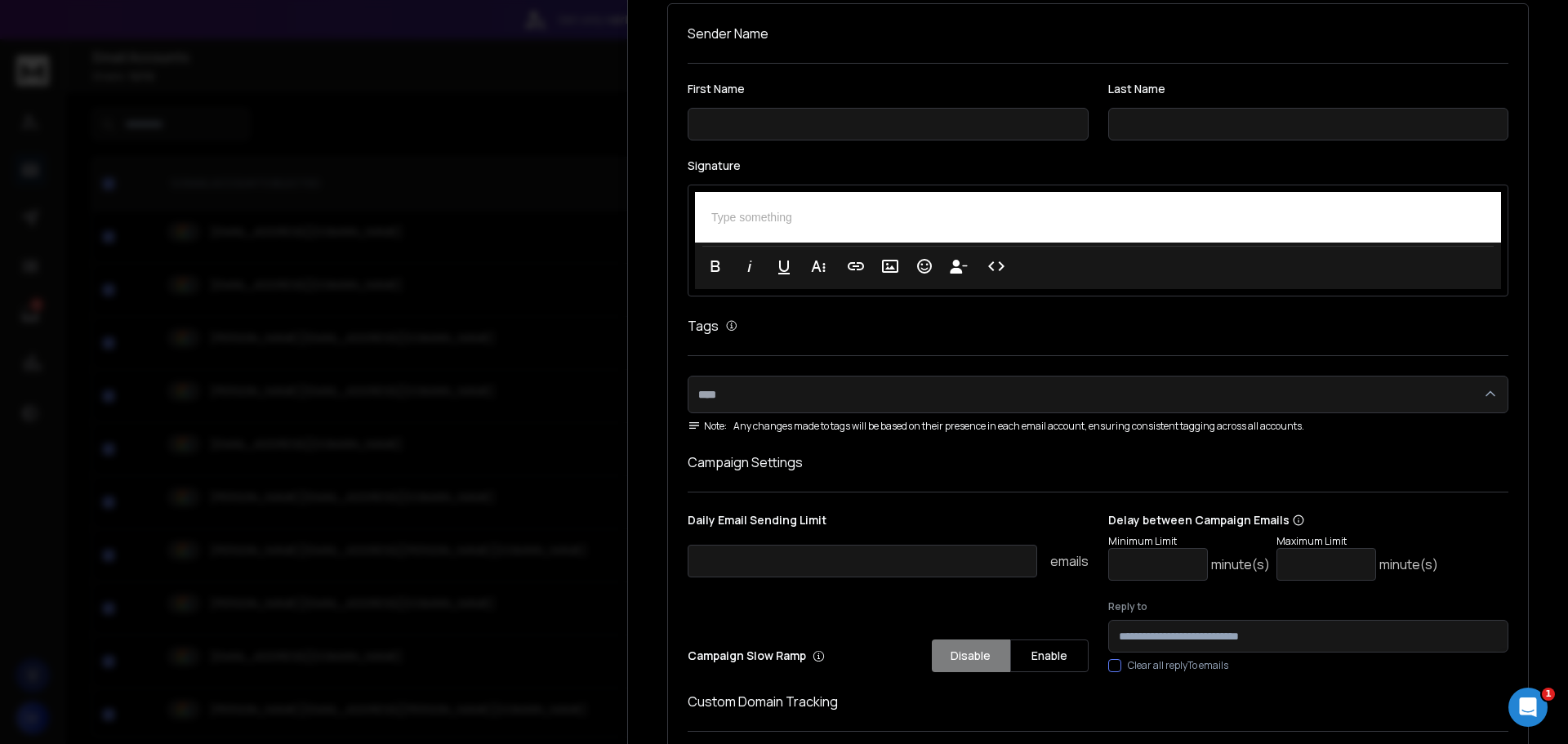
click at [852, 565] on input "number" at bounding box center [862, 560] width 350 height 32
type input "**"
click at [1347, 561] on input "number" at bounding box center [1326, 564] width 99 height 32
type input "**"
click at [1151, 571] on input "number" at bounding box center [1158, 564] width 99 height 32
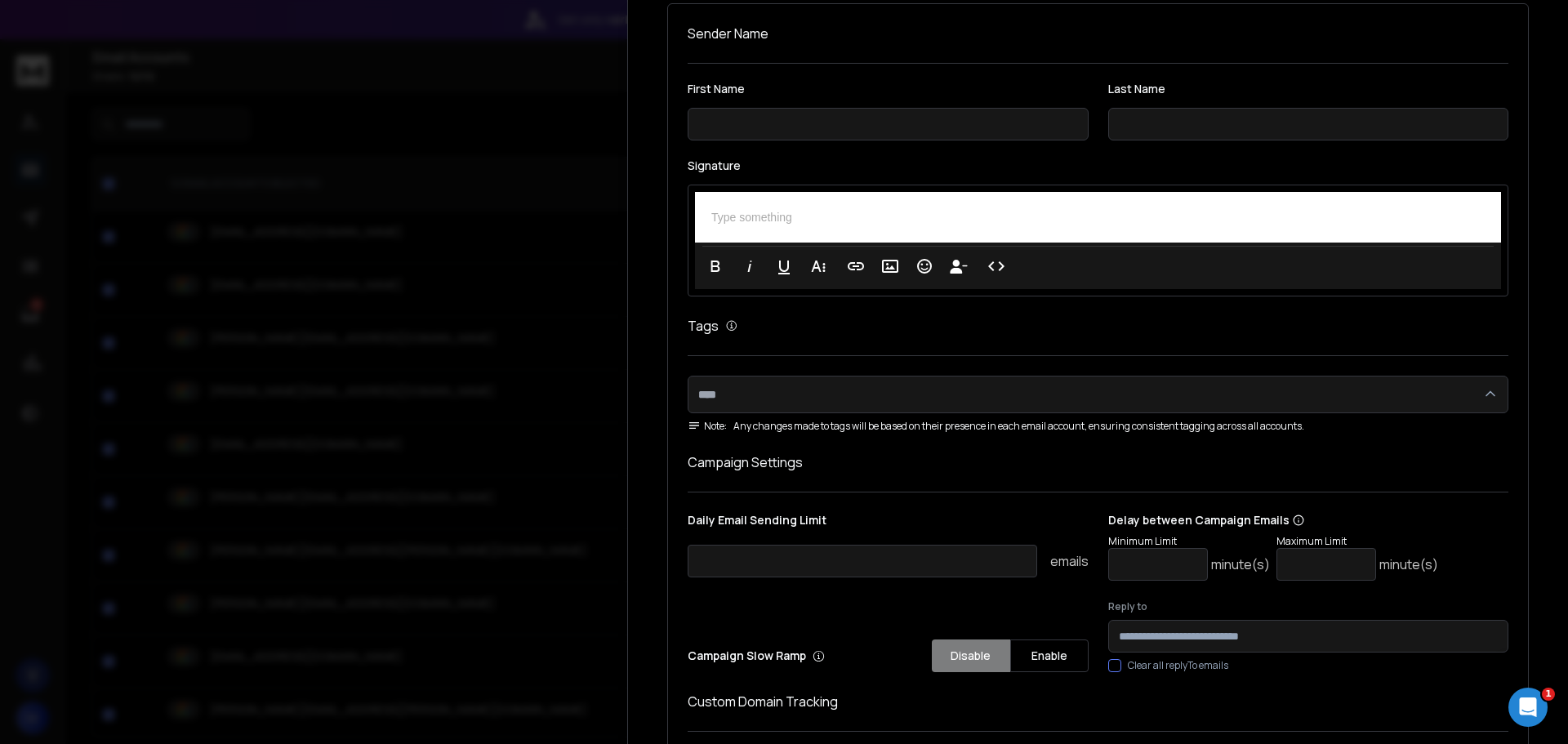
scroll to position [240, 0]
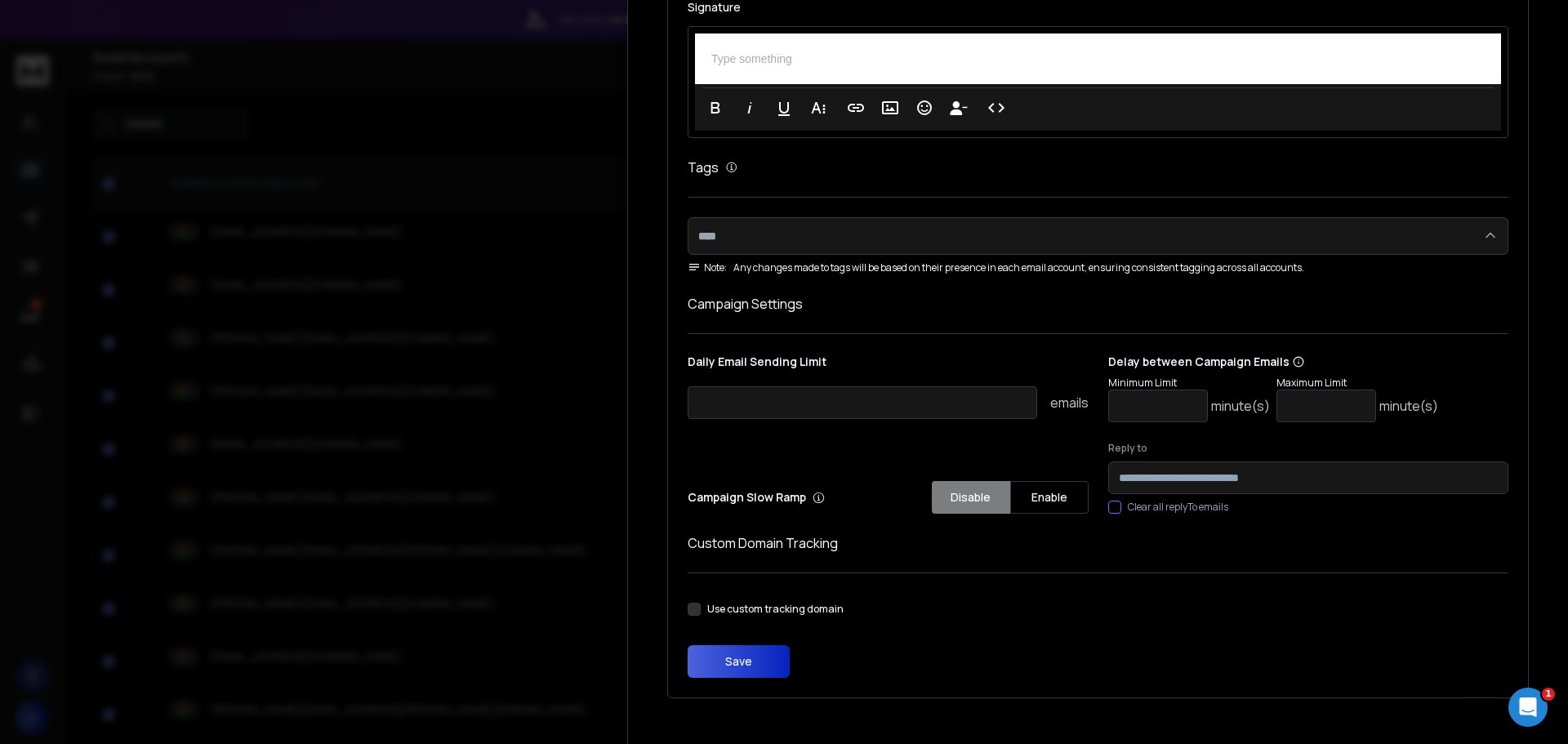
type input "*"
click at [743, 664] on button "Save" at bounding box center [738, 661] width 102 height 32
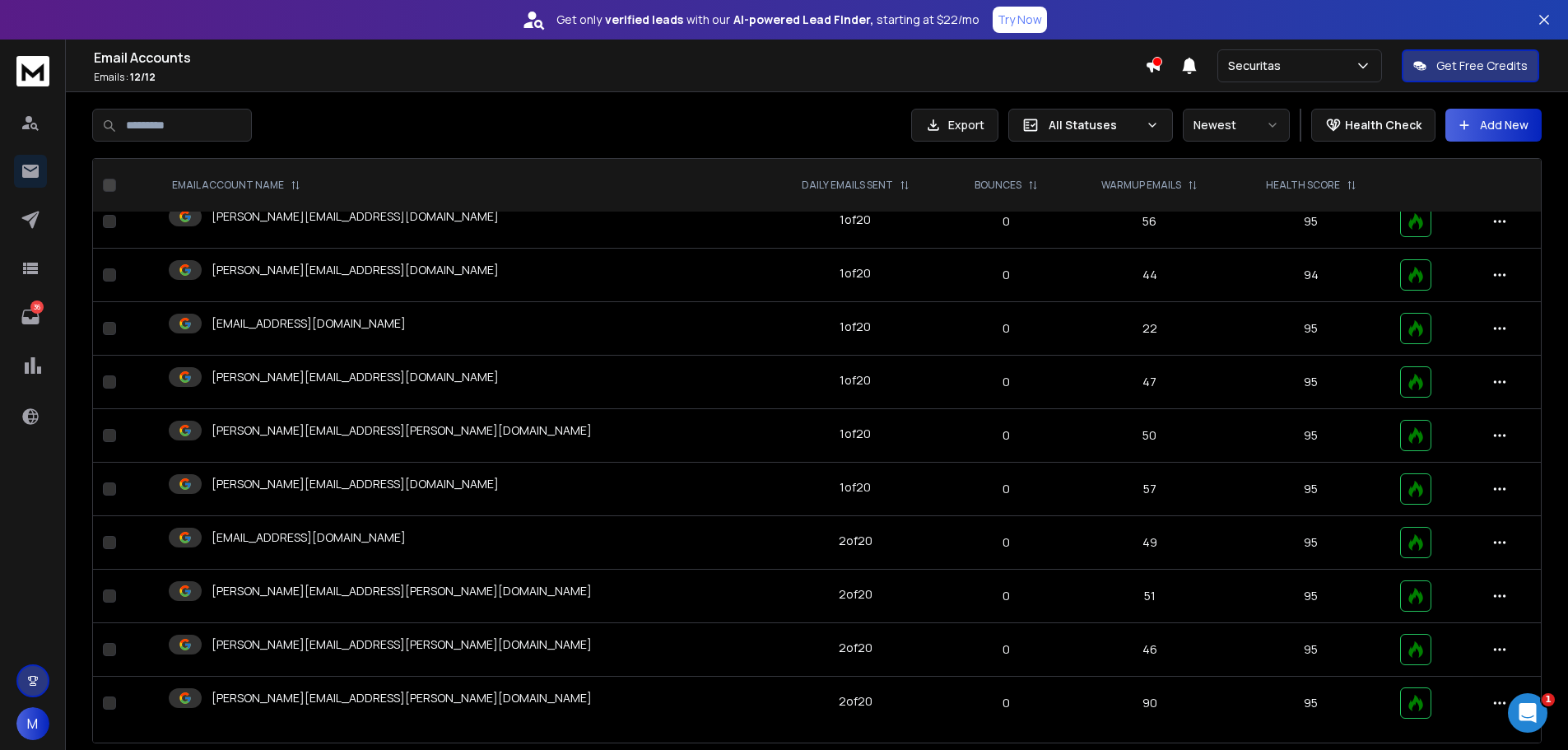
scroll to position [0, 0]
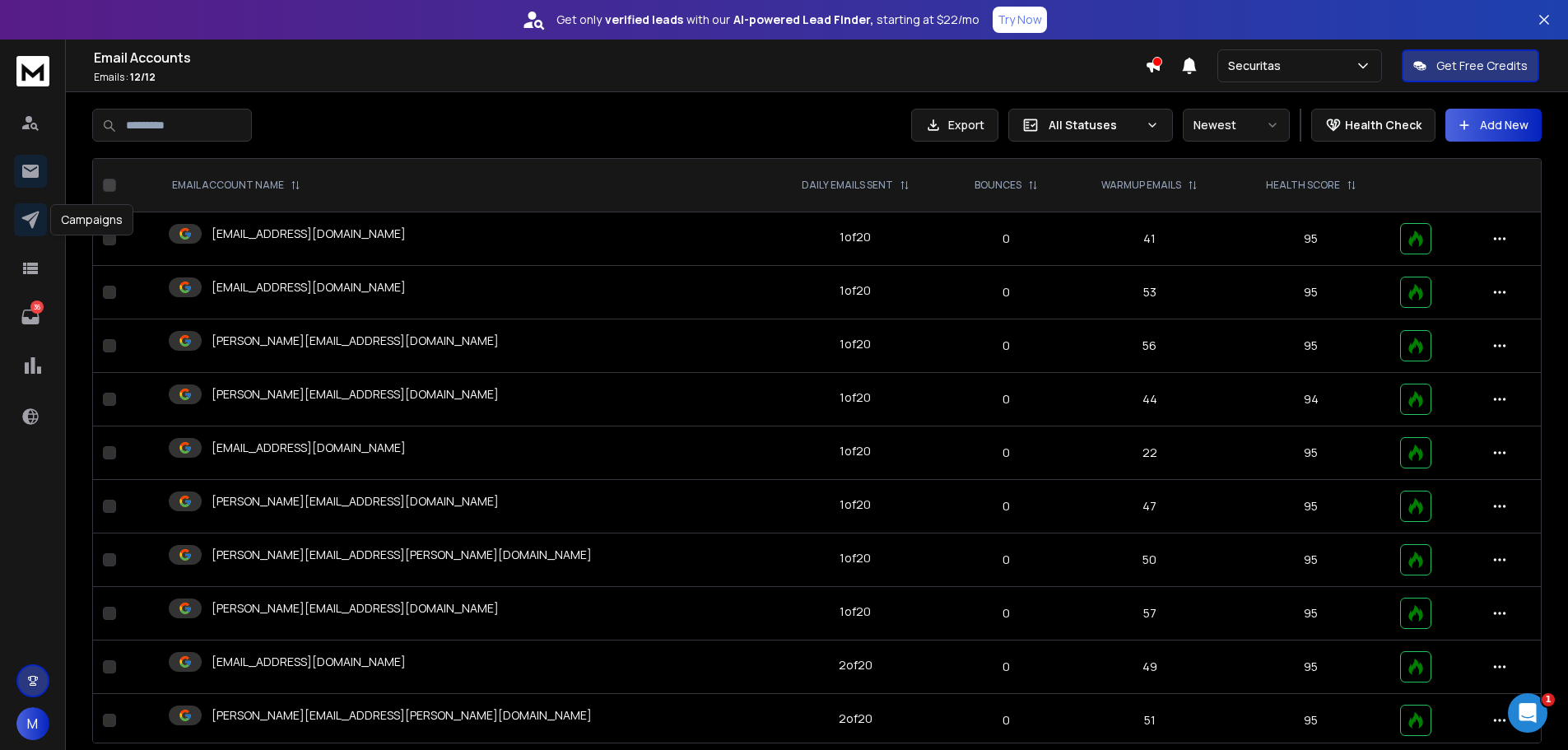
click at [23, 223] on icon at bounding box center [31, 220] width 20 height 20
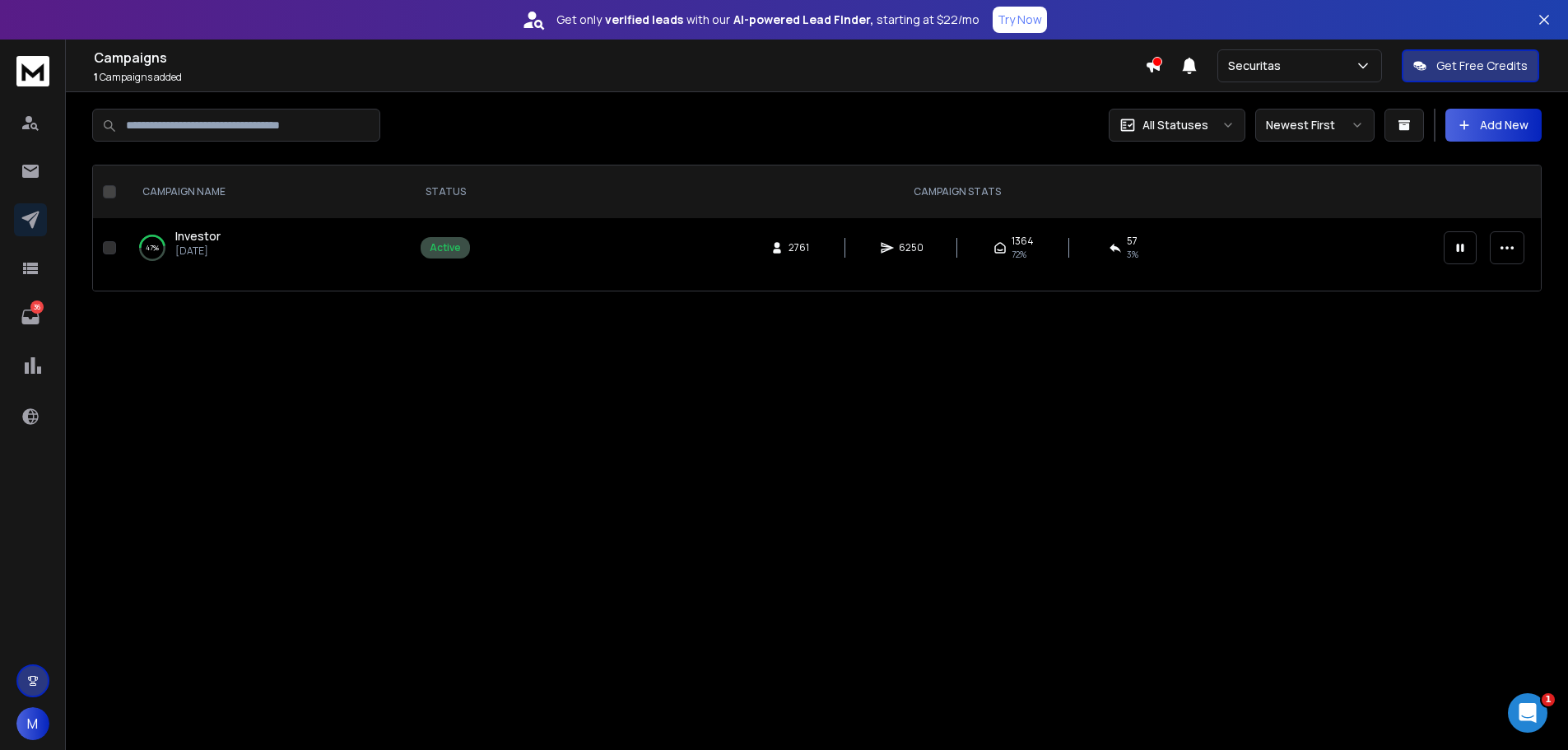
click at [1500, 247] on icon "button" at bounding box center [1507, 248] width 17 height 17
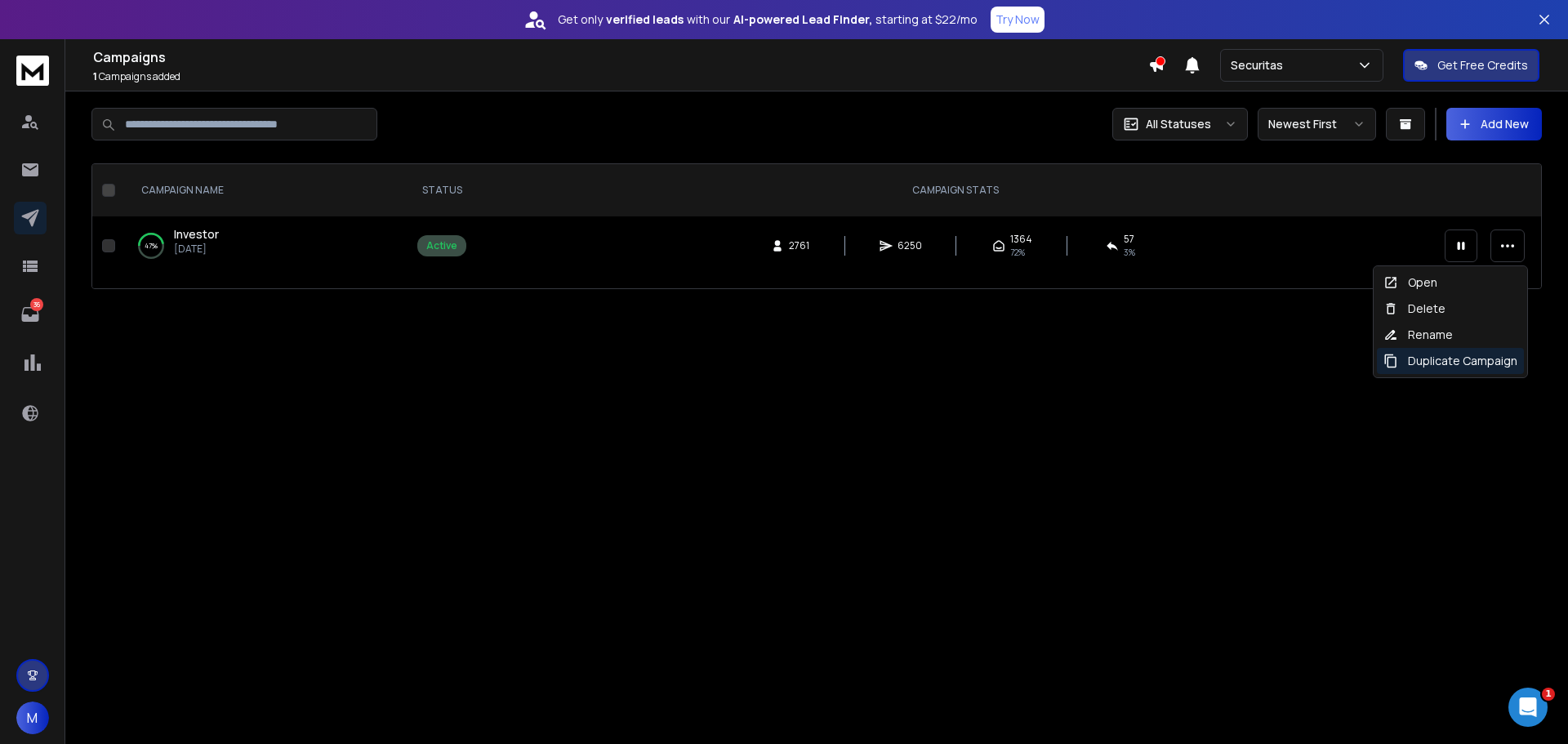
click at [1466, 360] on div "Duplicate Campaign" at bounding box center [1451, 361] width 134 height 17
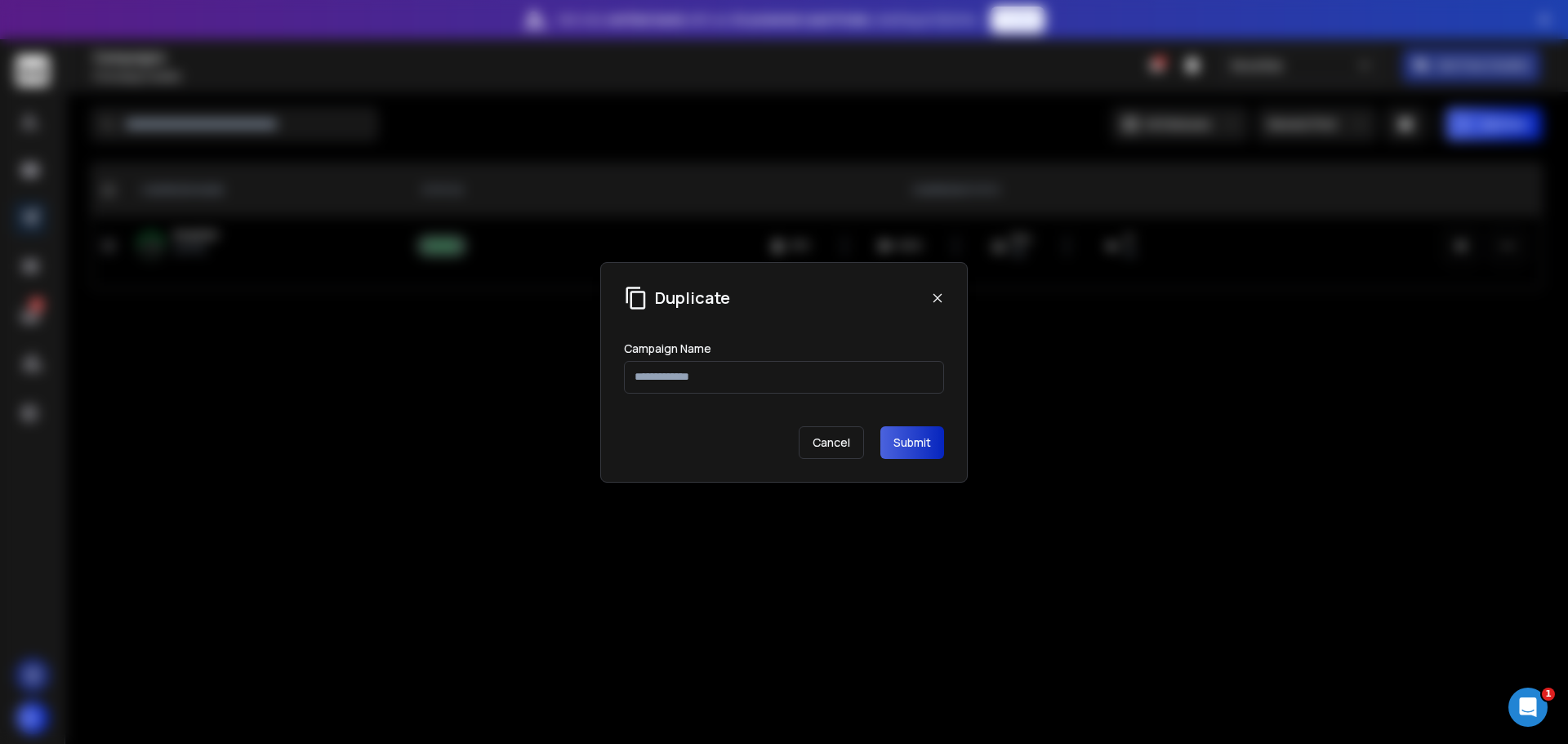
click at [750, 383] on input "text" at bounding box center [783, 376] width 320 height 32
type input "**********"
click at [917, 448] on button "Submit" at bounding box center [911, 441] width 64 height 32
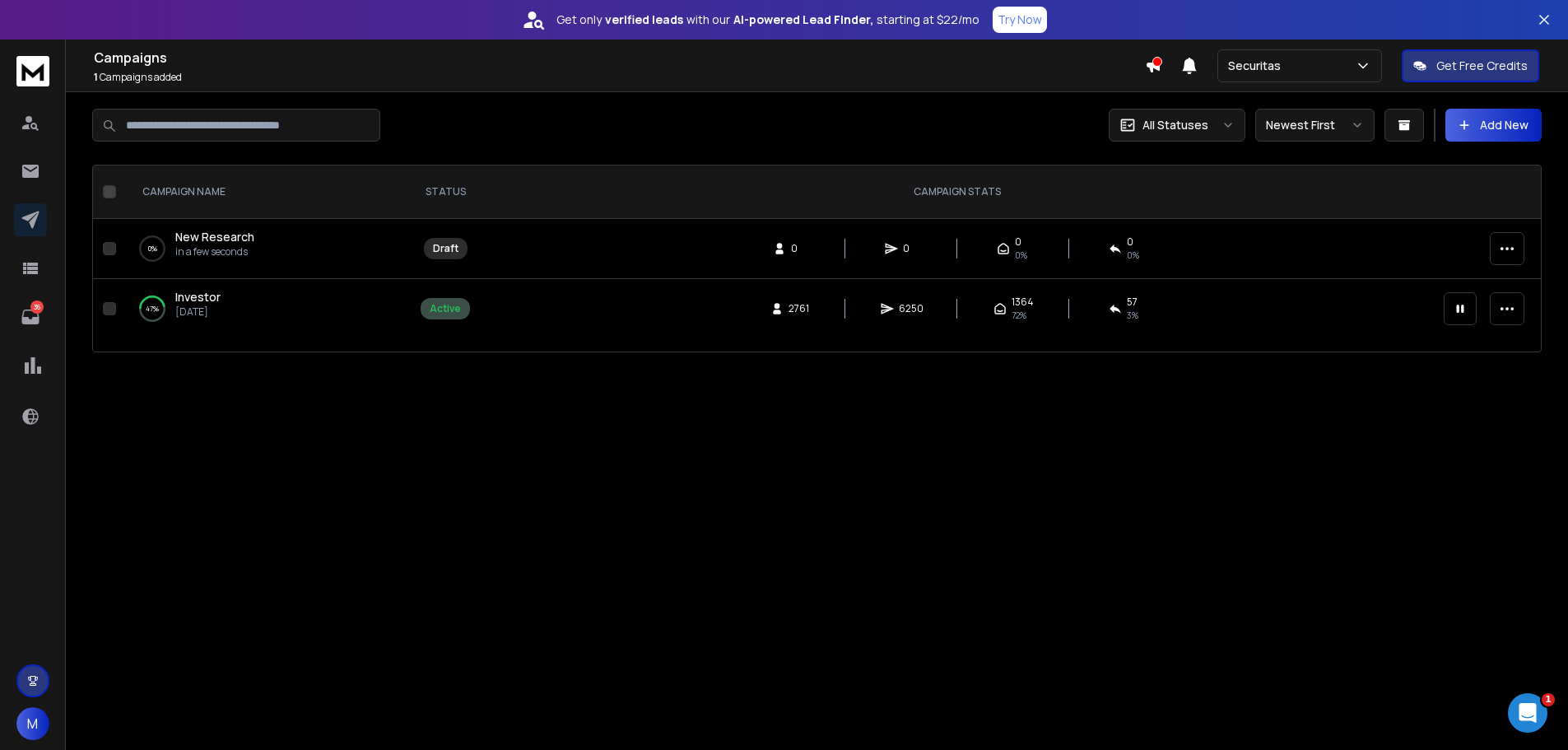
click at [1505, 248] on icon "button" at bounding box center [1507, 248] width 17 height 17
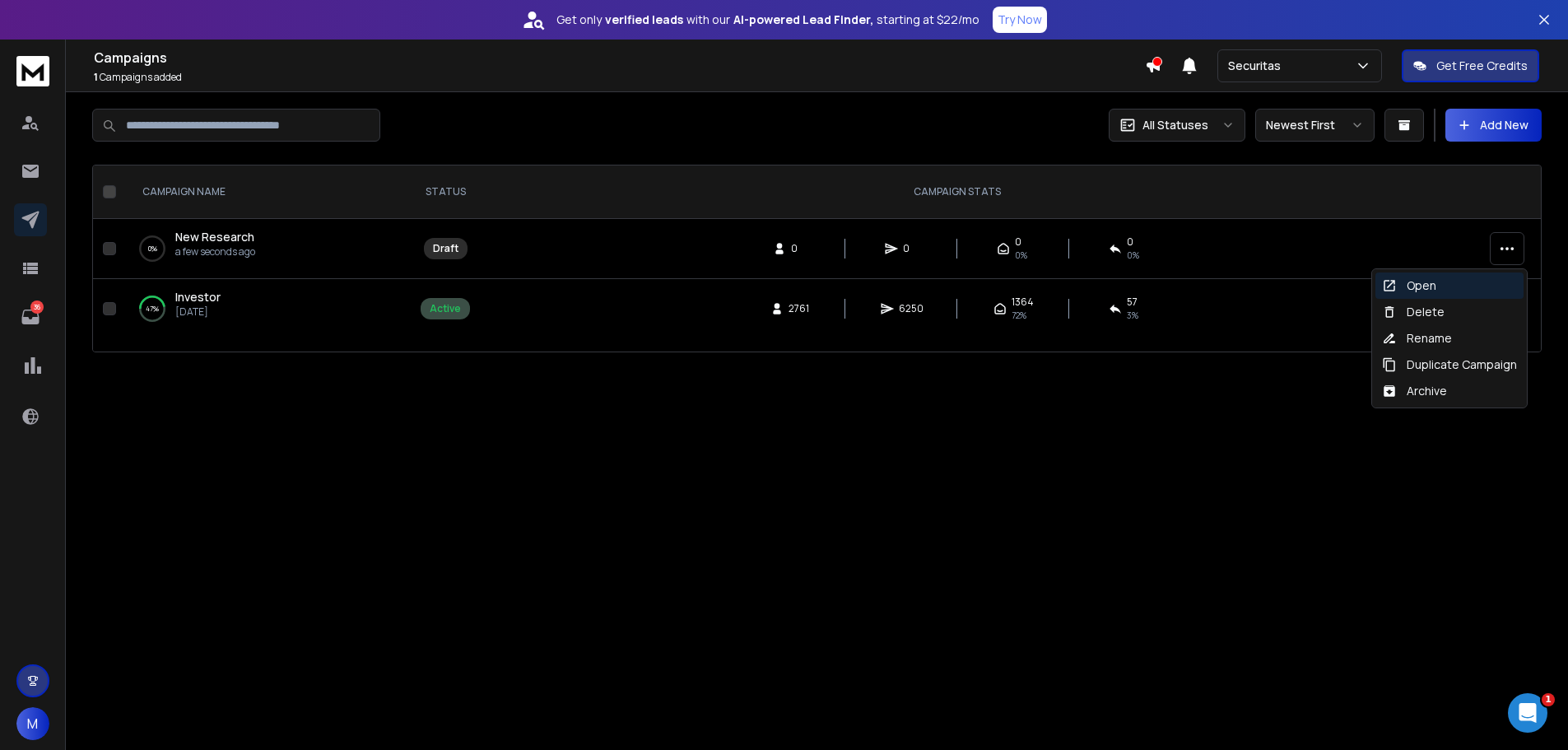
click at [674, 250] on div "0 0 0 0% 0 0%" at bounding box center [957, 248] width 934 height 27
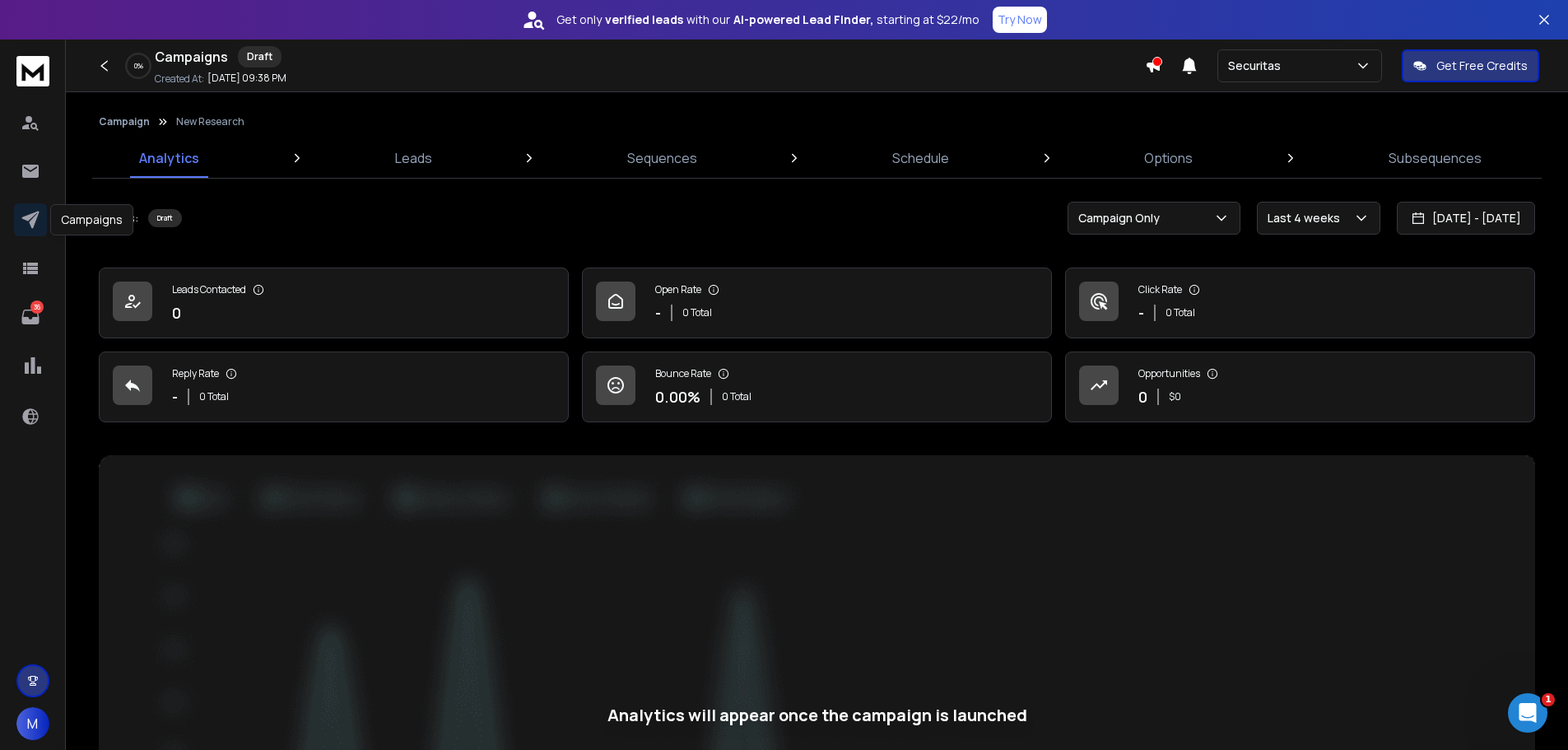
click at [32, 222] on icon at bounding box center [30, 219] width 18 height 18
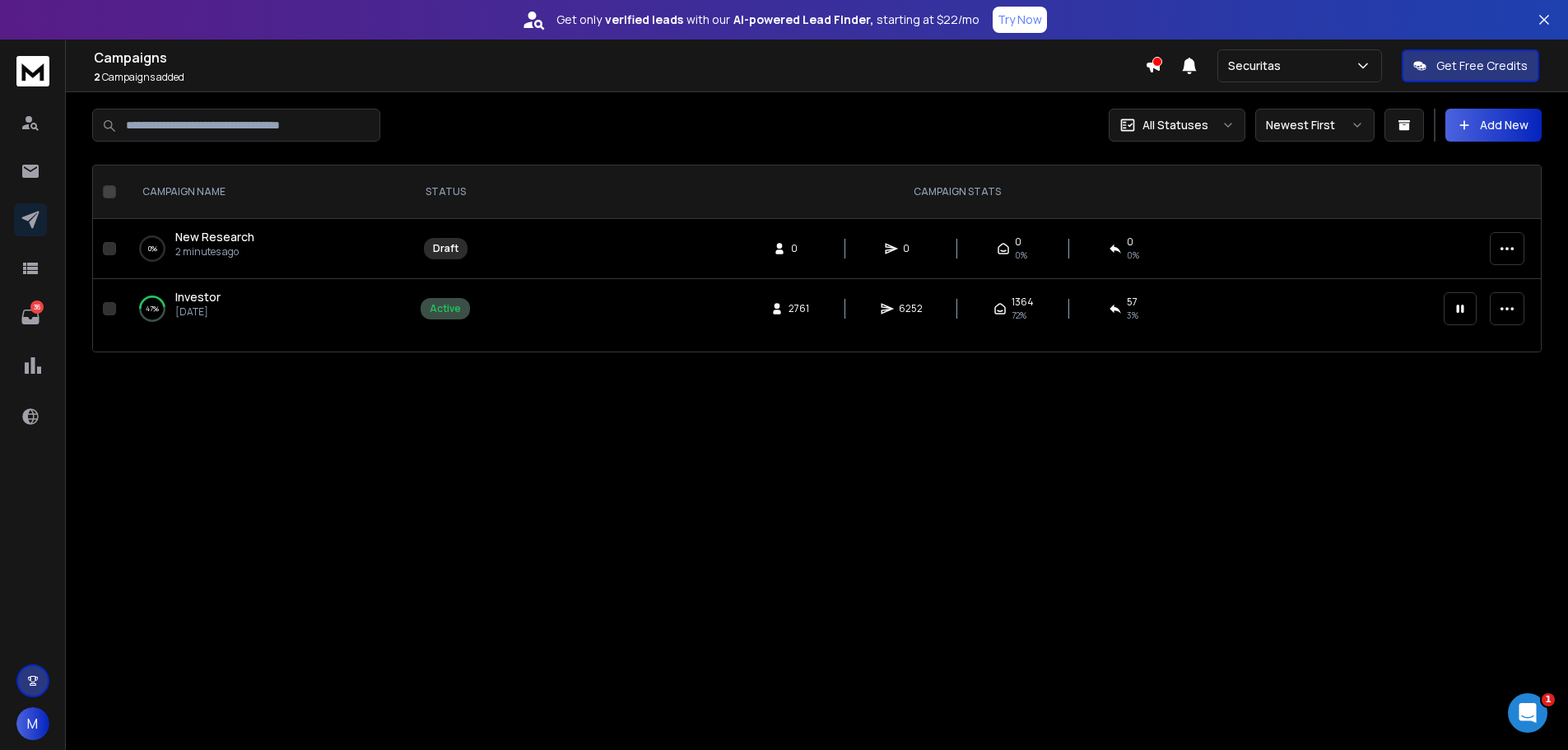
click at [626, 253] on div "0 0 0 0% 0 0%" at bounding box center [957, 248] width 934 height 27
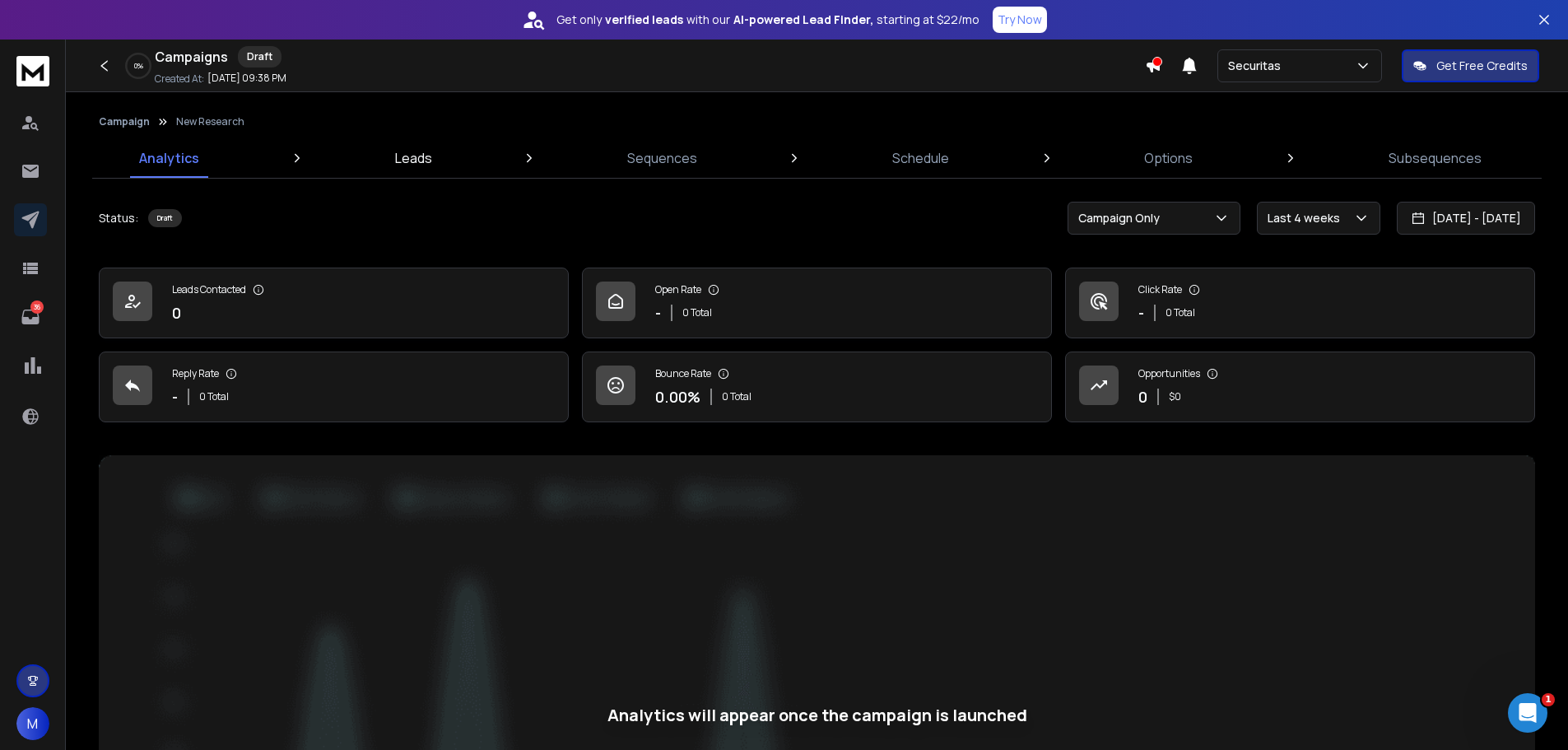
click at [400, 172] on link "Leads" at bounding box center [413, 158] width 57 height 39
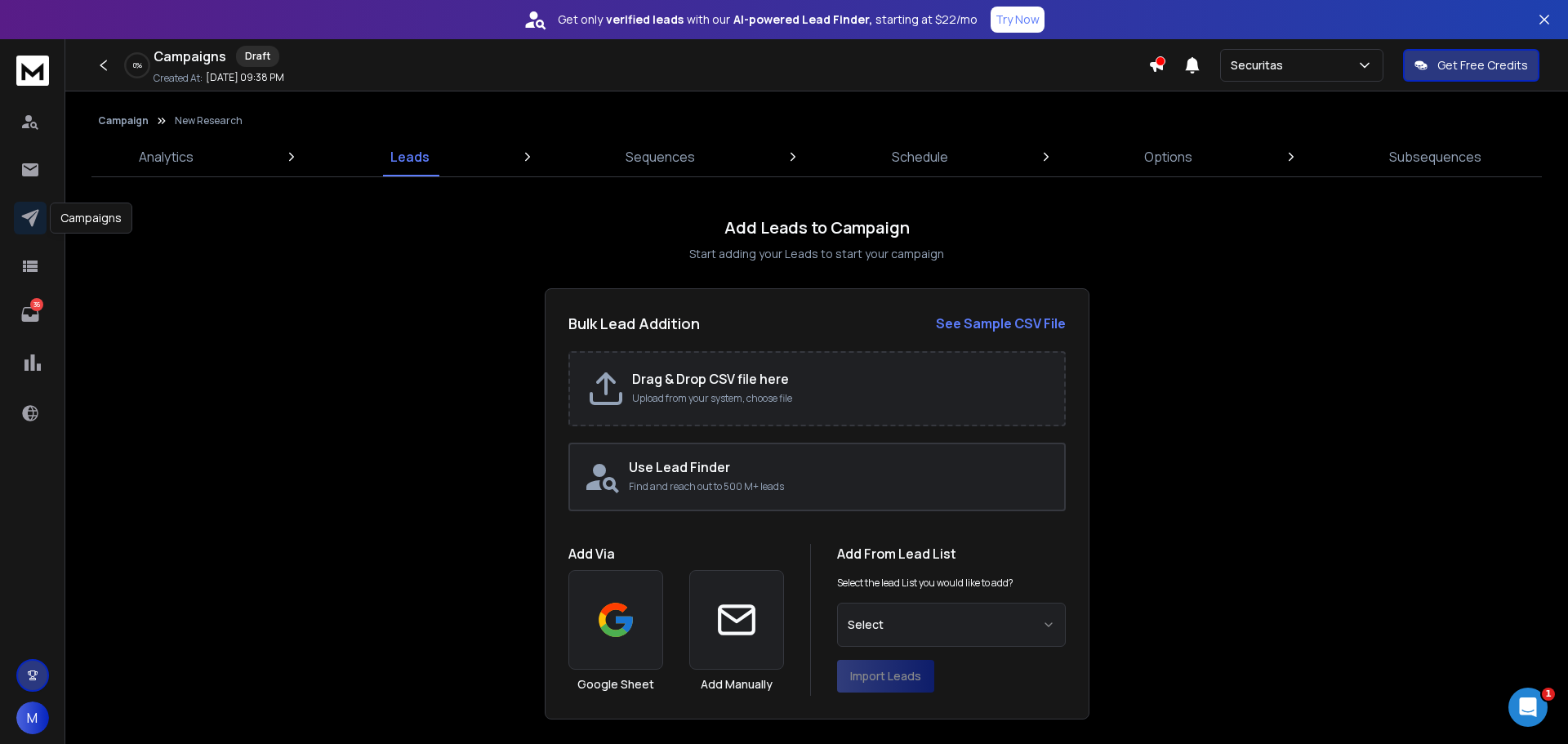
click at [40, 218] on link at bounding box center [30, 217] width 32 height 32
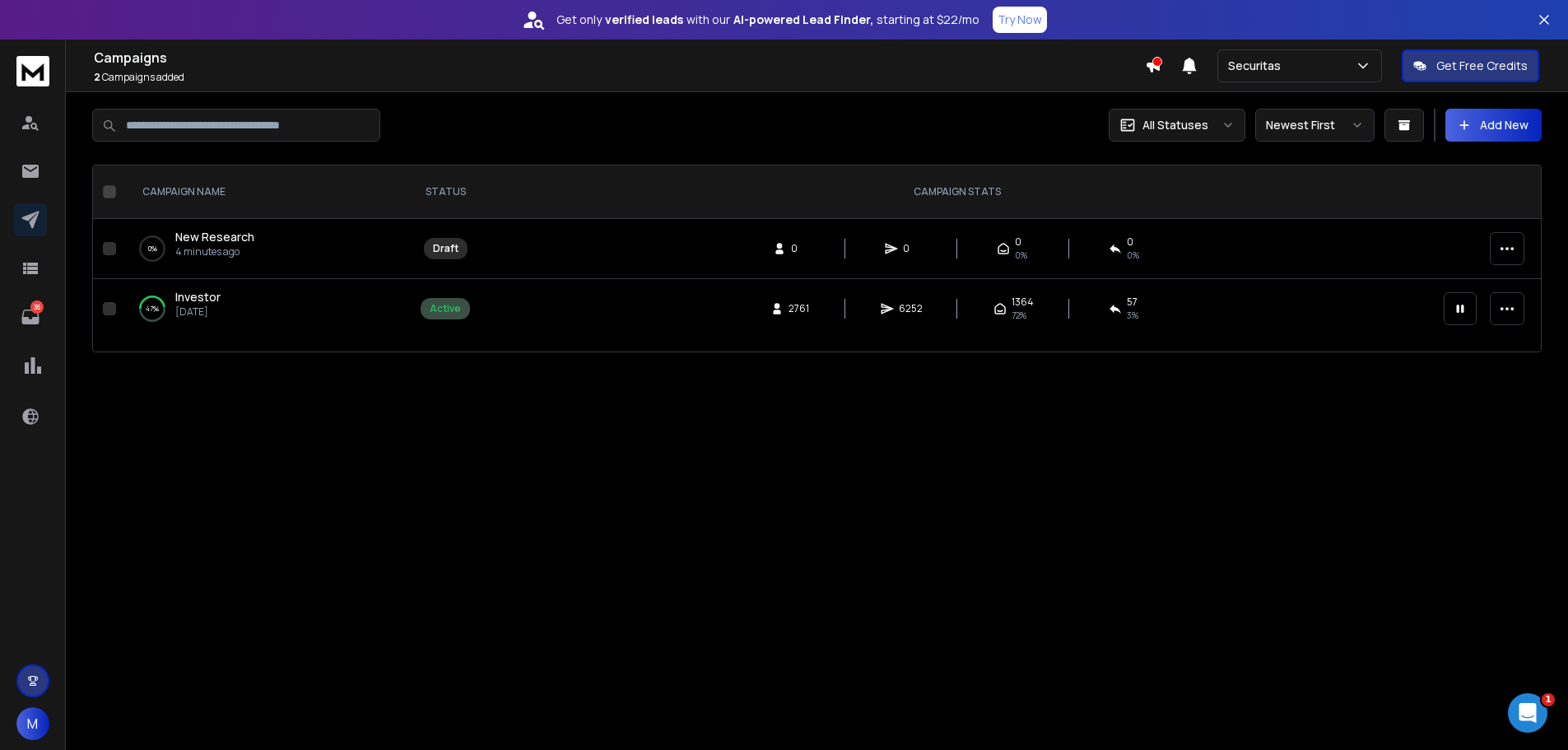
click at [694, 308] on div "2761 6252 1364 72 % 57 3 %" at bounding box center [957, 308] width 934 height 27
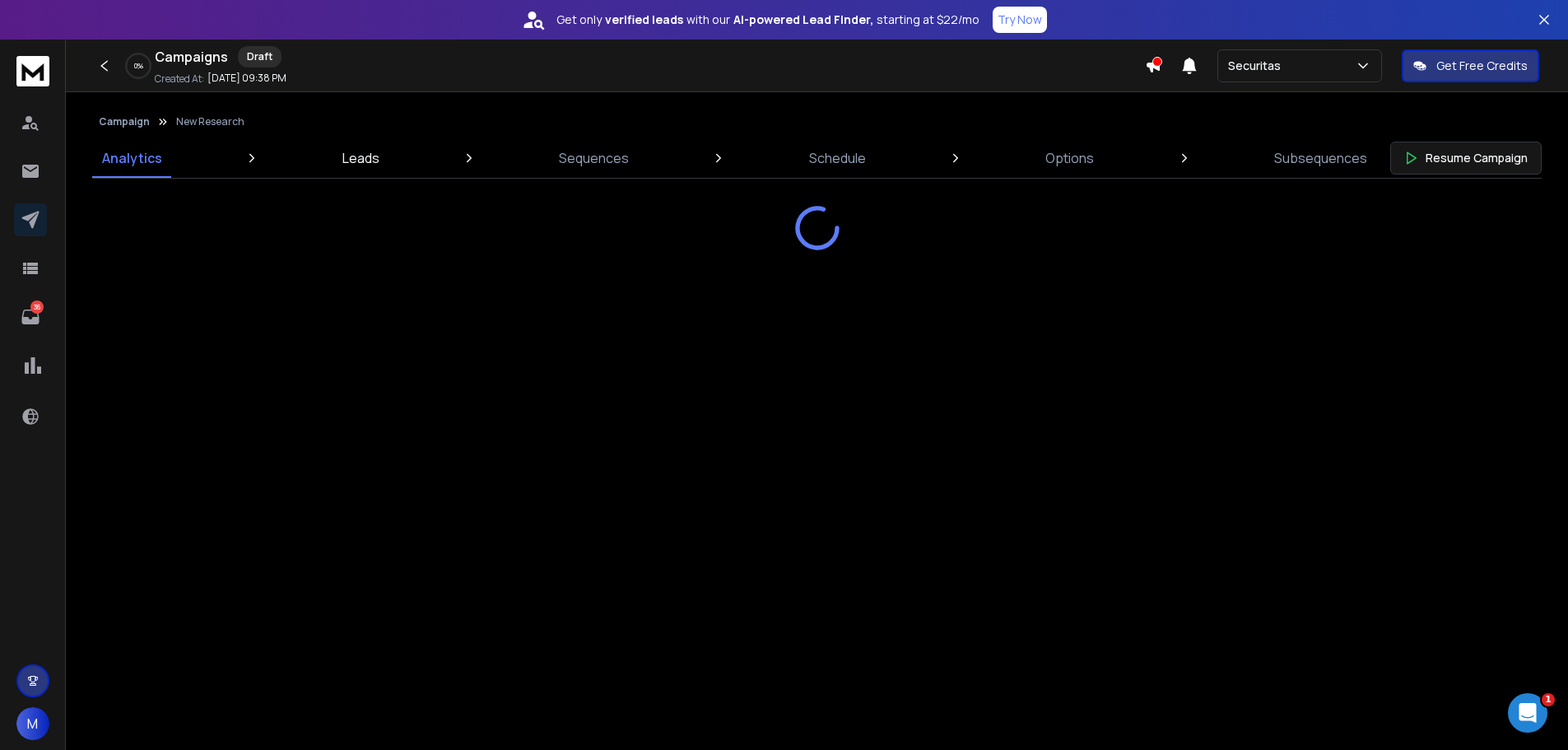
click at [353, 156] on p "Leads" at bounding box center [361, 158] width 37 height 20
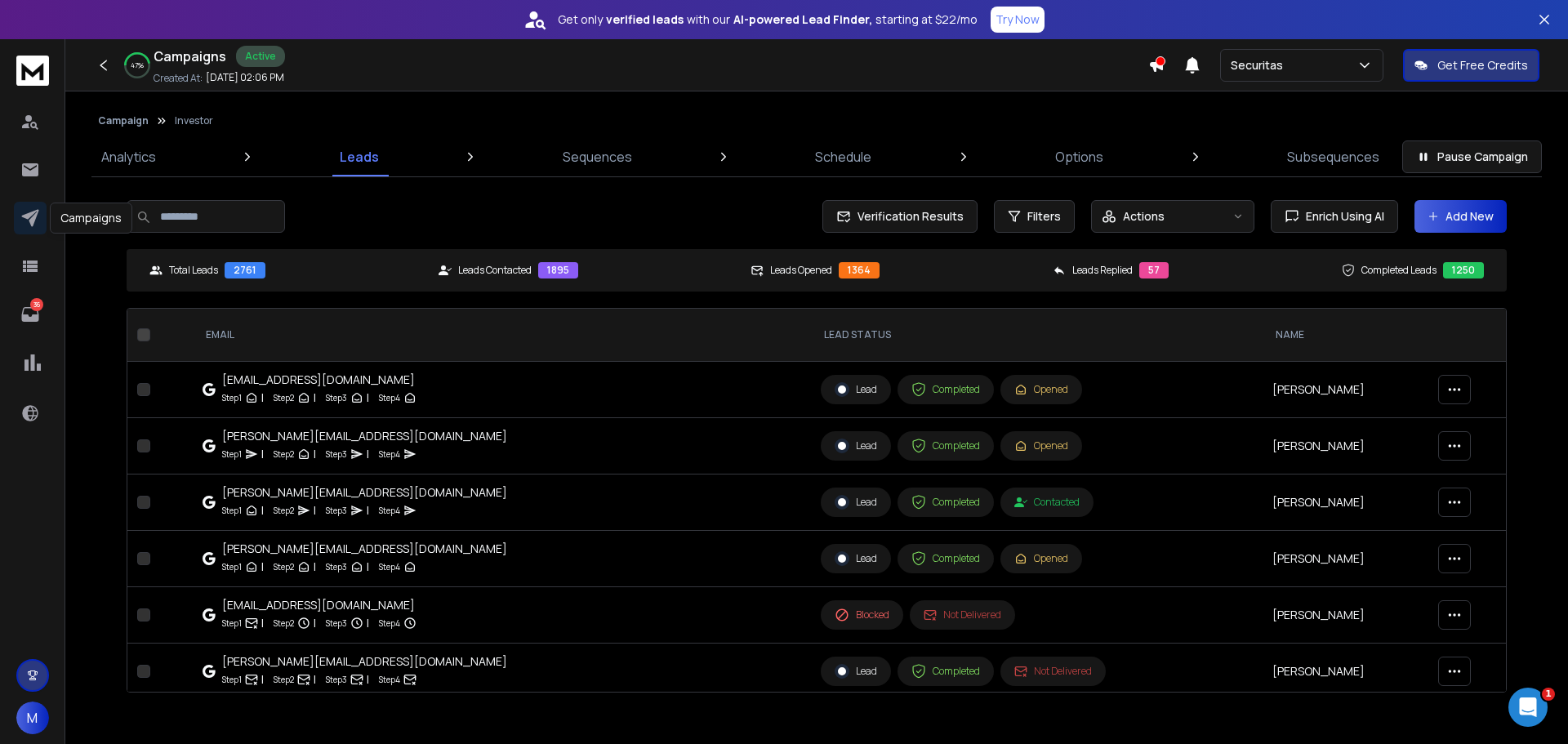
click at [32, 223] on icon at bounding box center [30, 217] width 17 height 17
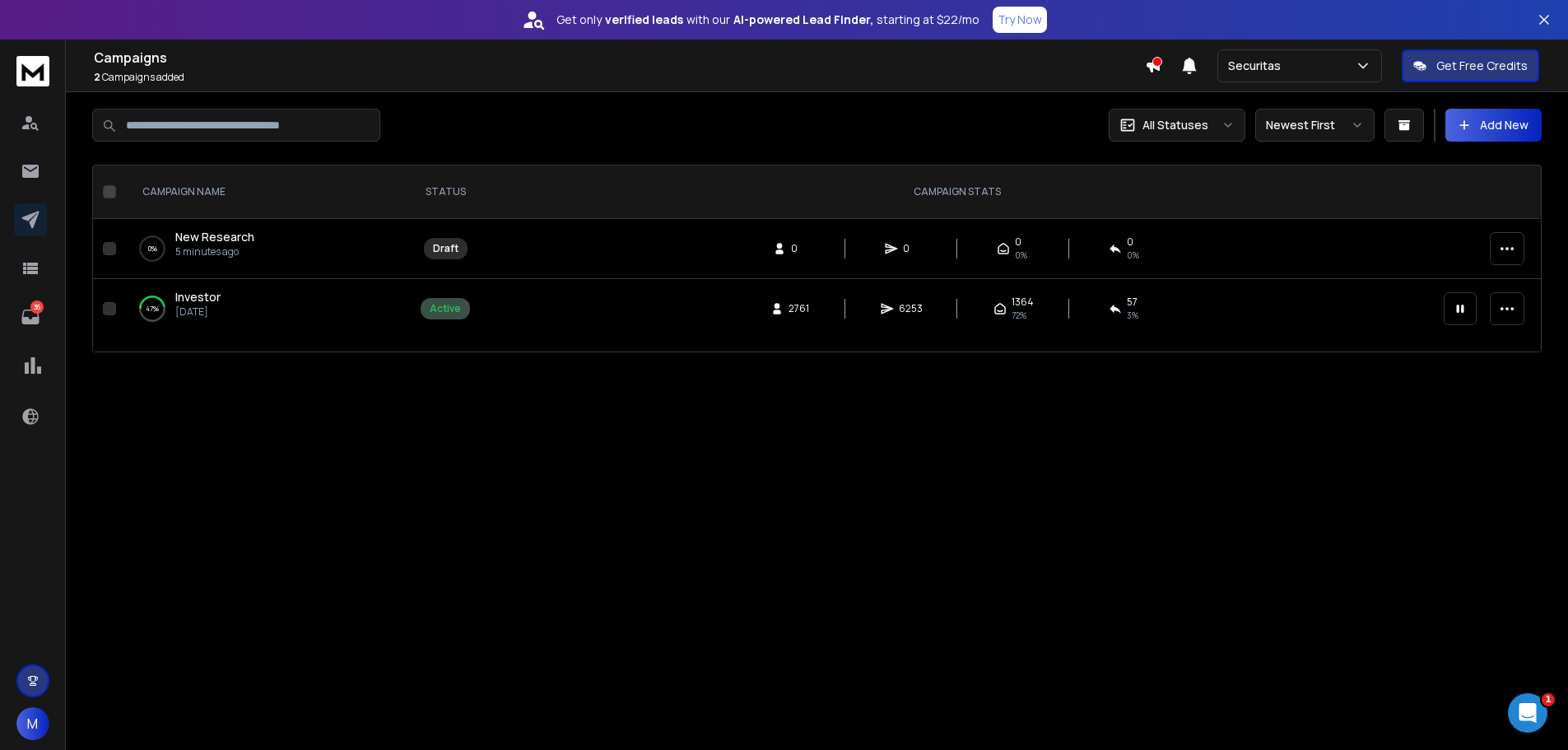
click at [692, 249] on div "0 0 0 0% 0 0%" at bounding box center [957, 248] width 934 height 27
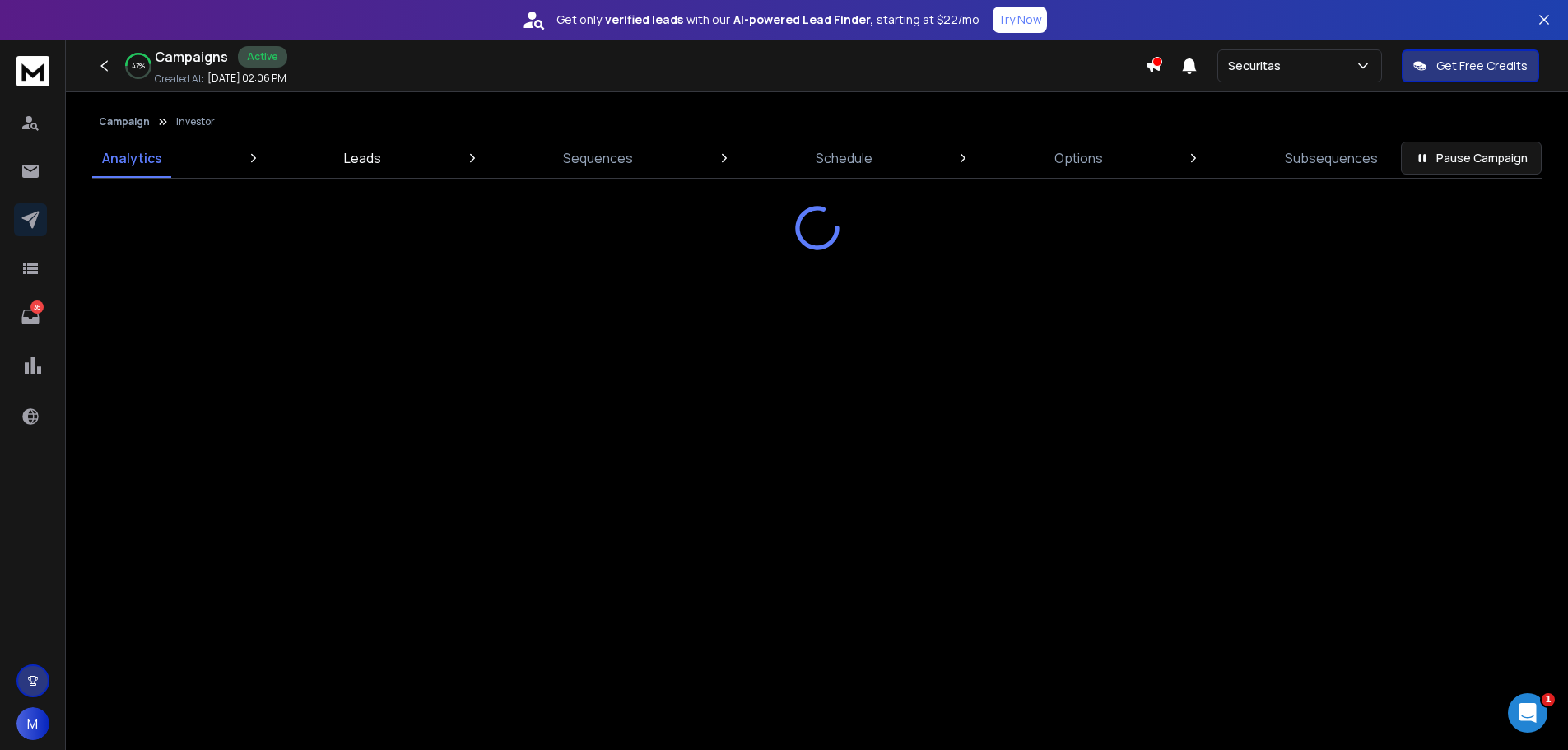
click at [365, 161] on p "Leads" at bounding box center [363, 158] width 37 height 20
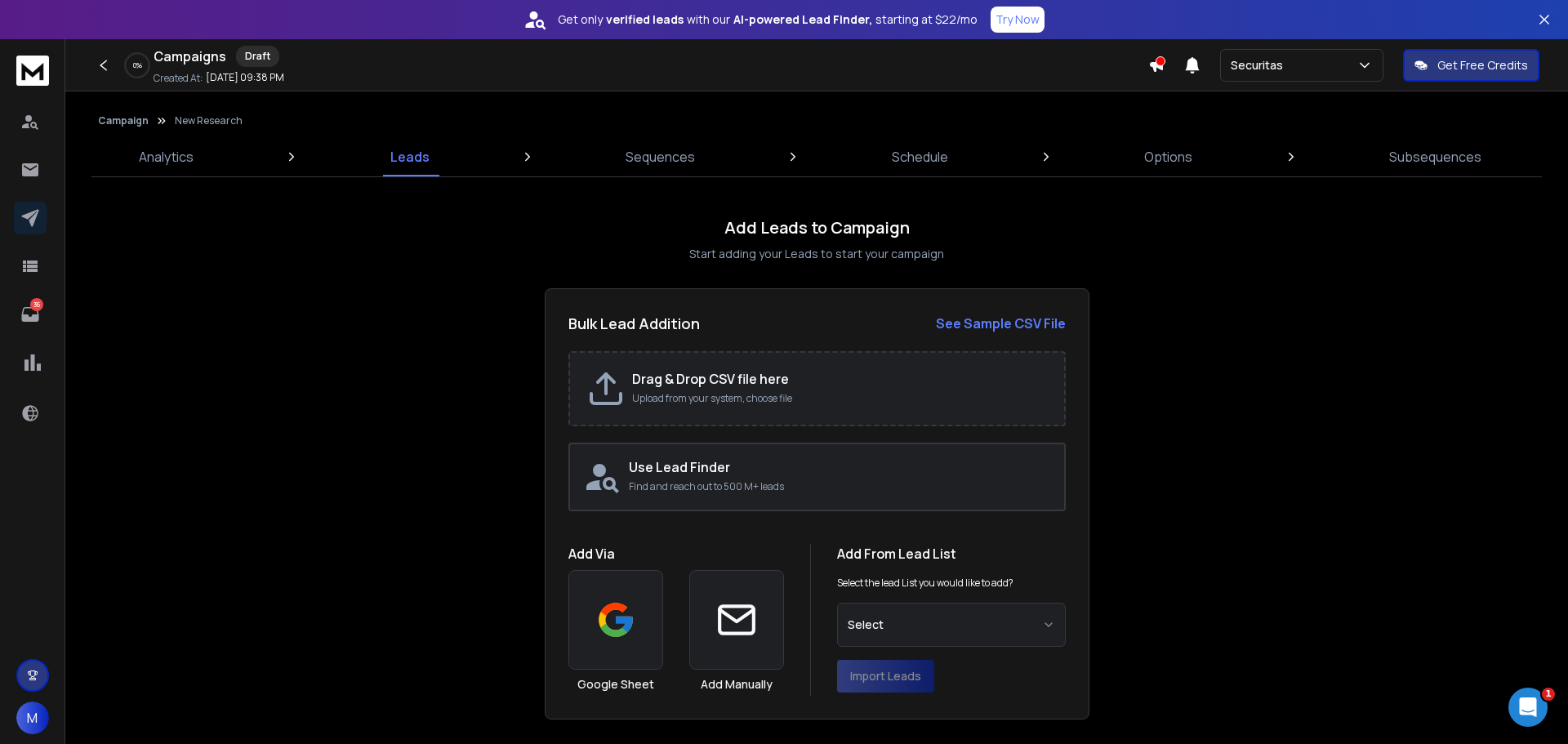
click at [726, 385] on h2 "Drag & Drop CSV file here" at bounding box center [839, 379] width 416 height 20
type input "**********"
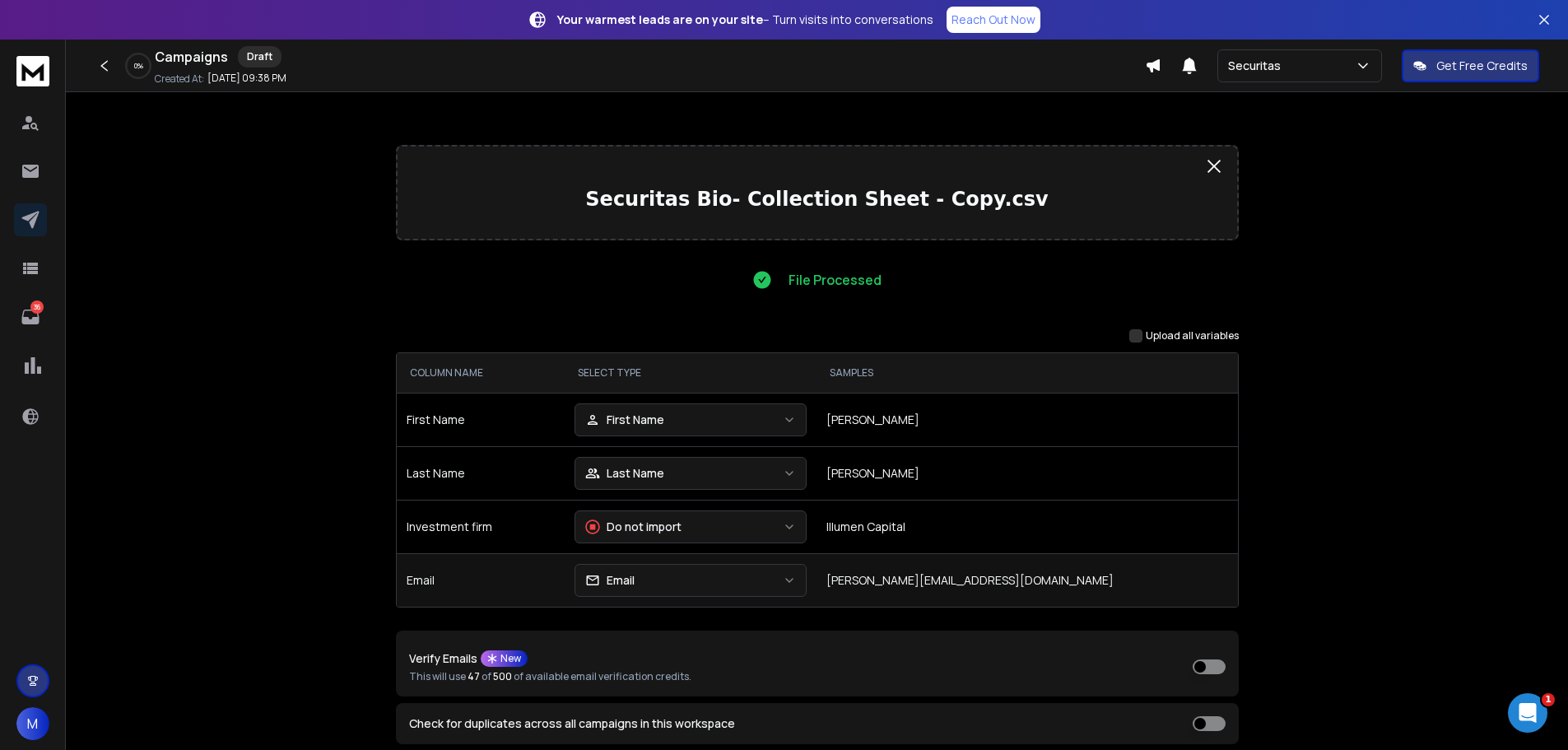
scroll to position [106, 0]
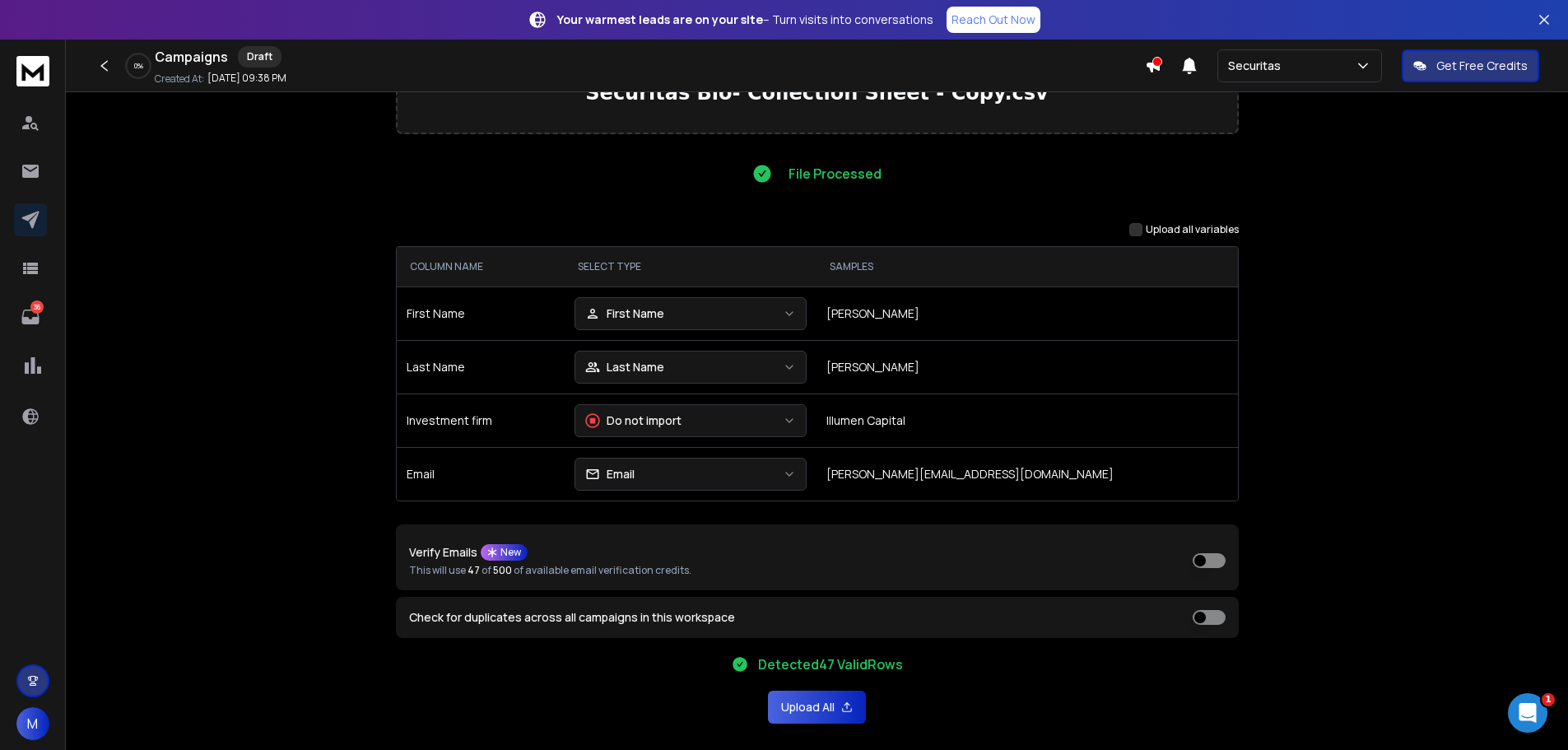
click at [814, 706] on button "Upload All" at bounding box center [817, 706] width 98 height 32
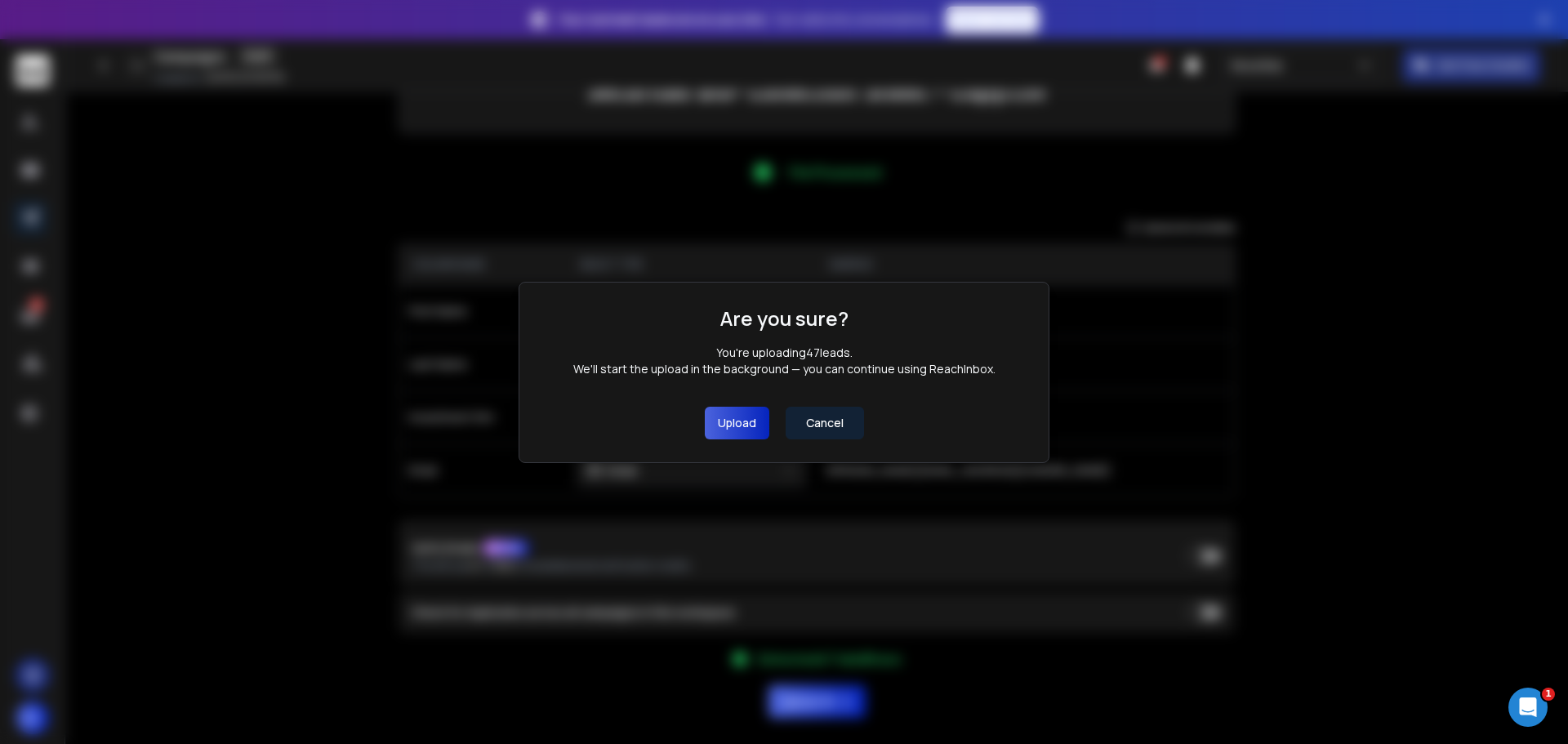
click at [733, 432] on button "Upload" at bounding box center [737, 422] width 65 height 32
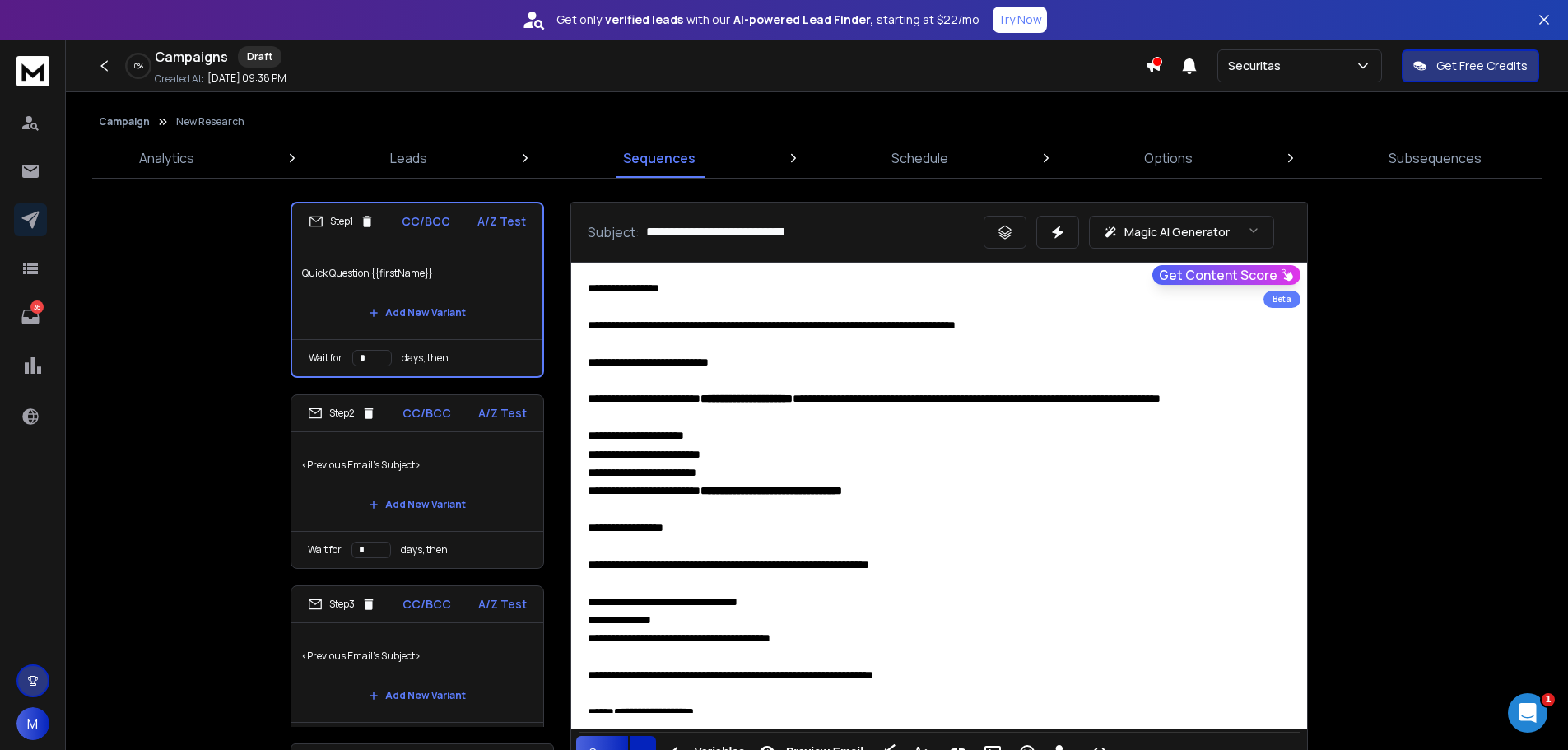
click at [975, 156] on div "Analytics Leads Sequences Schedule Options Subsequences" at bounding box center [810, 158] width 1436 height 39
click at [920, 158] on p "Schedule" at bounding box center [919, 158] width 57 height 20
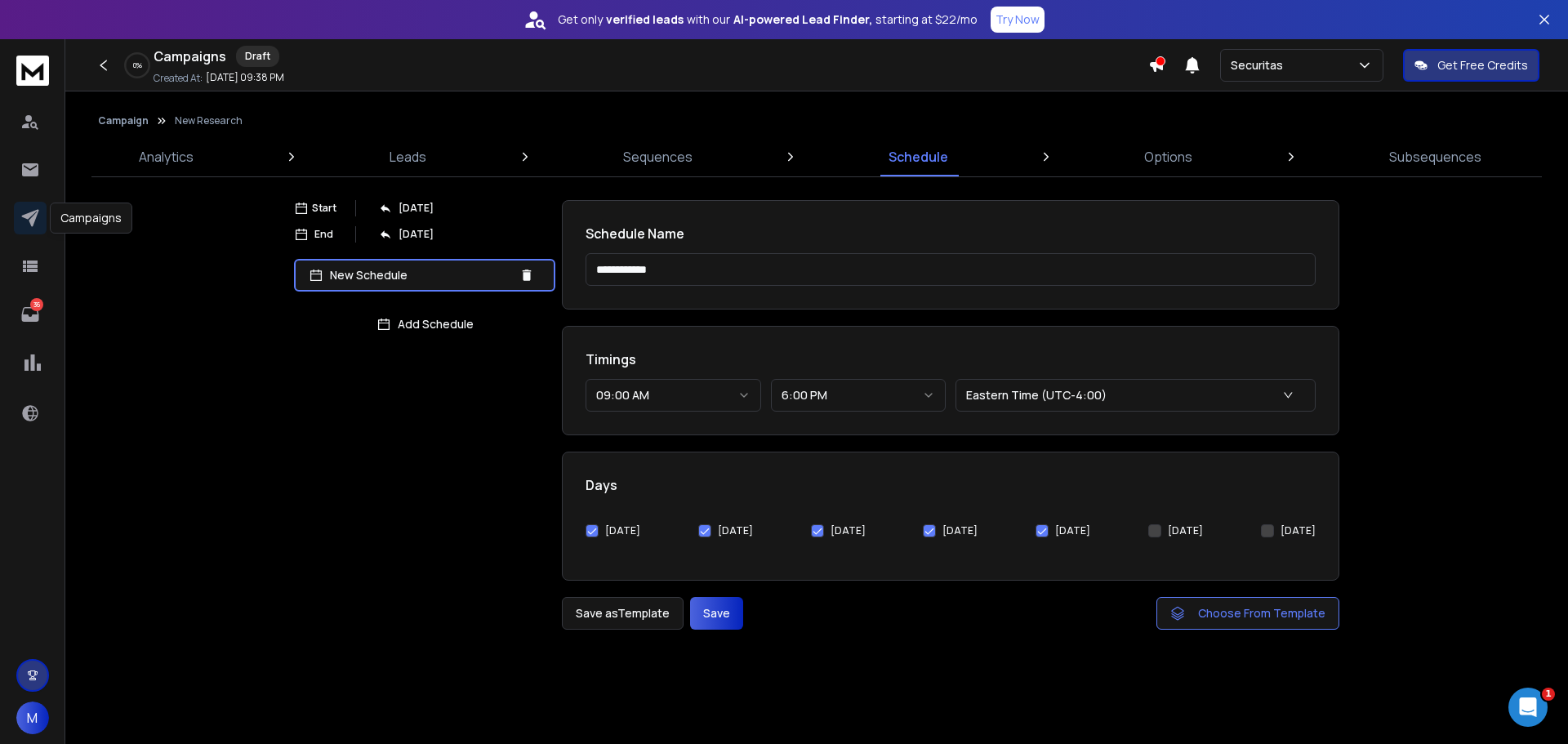
click at [31, 215] on icon at bounding box center [30, 217] width 17 height 17
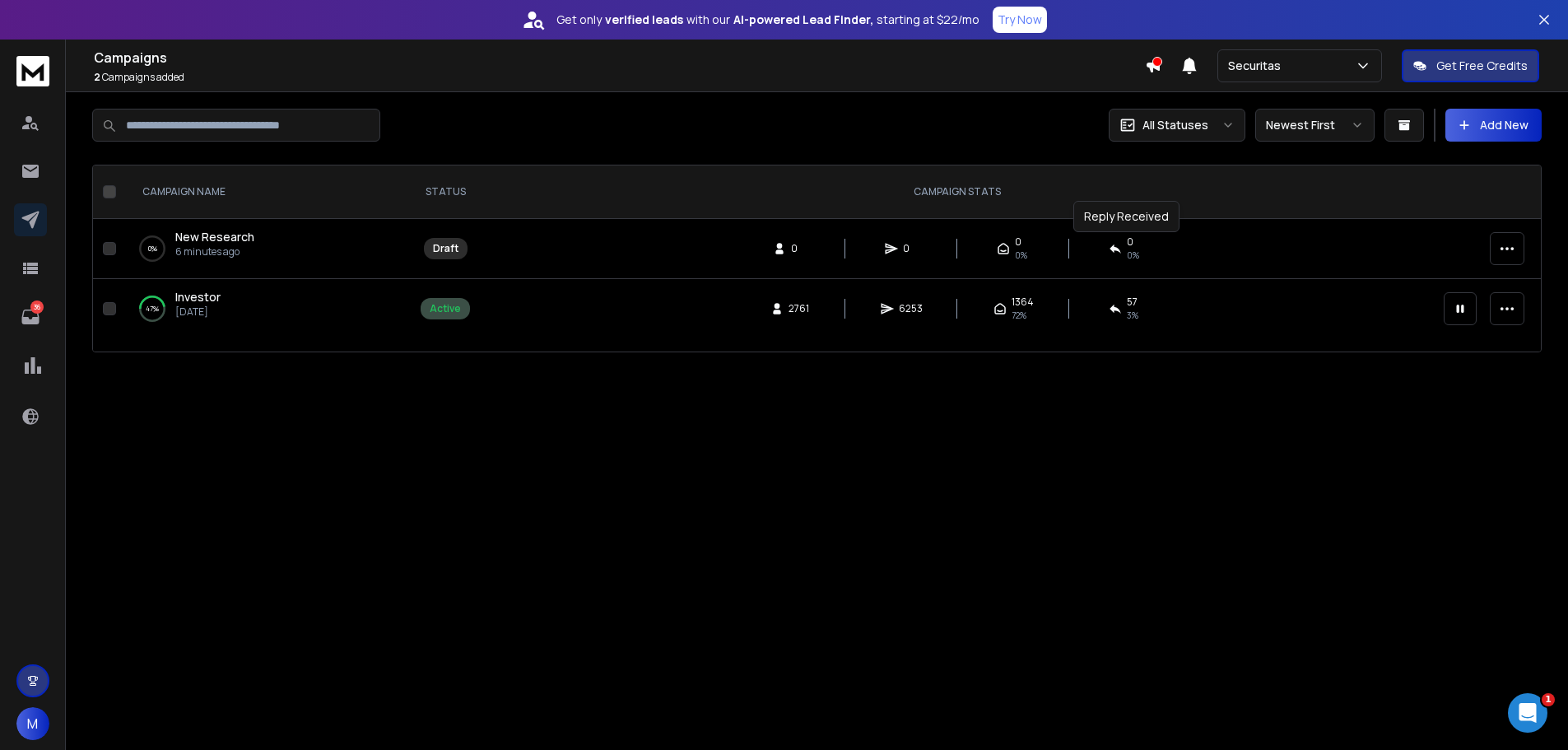
click at [1133, 257] on span "0%" at bounding box center [1133, 255] width 13 height 13
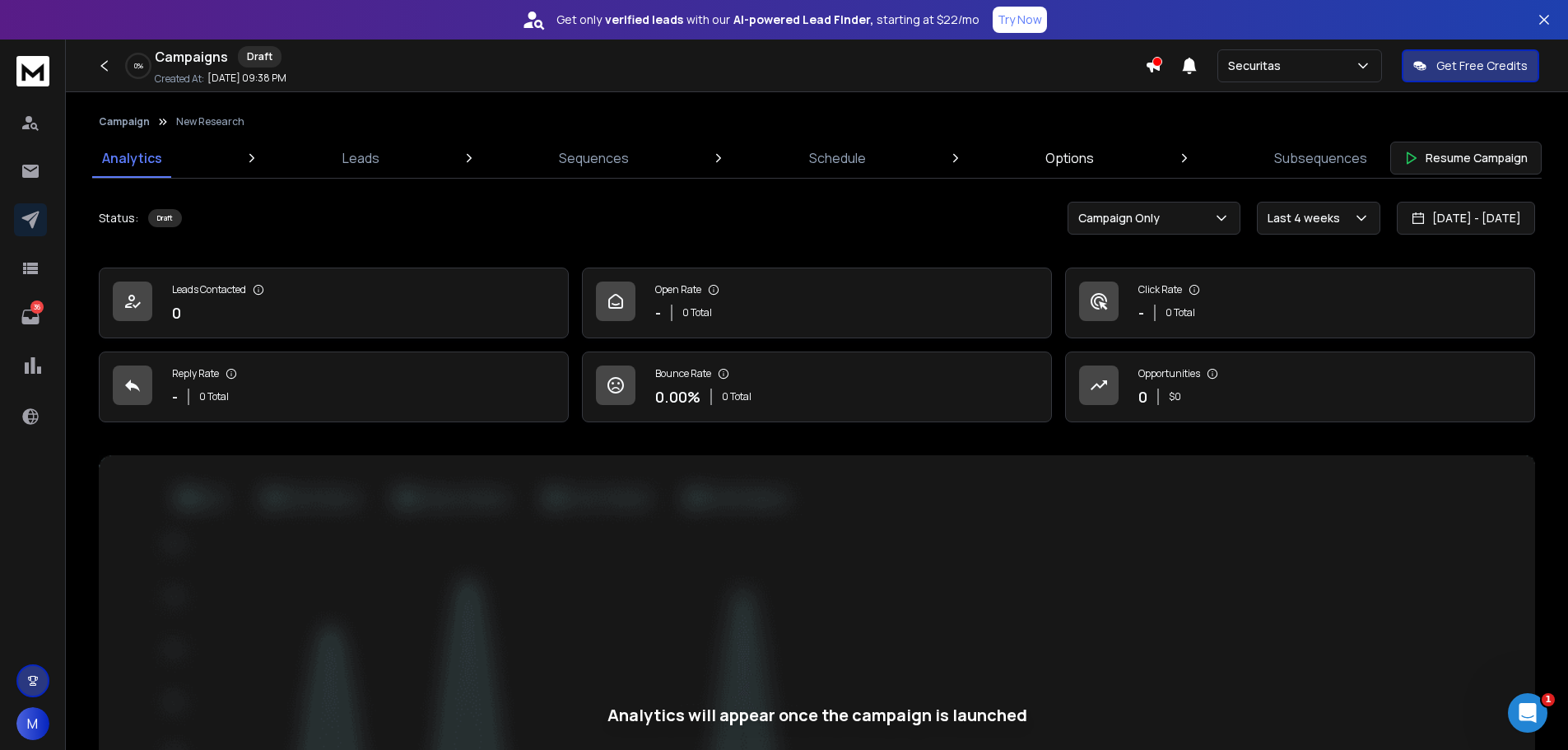
click at [1079, 159] on p "Options" at bounding box center [1070, 158] width 48 height 20
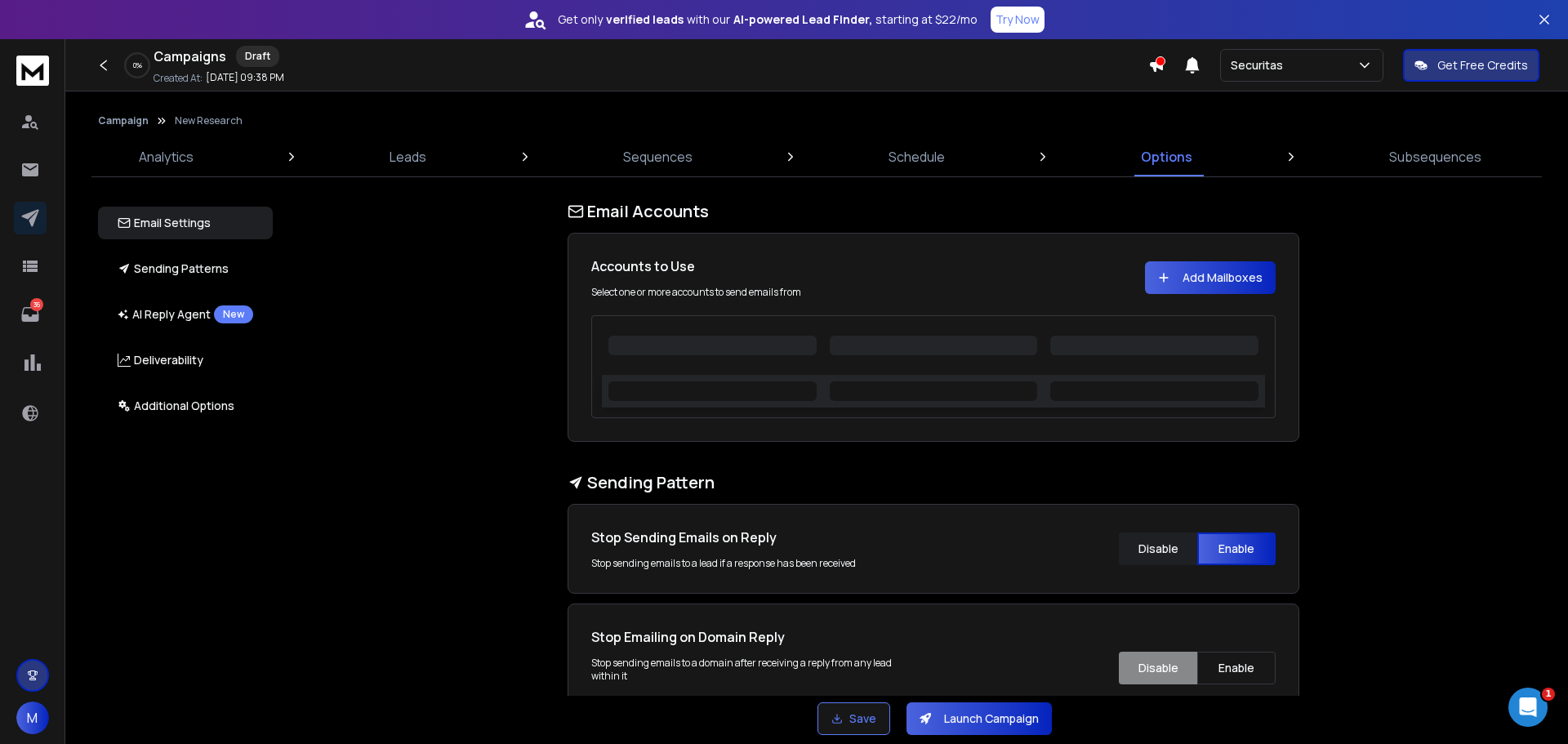
scroll to position [408, 0]
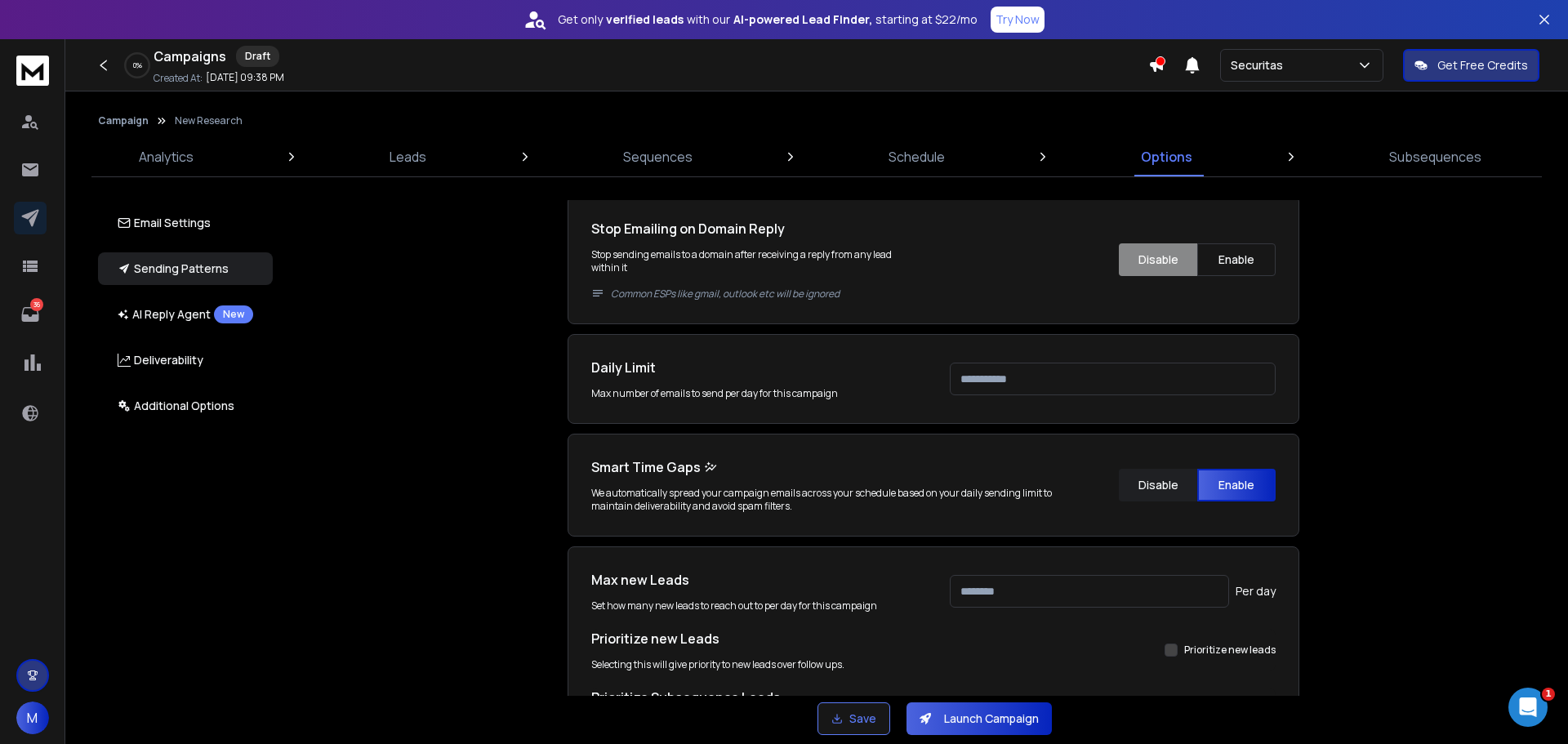
click at [1012, 719] on button "Launch Campaign" at bounding box center [979, 718] width 146 height 32
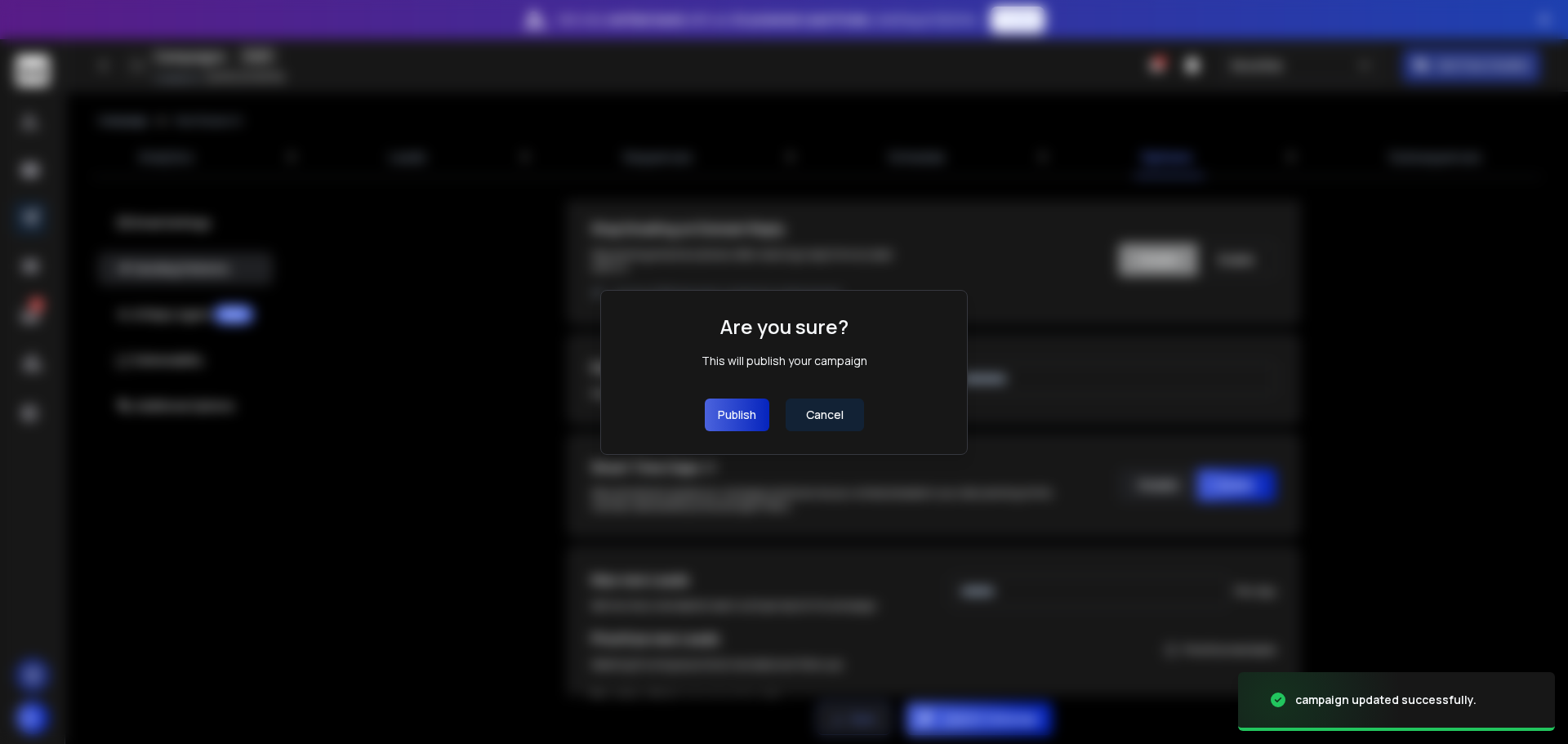
click at [743, 413] on button "Publish" at bounding box center [737, 414] width 65 height 32
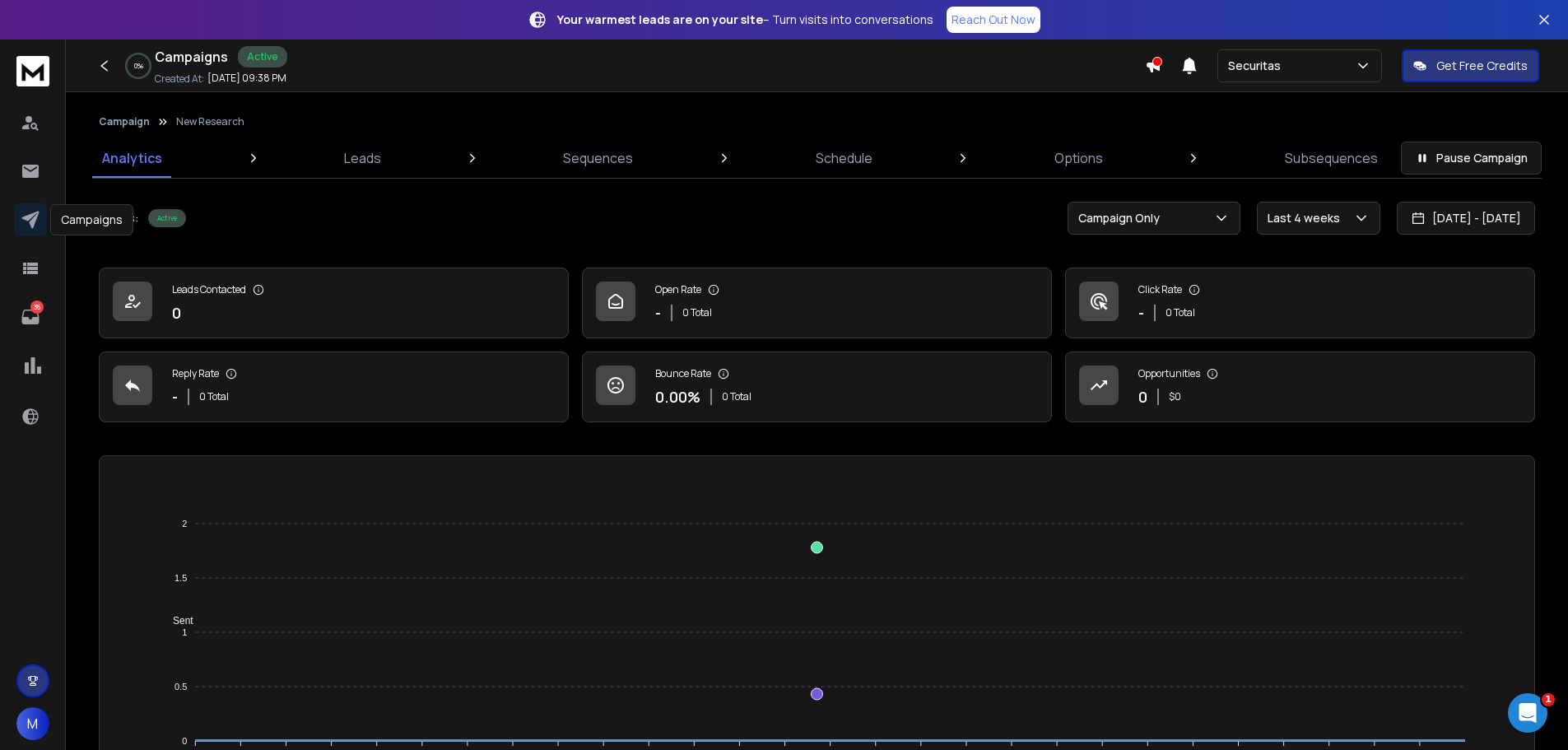
click at [26, 215] on icon at bounding box center [31, 220] width 20 height 20
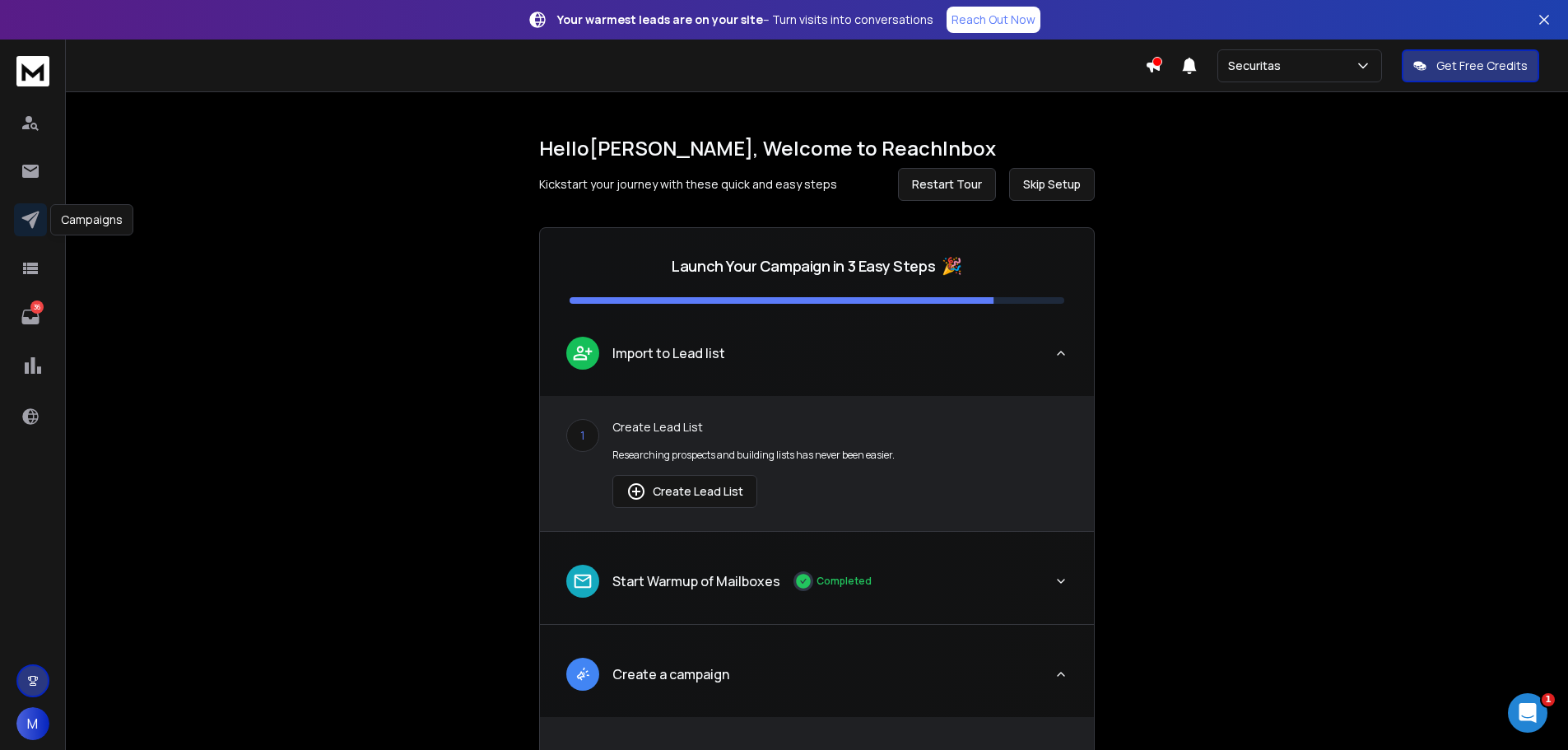
click at [32, 218] on icon at bounding box center [30, 219] width 18 height 18
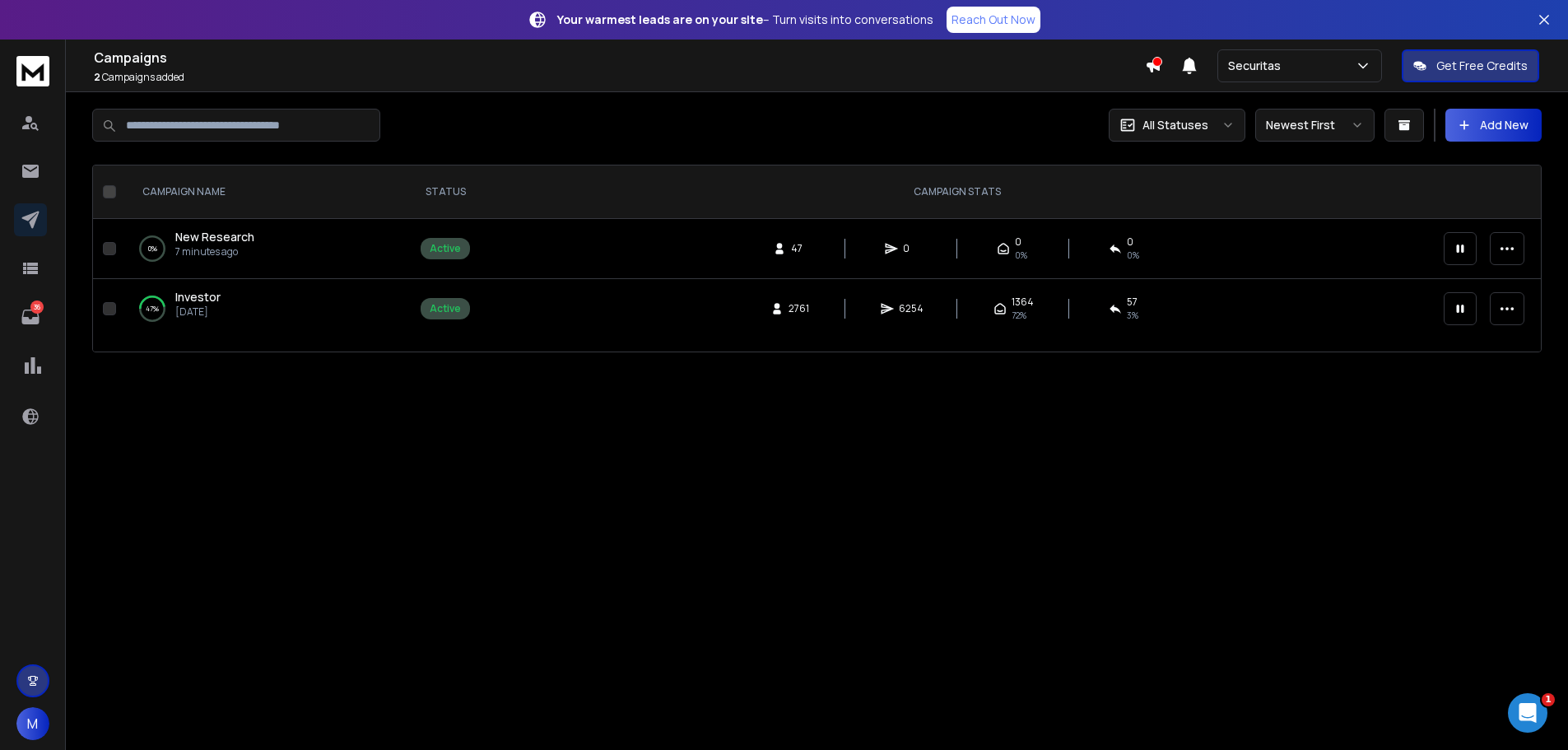
click at [588, 529] on div "Campaigns 2 Campaigns Added All Statuses Newest First Add New CAMPAIGN NAME STA…" at bounding box center [817, 483] width 1450 height 750
click at [1317, 61] on div "Securitas" at bounding box center [1300, 66] width 143 height 17
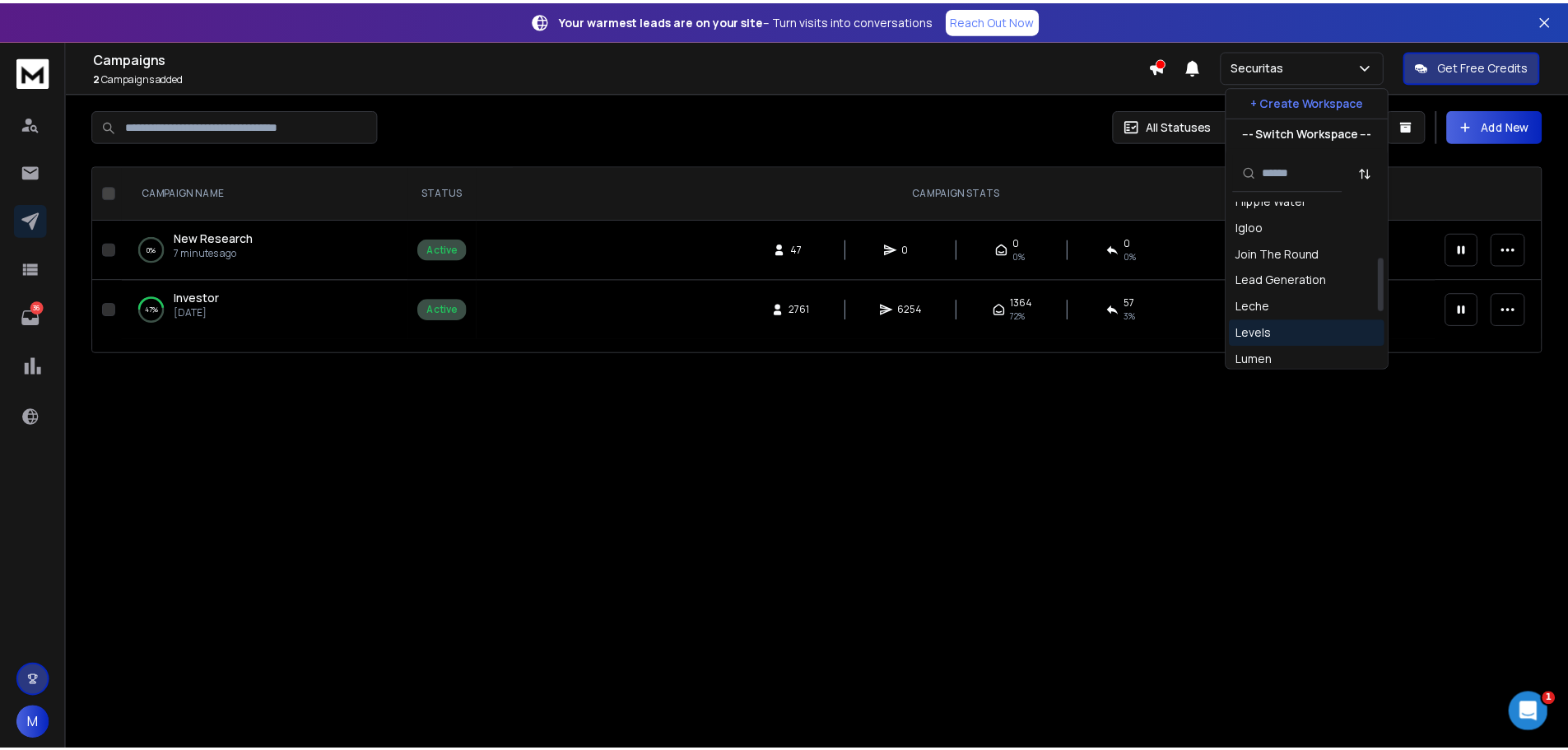
scroll to position [89, 0]
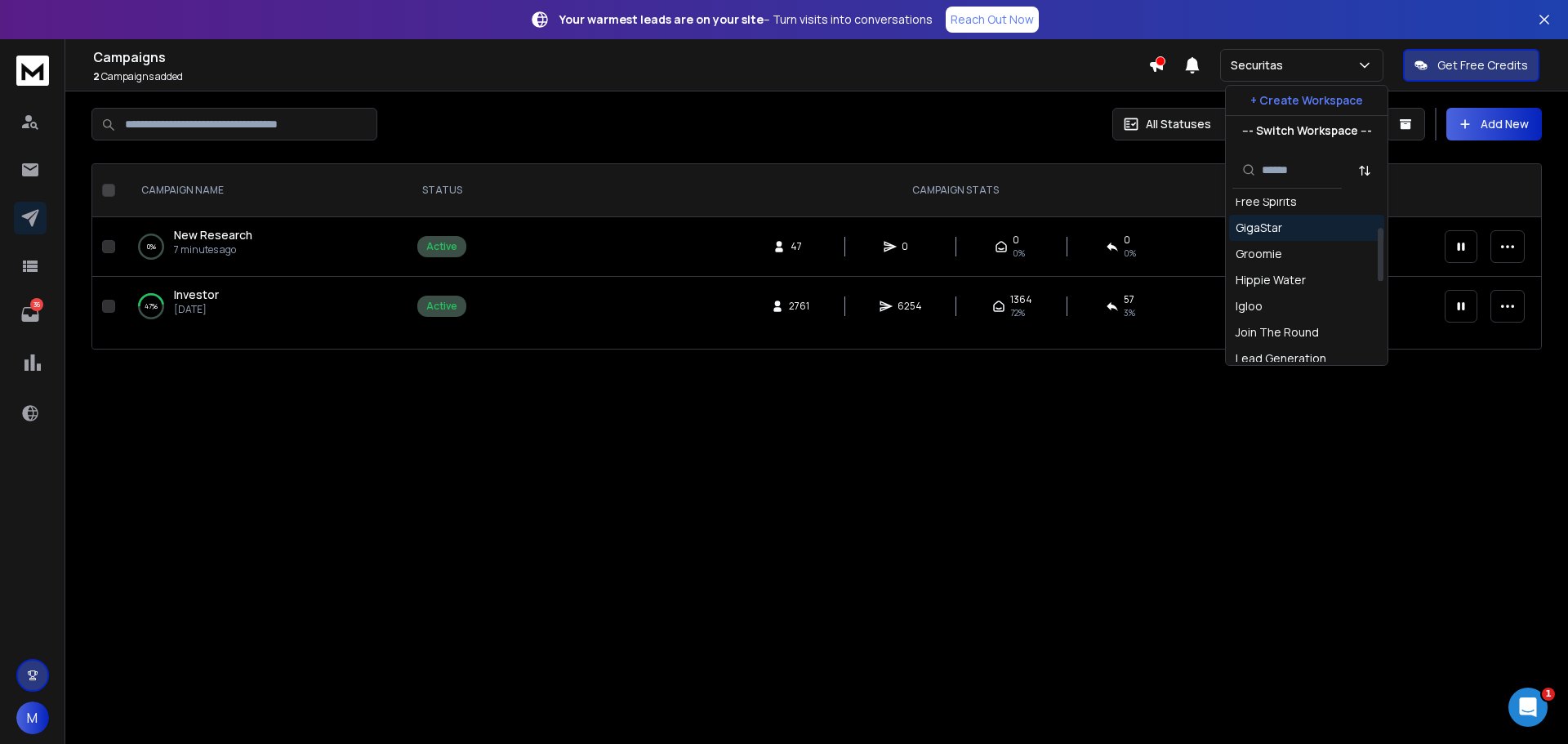
click at [1292, 228] on div "GigaStar" at bounding box center [1307, 228] width 155 height 26
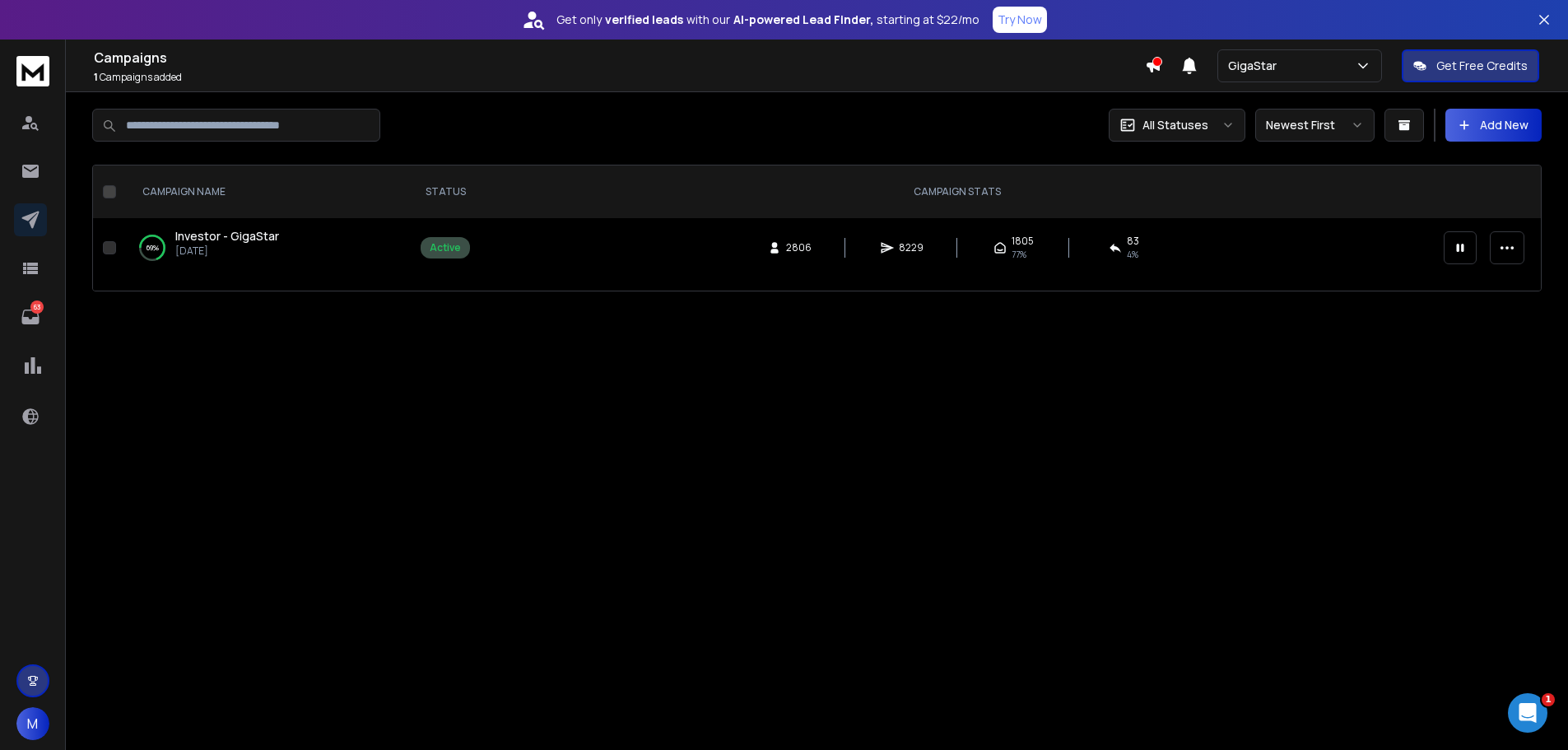
click at [588, 252] on div "2806 8229 1805 77 % 83 4 %" at bounding box center [957, 248] width 934 height 27
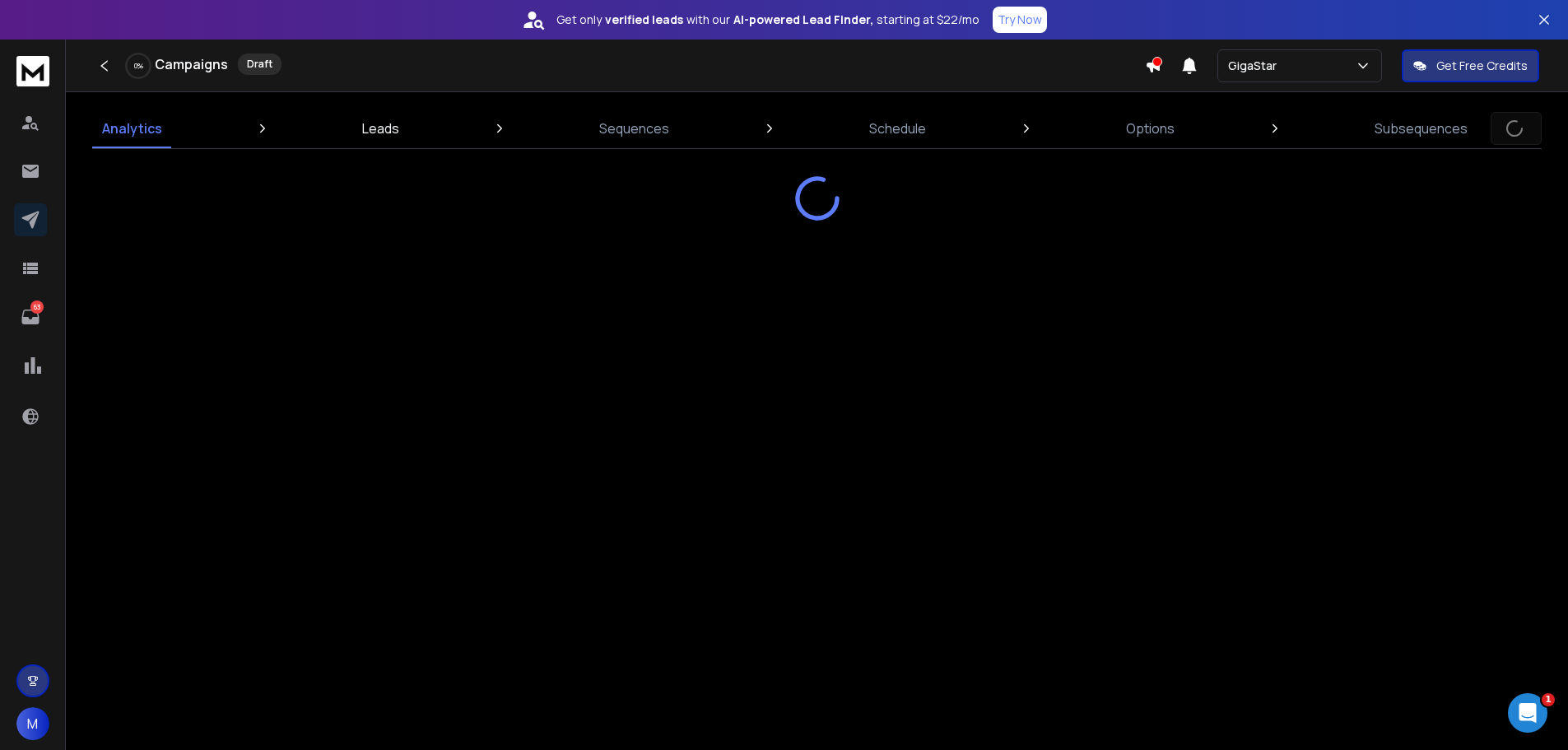
click at [377, 128] on p "Leads" at bounding box center [380, 128] width 37 height 20
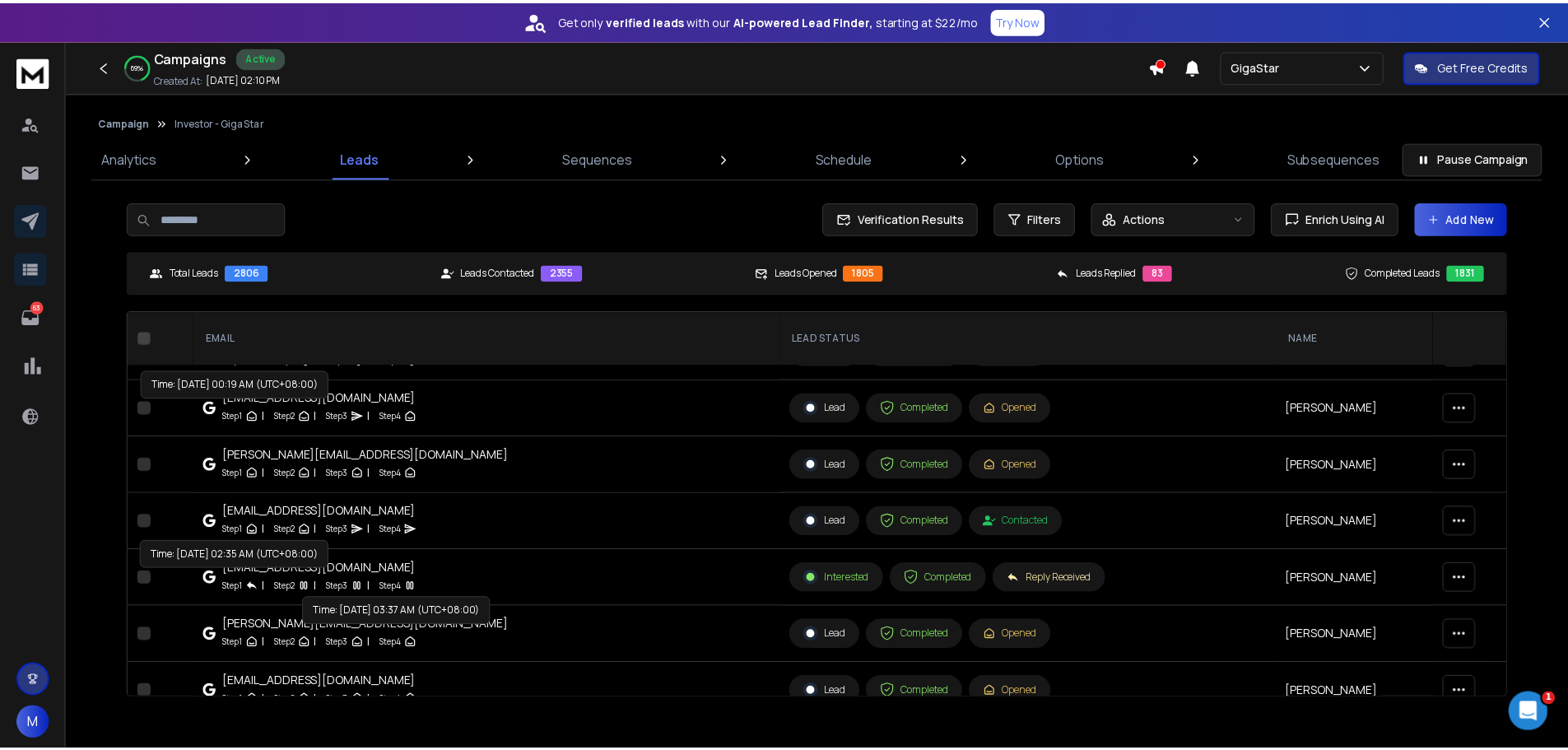
scroll to position [1070, 0]
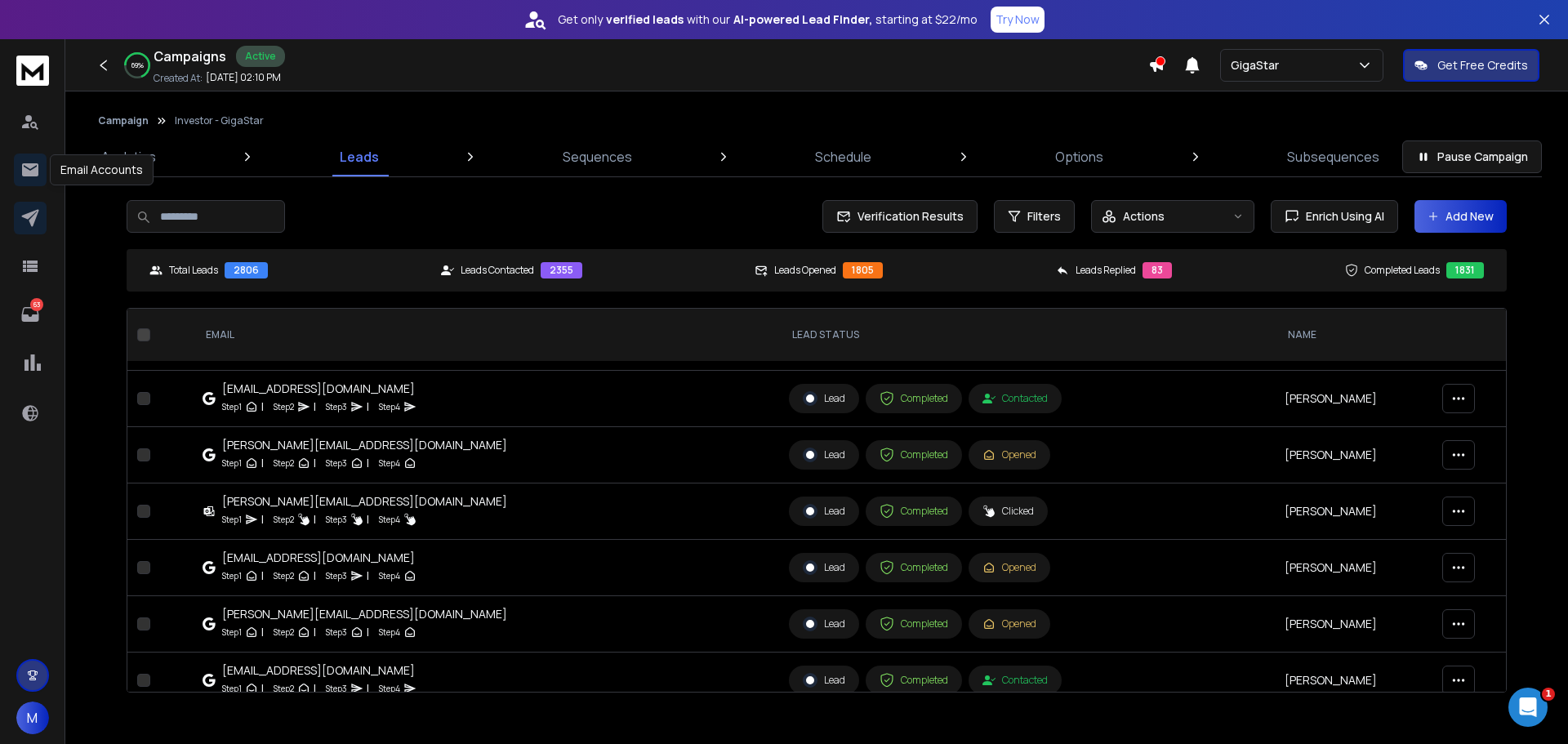
click at [34, 179] on icon at bounding box center [31, 170] width 20 height 20
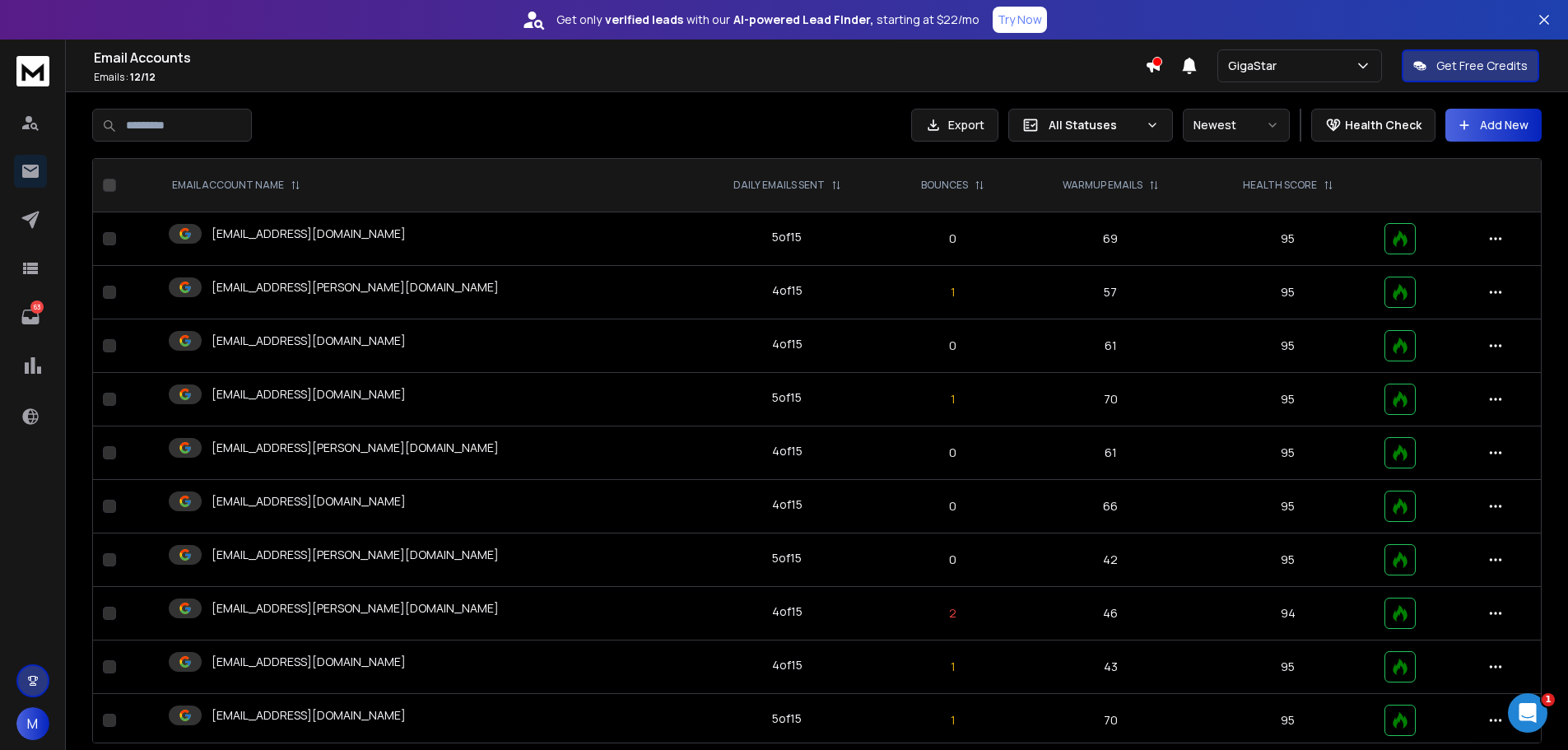
scroll to position [124, 0]
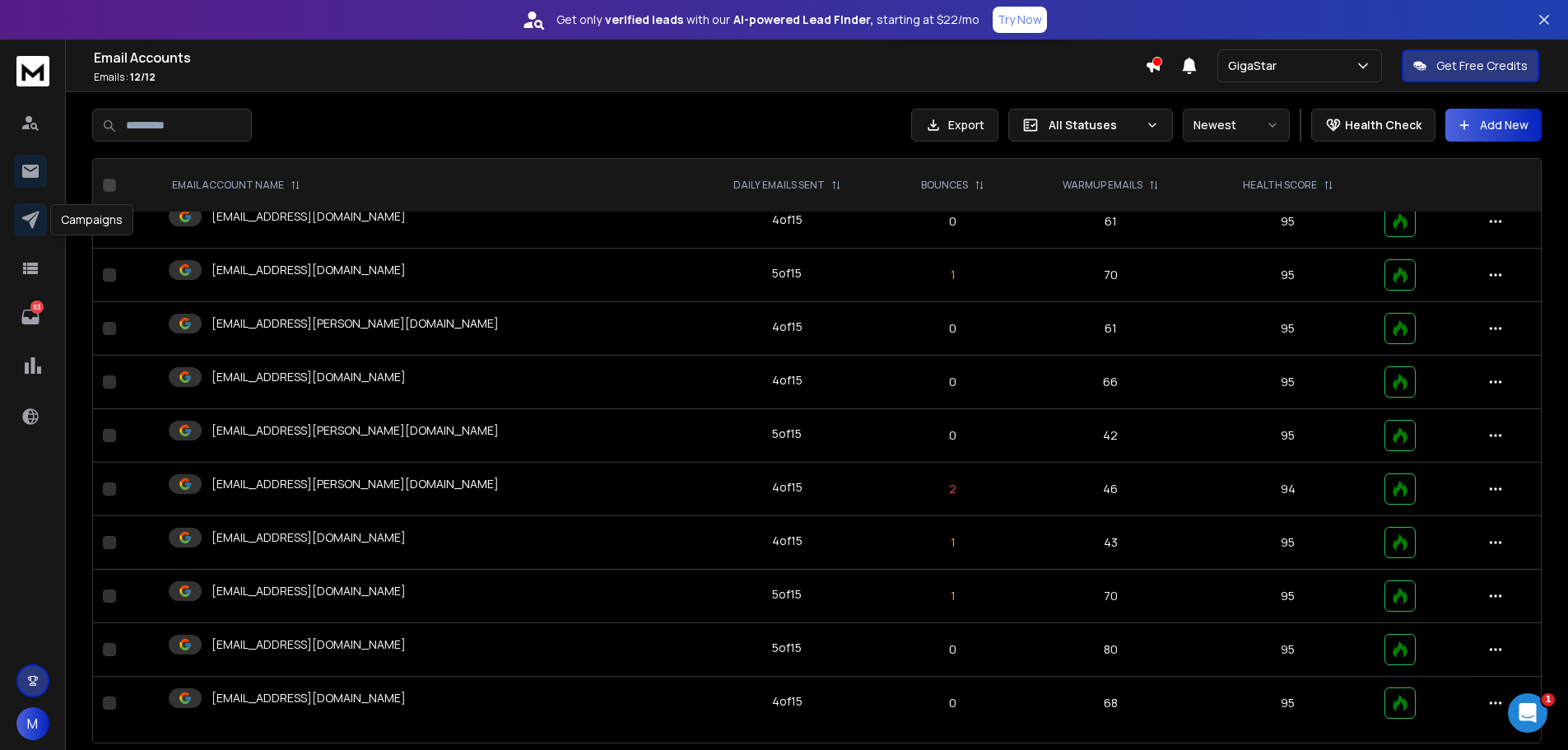
click at [30, 217] on icon at bounding box center [30, 219] width 18 height 18
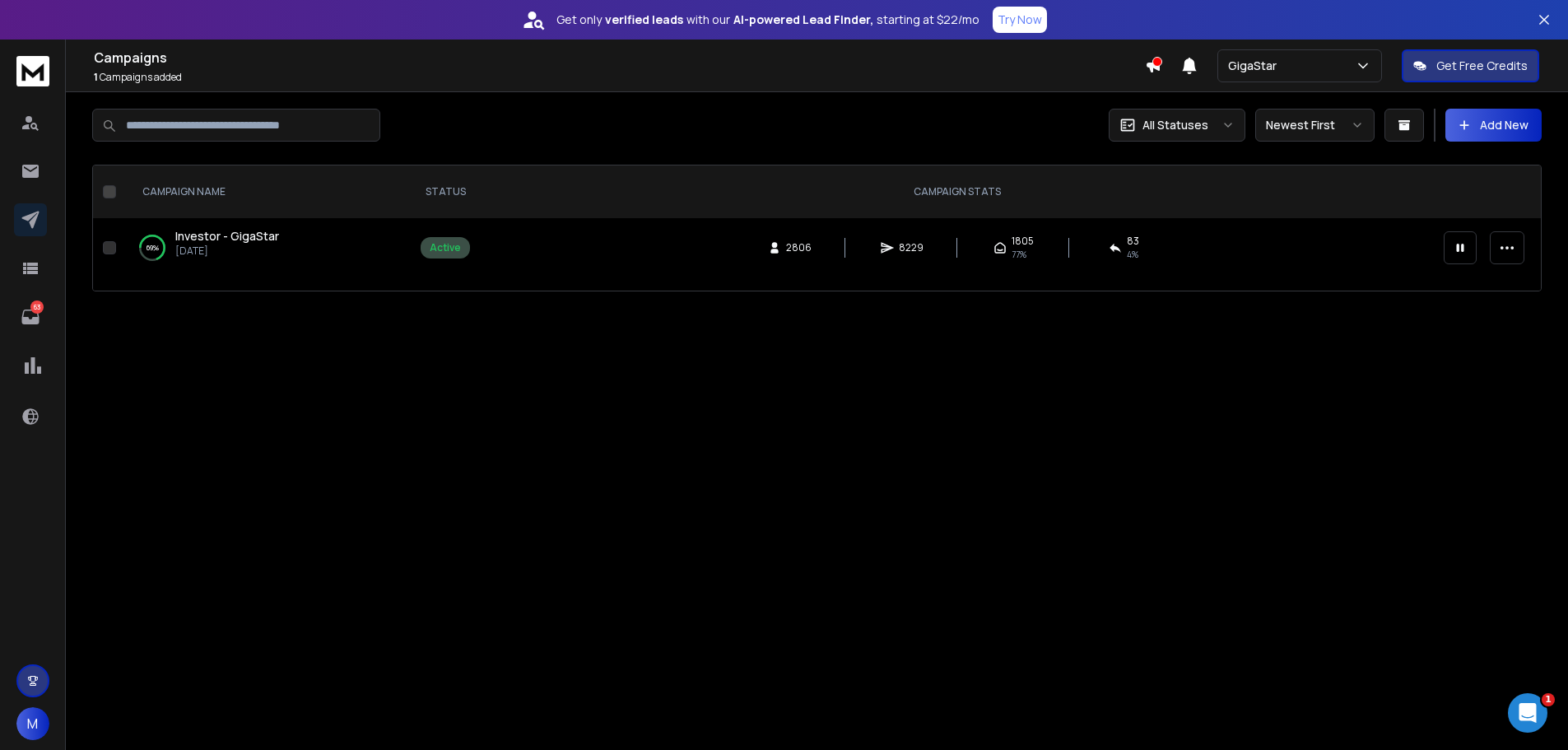
click at [1503, 246] on icon "button" at bounding box center [1507, 248] width 17 height 17
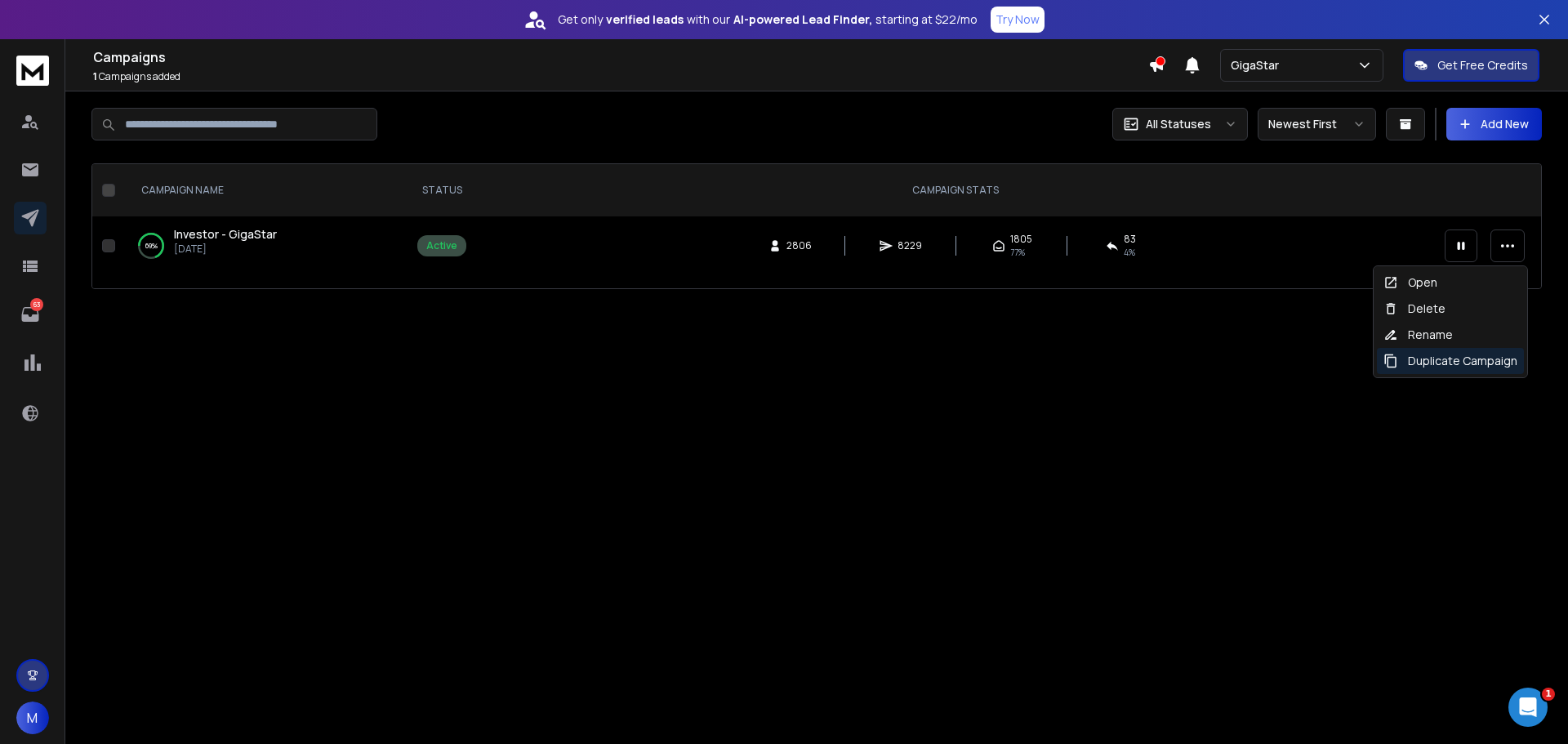
click at [1439, 360] on div "Duplicate Campaign" at bounding box center [1451, 361] width 134 height 17
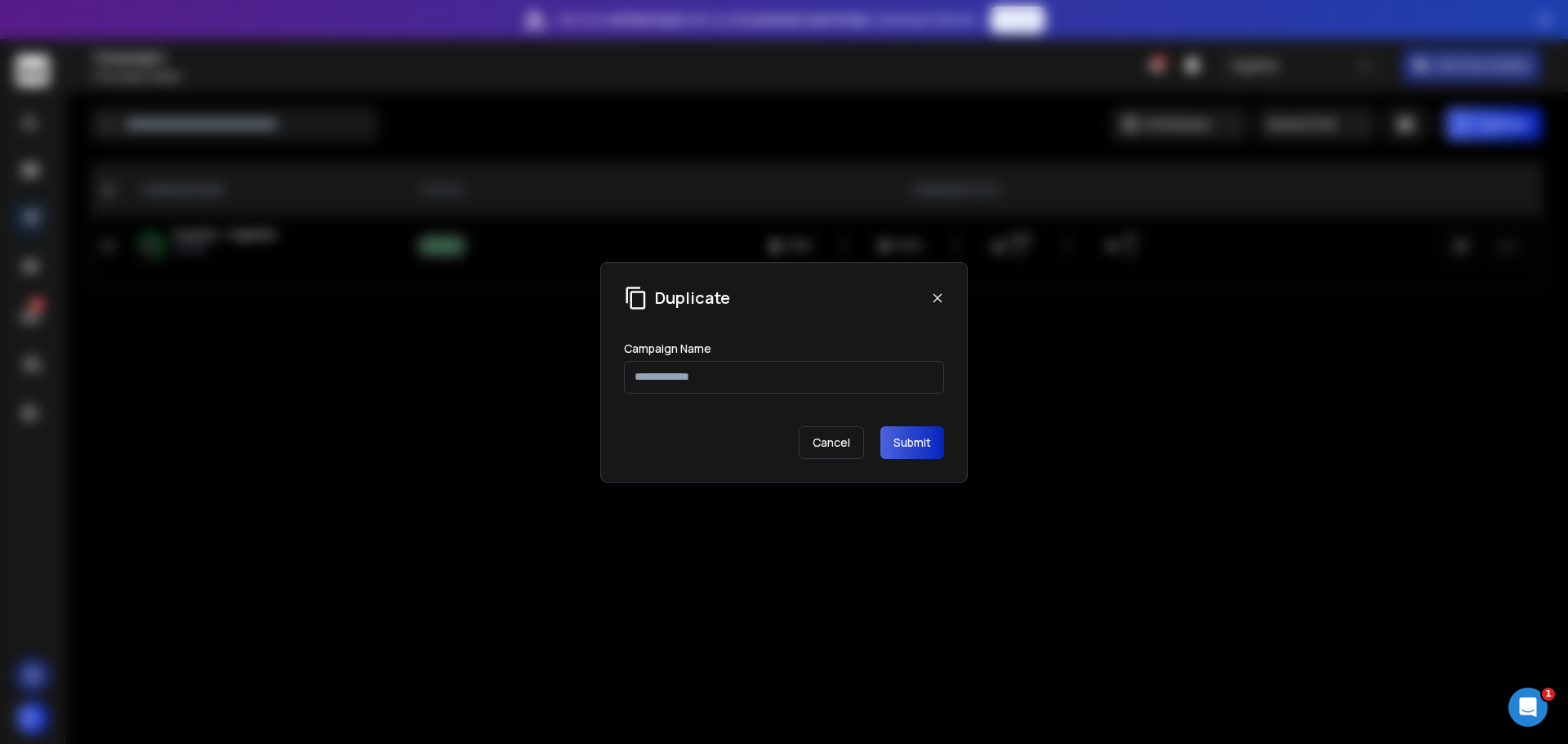
click at [769, 374] on input "text" at bounding box center [783, 376] width 320 height 32
type input "**********"
click at [898, 442] on button "Submit" at bounding box center [911, 441] width 64 height 32
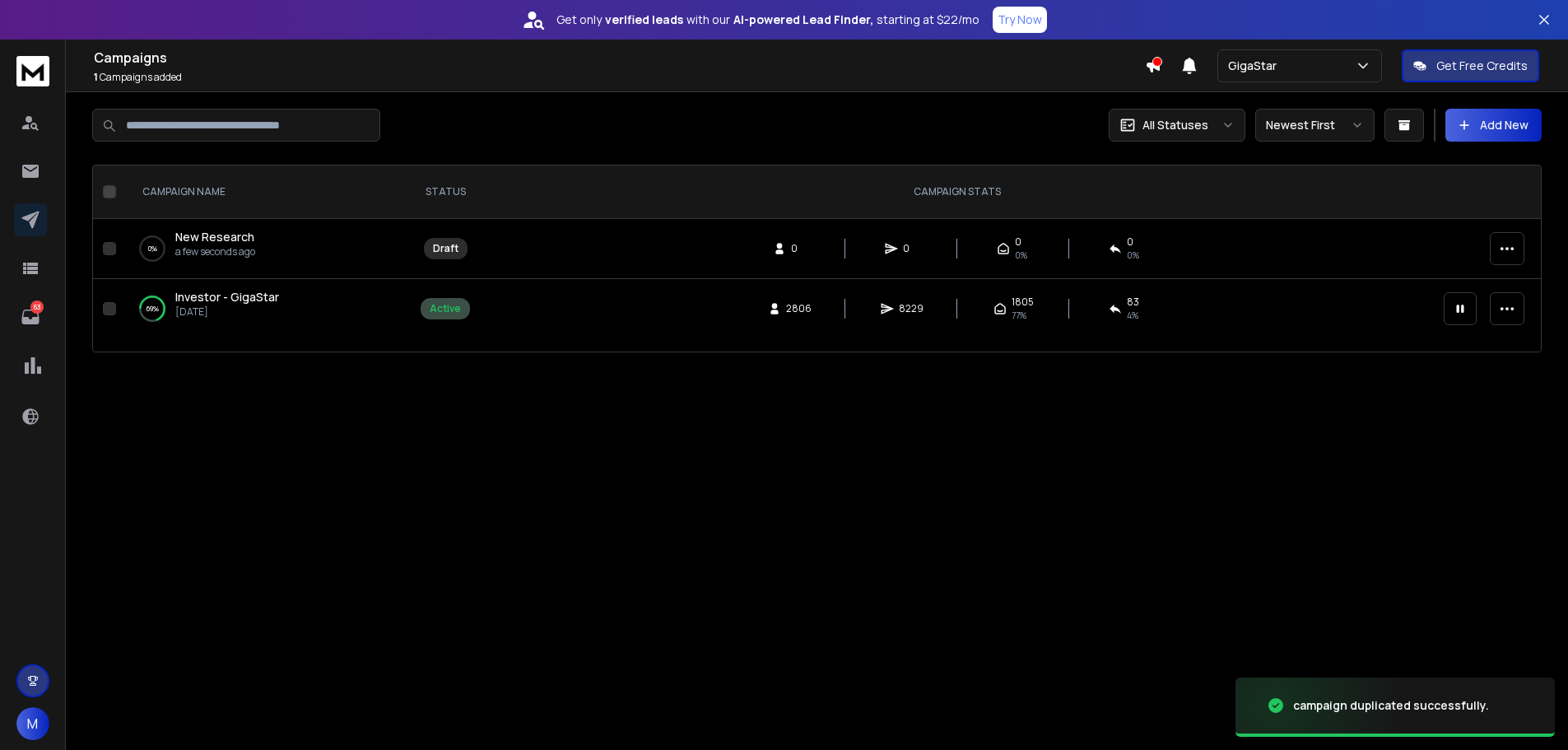
drag, startPoint x: 1027, startPoint y: 498, endPoint x: 1049, endPoint y: 494, distance: 22.4
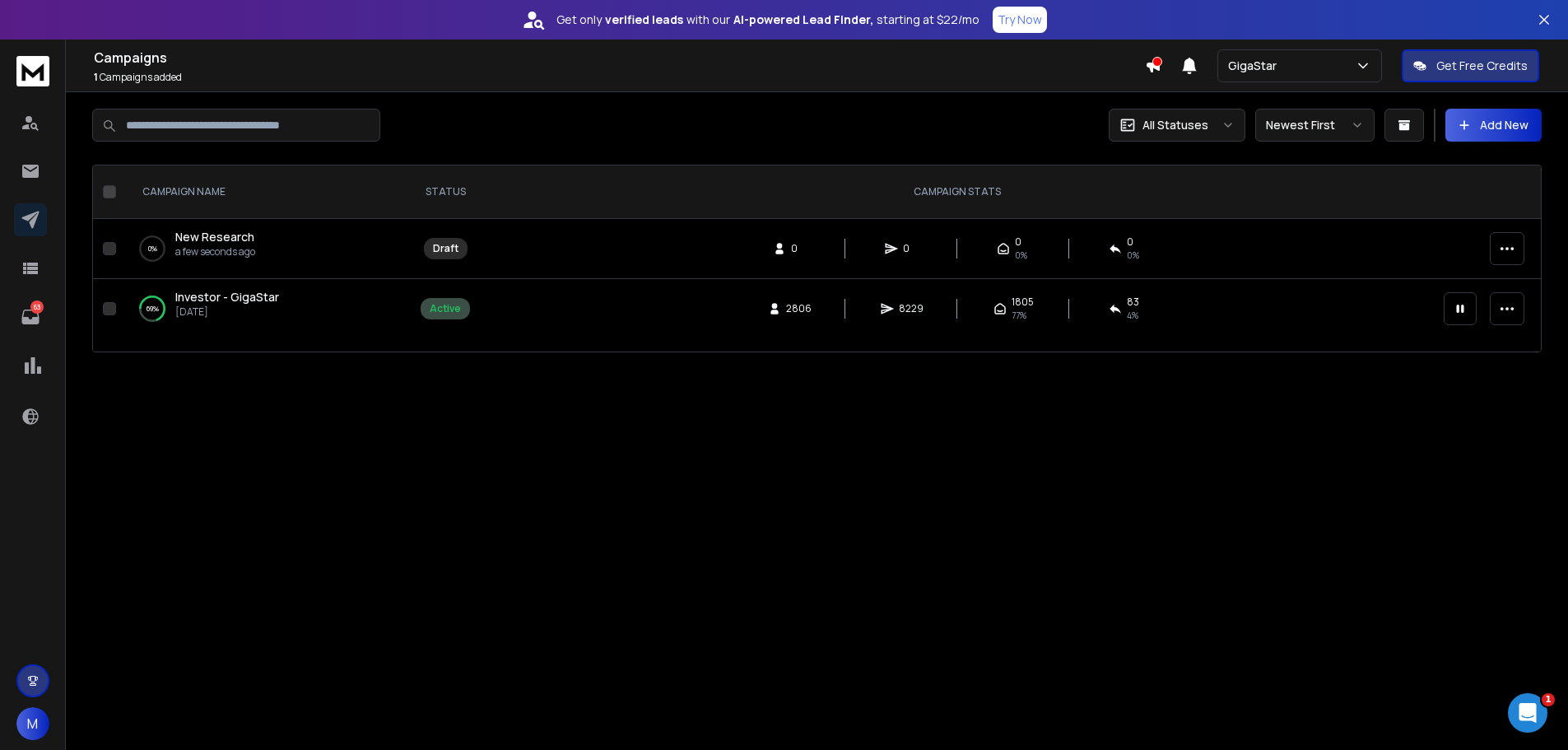
drag, startPoint x: 1049, startPoint y: 494, endPoint x: 832, endPoint y: 485, distance: 217.2
click at [832, 485] on div "Campaigns 1 Campaigns Added All Statuses Newest First Add New CAMPAIGN NAME STA…" at bounding box center [817, 483] width 1450 height 750
click at [569, 244] on div "0 0 0 0% 0 0%" at bounding box center [957, 248] width 934 height 27
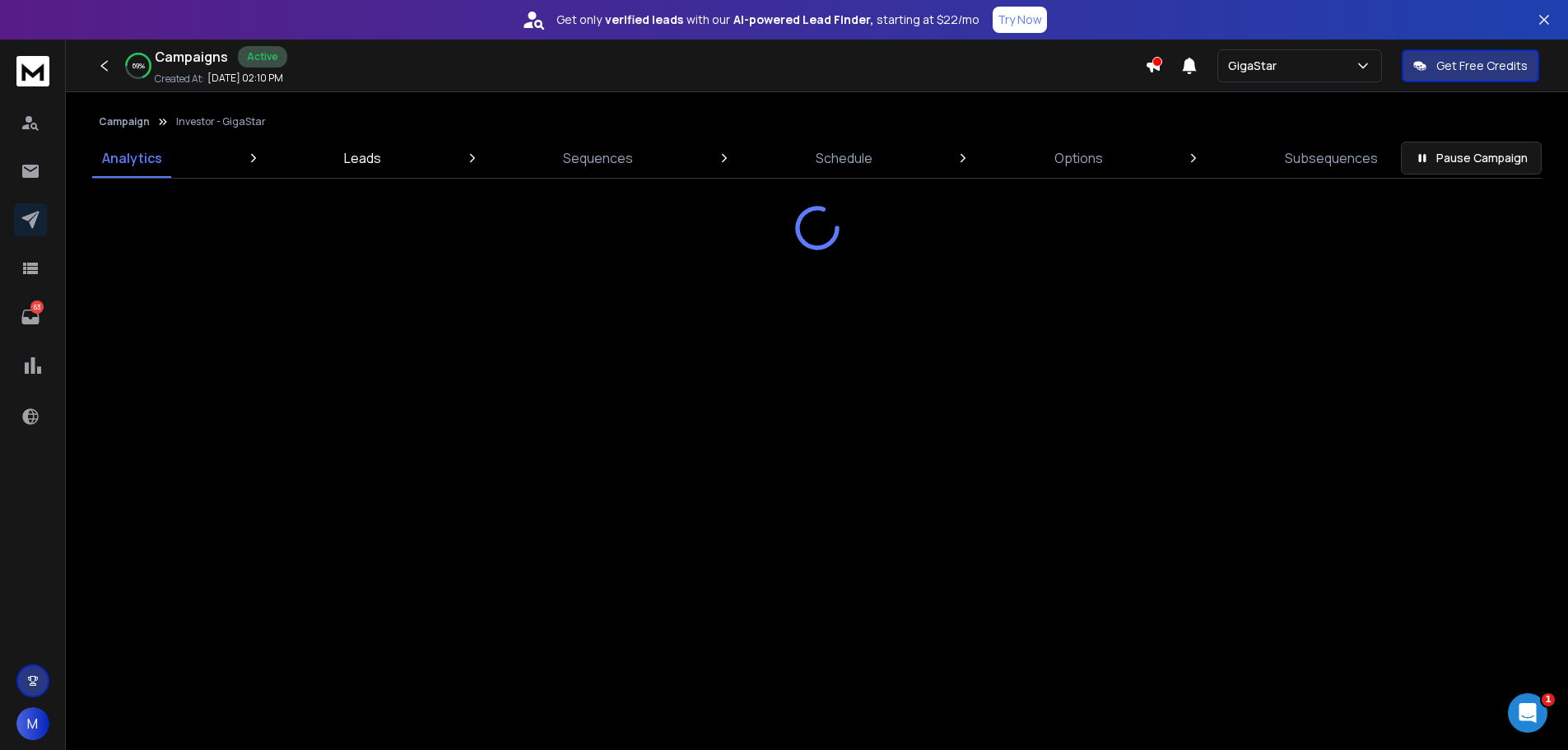
click at [368, 167] on link "Leads" at bounding box center [363, 158] width 57 height 39
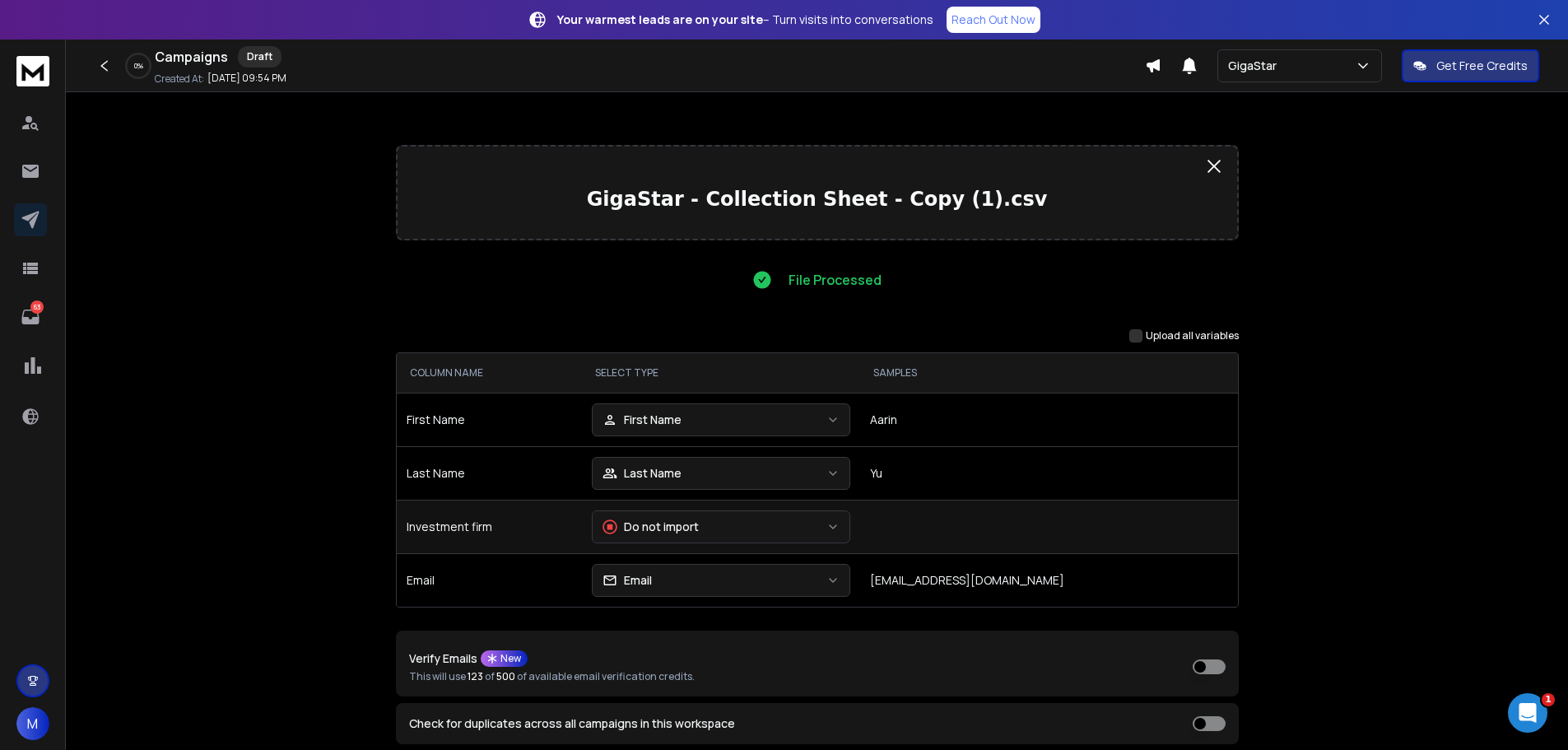
scroll to position [106, 0]
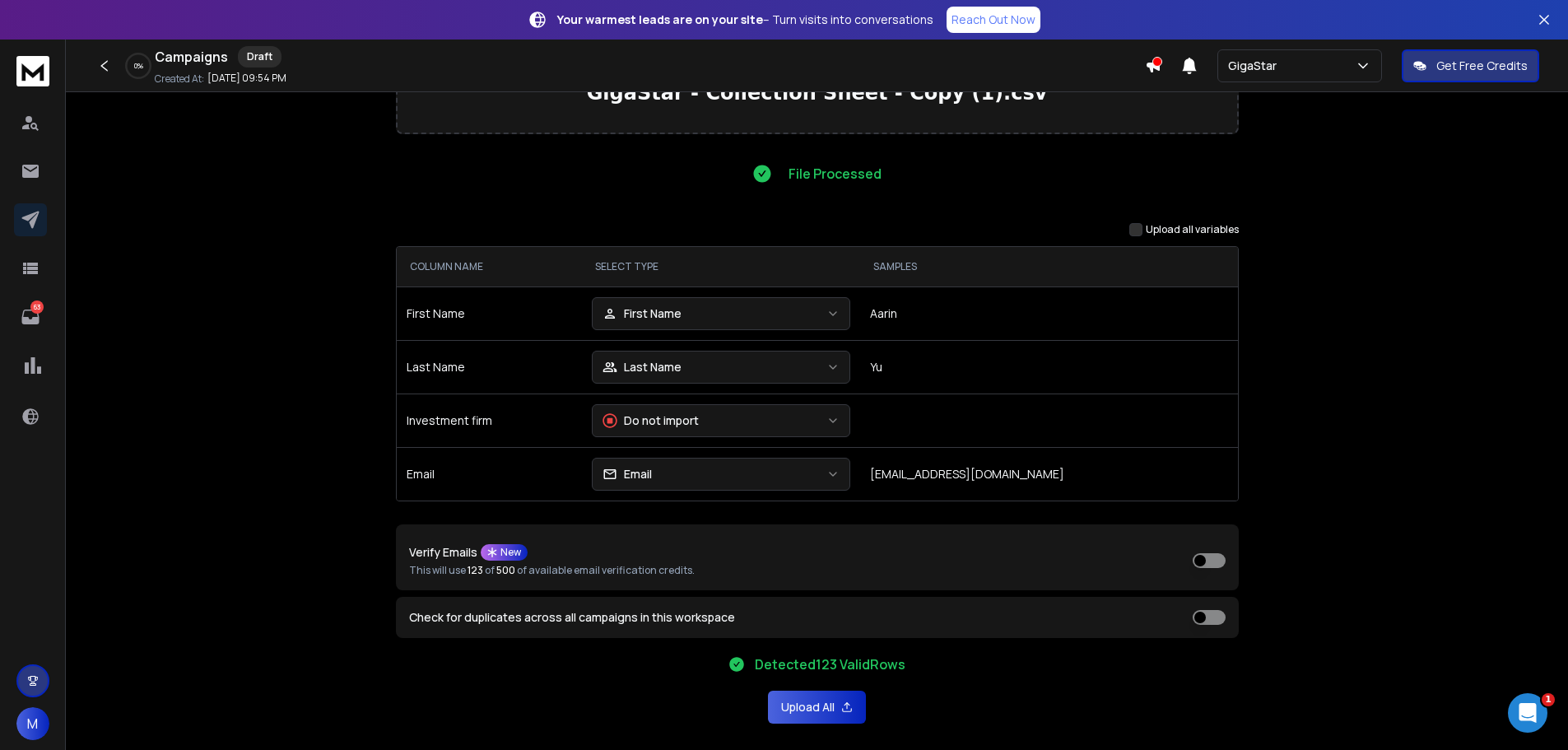
click at [813, 703] on button "Upload All" at bounding box center [817, 706] width 98 height 32
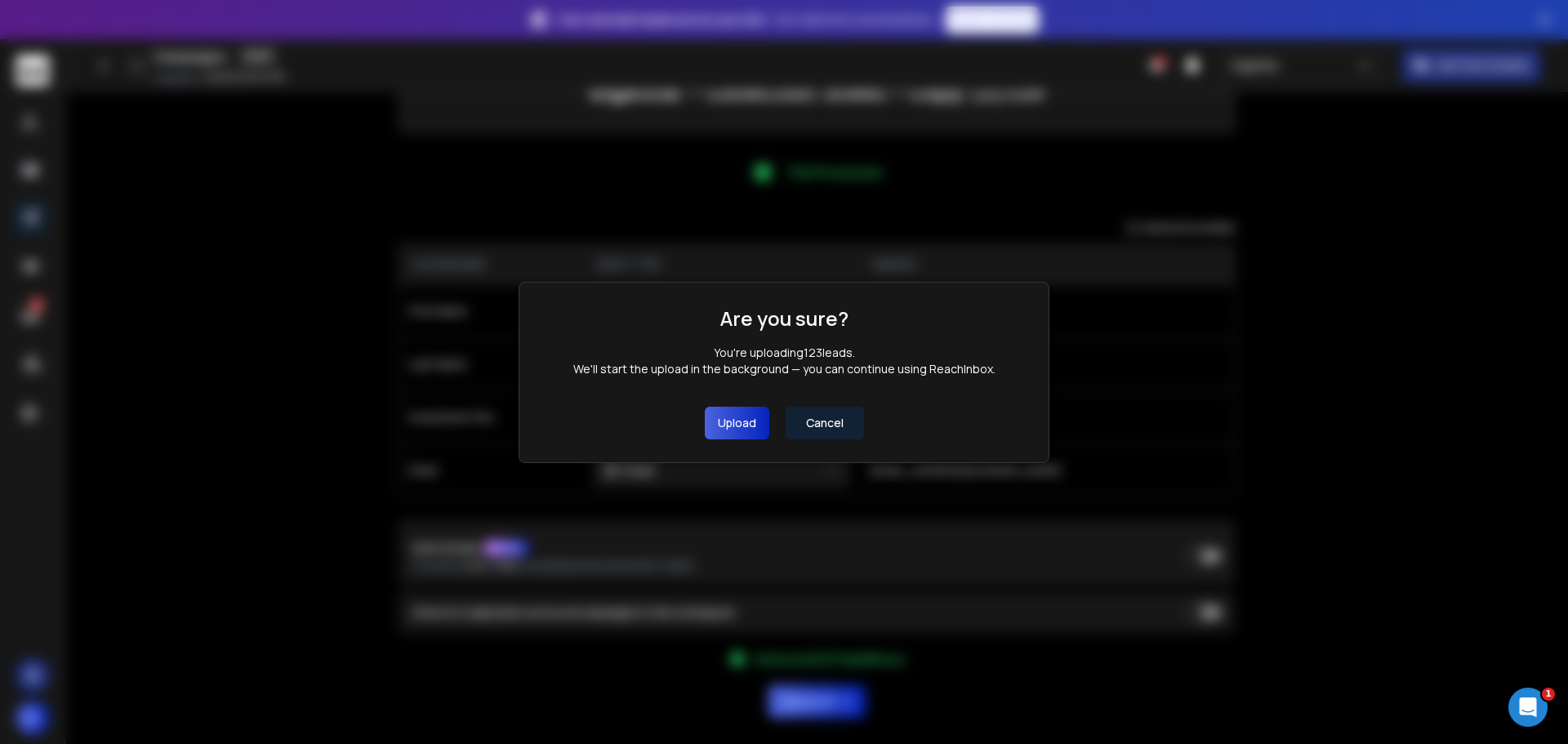
click at [743, 412] on button "Upload" at bounding box center [737, 422] width 65 height 32
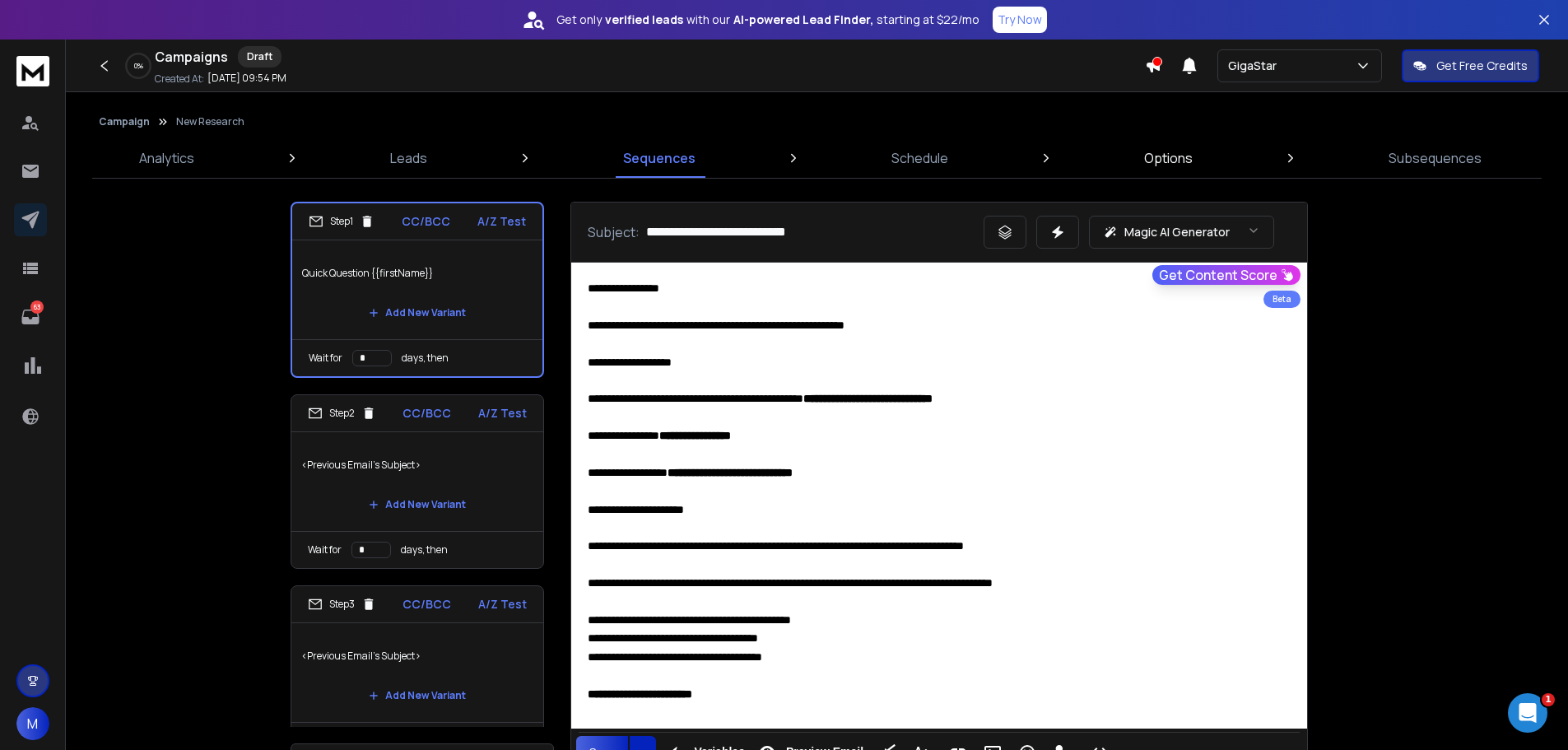
click at [1155, 160] on p "Options" at bounding box center [1168, 158] width 48 height 20
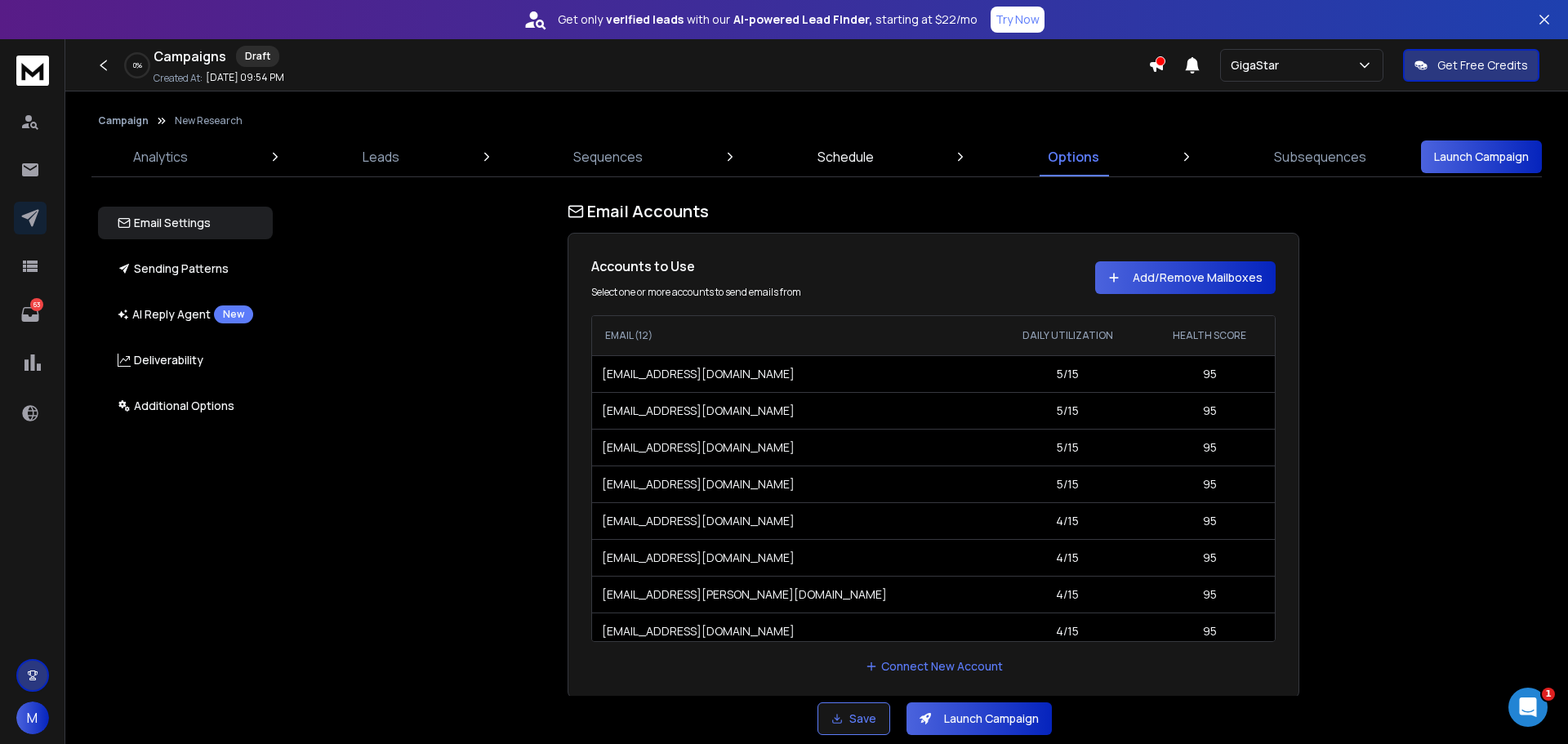
click at [849, 157] on p "Schedule" at bounding box center [845, 157] width 56 height 20
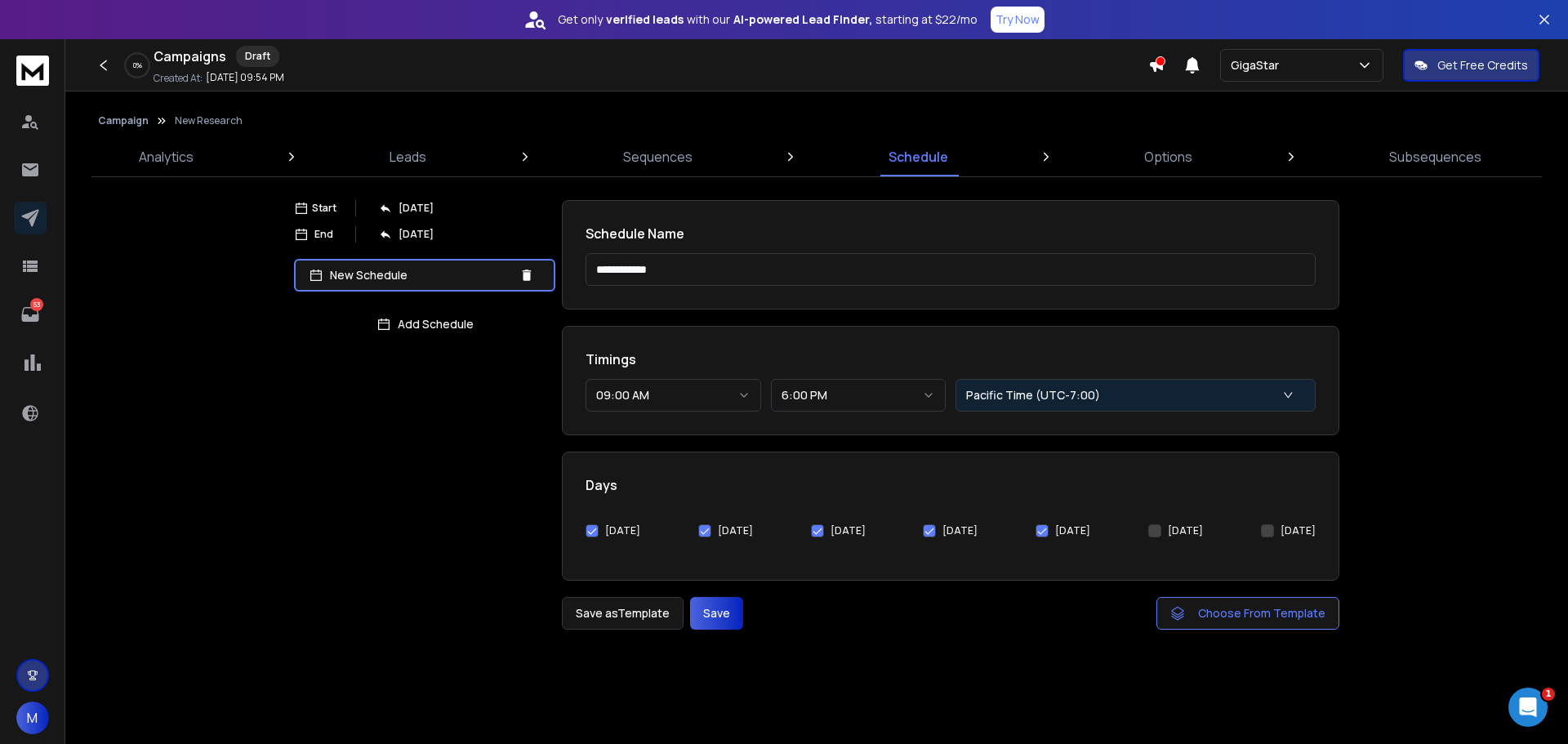
click at [1043, 385] on button "Pacific Time (UTC-7:00)" at bounding box center [1135, 394] width 360 height 32
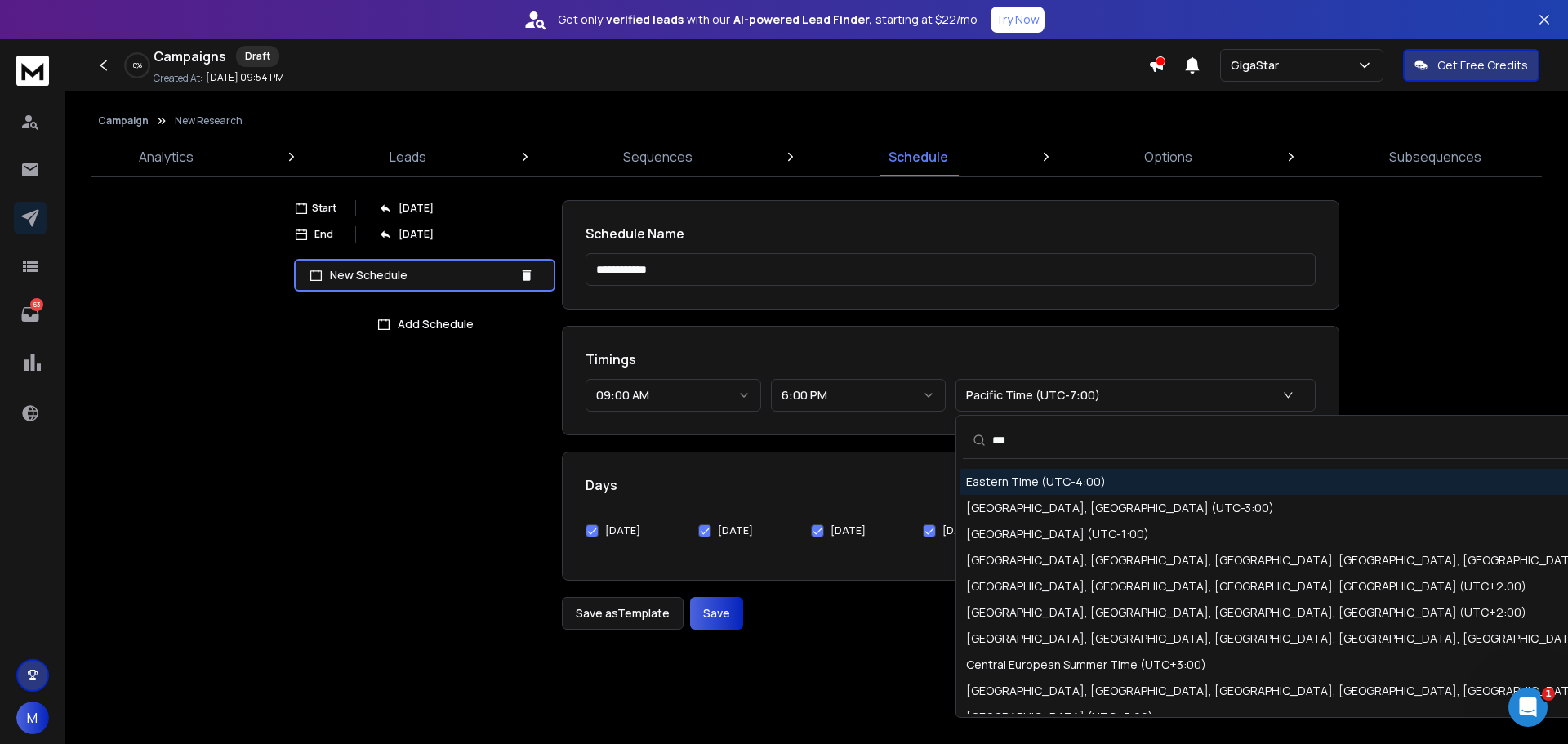
type input "***"
click at [1067, 490] on div "Eastern Time (UTC-4:00)" at bounding box center [1370, 482] width 821 height 26
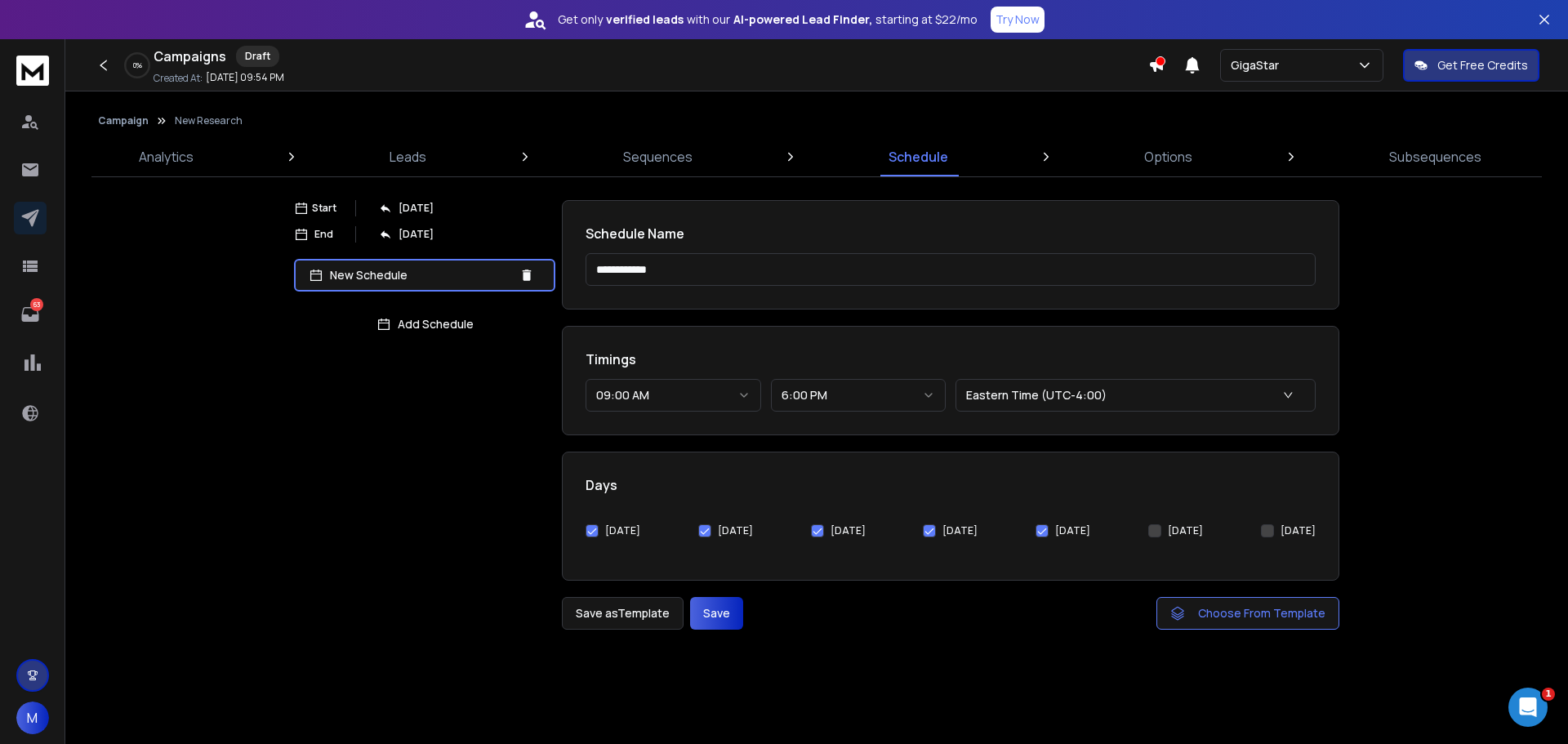
click at [711, 614] on button "Save" at bounding box center [716, 613] width 53 height 32
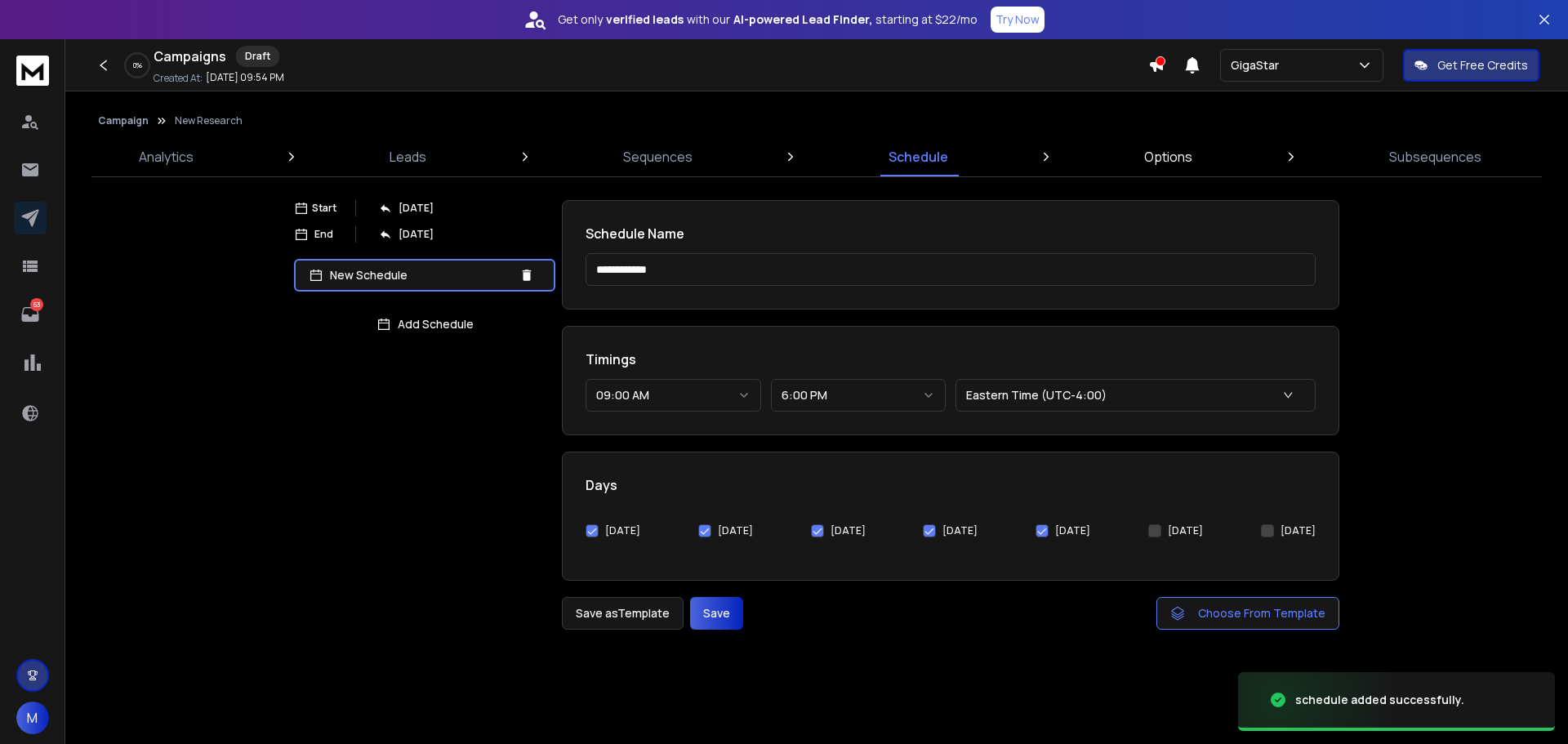
click at [1182, 160] on p "Options" at bounding box center [1168, 157] width 48 height 20
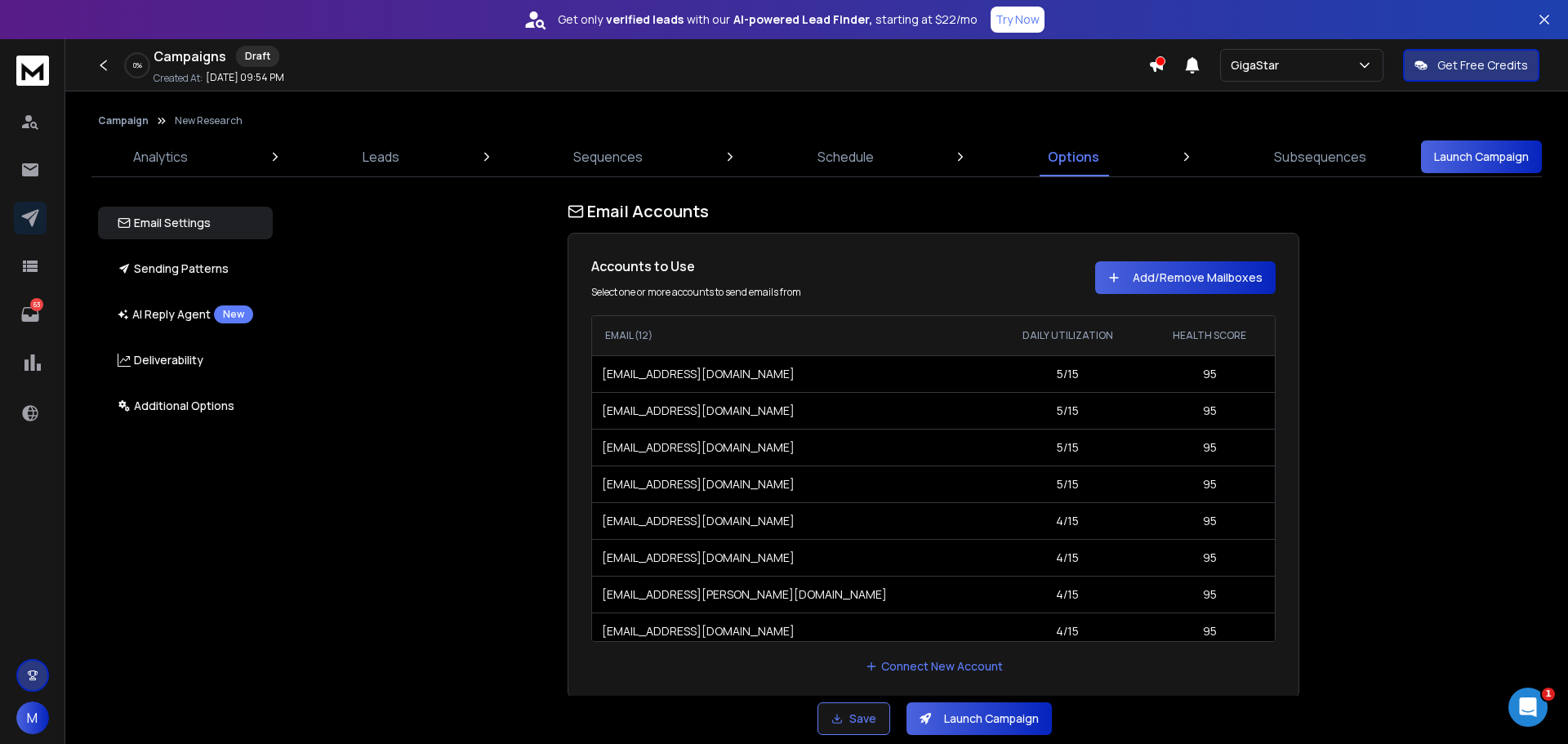
click at [1011, 721] on button "Launch Campaign" at bounding box center [979, 718] width 146 height 32
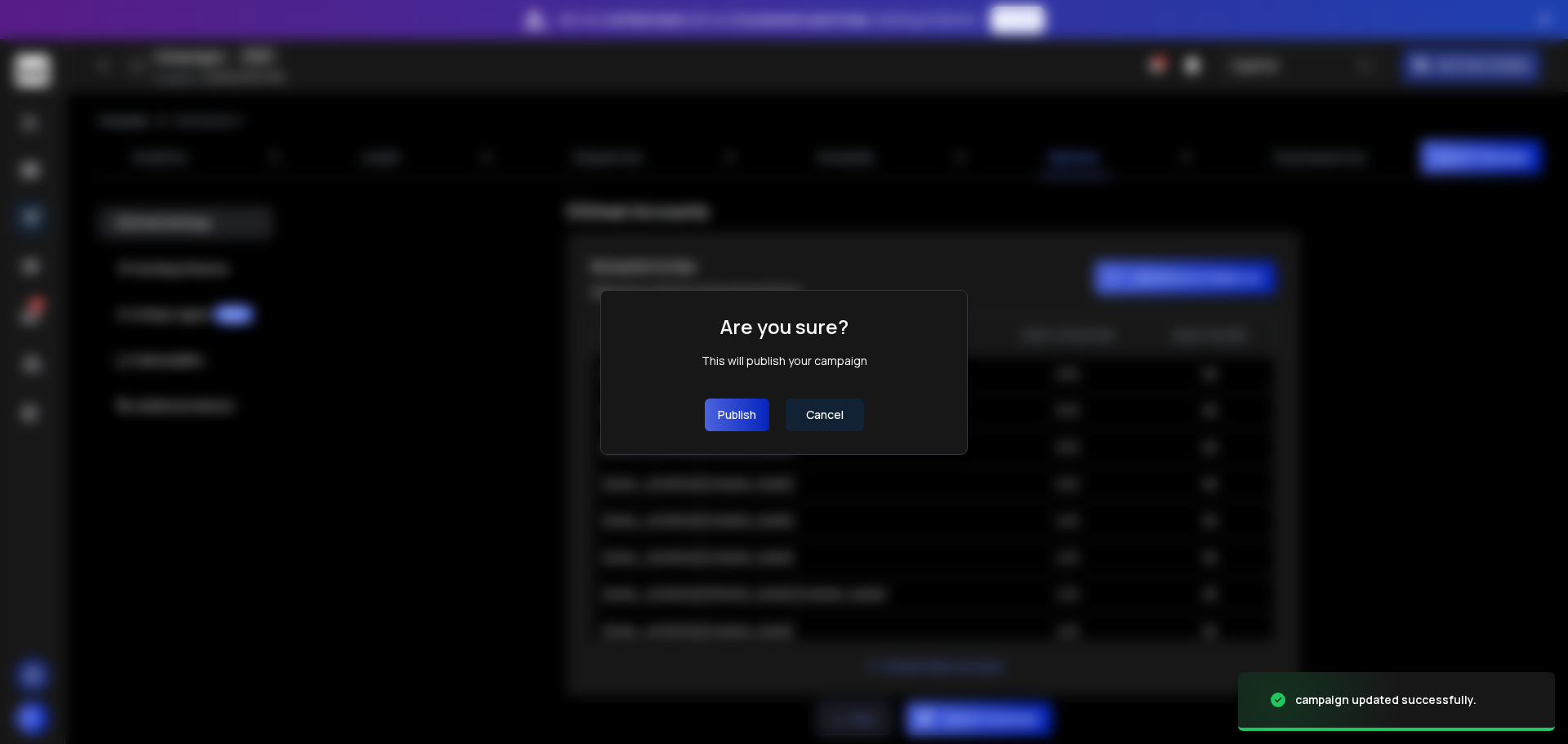
click at [743, 413] on button "Publish" at bounding box center [737, 414] width 65 height 32
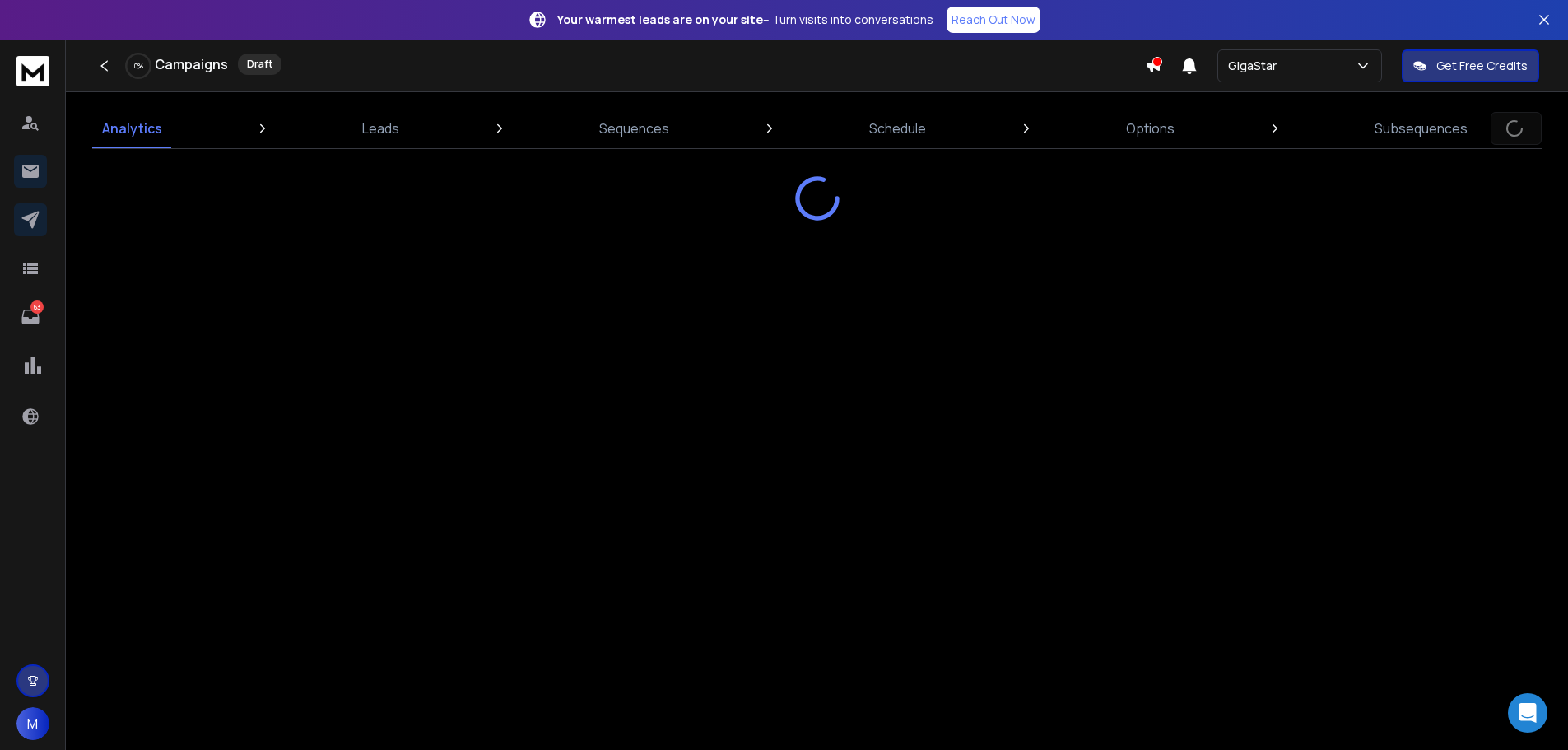
click at [37, 178] on icon at bounding box center [31, 172] width 20 height 20
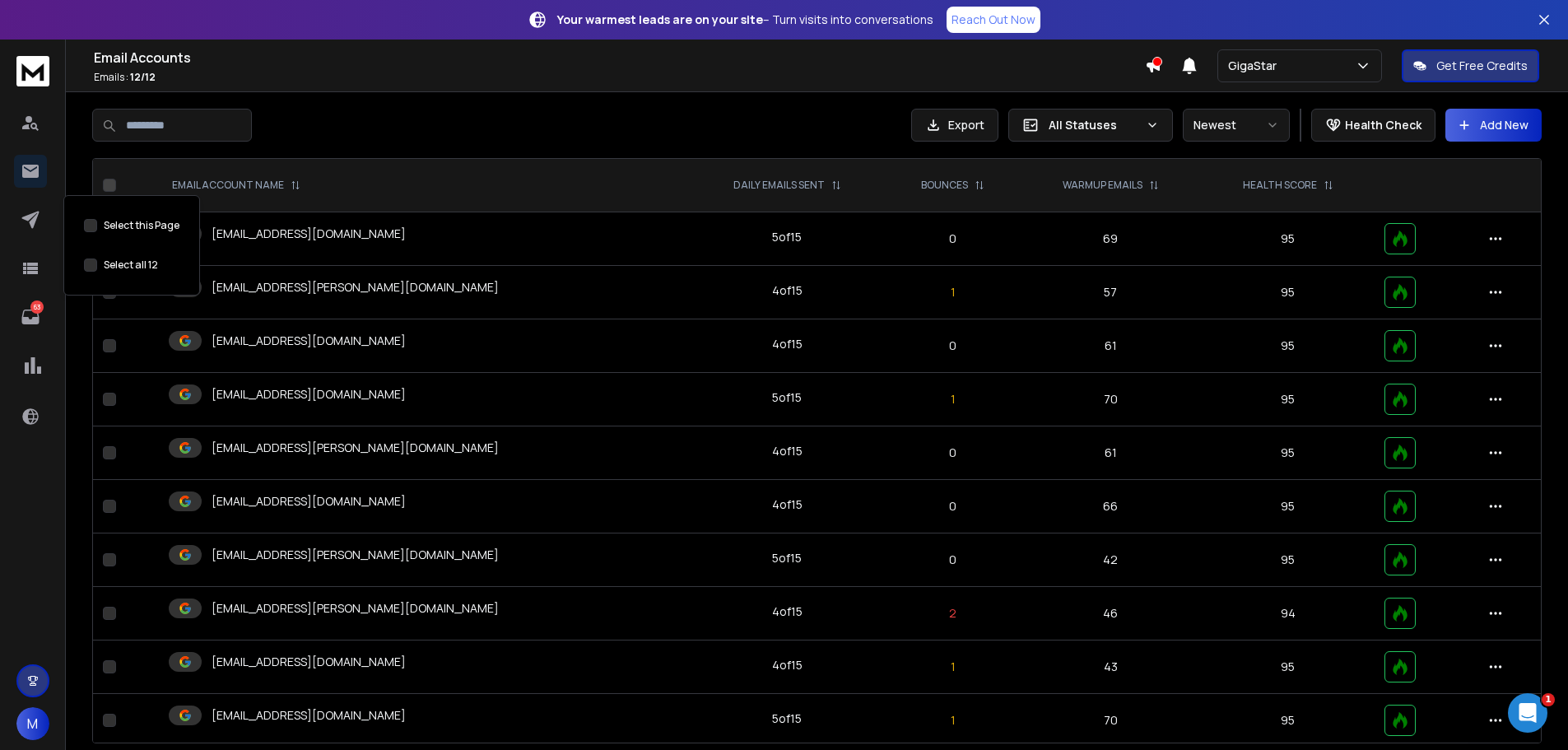
click at [108, 188] on button "Select this Page" at bounding box center [109, 185] width 13 height 13
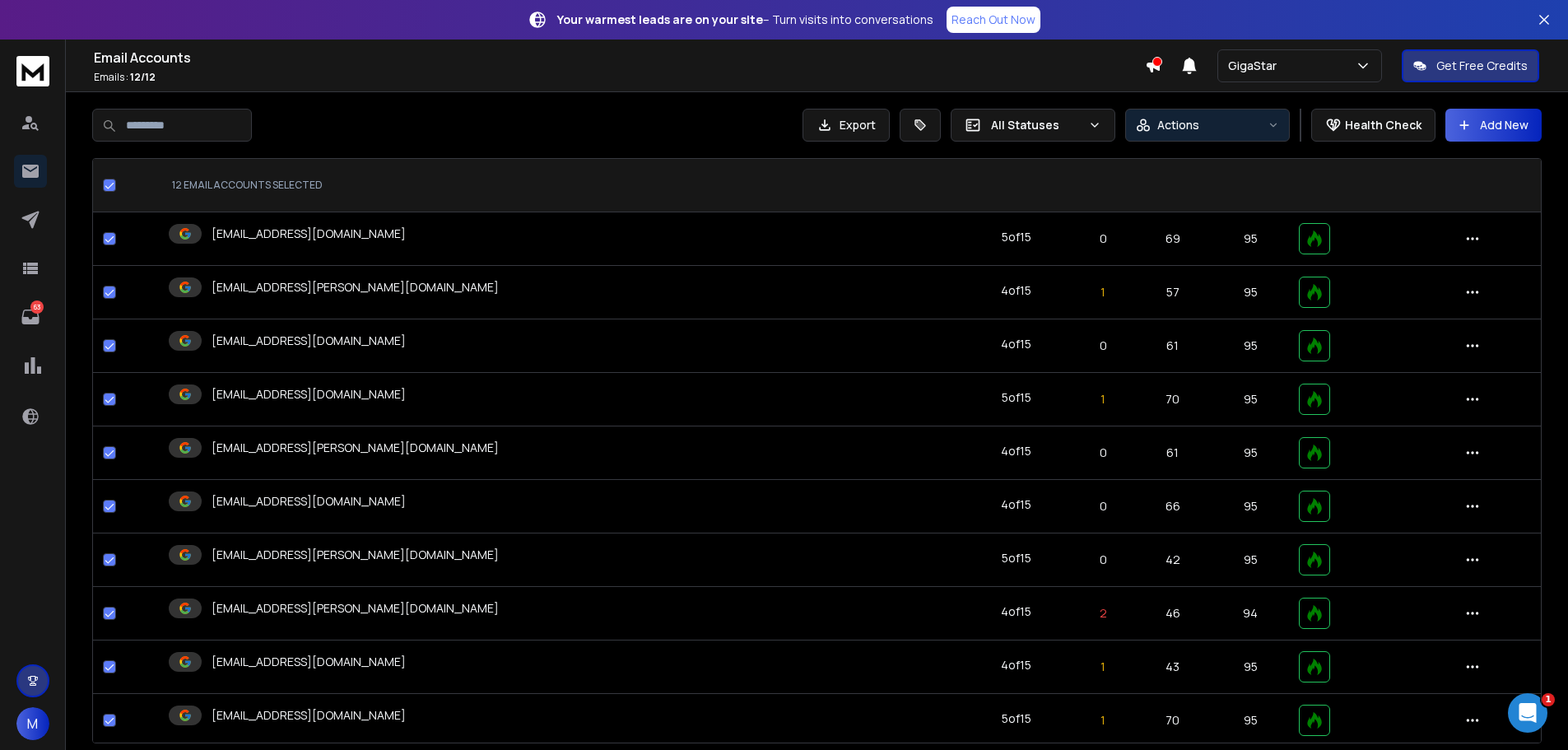
click at [1234, 134] on button "Actions" at bounding box center [1207, 124] width 164 height 32
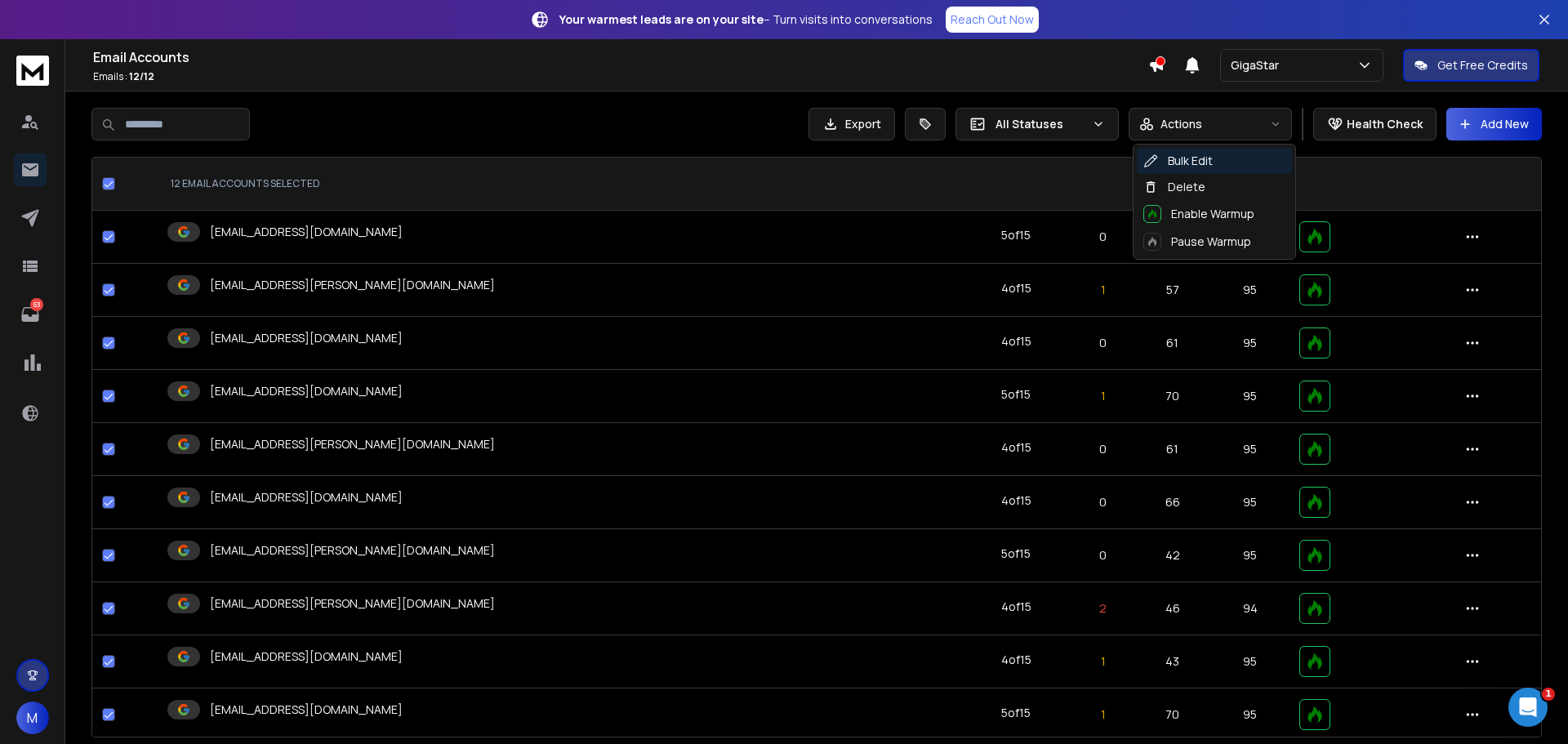
click at [1226, 162] on div "Bulk Edit" at bounding box center [1214, 161] width 155 height 26
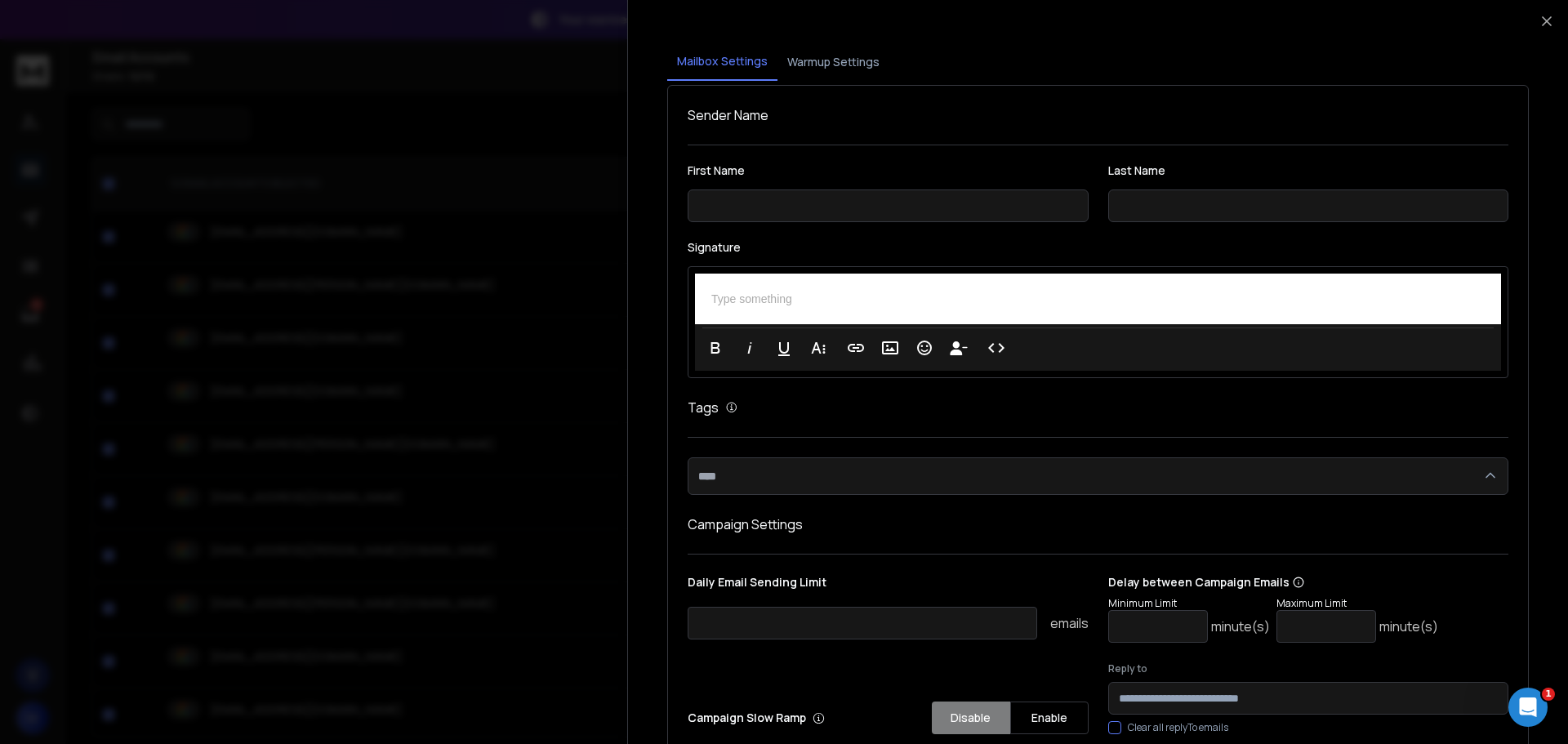
scroll to position [163, 0]
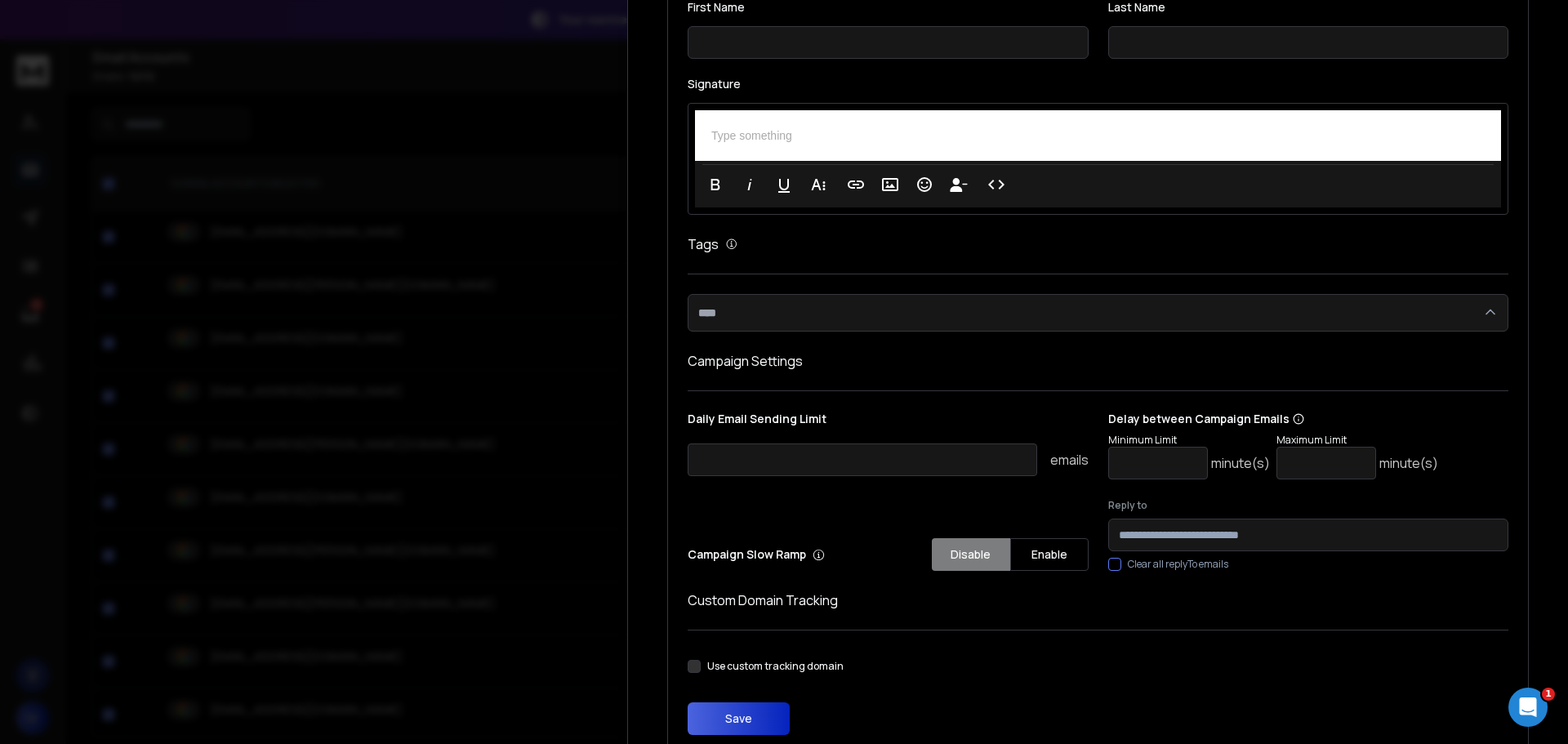
click at [772, 470] on input "number" at bounding box center [862, 459] width 350 height 32
type input "**"
click at [1135, 469] on input "number" at bounding box center [1158, 462] width 99 height 32
type input "*"
click at [1314, 460] on input "number" at bounding box center [1326, 462] width 99 height 32
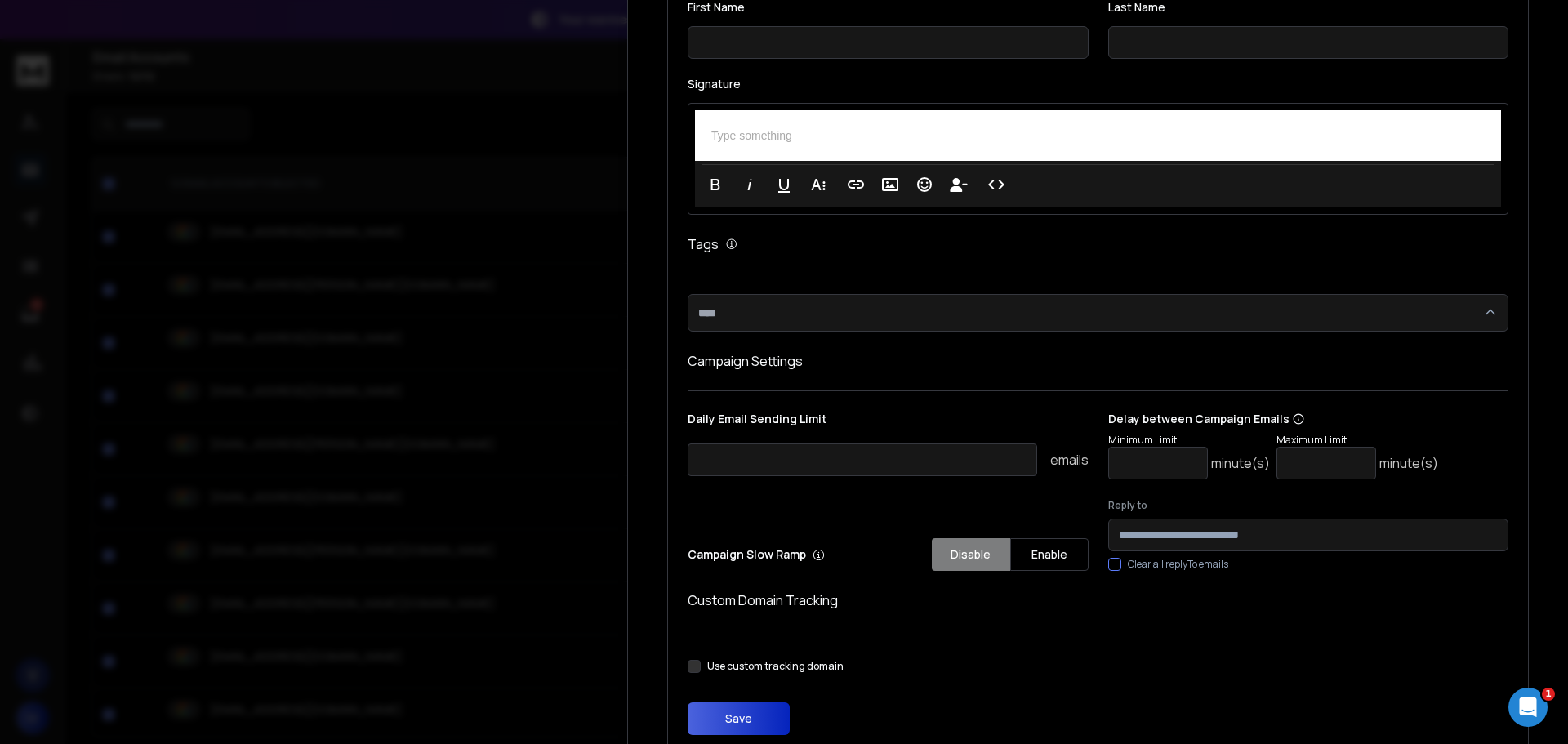
type input "**"
click at [1136, 470] on input "*" at bounding box center [1158, 462] width 99 height 32
drag, startPoint x: 1119, startPoint y: 465, endPoint x: 1009, endPoint y: 452, distance: 110.8
click at [1000, 454] on div "Daily Email Sending Limit ** emails Delay between Campaign Emails Minimum Limit…" at bounding box center [1097, 491] width 820 height 160
type input "*"
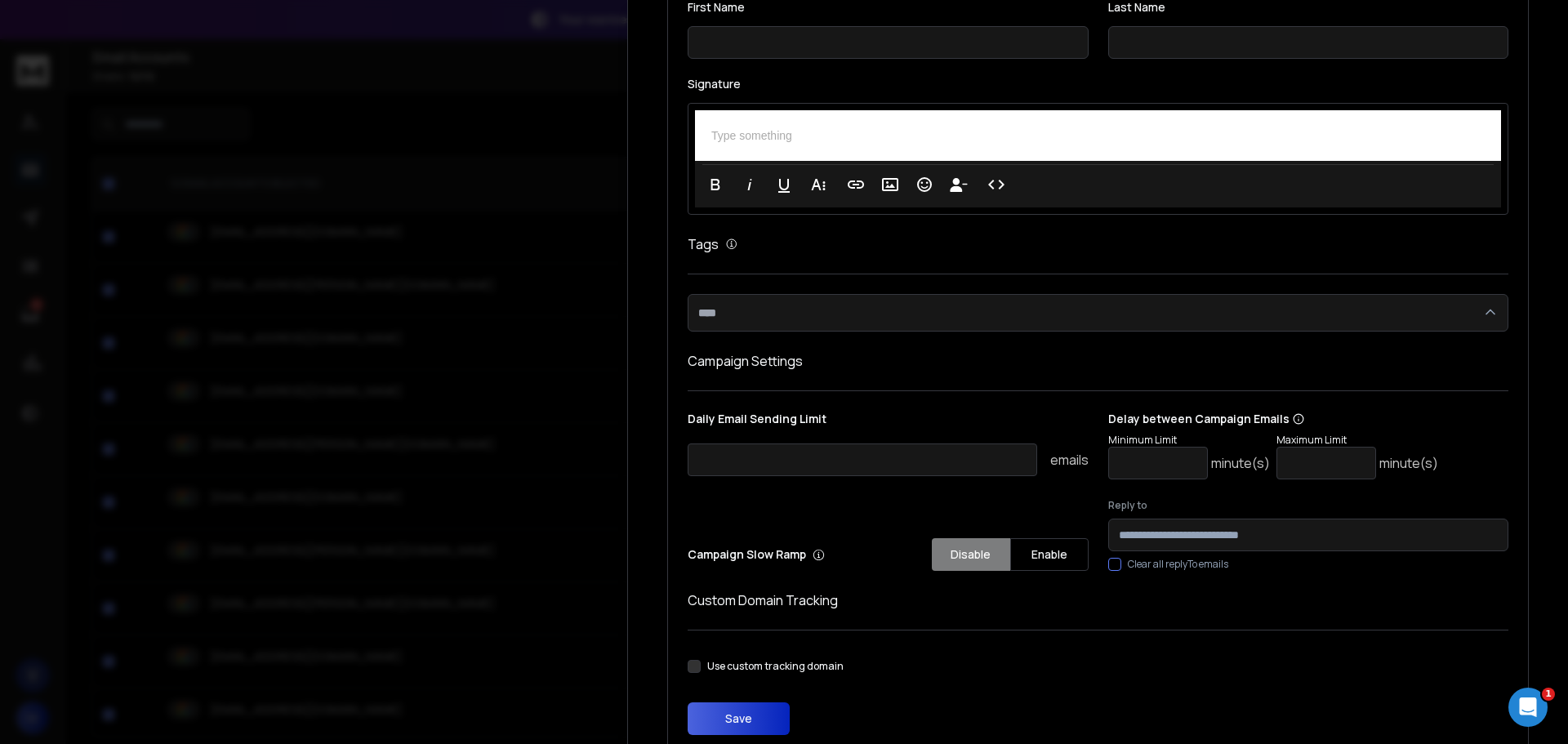
click at [1016, 413] on p "Daily Email Sending Limit" at bounding box center [887, 422] width 401 height 23
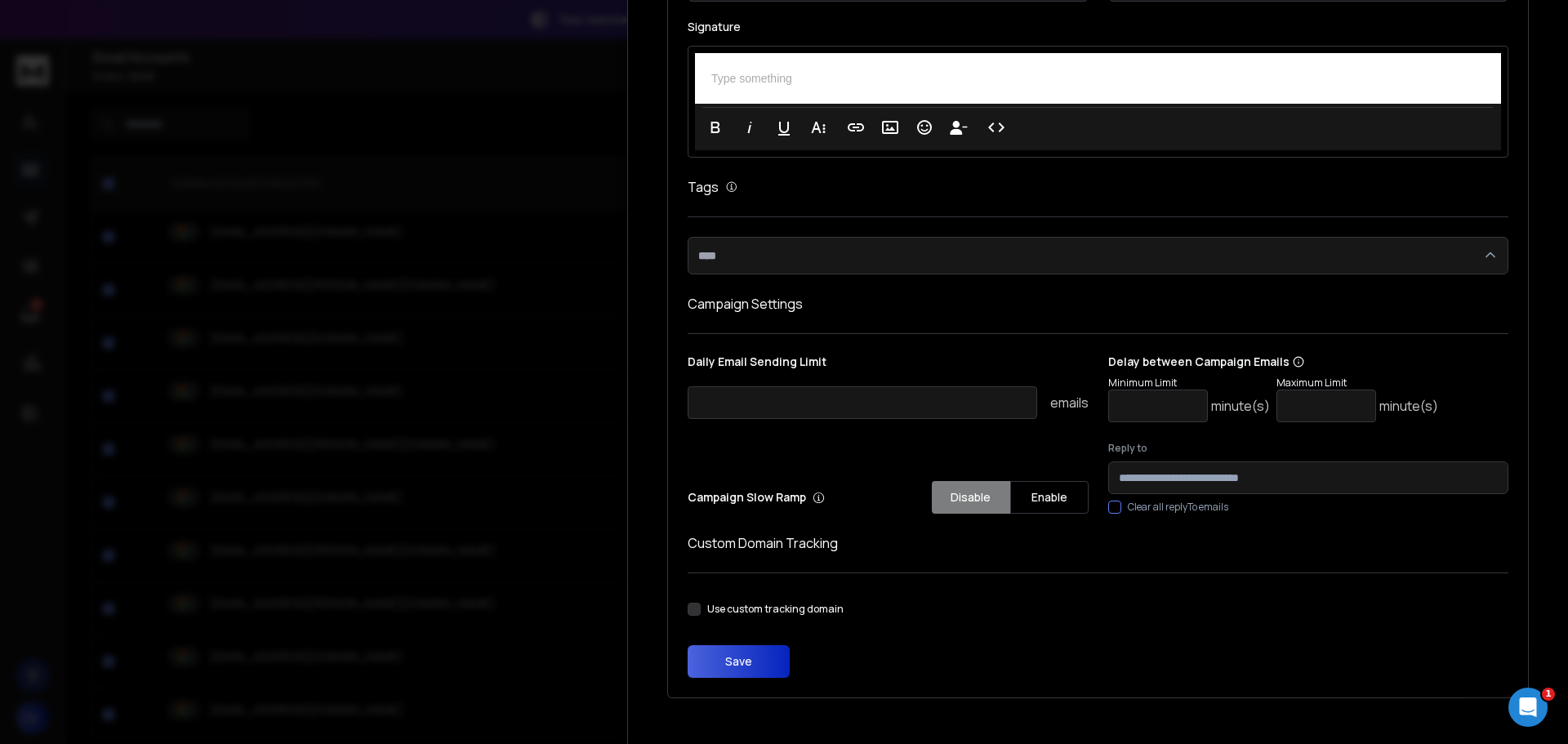
click at [748, 646] on button "Save" at bounding box center [738, 661] width 102 height 32
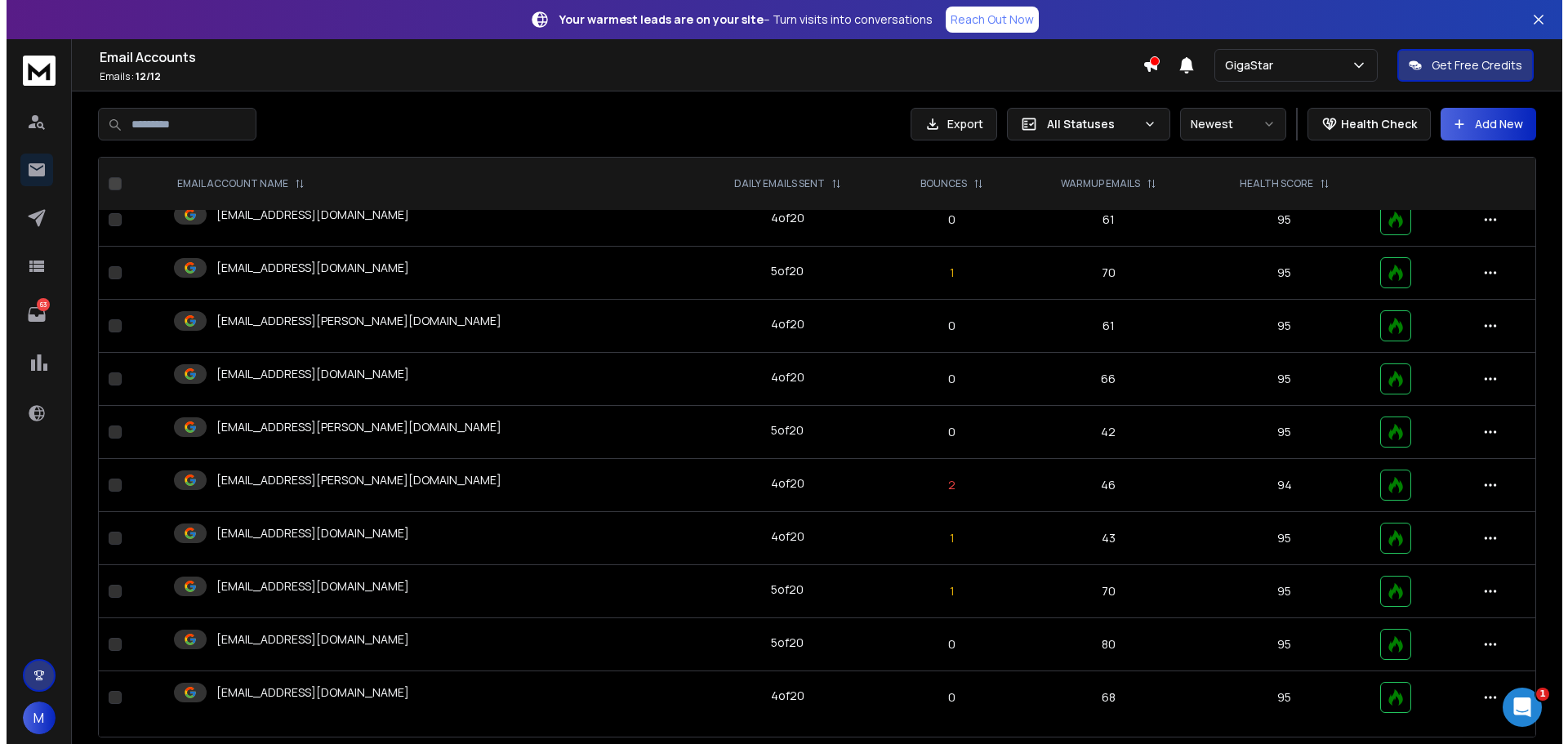
scroll to position [0, 0]
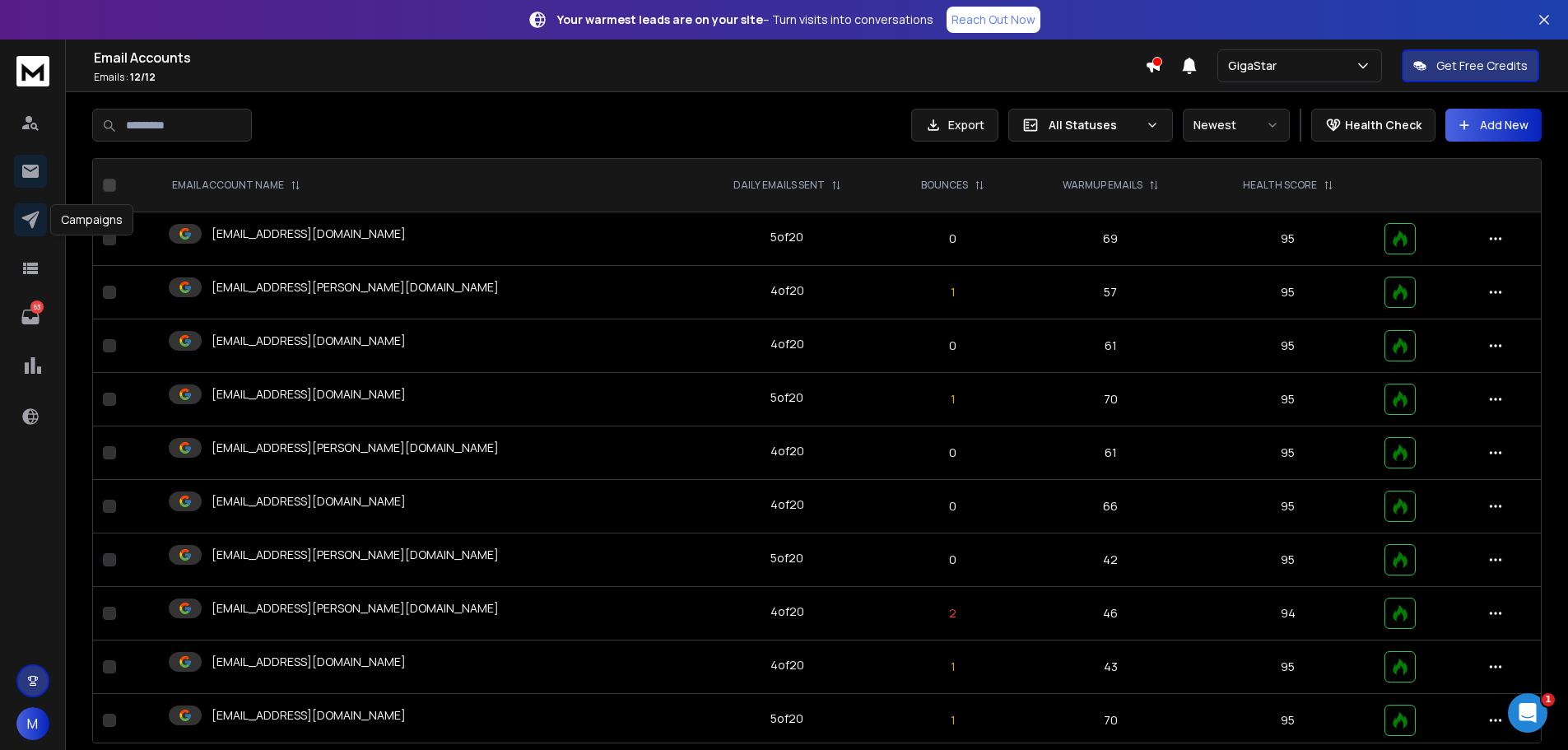
click at [37, 218] on icon at bounding box center [31, 220] width 20 height 20
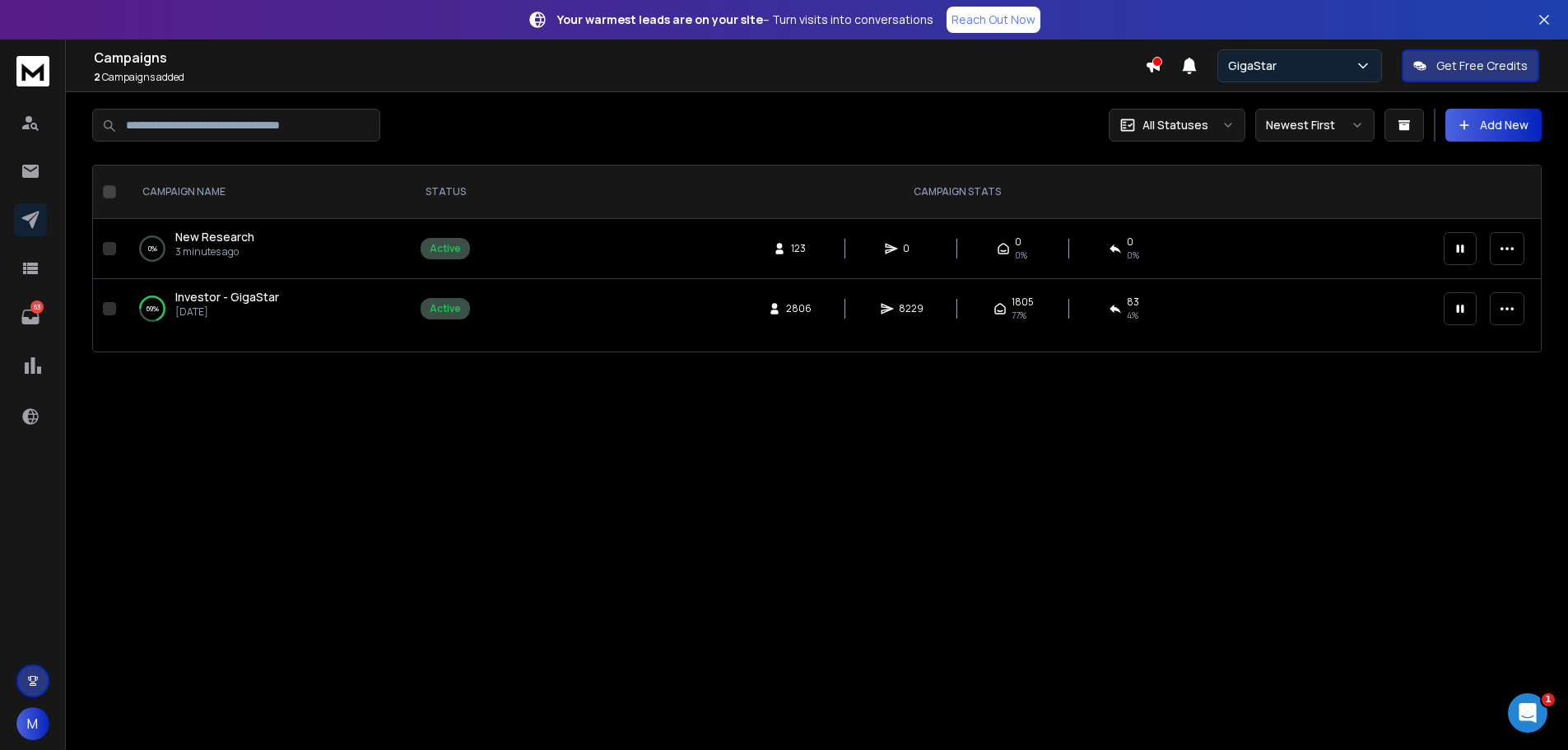
click at [1306, 77] on button "GigaStar" at bounding box center [1299, 65] width 164 height 32
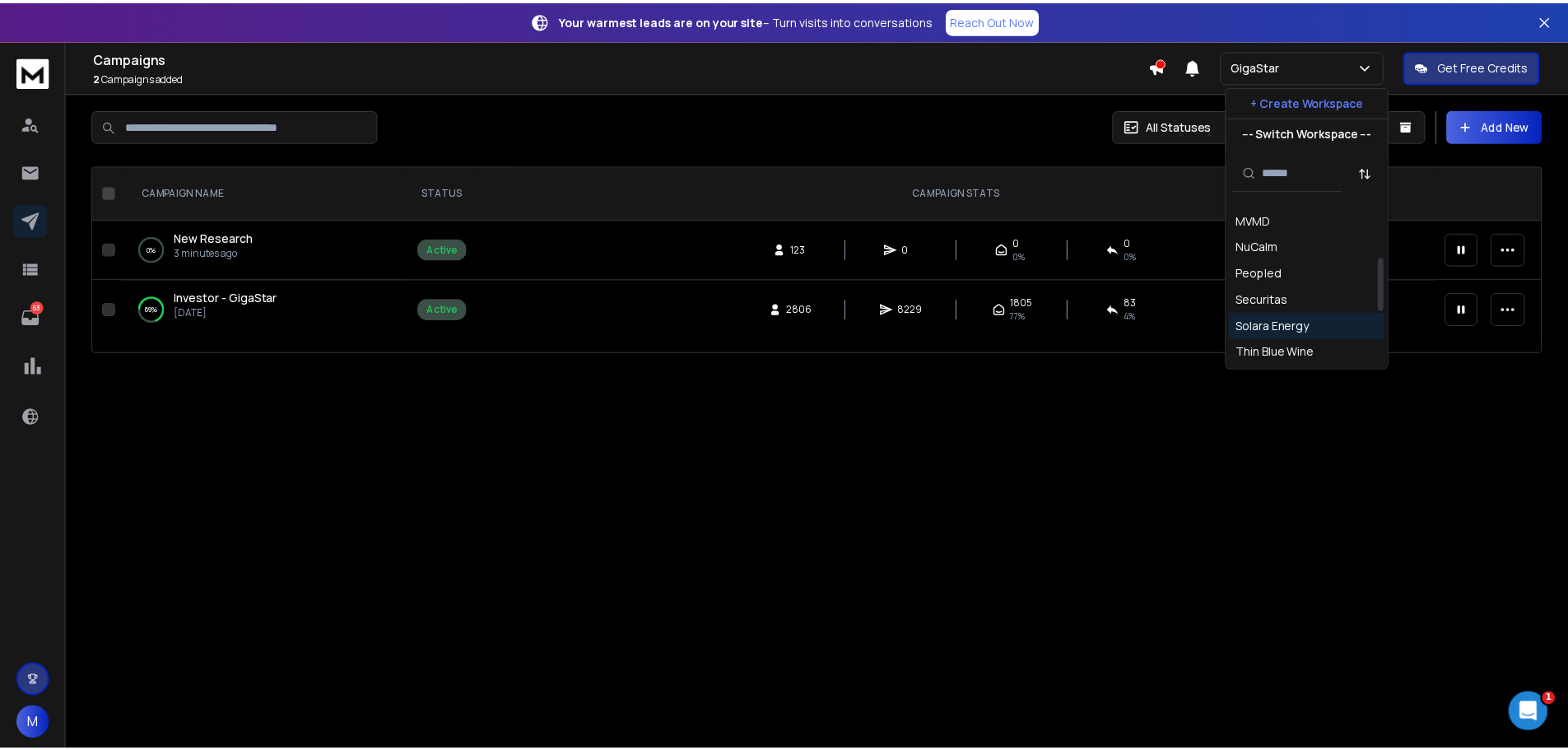
scroll to position [171, 0]
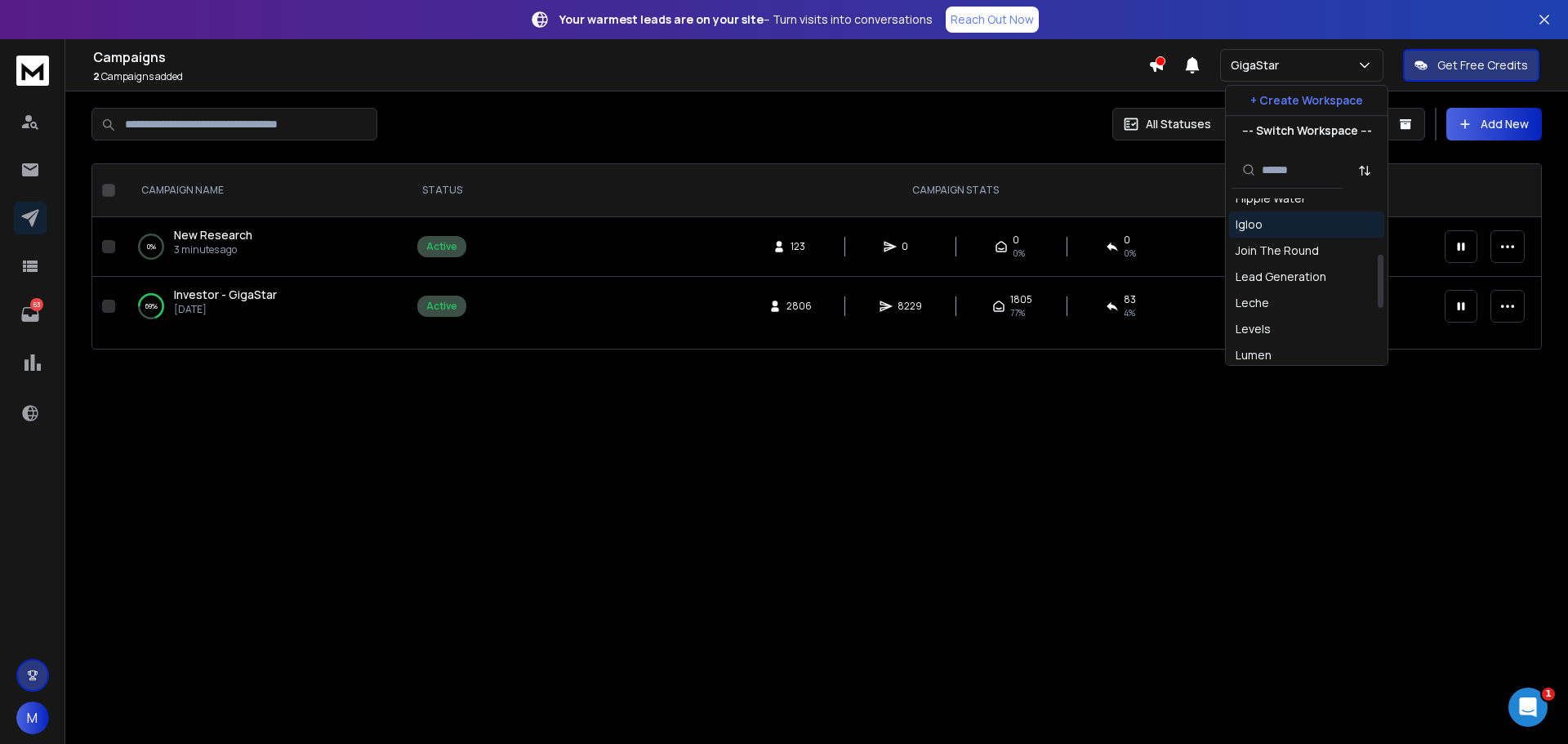
click at [1293, 222] on div "Igloo" at bounding box center [1307, 225] width 155 height 26
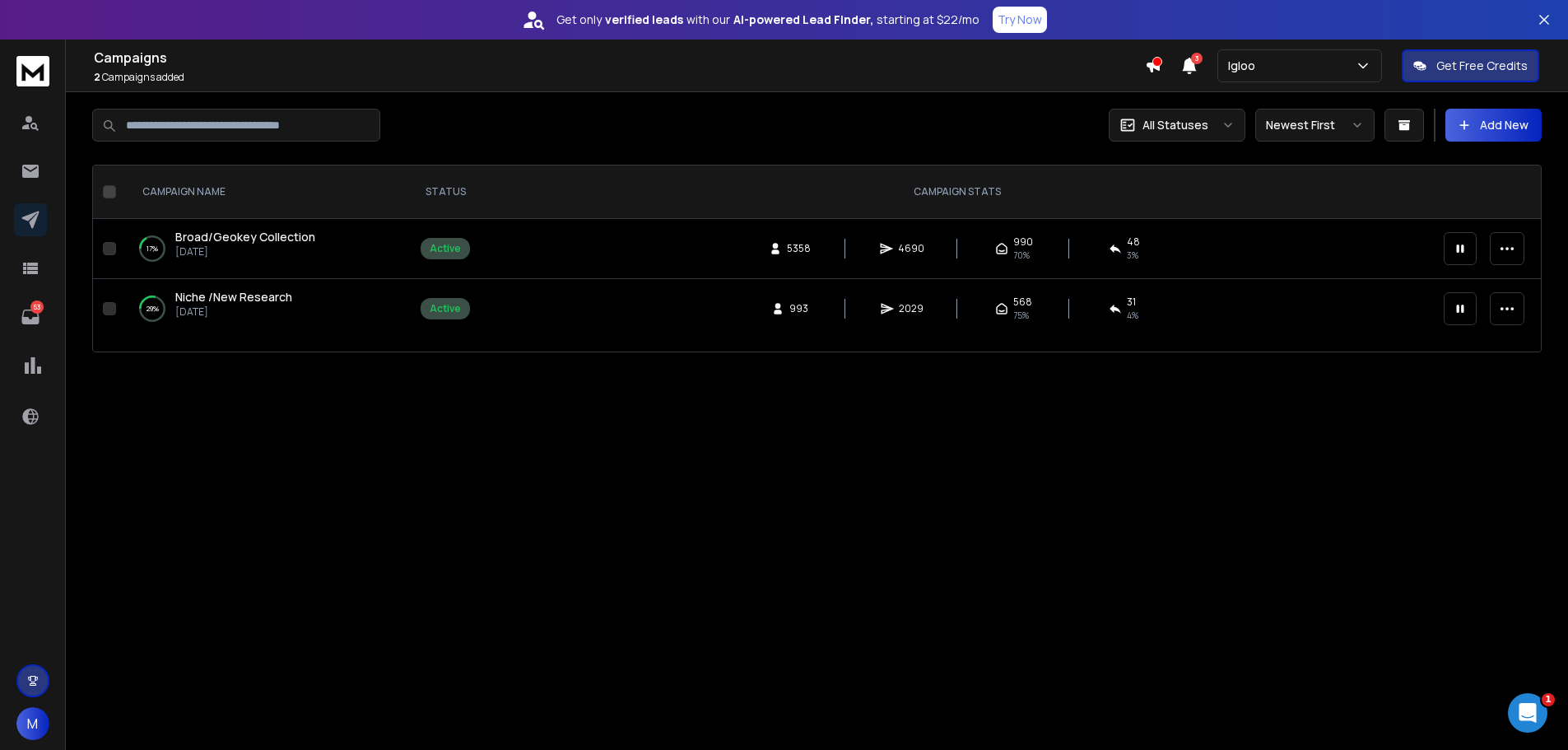
click at [653, 312] on div "993 2029 568 75 % 31 4 %" at bounding box center [957, 308] width 934 height 27
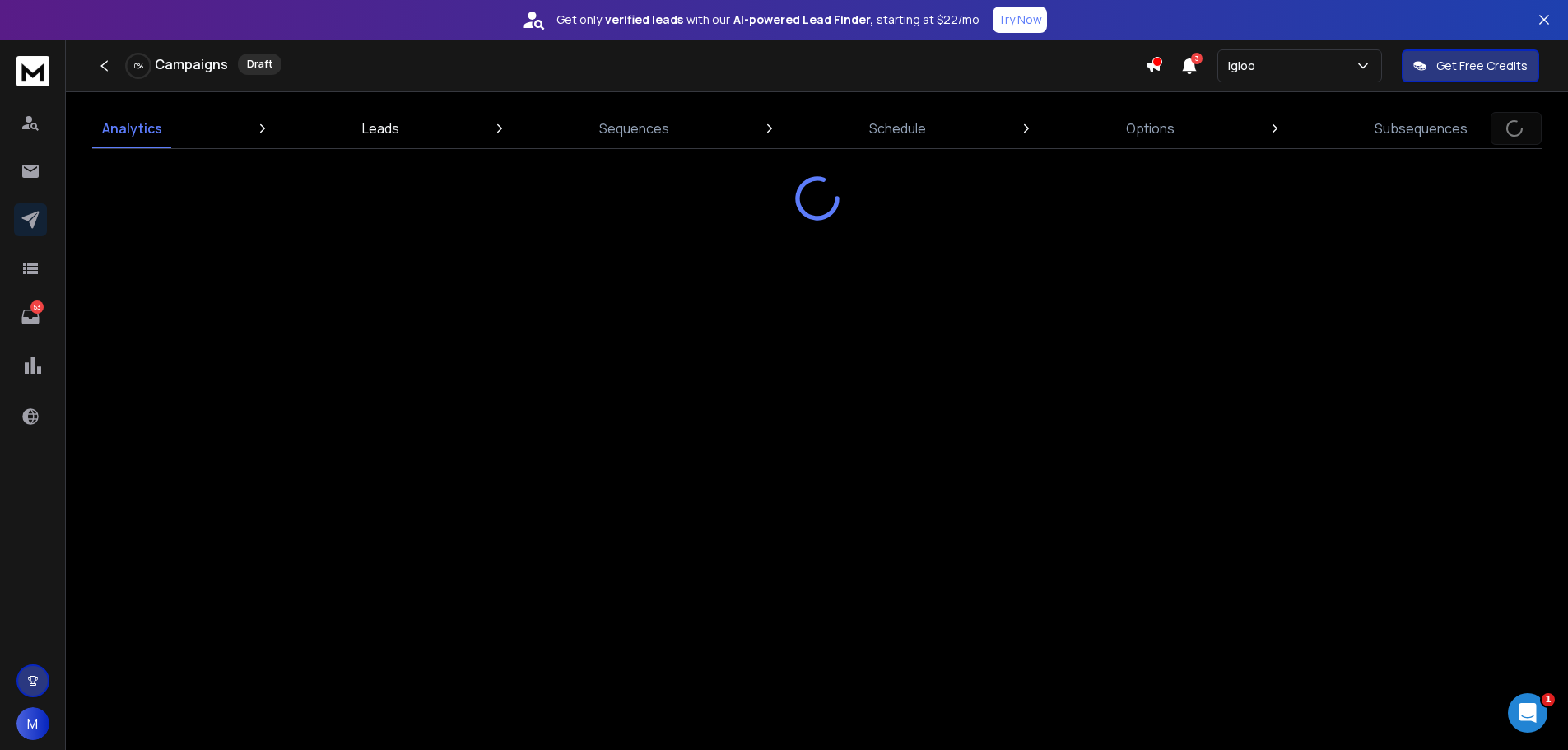
click at [383, 127] on p "Leads" at bounding box center [380, 128] width 37 height 20
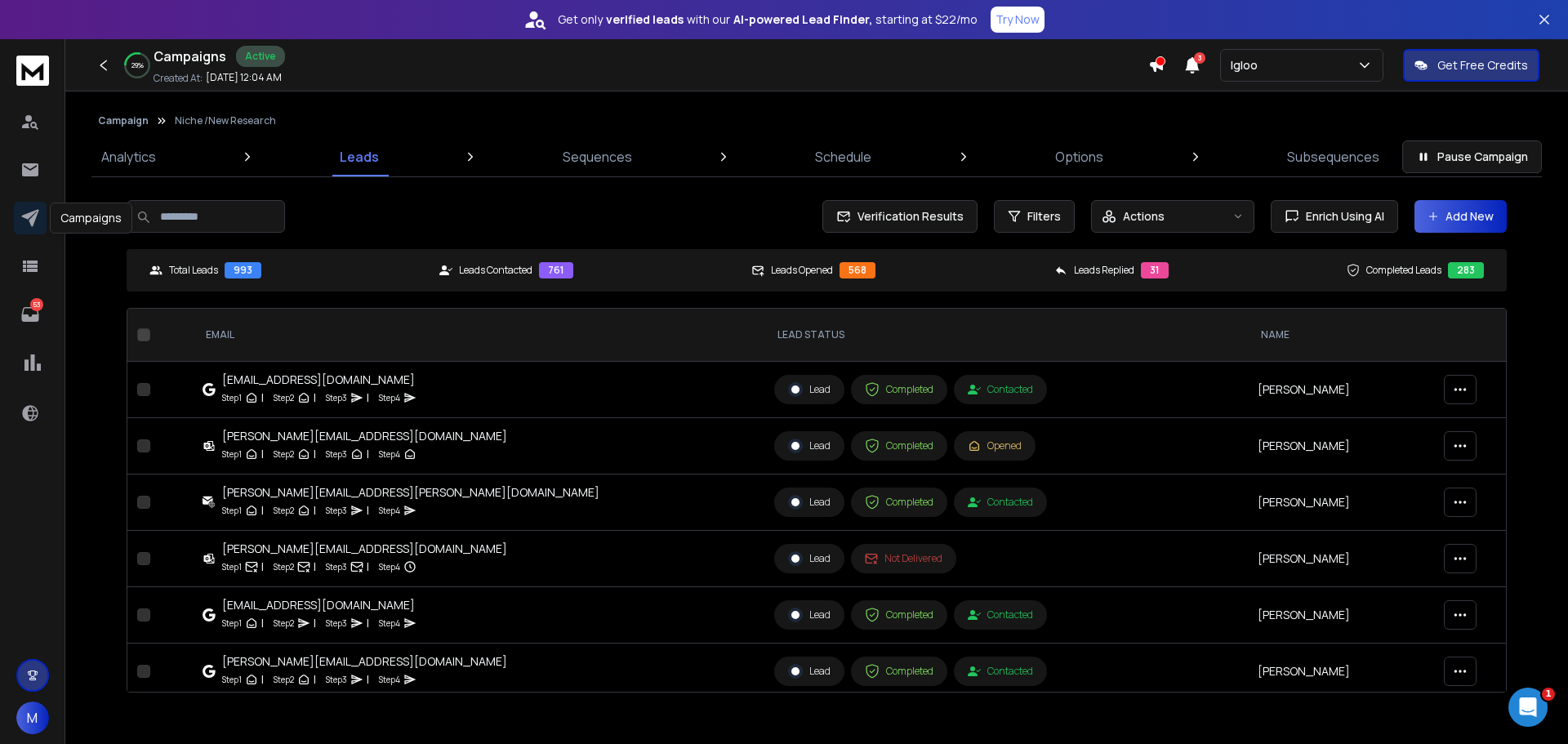
click at [32, 217] on icon at bounding box center [30, 217] width 17 height 17
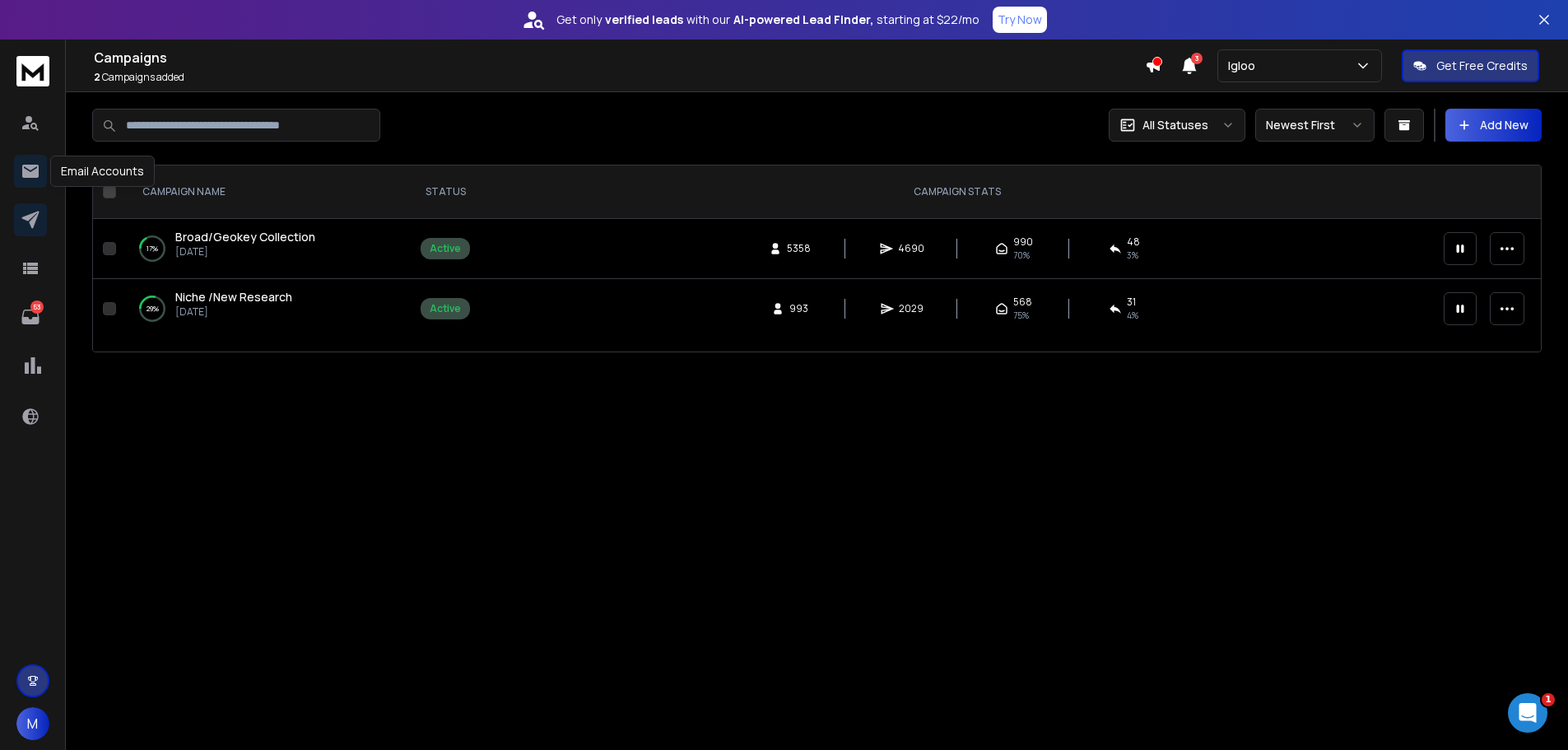
click at [32, 175] on icon at bounding box center [31, 171] width 17 height 13
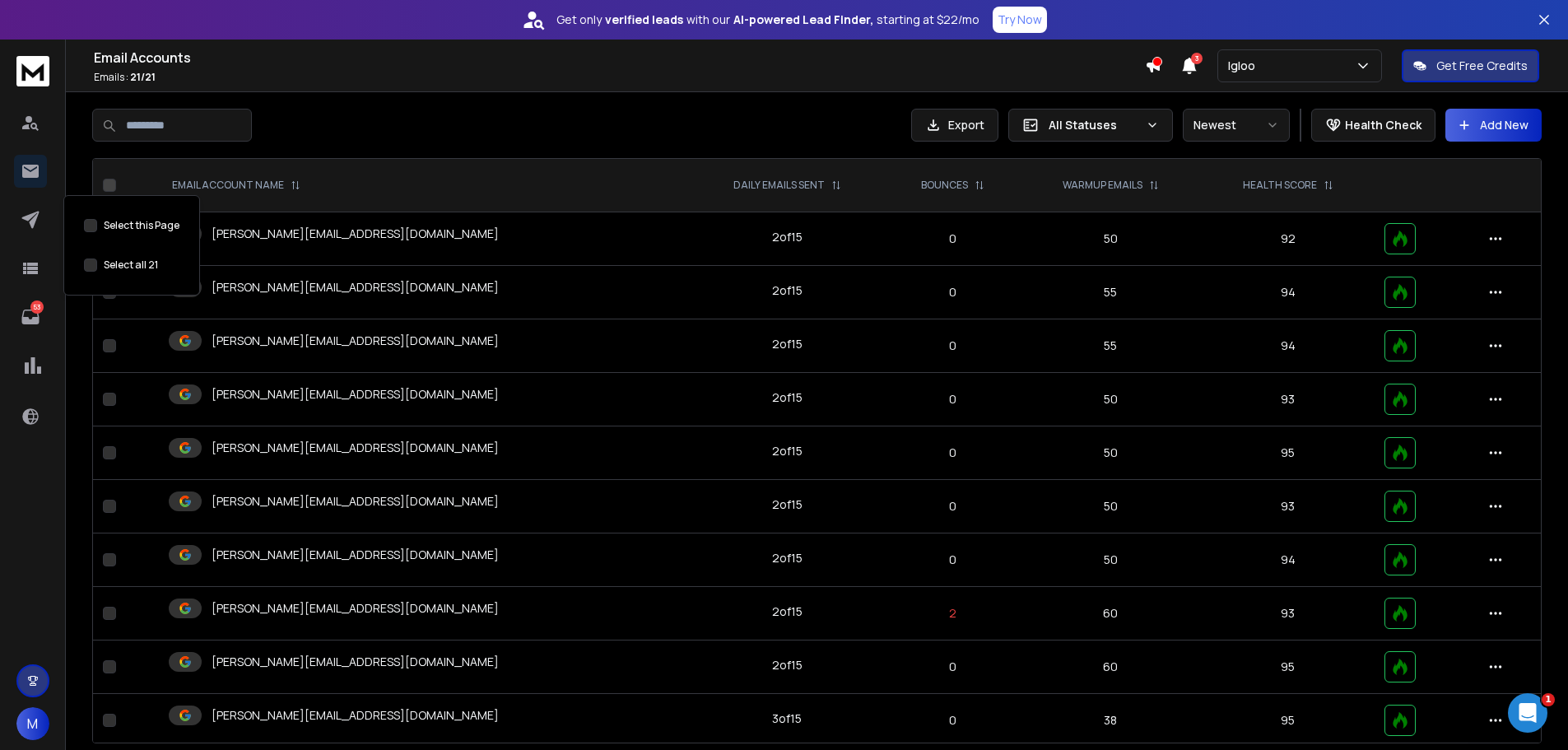
click at [110, 183] on button "Select this Page" at bounding box center [109, 185] width 13 height 13
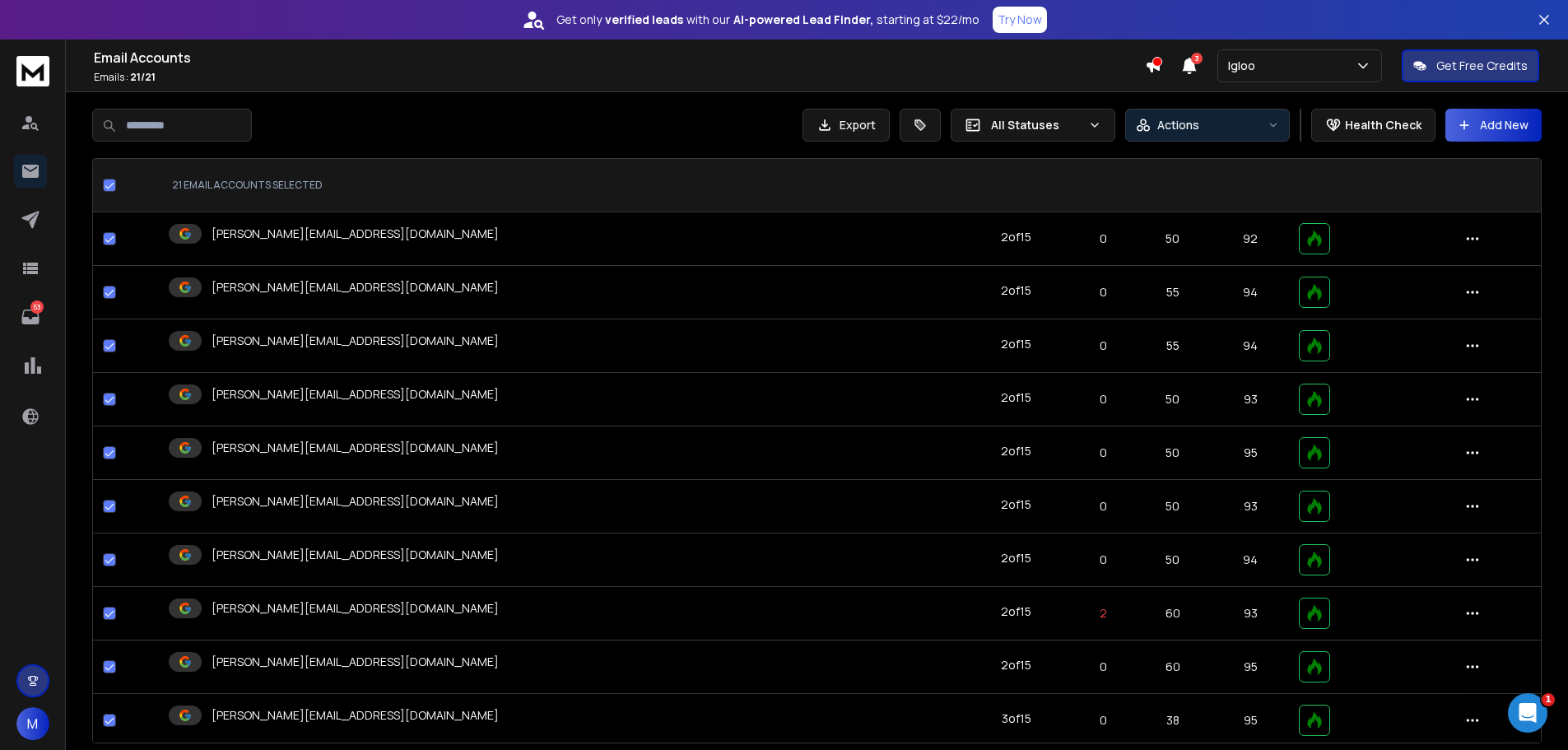
click at [1195, 116] on button "Actions" at bounding box center [1207, 124] width 164 height 32
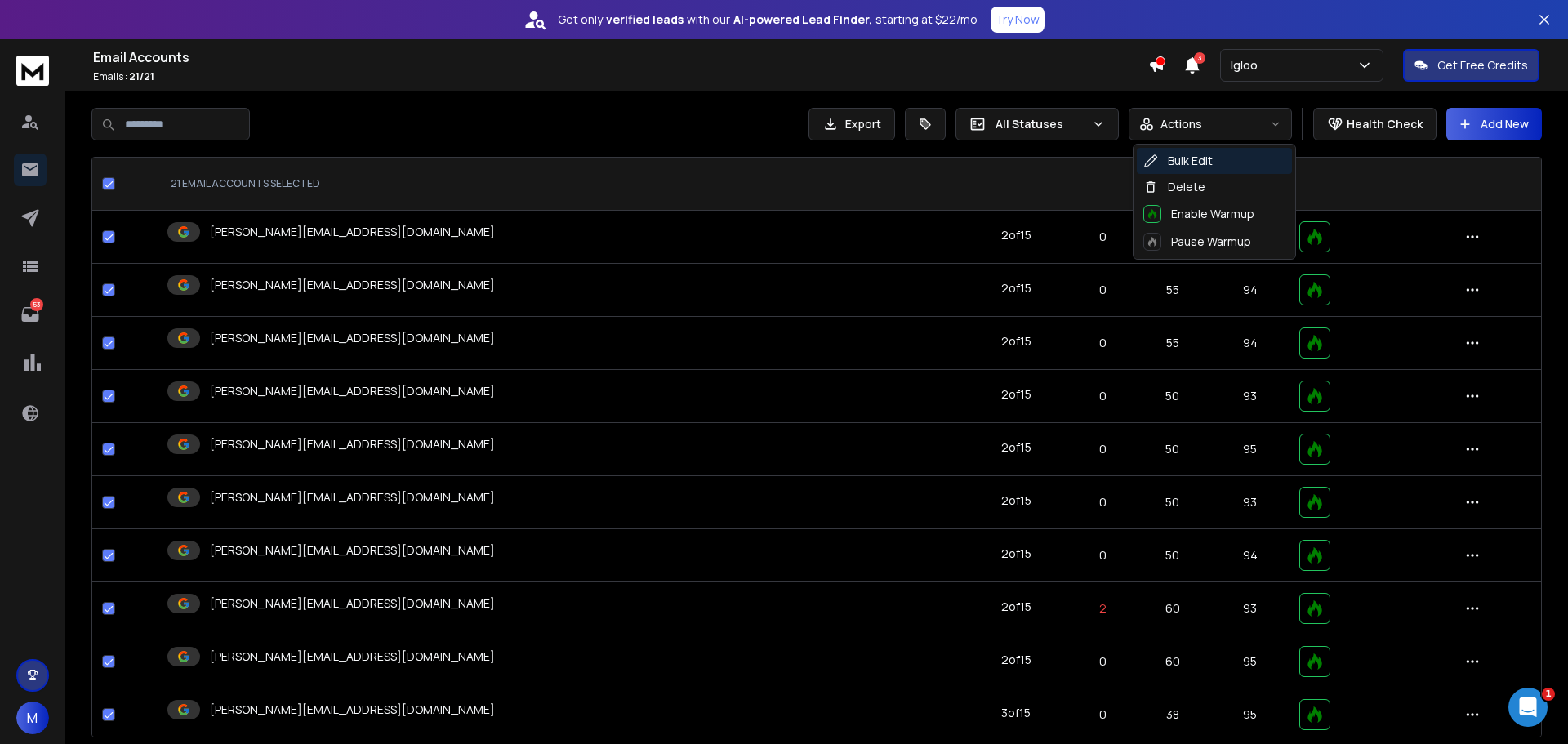
click at [1190, 162] on div "Bulk Edit" at bounding box center [1178, 161] width 69 height 17
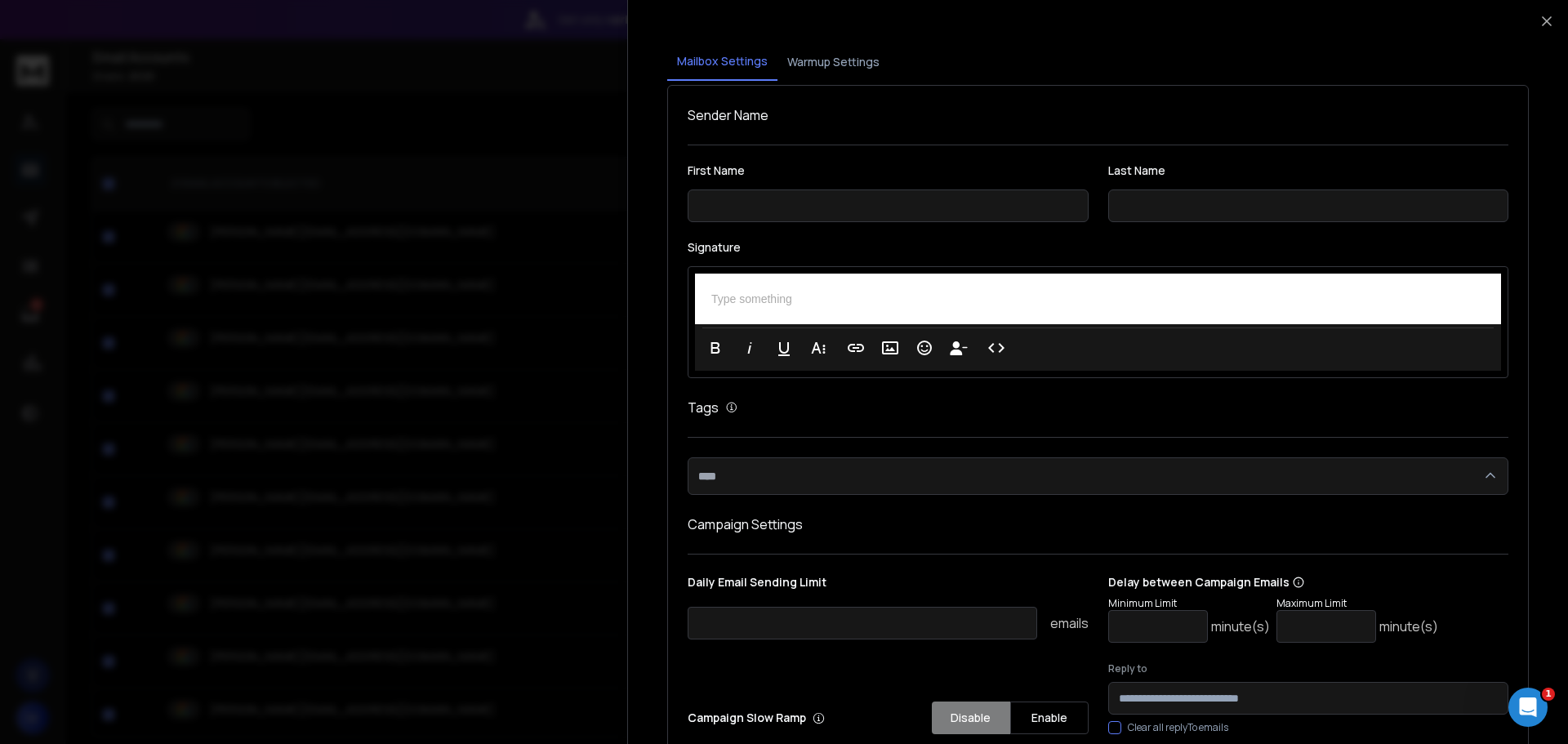
scroll to position [163, 0]
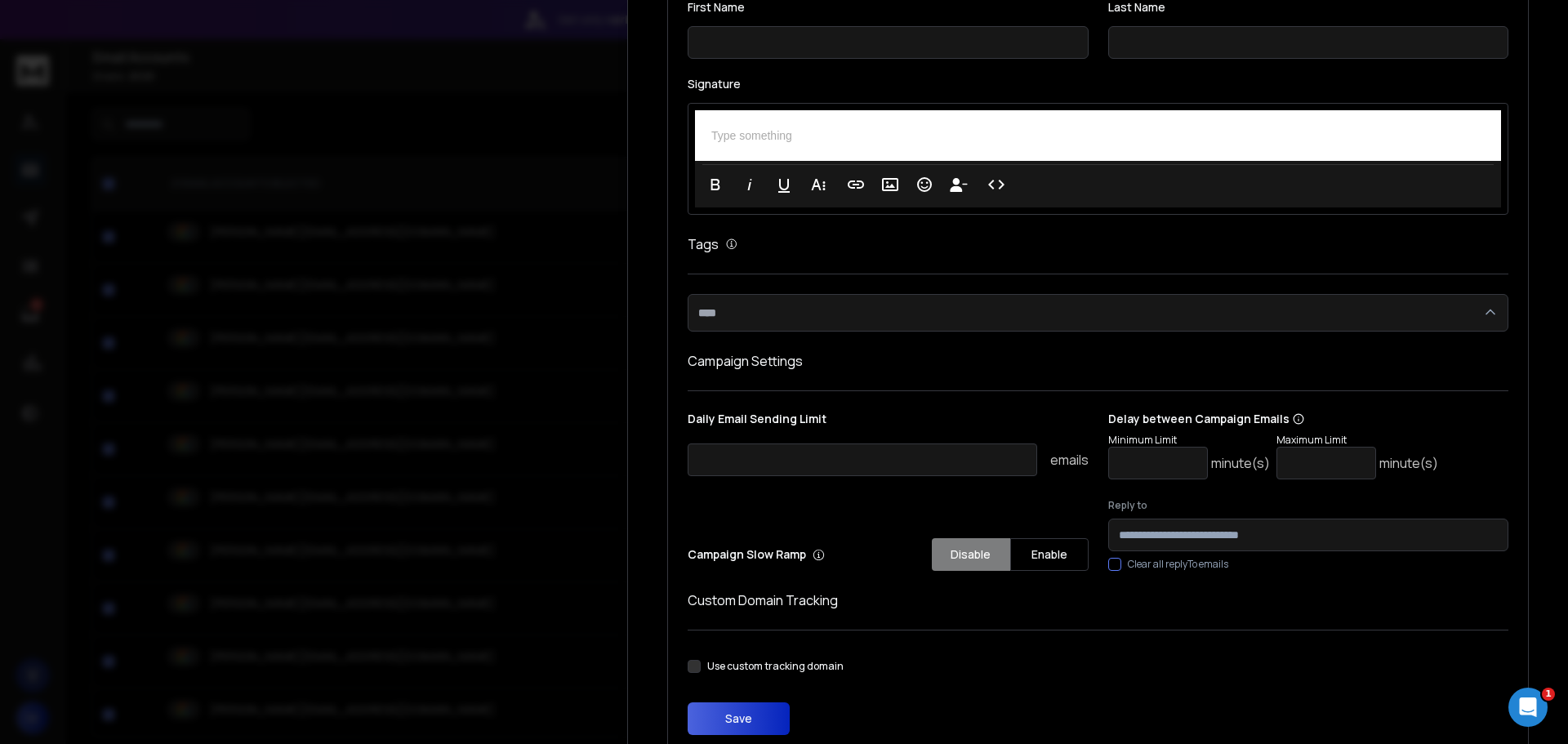
click at [1150, 466] on input "number" at bounding box center [1158, 462] width 99 height 32
click at [1320, 465] on input "number" at bounding box center [1326, 462] width 99 height 32
type input "**"
click at [1097, 465] on div "Daily Email Sending Limit emails Delay between Campaign Emails Minimum Limit mi…" at bounding box center [1097, 491] width 820 height 160
click at [1139, 462] on input "number" at bounding box center [1158, 462] width 99 height 32
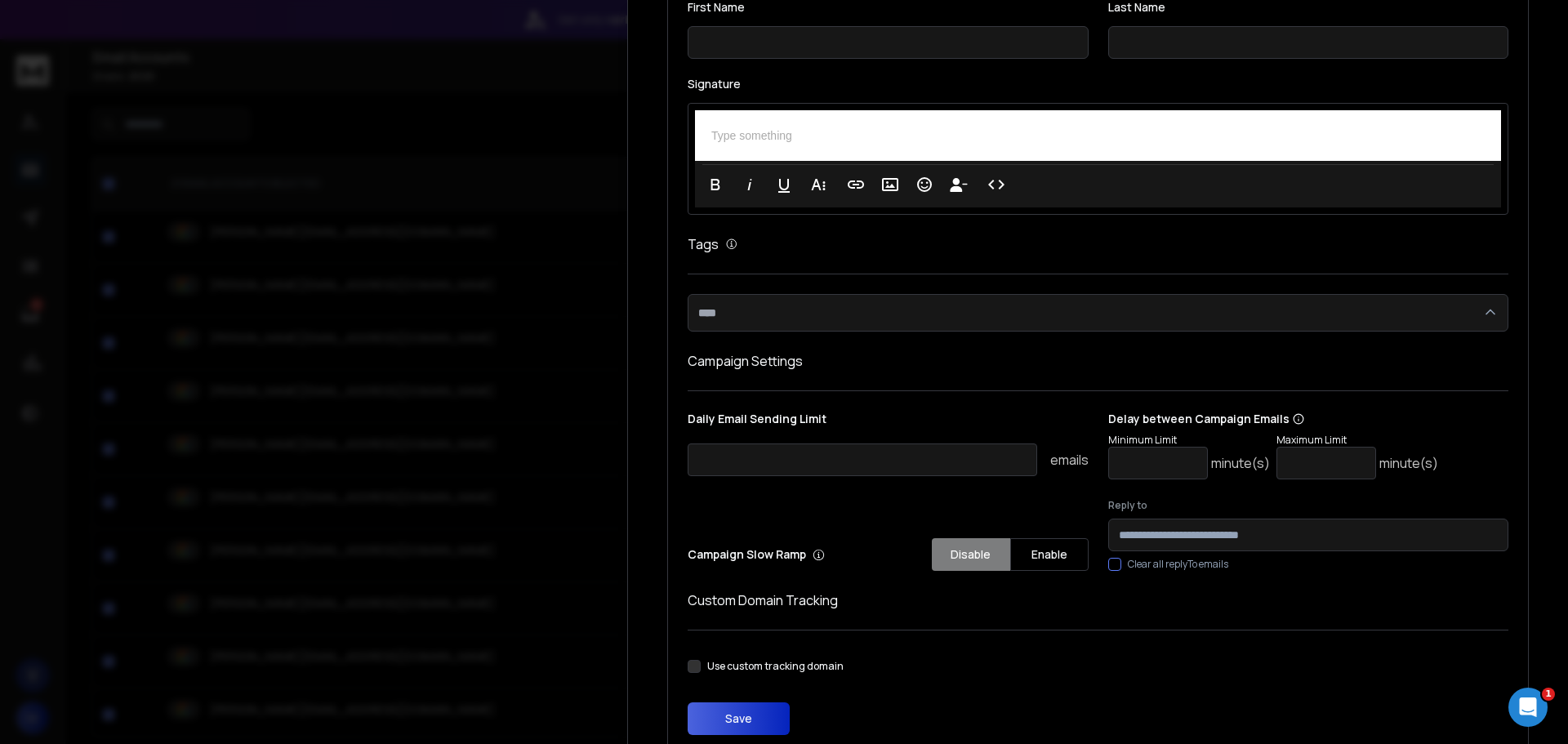
type input "*"
click at [757, 711] on button "Save" at bounding box center [738, 718] width 102 height 32
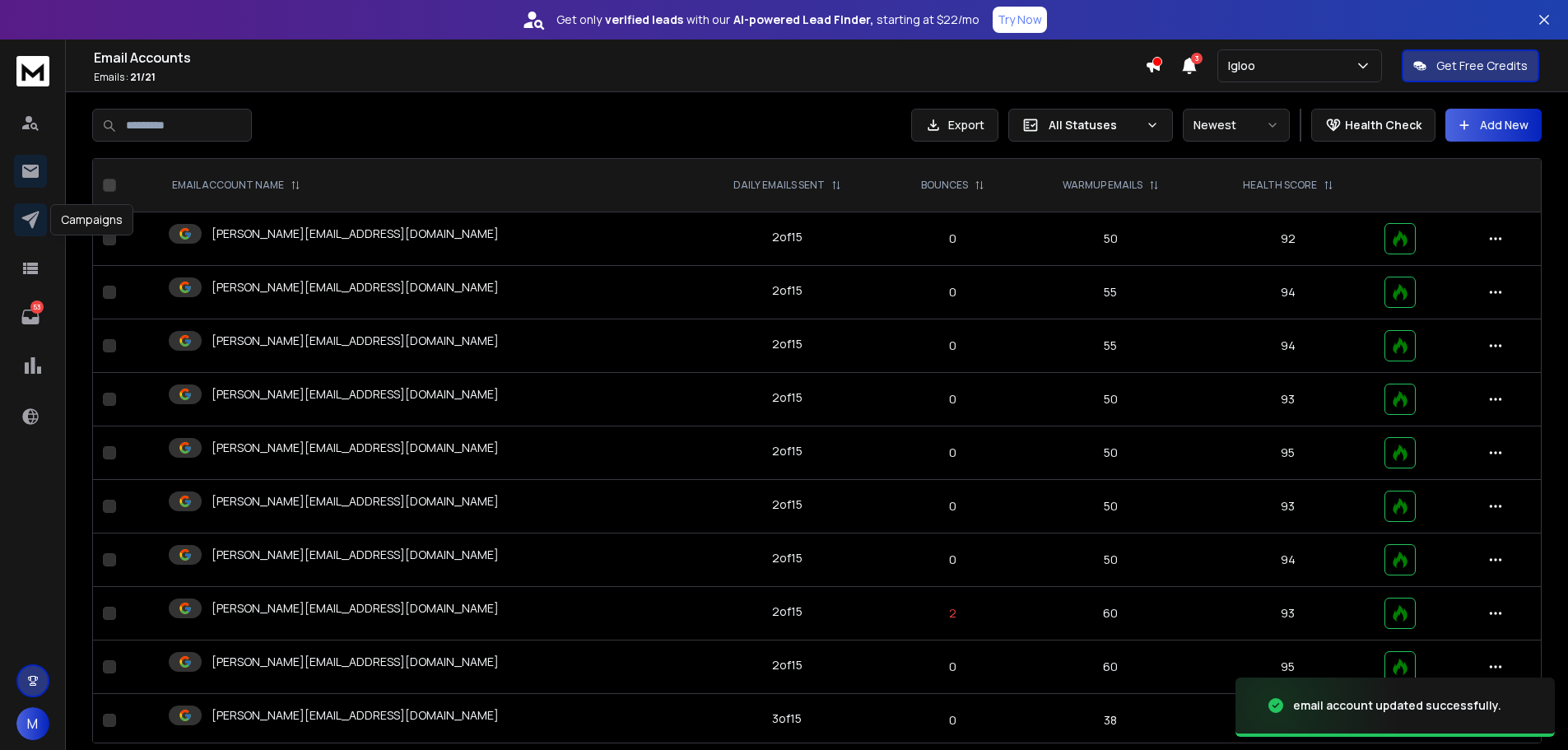
click at [33, 218] on icon at bounding box center [30, 219] width 18 height 18
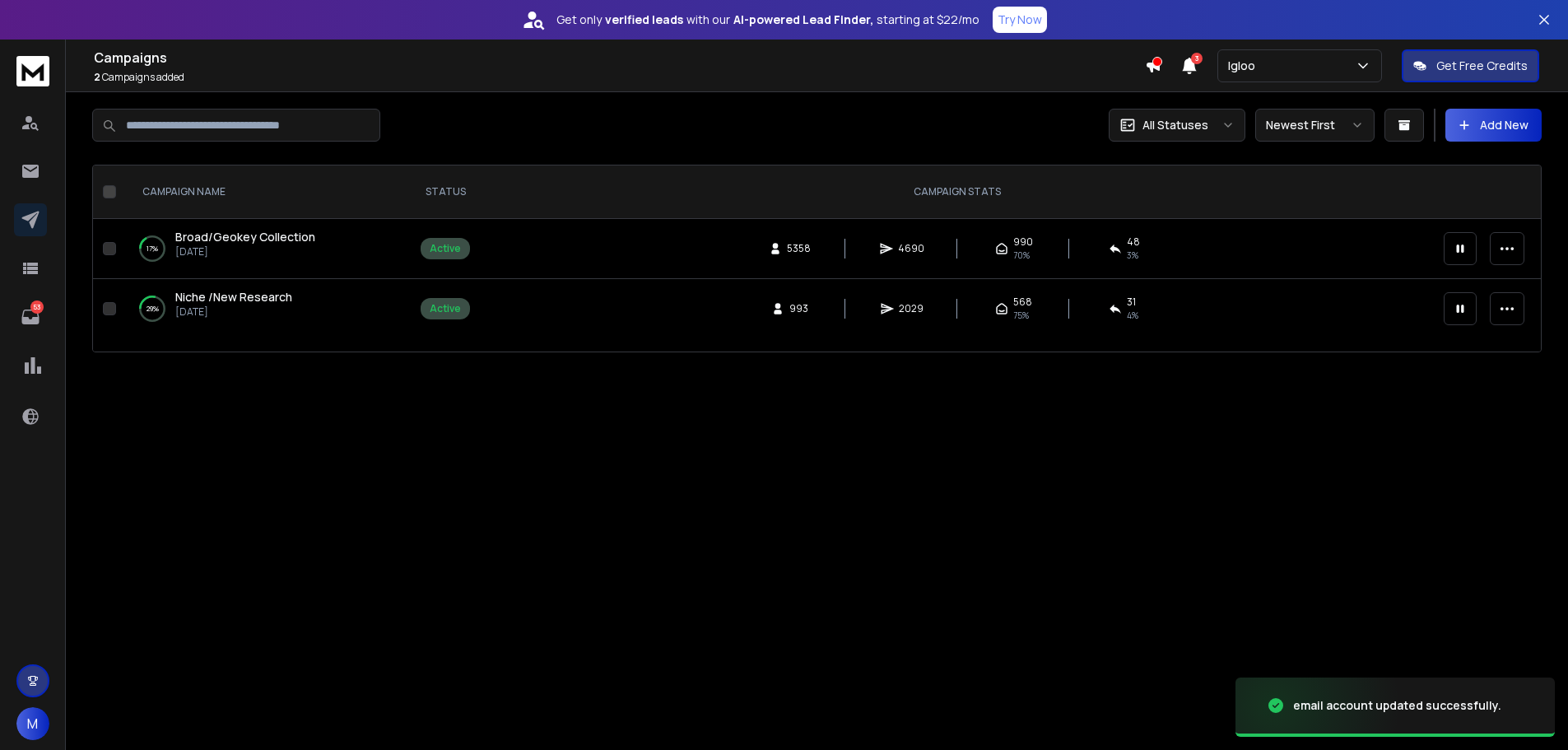
click at [726, 319] on div "993 2029 568 75 % 31 4 %" at bounding box center [957, 308] width 934 height 27
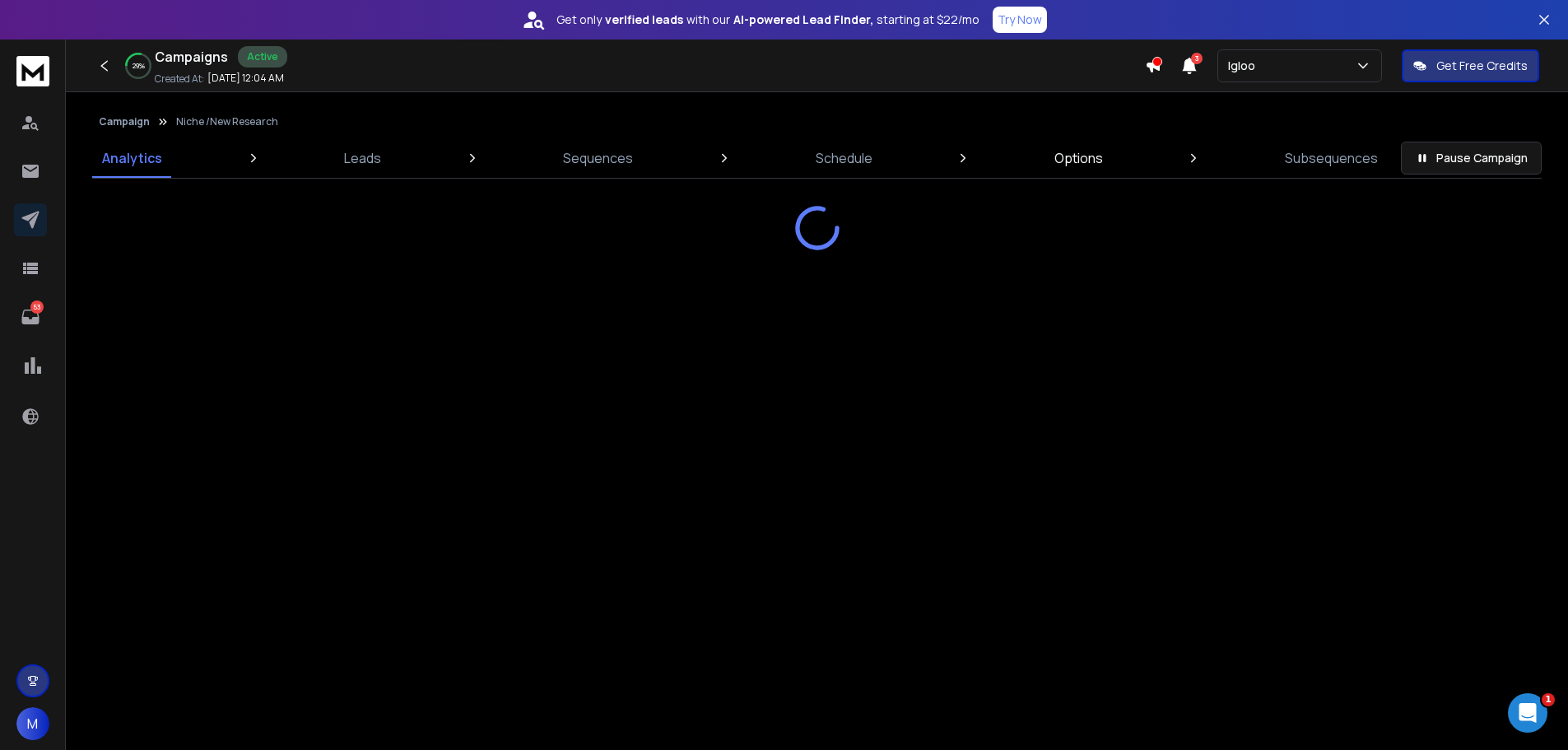
click at [1090, 163] on p "Options" at bounding box center [1079, 158] width 48 height 20
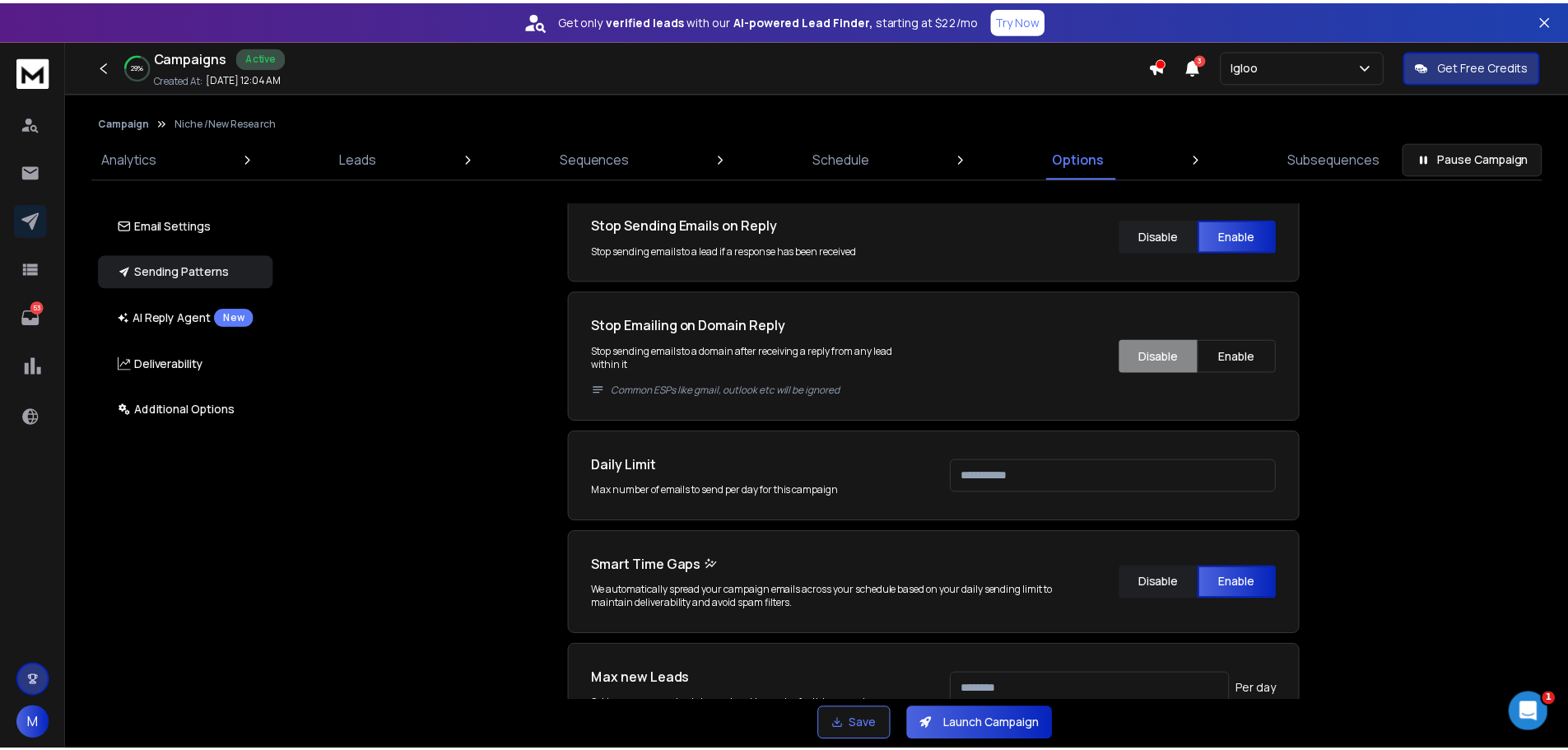
scroll to position [329, 0]
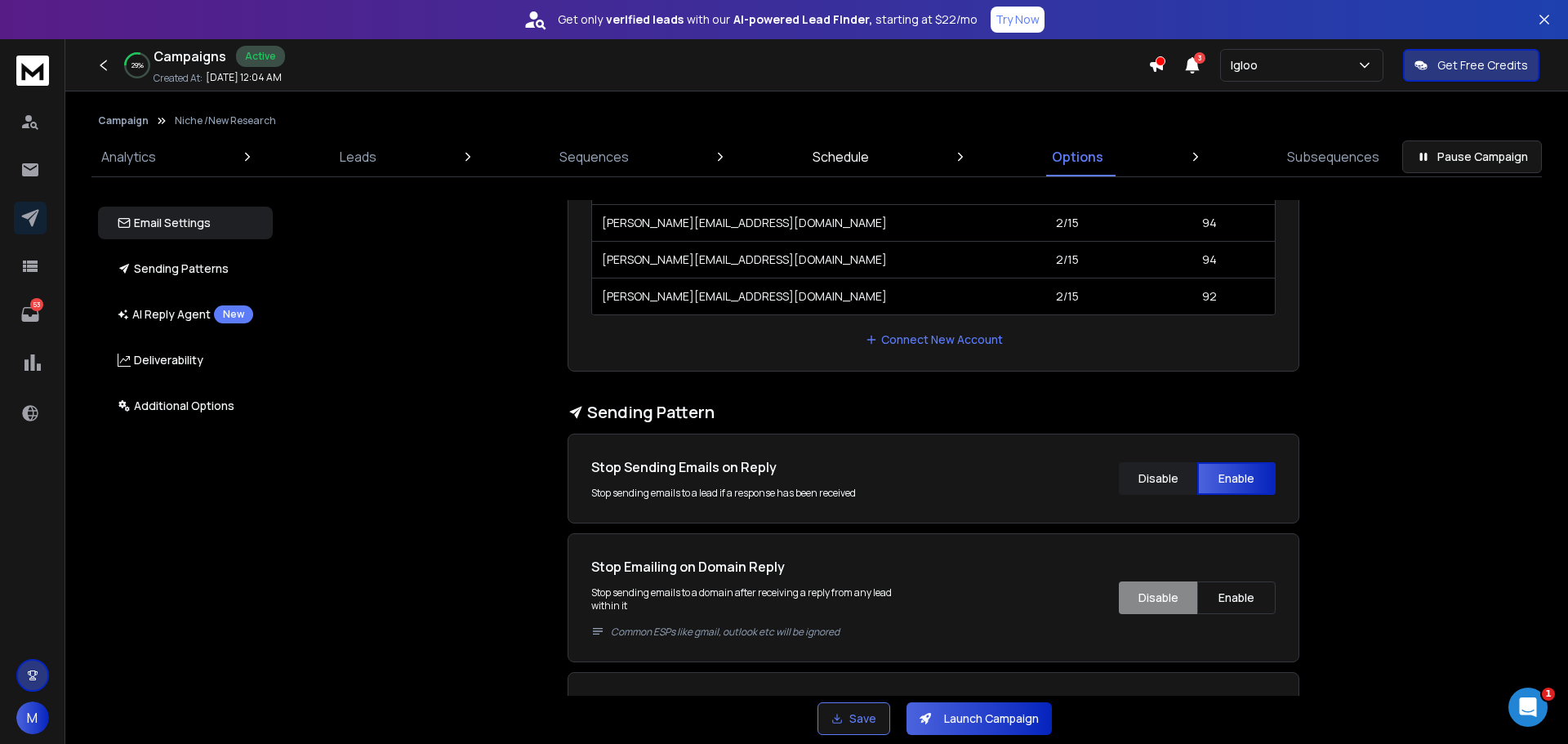
click at [831, 153] on p "Schedule" at bounding box center [840, 157] width 56 height 20
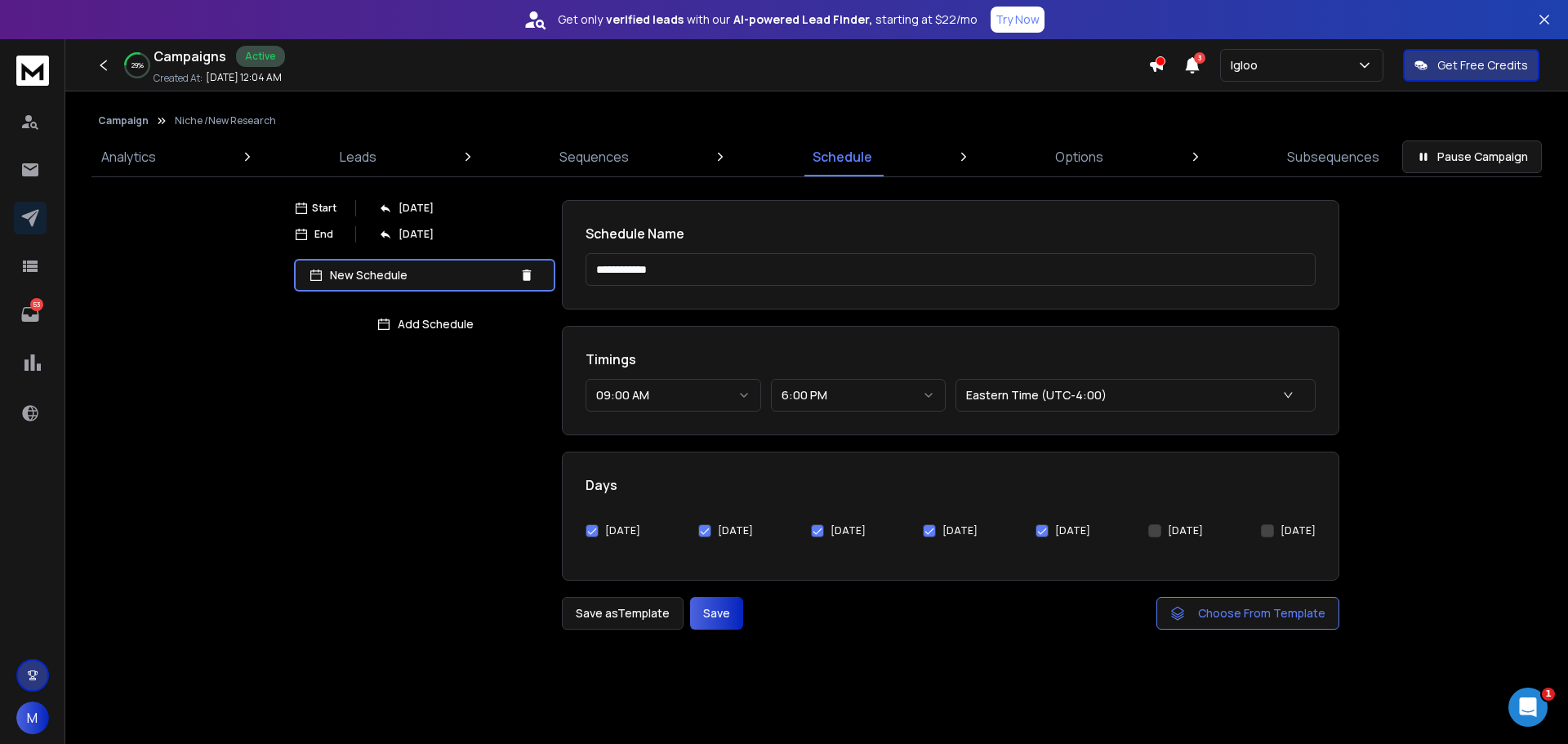
click at [718, 617] on button "Save" at bounding box center [716, 613] width 53 height 32
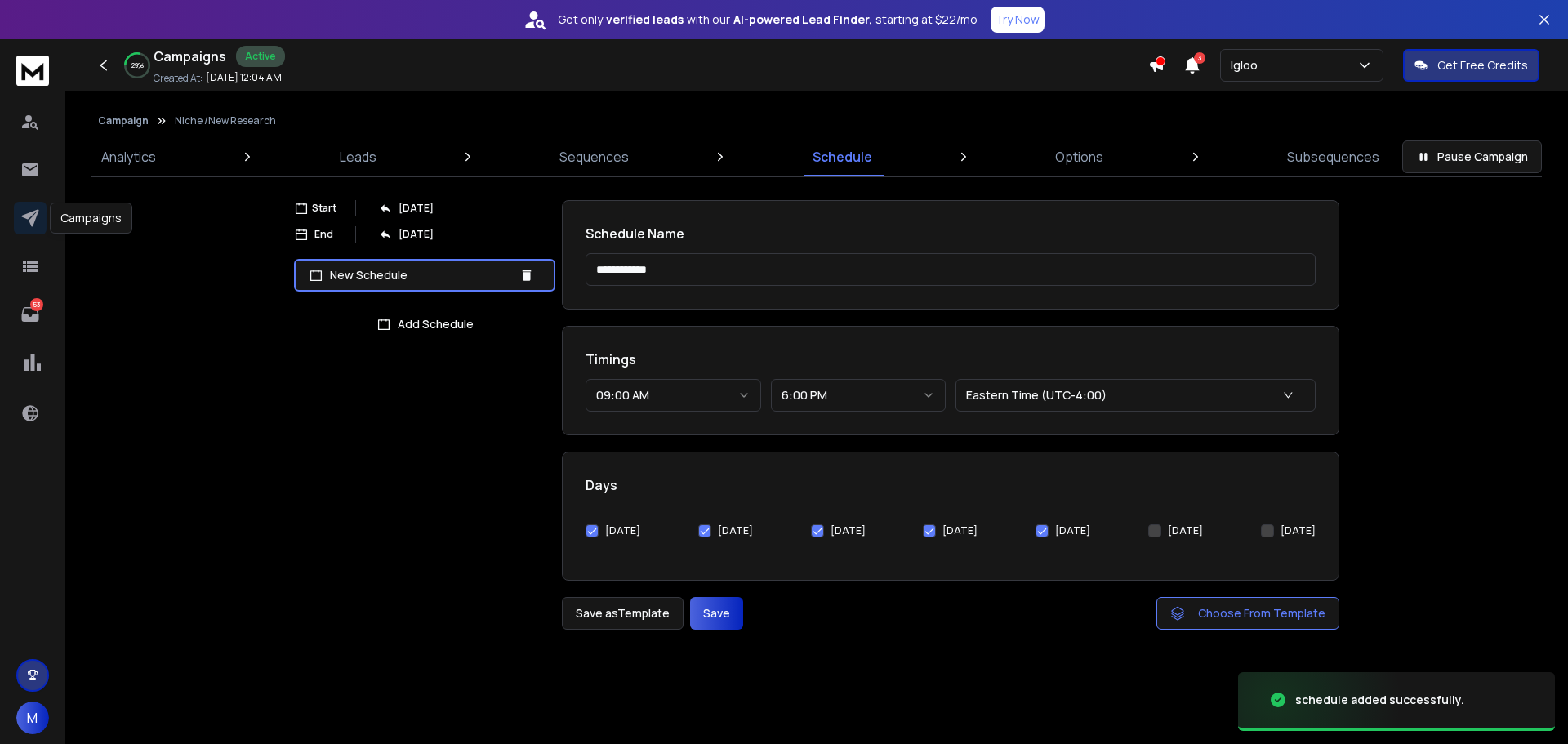
click at [24, 217] on icon at bounding box center [30, 217] width 17 height 17
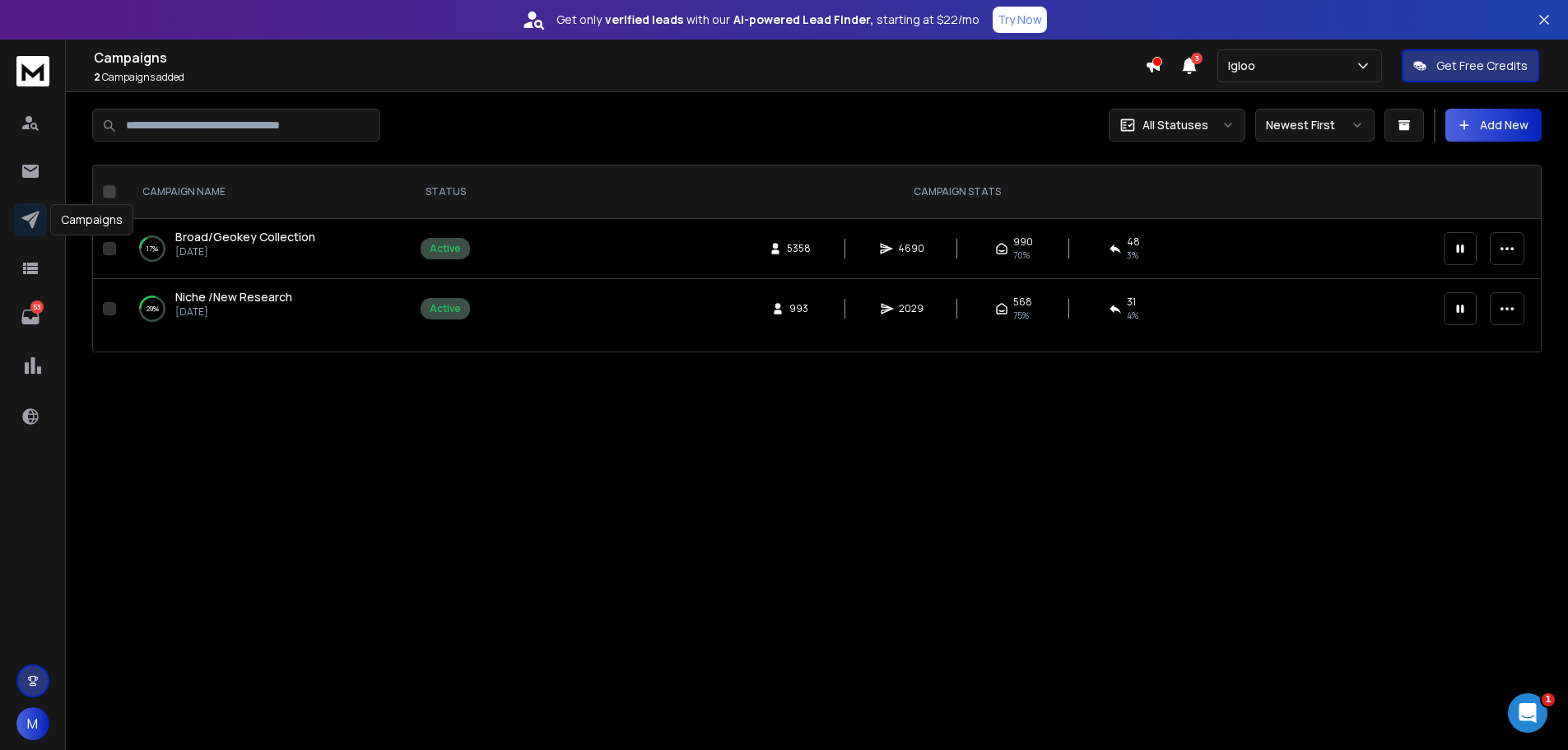
click at [644, 312] on div "993 2029 568 75 % 31 4 %" at bounding box center [957, 308] width 934 height 27
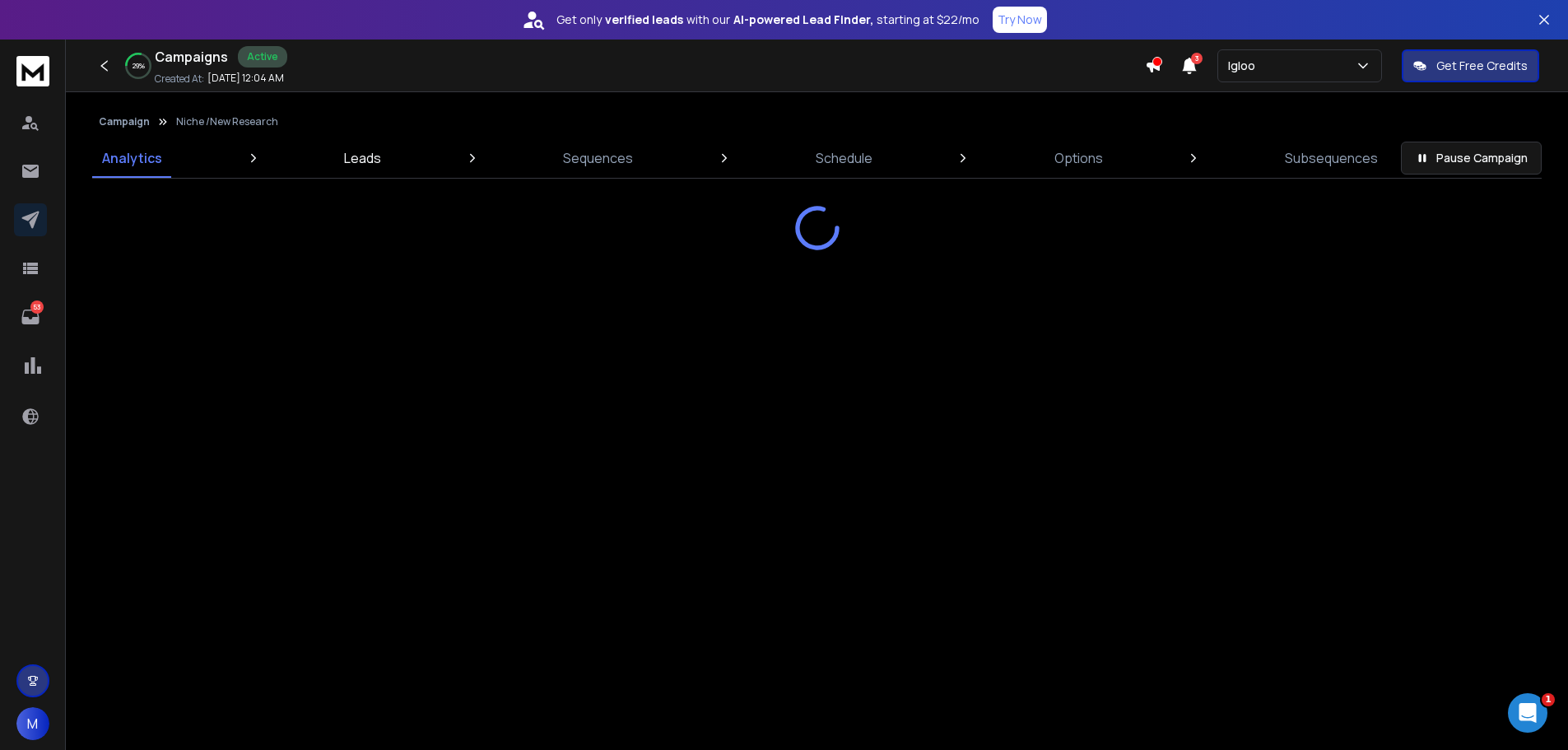
click at [358, 161] on p "Leads" at bounding box center [363, 158] width 37 height 20
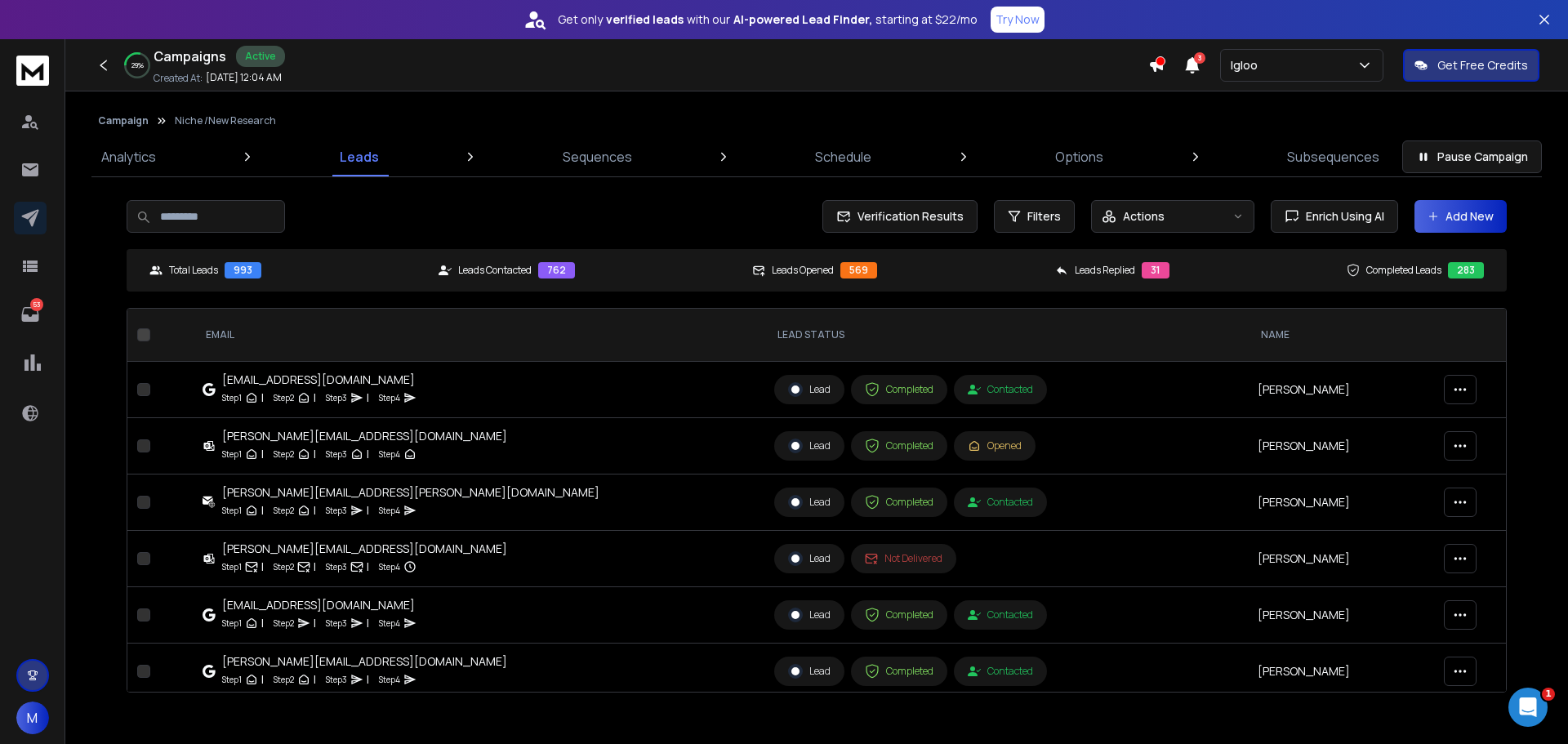
click at [1459, 222] on button "Add New" at bounding box center [1460, 216] width 93 height 32
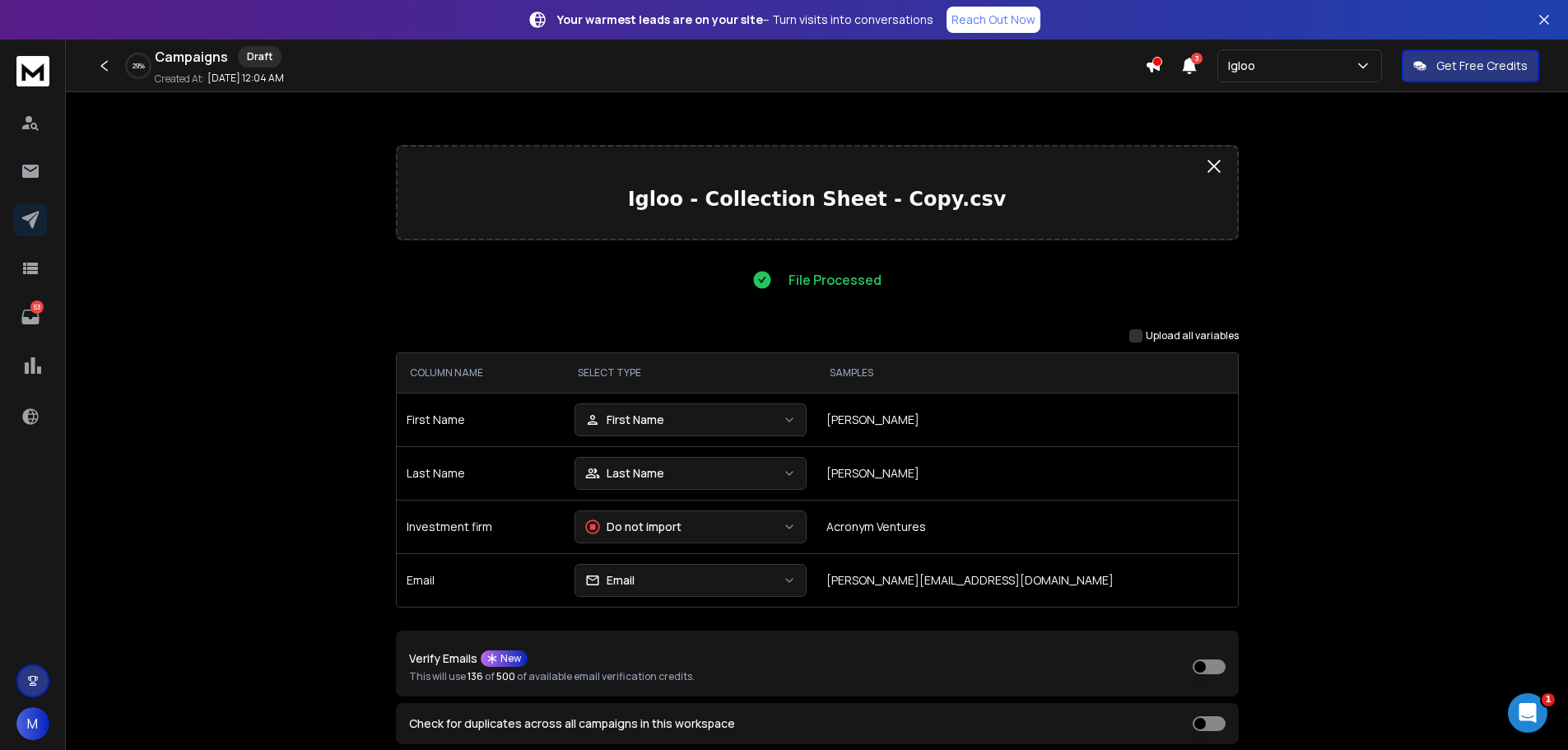
scroll to position [106, 0]
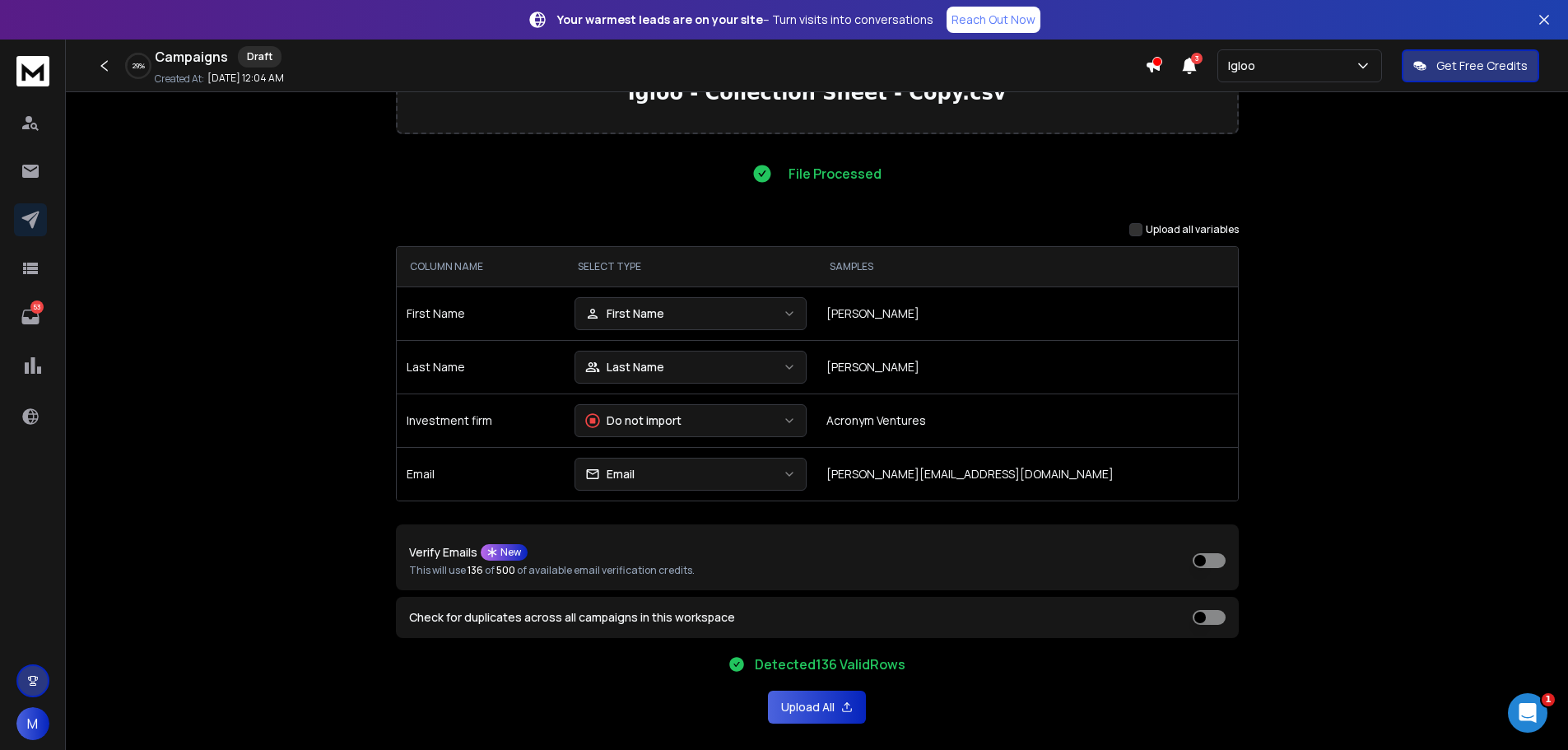
click at [802, 705] on button "Upload All" at bounding box center [817, 706] width 98 height 32
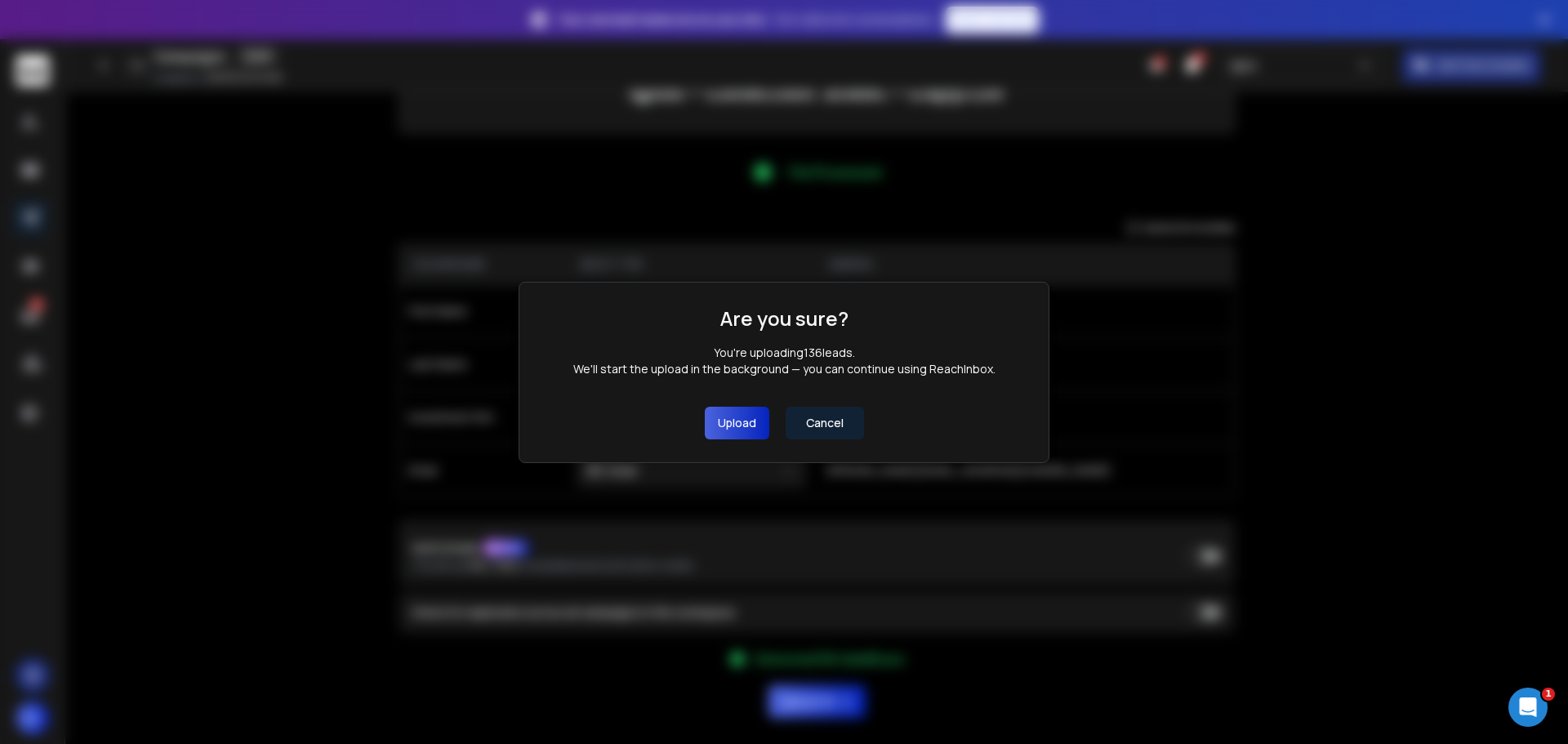
click at [734, 425] on button "Upload" at bounding box center [737, 422] width 65 height 32
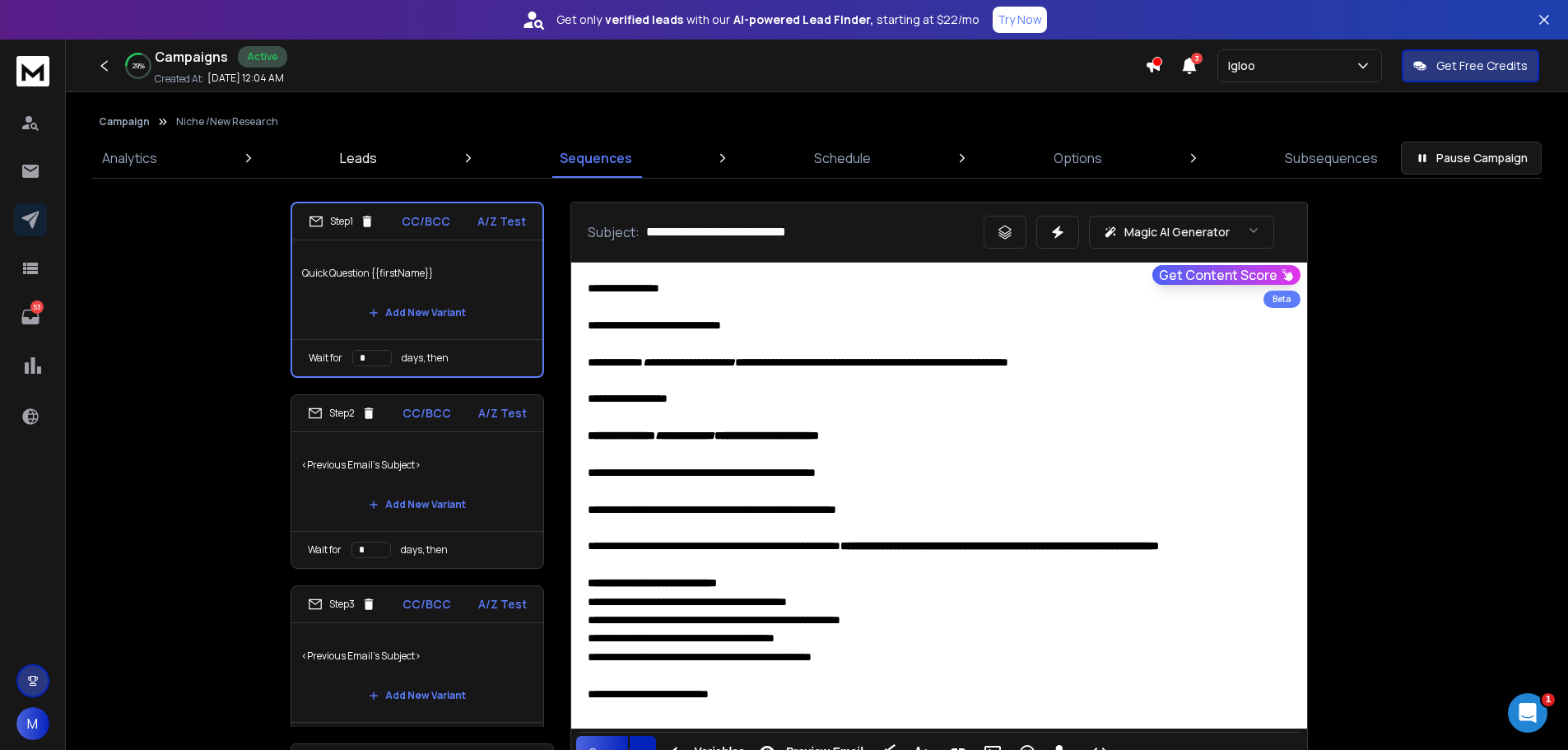
click at [373, 163] on p "Leads" at bounding box center [358, 158] width 37 height 20
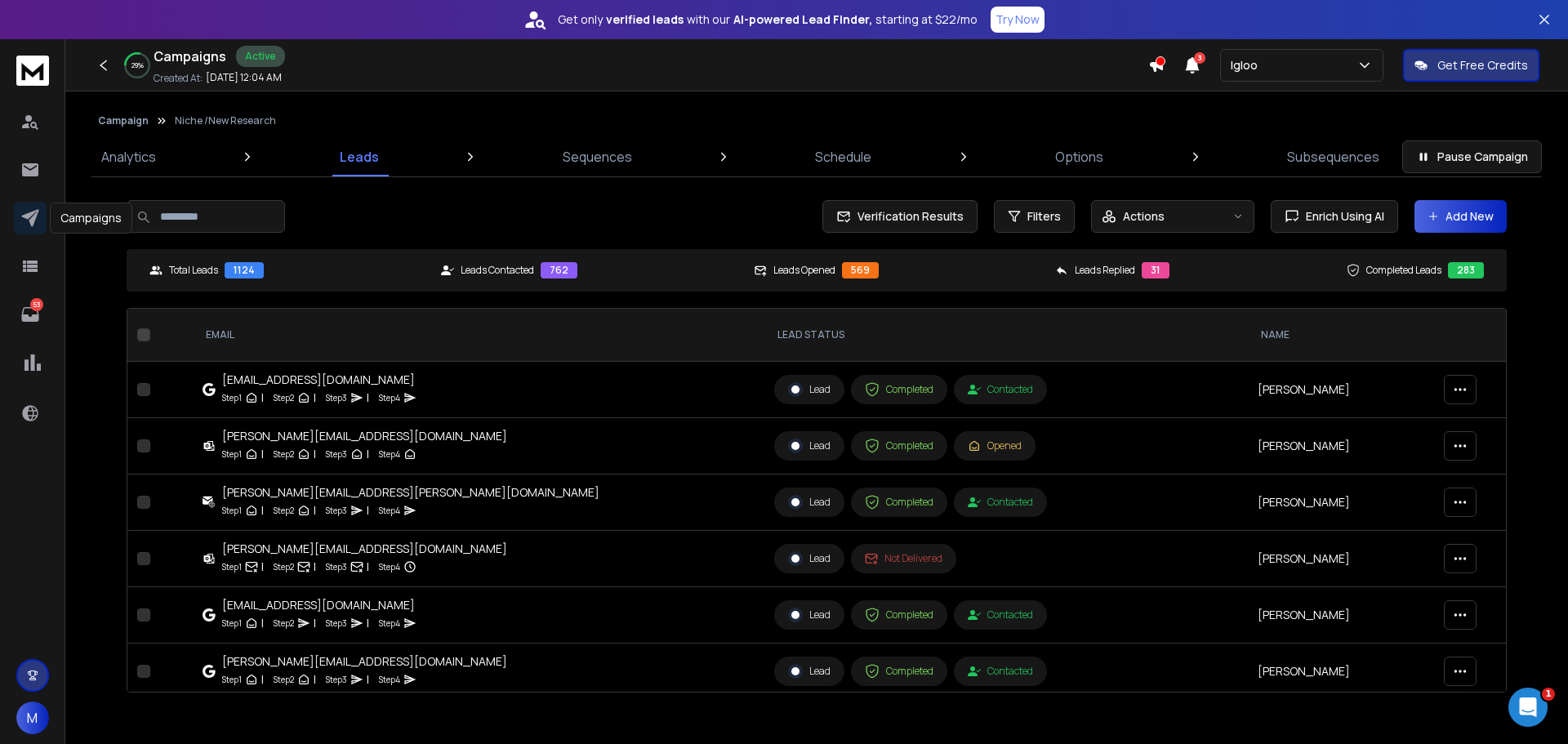
click at [31, 224] on icon at bounding box center [30, 217] width 17 height 17
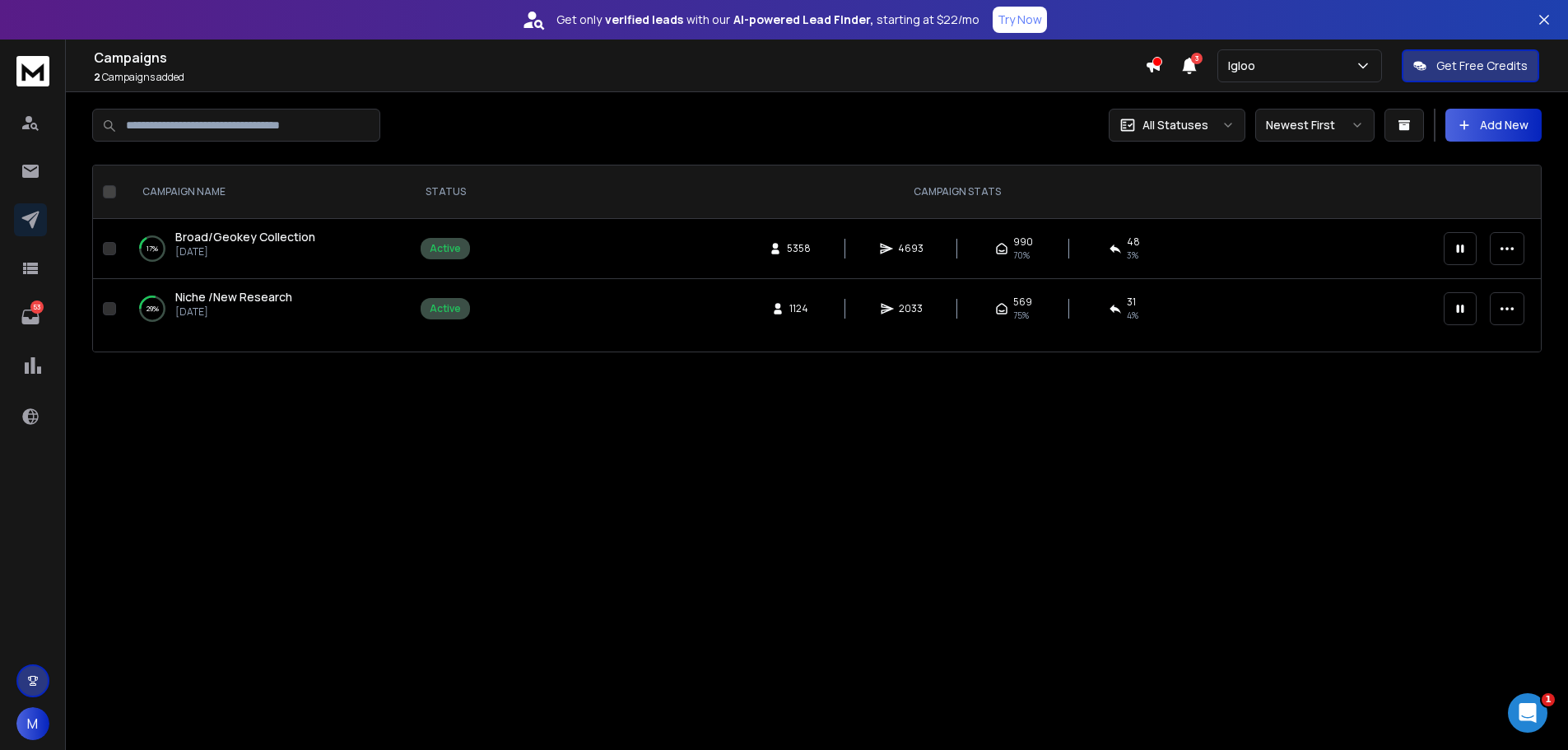
click at [674, 258] on div "5358 4693 990 70 % 48 3 %" at bounding box center [957, 248] width 934 height 27
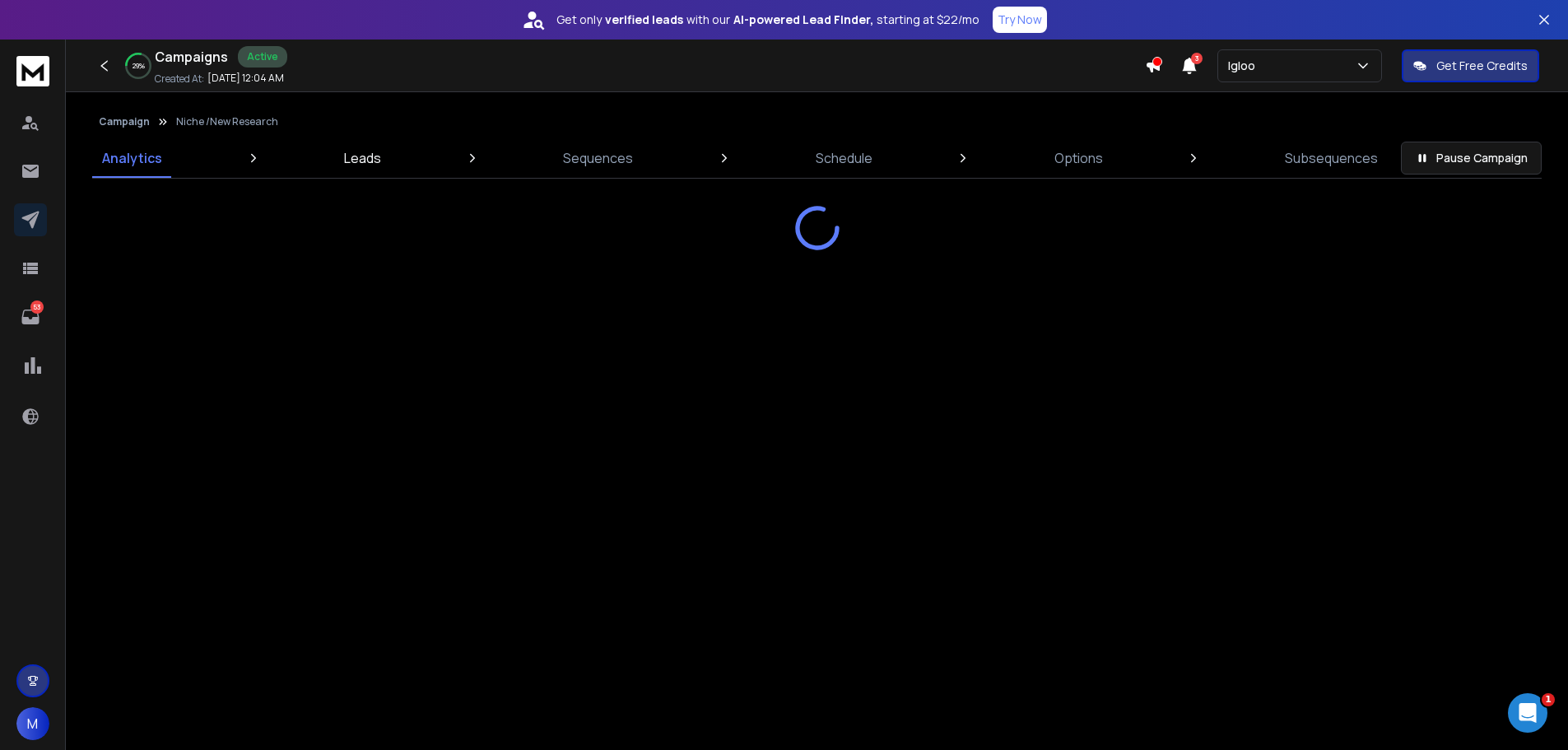
click at [373, 169] on link "Leads" at bounding box center [363, 158] width 57 height 39
click at [866, 163] on p "Schedule" at bounding box center [849, 158] width 57 height 20
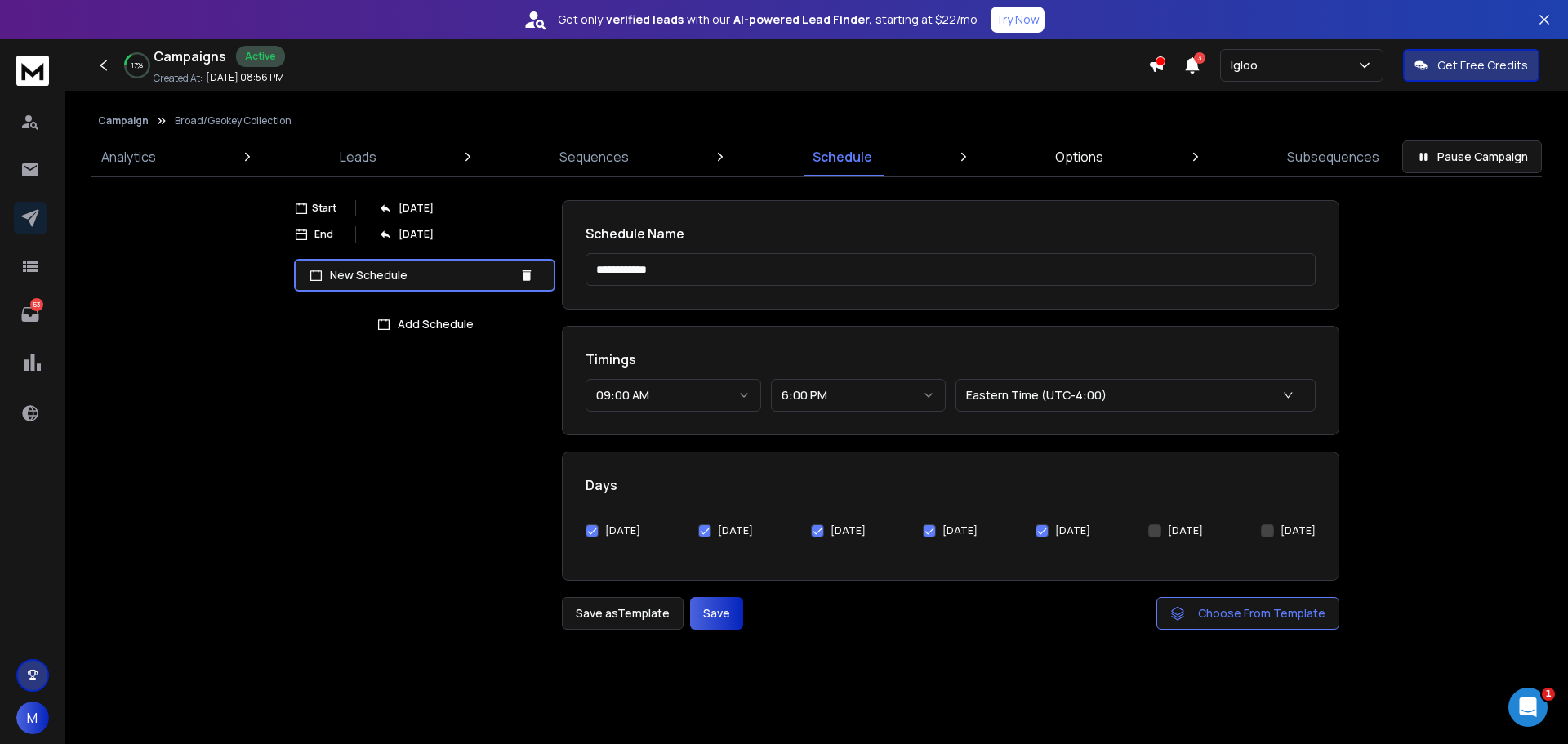
click at [1069, 154] on p "Options" at bounding box center [1079, 157] width 48 height 20
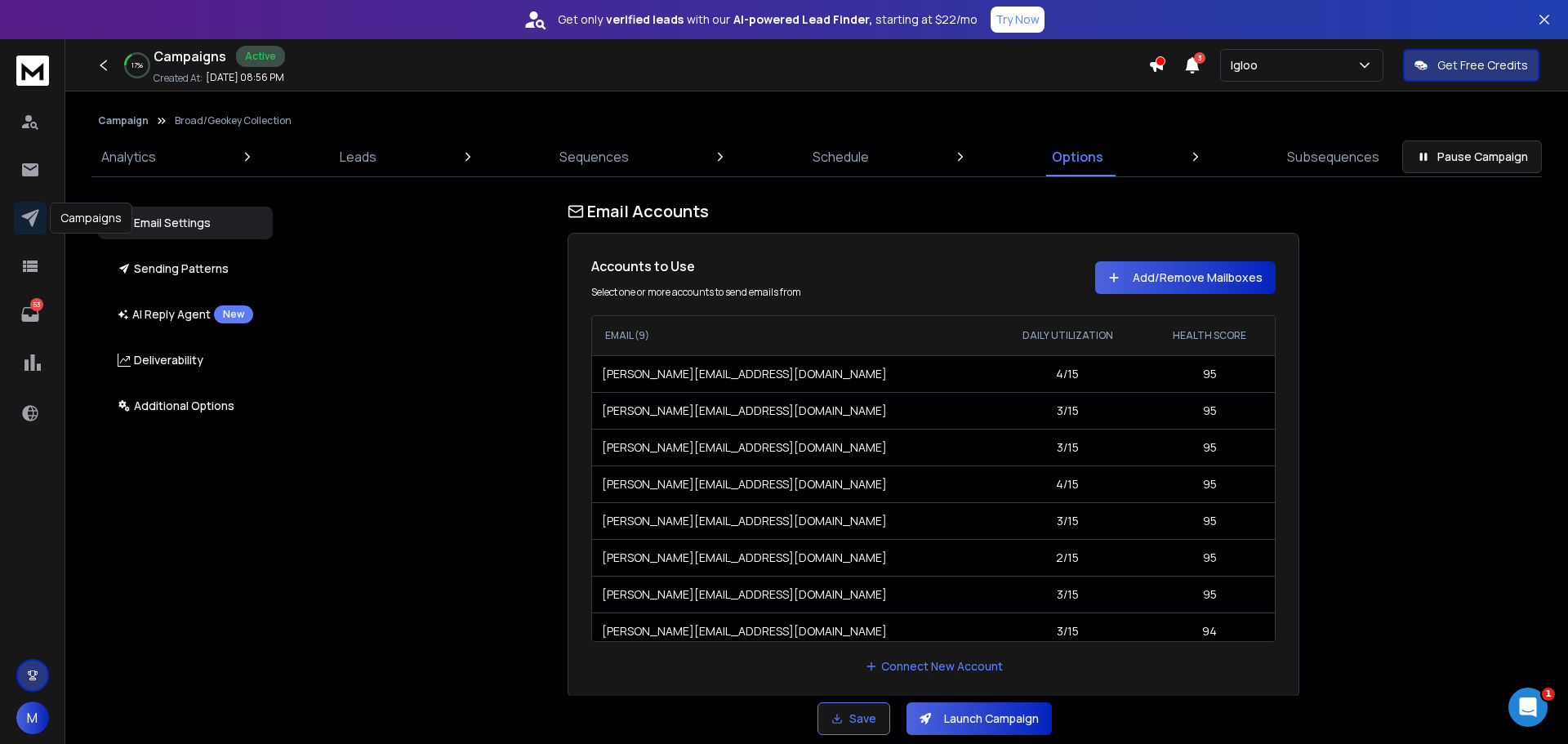
click at [36, 211] on icon at bounding box center [30, 217] width 17 height 17
